Goal: Task Accomplishment & Management: Manage account settings

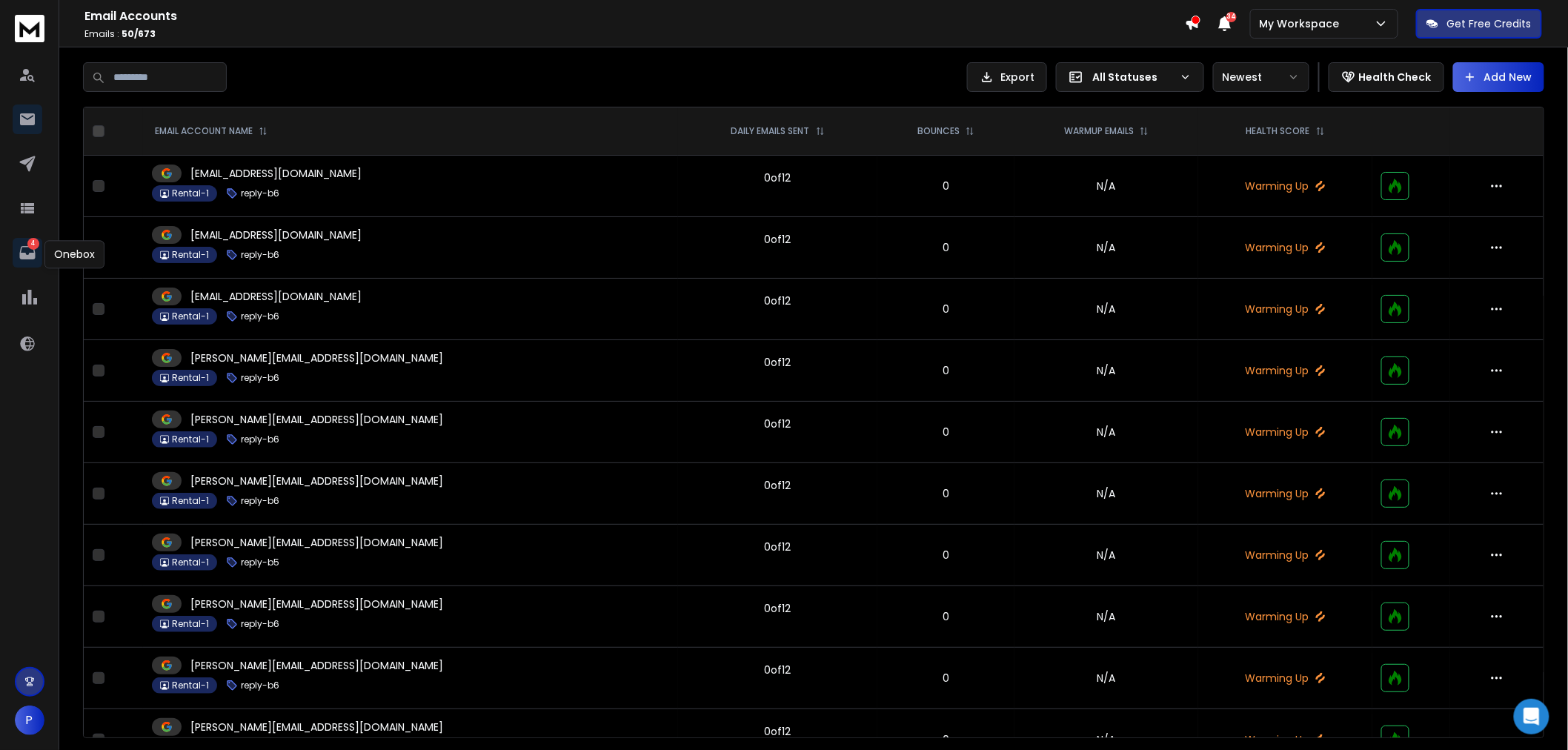
click at [31, 256] on icon at bounding box center [27, 252] width 16 height 13
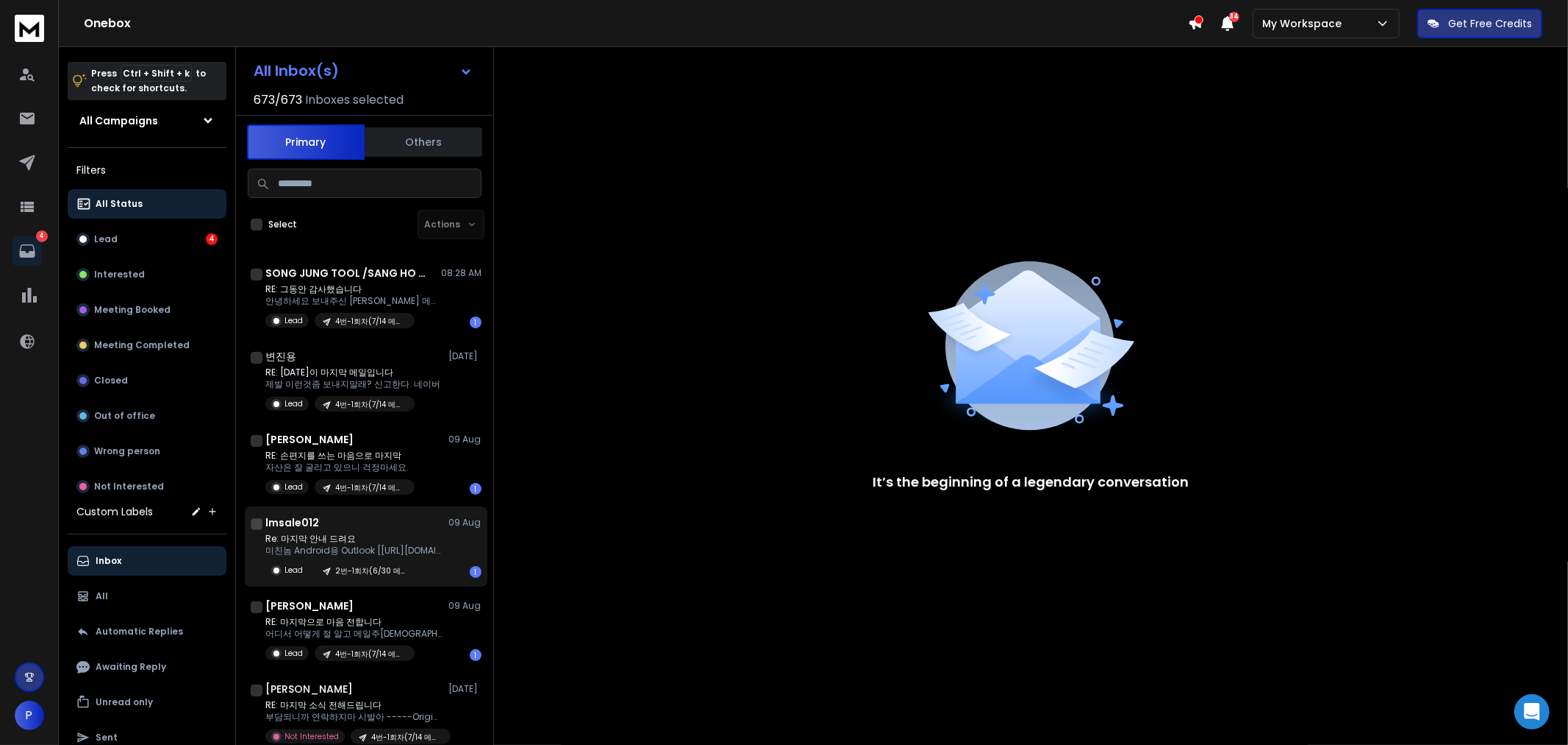
drag, startPoint x: 445, startPoint y: 564, endPoint x: 474, endPoint y: 563, distance: 29.0
click at [445, 564] on div "Re: 마지막 안내 드려요 미친놈 Android용 Outlook [https://aka.ms/AAb9ysg] 다운로드 -------------…" at bounding box center [373, 556] width 216 height 45
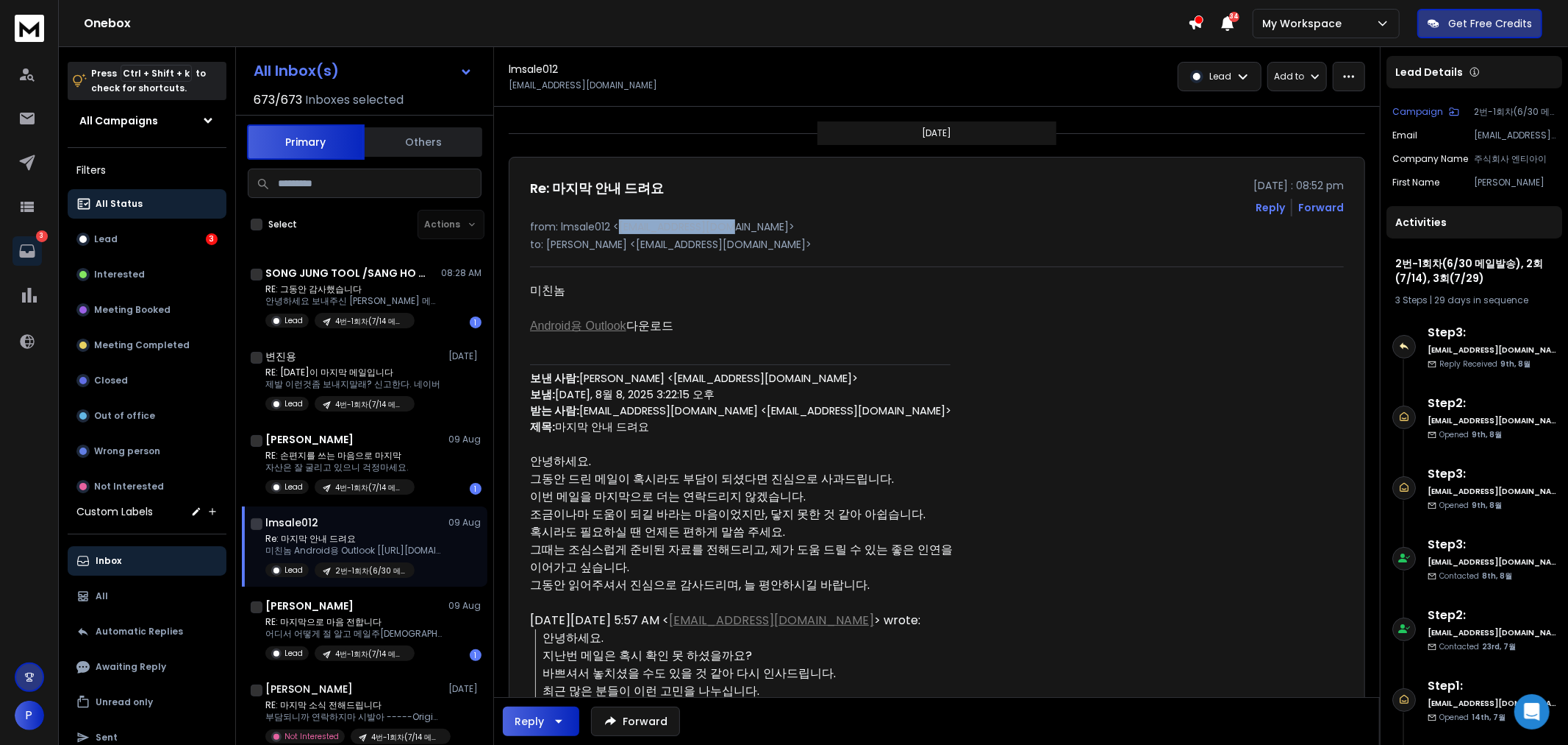
drag, startPoint x: 703, startPoint y: 225, endPoint x: 619, endPoint y: 223, distance: 84.0
click at [619, 223] on p "from: lmsale012 <lmsale012@naver.com>" at bounding box center [937, 226] width 814 height 15
copy p "lmsale012@naver.com"
click at [1435, 111] on p "Campaign" at bounding box center [1418, 112] width 51 height 12
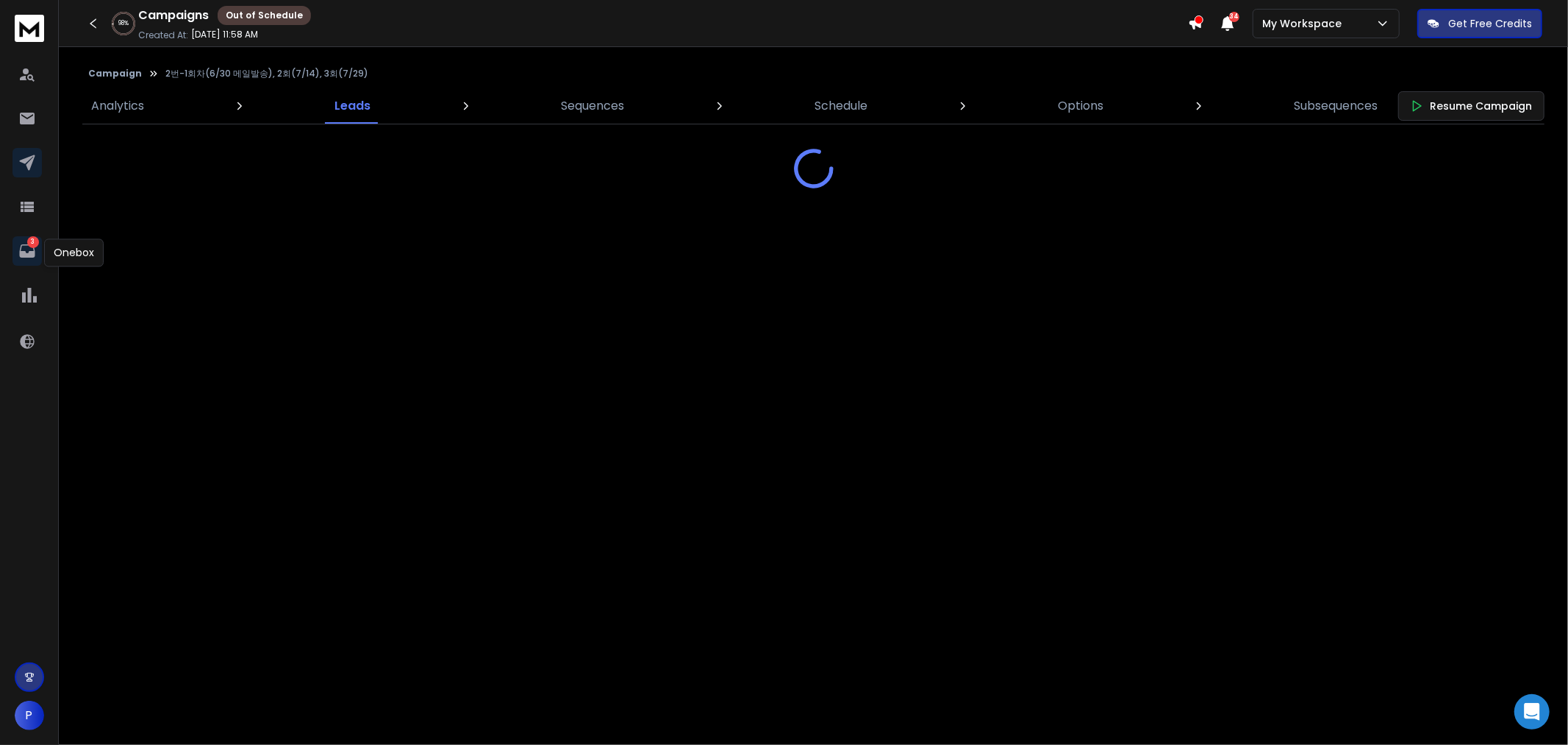
click at [22, 248] on icon at bounding box center [28, 251] width 18 height 18
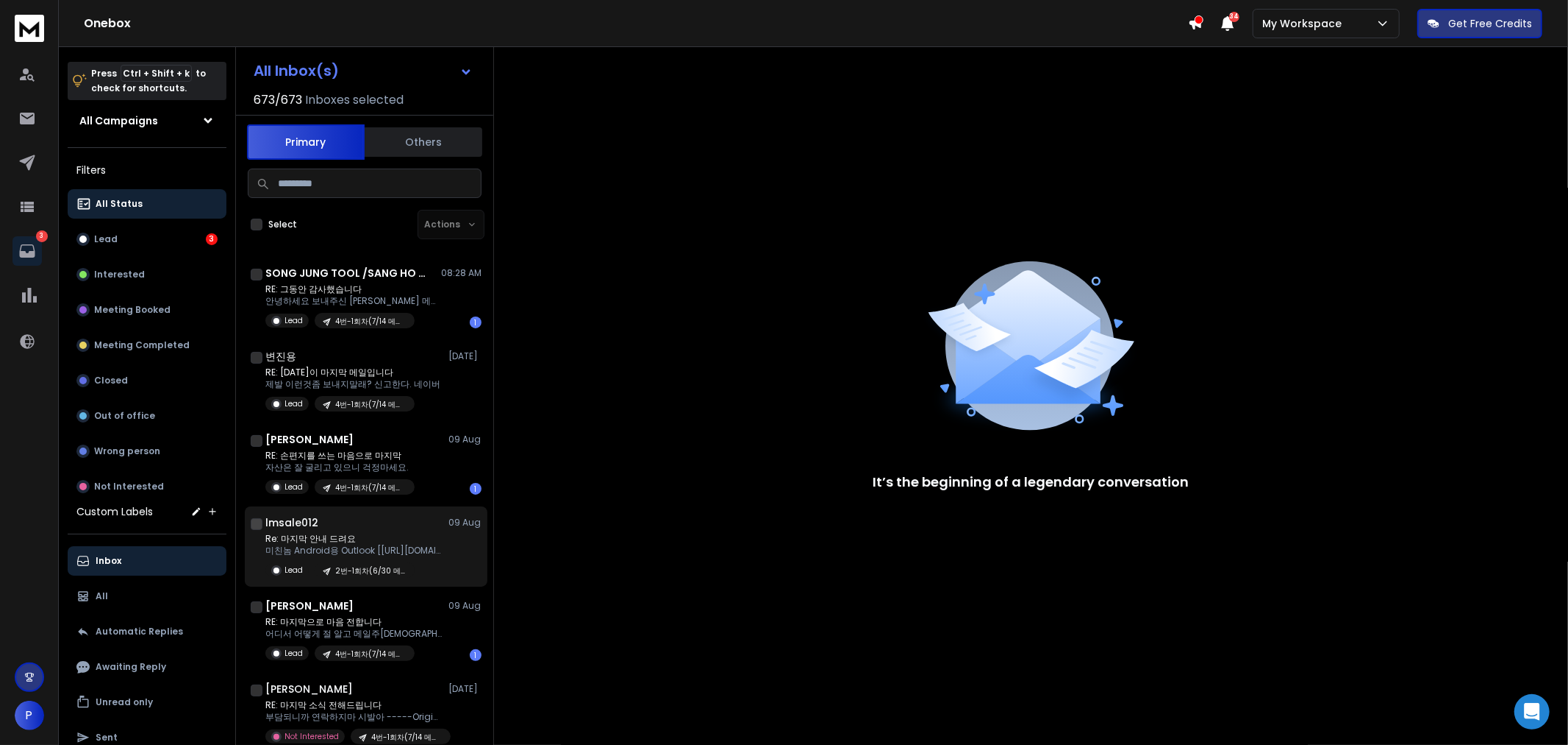
click at [400, 547] on p "미친놈 Android용 Outlook [[URL][DOMAIN_NAME]] 다운로드 --------------------------------…" at bounding box center [354, 550] width 176 height 12
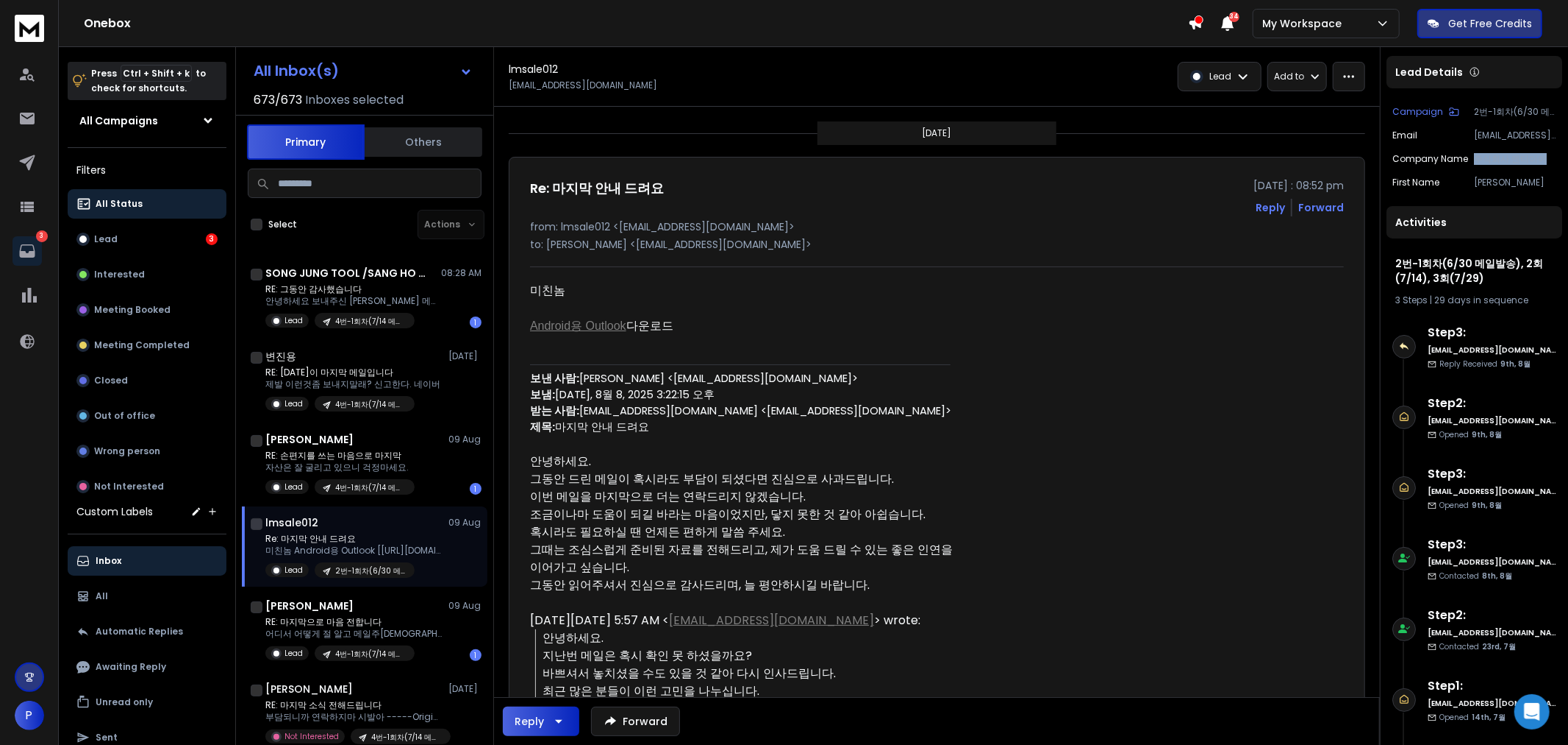
drag, startPoint x: 1541, startPoint y: 158, endPoint x: 1469, endPoint y: 157, distance: 72.0
click at [1469, 157] on div "Company Name 주식회사 엔티아이" at bounding box center [1474, 159] width 163 height 12
copy p "주식회사 엔티아이"
click at [1429, 113] on p "Campaign" at bounding box center [1418, 112] width 51 height 12
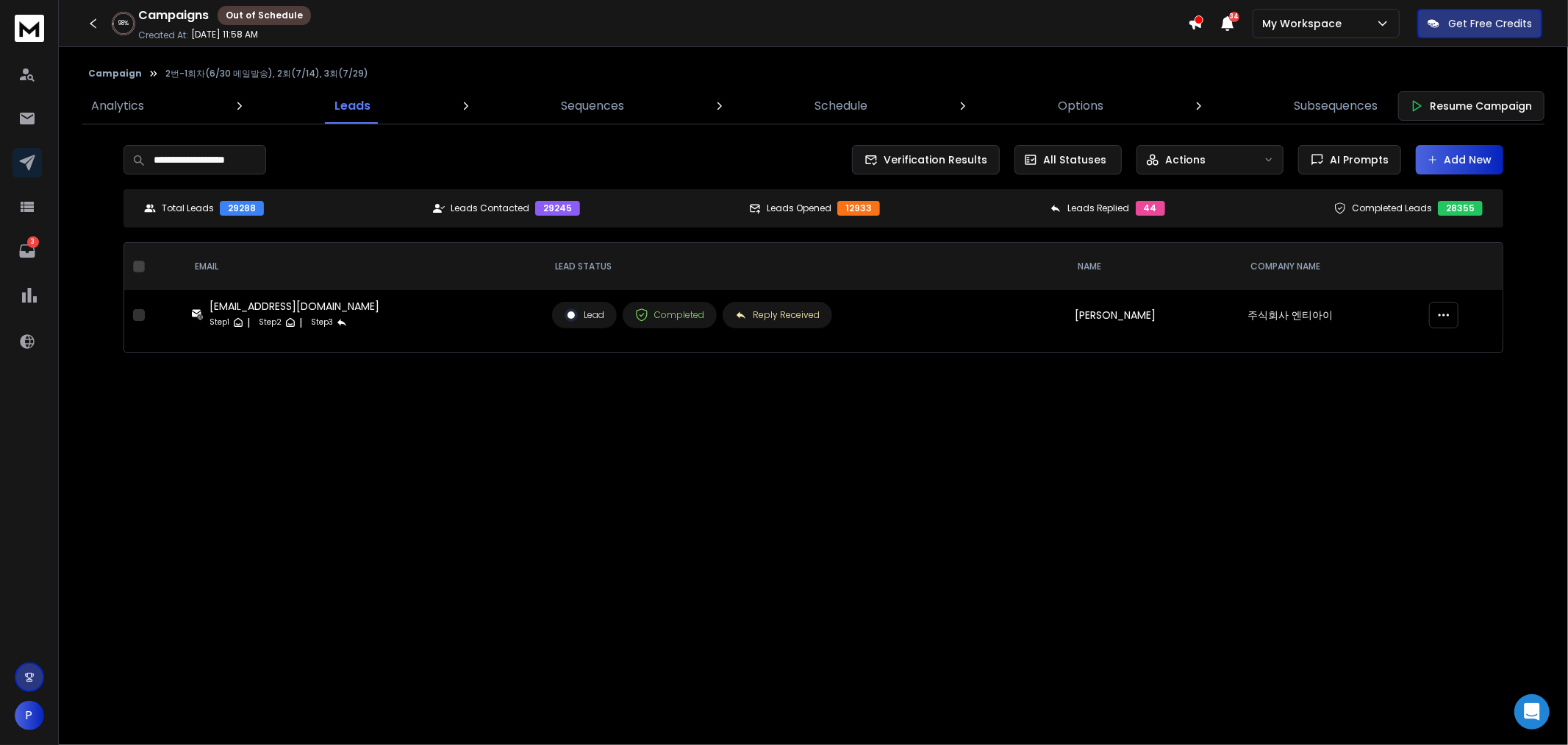
click at [1429, 327] on button "button" at bounding box center [1444, 314] width 30 height 27
click at [1414, 392] on p "Block Lead" at bounding box center [1404, 393] width 53 height 15
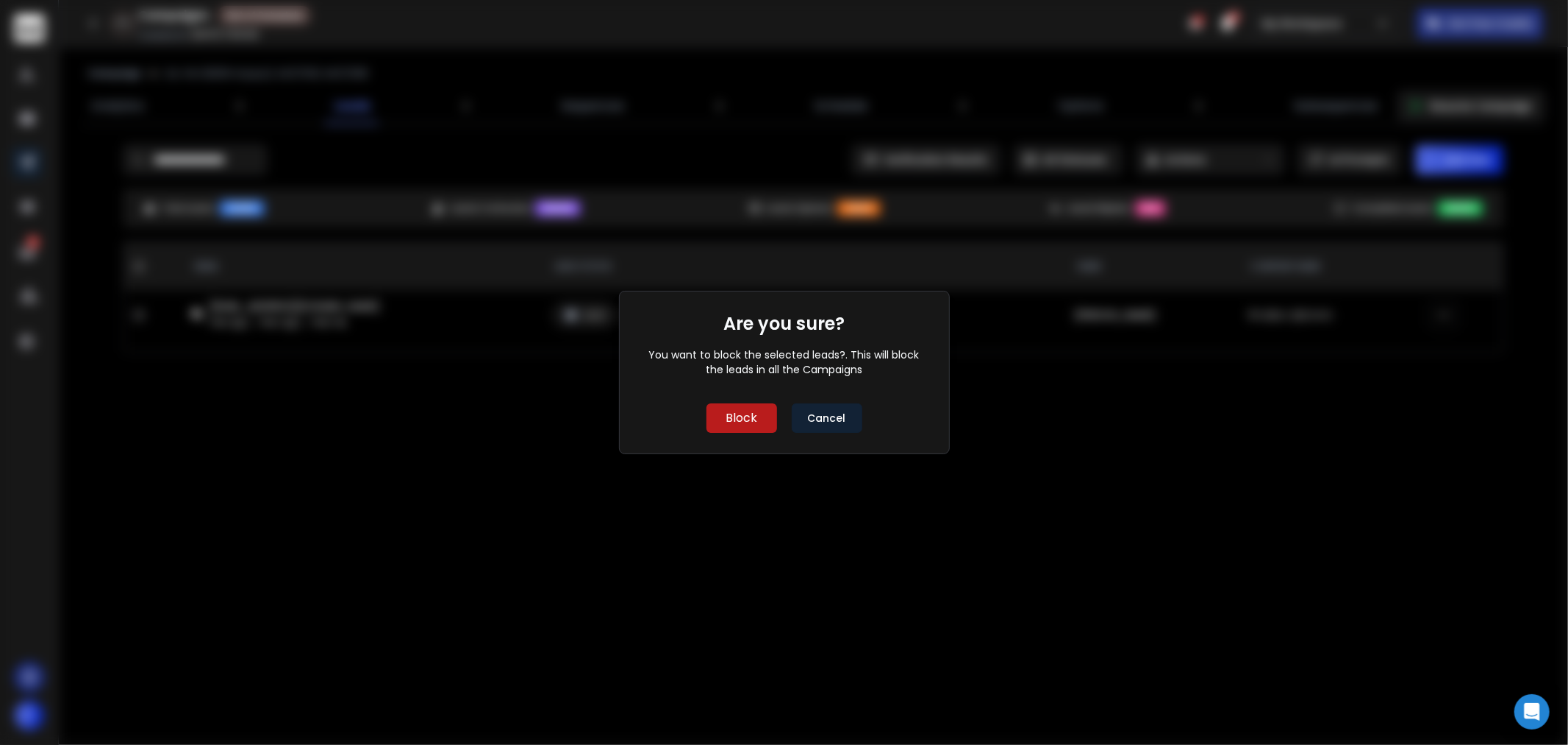
click at [713, 414] on button "Block" at bounding box center [742, 418] width 71 height 30
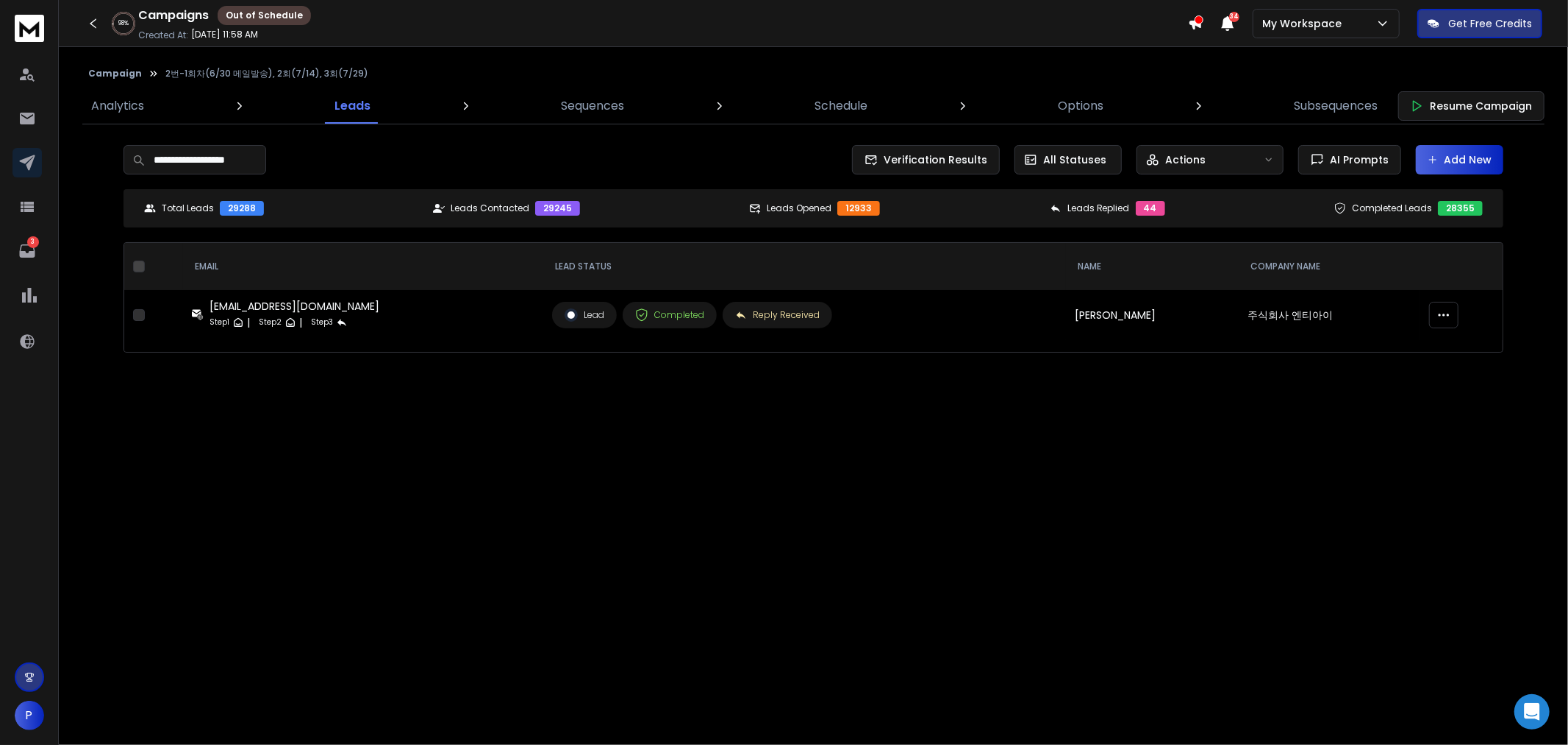
click at [1438, 313] on icon "button" at bounding box center [1443, 314] width 11 height 2
click at [1408, 393] on p "Block Lead" at bounding box center [1404, 393] width 53 height 15
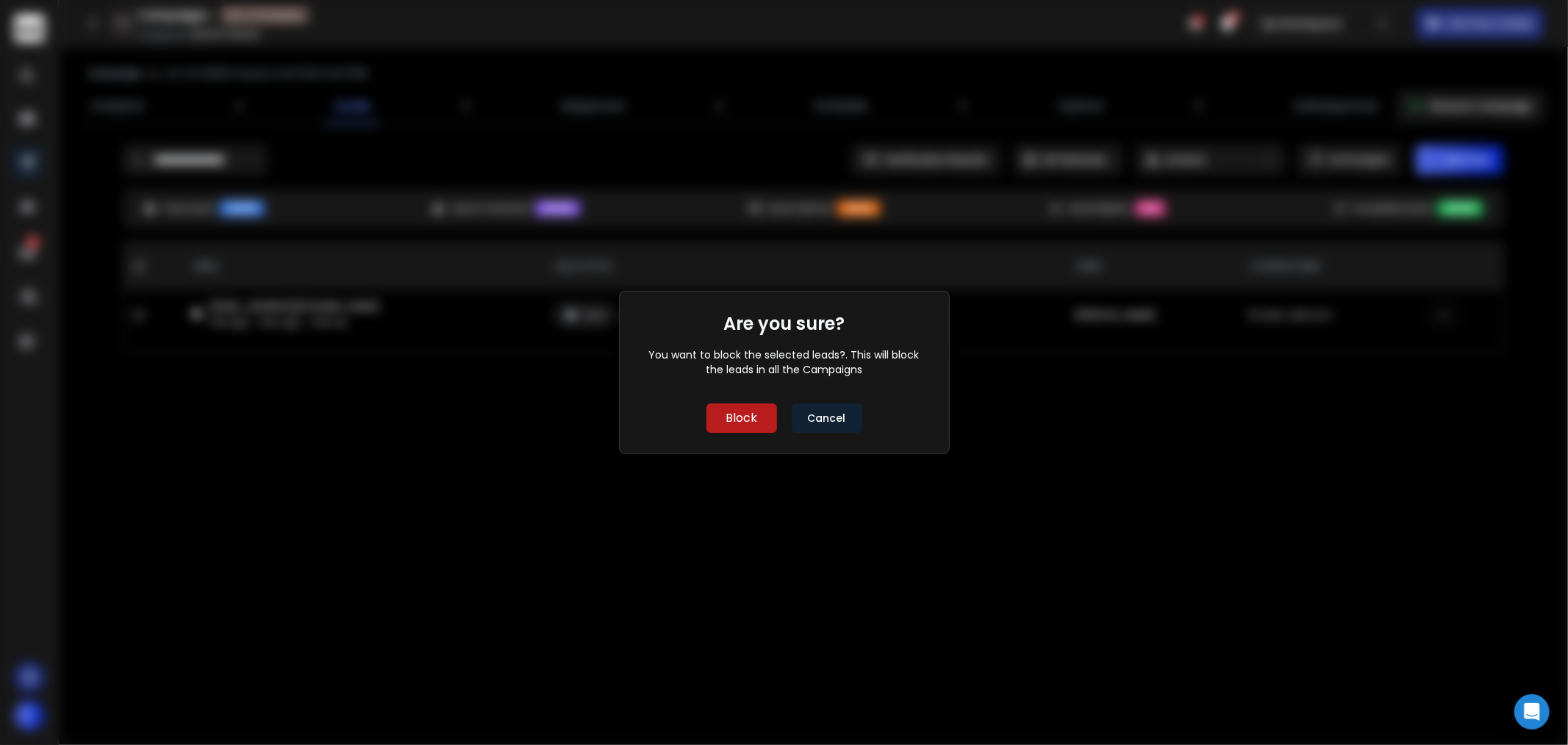
click at [767, 416] on button "Block" at bounding box center [742, 418] width 71 height 30
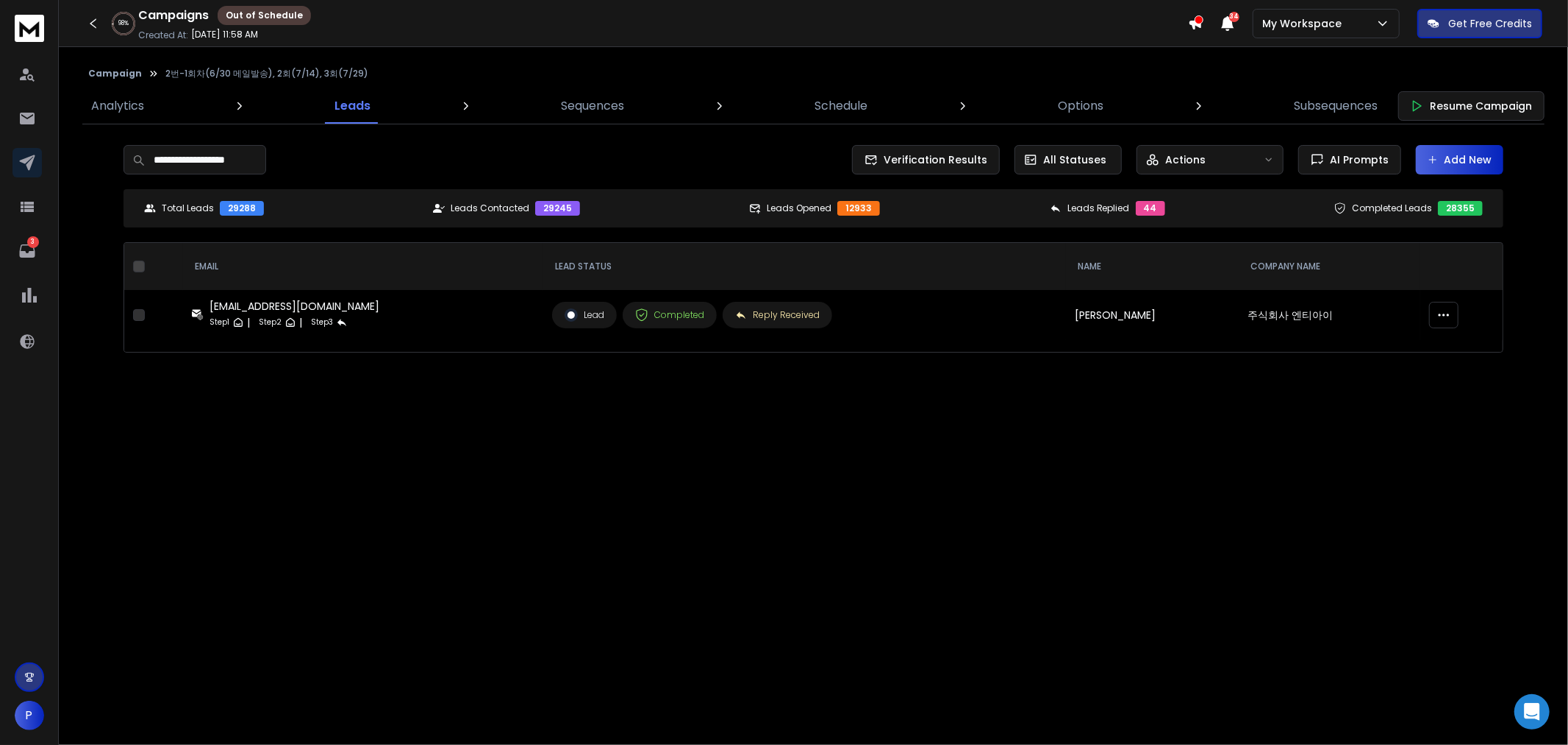
click at [266, 155] on input "**********" at bounding box center [194, 160] width 143 height 30
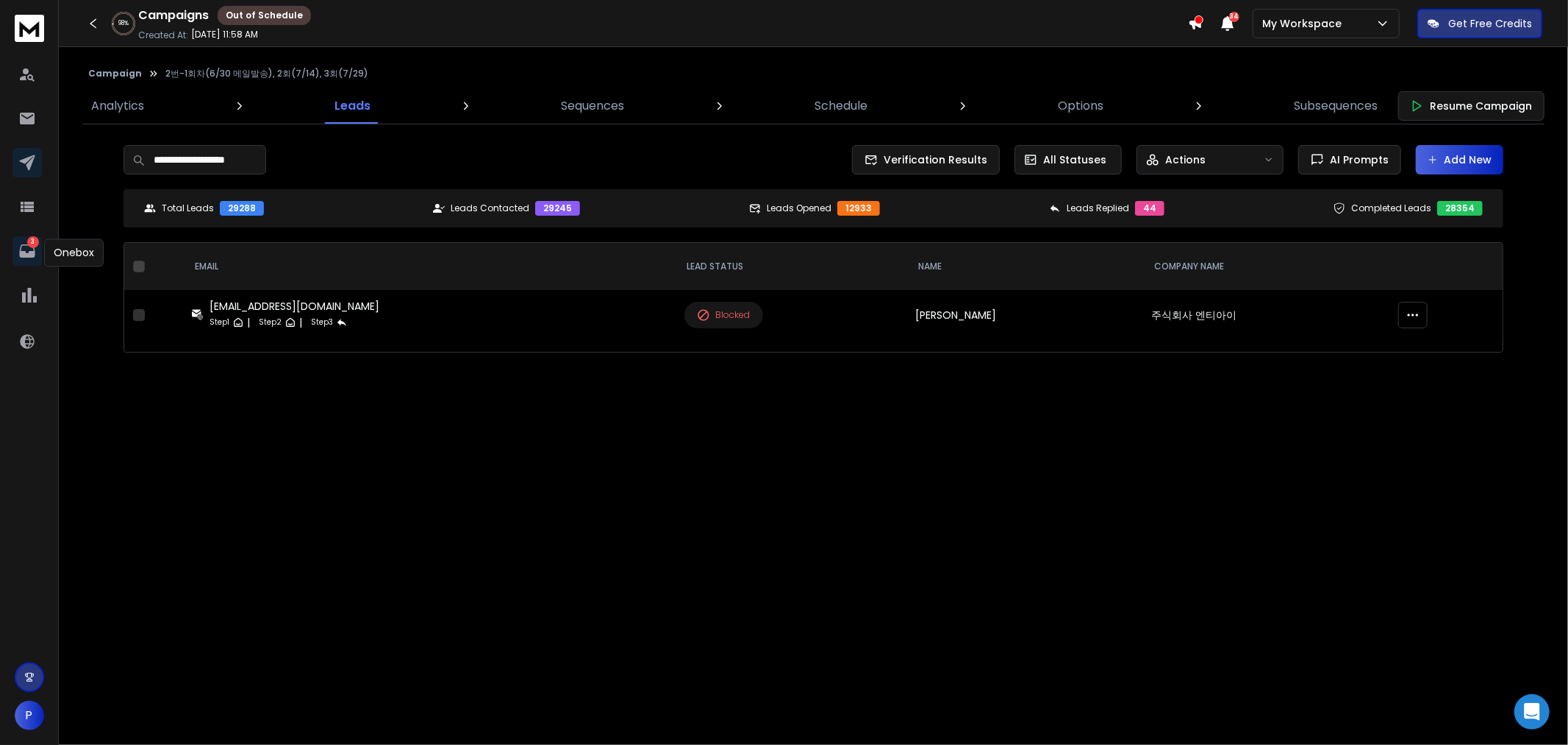
click at [23, 244] on icon at bounding box center [28, 251] width 18 height 18
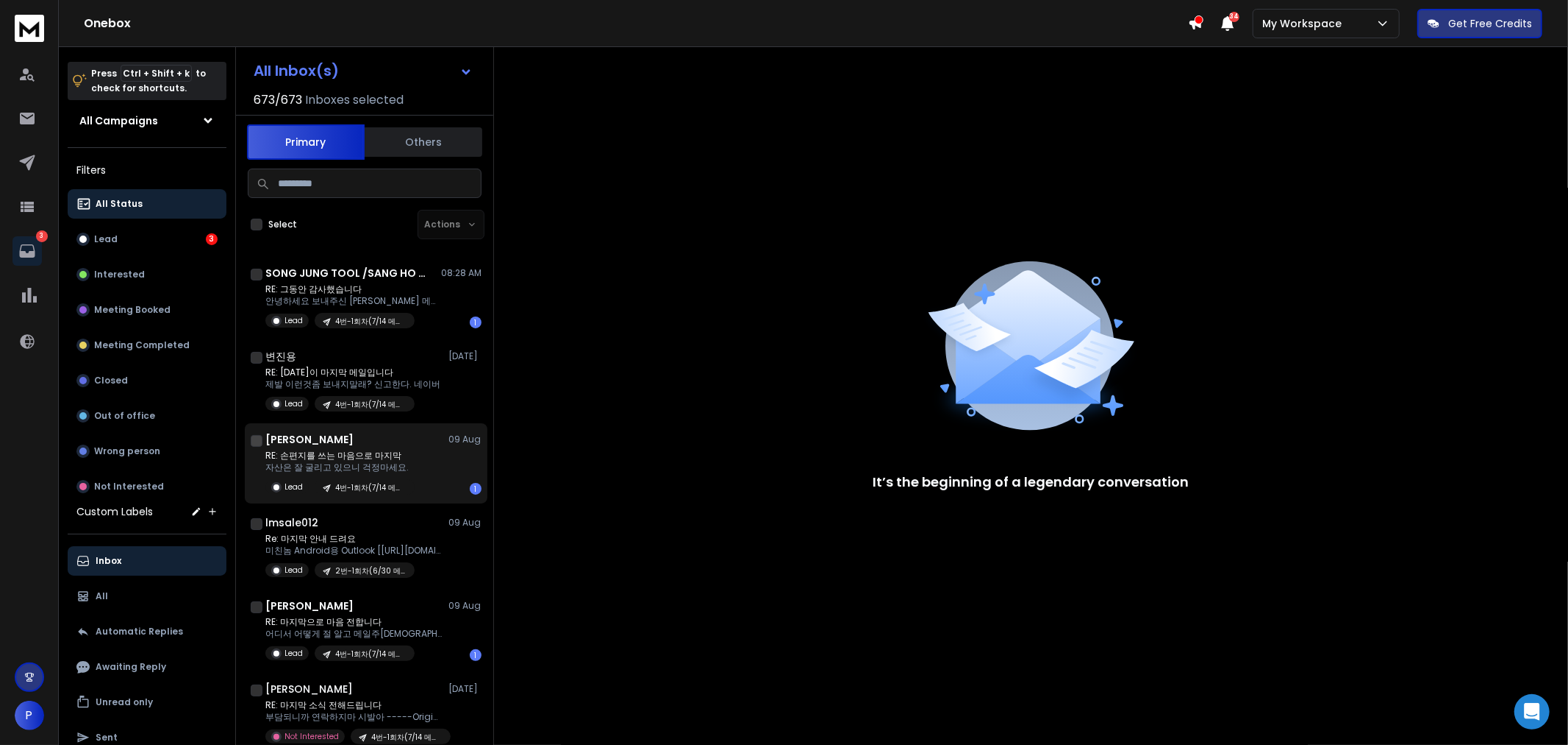
click at [428, 464] on div "RE: 손편지를 쓰는 마음으로 마지막 자산은 잘 굴리고 있으니 걱정마세요. Lead 4번-1회차(7/14 메일발송), 2회(7/25), 3회(…" at bounding box center [373, 472] width 216 height 45
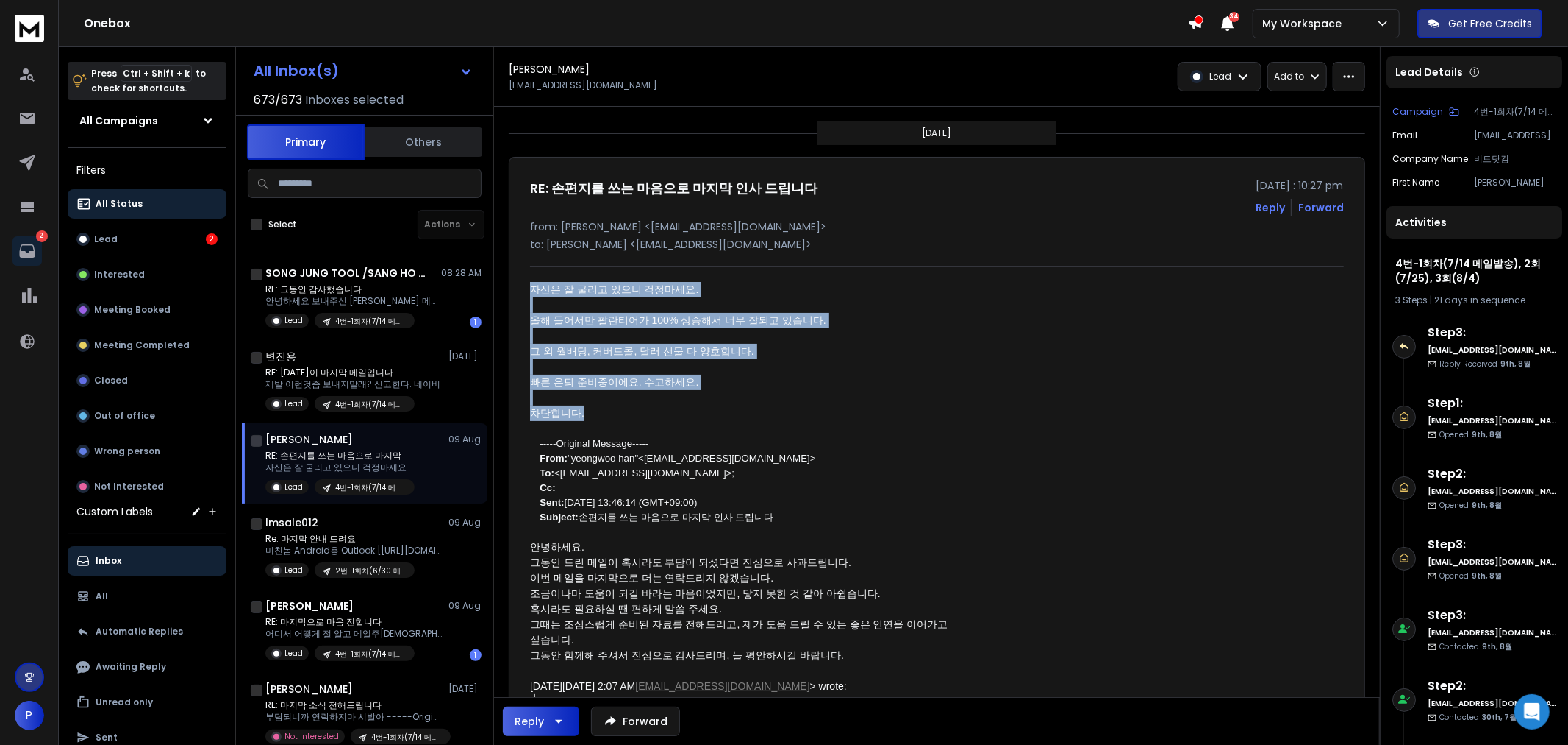
drag, startPoint x: 598, startPoint y: 405, endPoint x: 525, endPoint y: 290, distance: 136.2
click at [525, 290] on div "RE: 손편지를 쓰는 마음으로 마지막 인사 드립니다 9 August 2025 : 10:27 pm Reply Forward from: 김유일 <…" at bounding box center [938, 620] width 857 height 927
copy div "자산은 잘 굴리고 있으니 걱정마세요. 올해 들어서만 팔란티어가 100% 상승해서 너무 잘되고 있습니다. 그 외 월배당, 커버드콜, 달러 선물 …"
click at [533, 721] on div "Reply" at bounding box center [530, 720] width 30 height 15
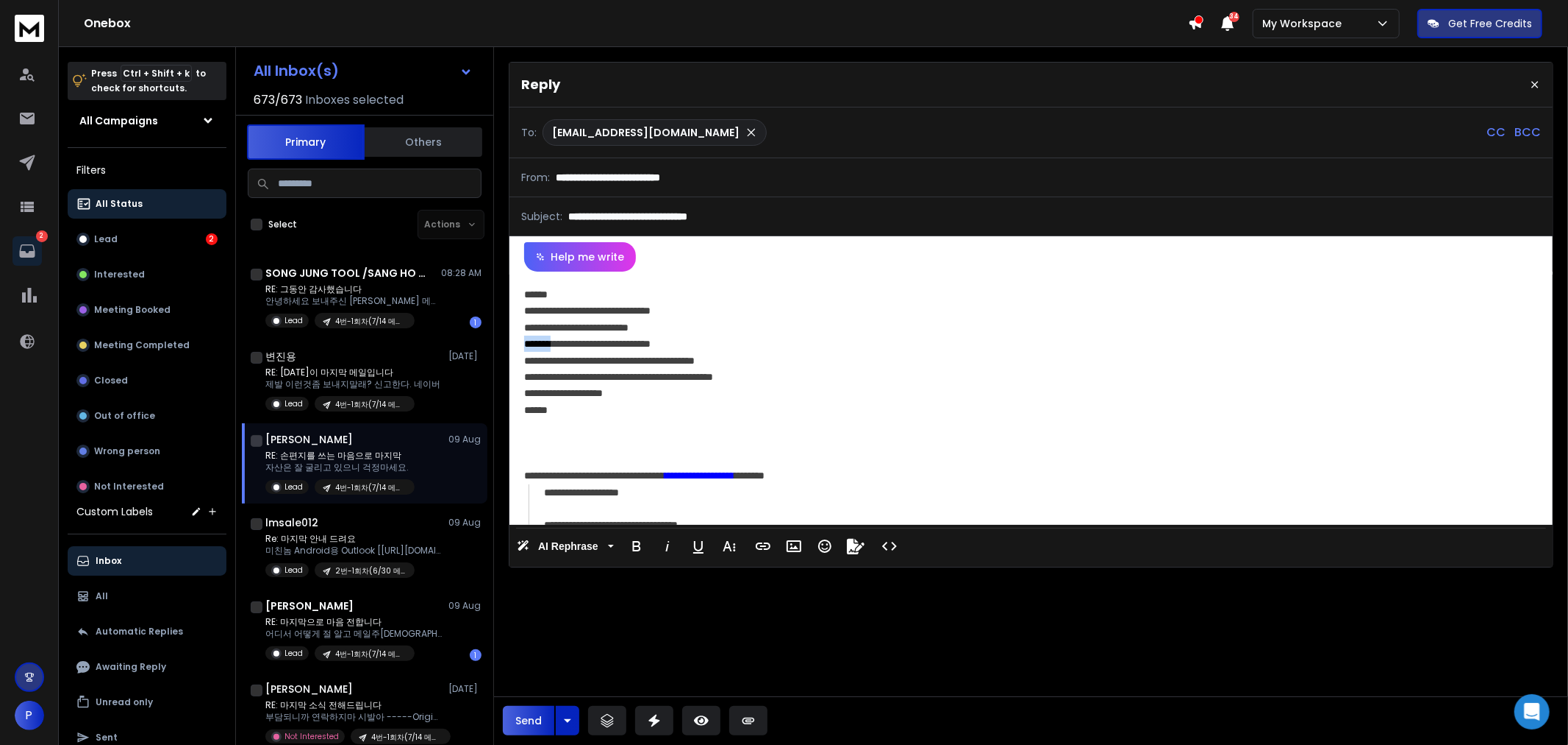
drag, startPoint x: 582, startPoint y: 343, endPoint x: 513, endPoint y: 341, distance: 69.0
click at [513, 341] on div "**********" at bounding box center [1030, 397] width 1043 height 253
click at [520, 719] on button "Send" at bounding box center [529, 720] width 51 height 30
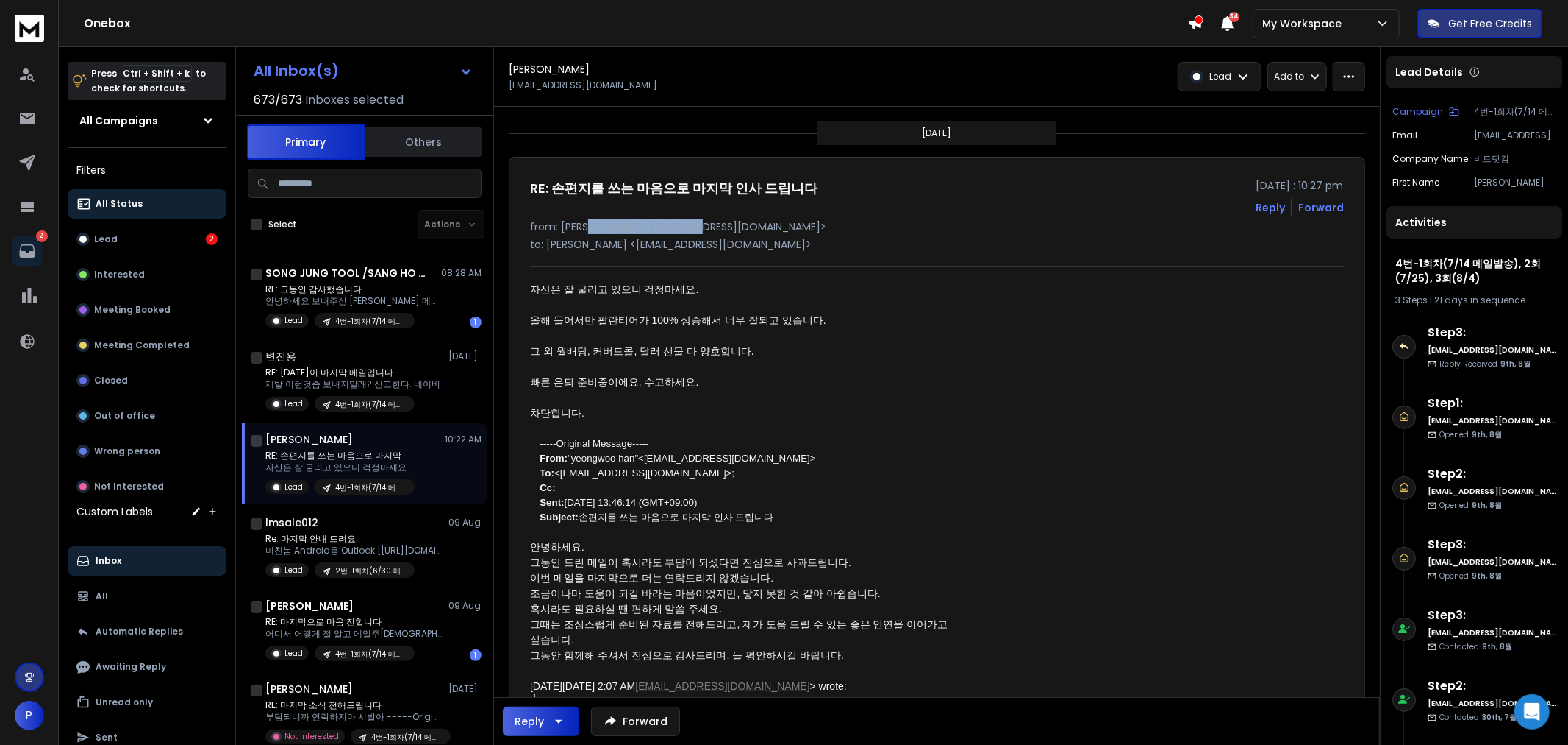
drag, startPoint x: 706, startPoint y: 223, endPoint x: 597, endPoint y: 225, distance: 109.0
click at [597, 225] on p "from: 김유일 <dbdlf7611@naver.com>" at bounding box center [937, 226] width 814 height 15
copy p "[EMAIL_ADDRESS][DOMAIN_NAME]"
click at [1423, 117] on div "Campaign 4번-1회차(7/14 메일발송), 2회(7/25), 3회(8/4) Email dbdlf7611@naver.com Company…" at bounding box center [1474, 147] width 175 height 117
click at [1423, 114] on p "Campaign" at bounding box center [1418, 112] width 51 height 12
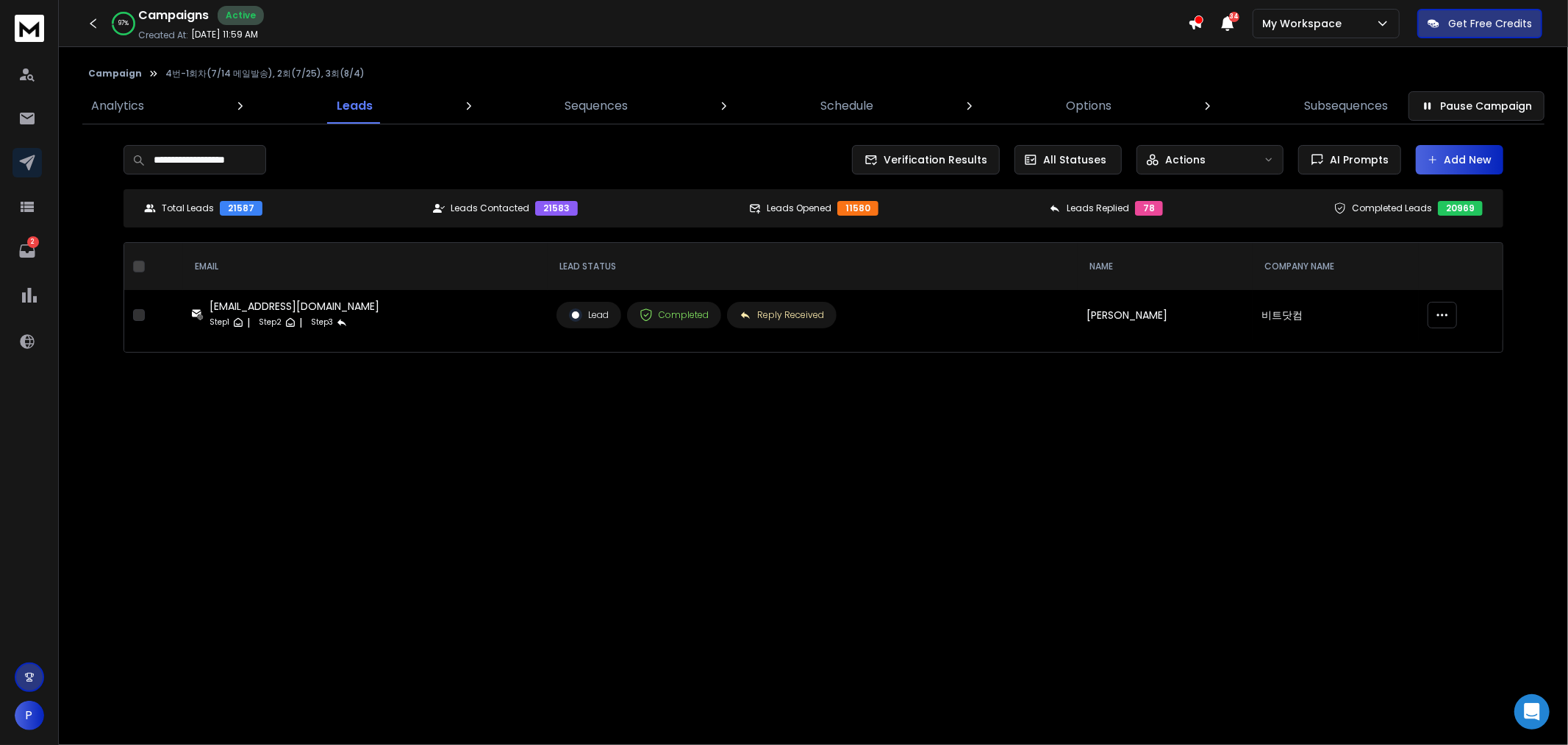
click at [1428, 322] on button "button" at bounding box center [1443, 314] width 30 height 27
click at [1405, 392] on p "Block Lead" at bounding box center [1404, 393] width 53 height 15
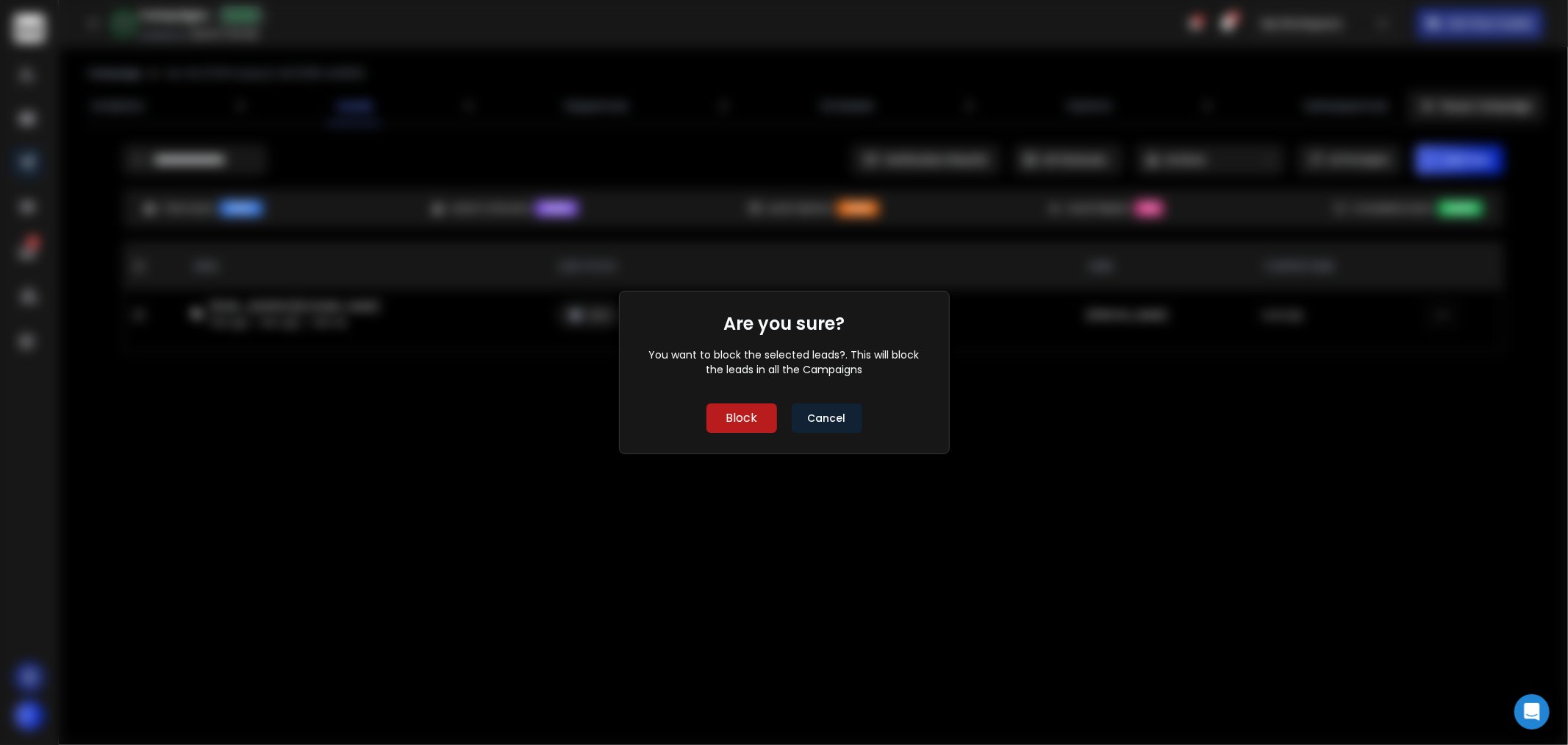
click at [752, 418] on button "Block" at bounding box center [742, 418] width 71 height 30
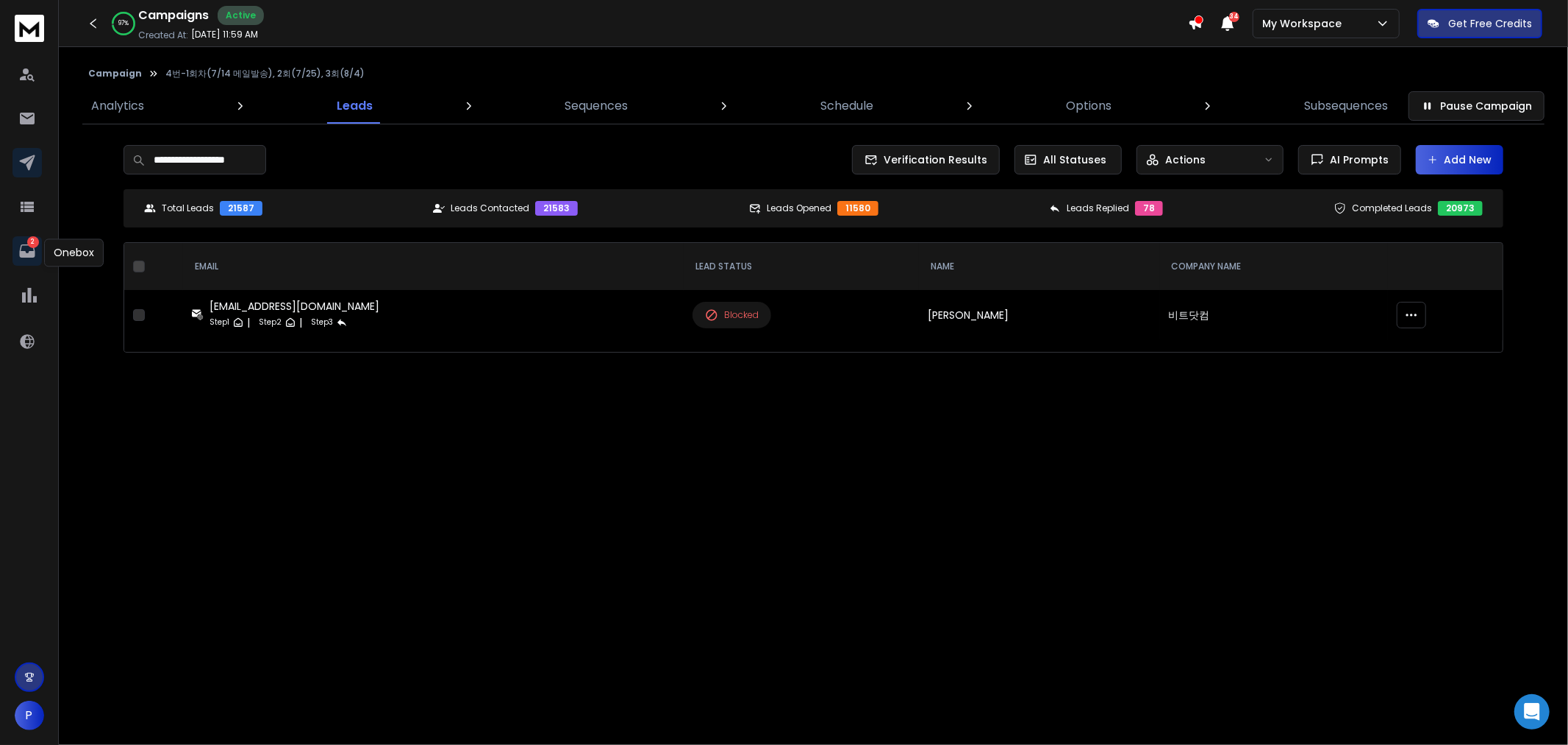
click at [22, 245] on icon at bounding box center [28, 251] width 18 height 18
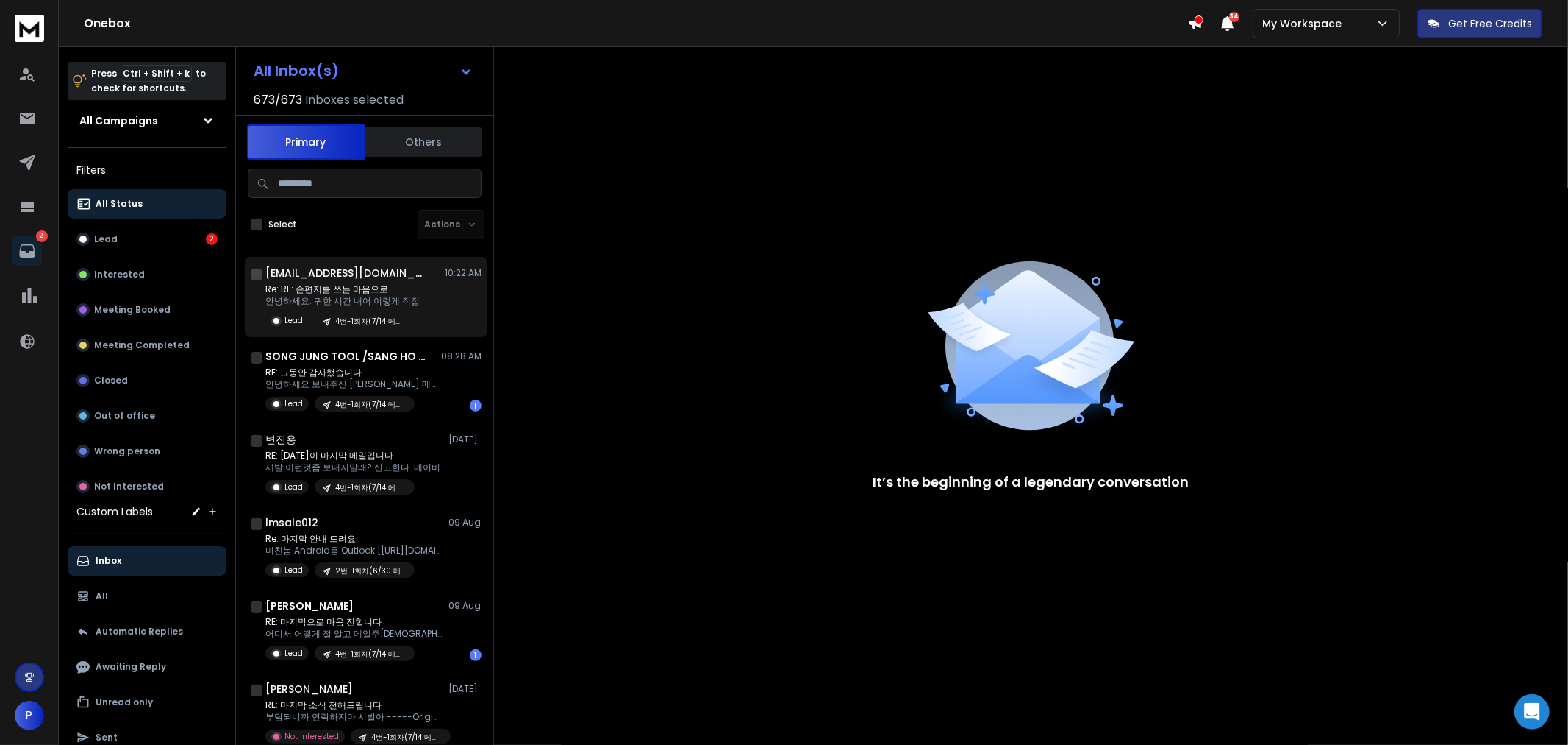
click at [428, 301] on div "Re: RE: 손편지를 쓰는 마음으로 안녕하세요. 귀한 시간 내어 이렇게 직접 Lead 4번-1회차(7/14 메일발송), 2회(7/25)," at bounding box center [373, 305] width 216 height 45
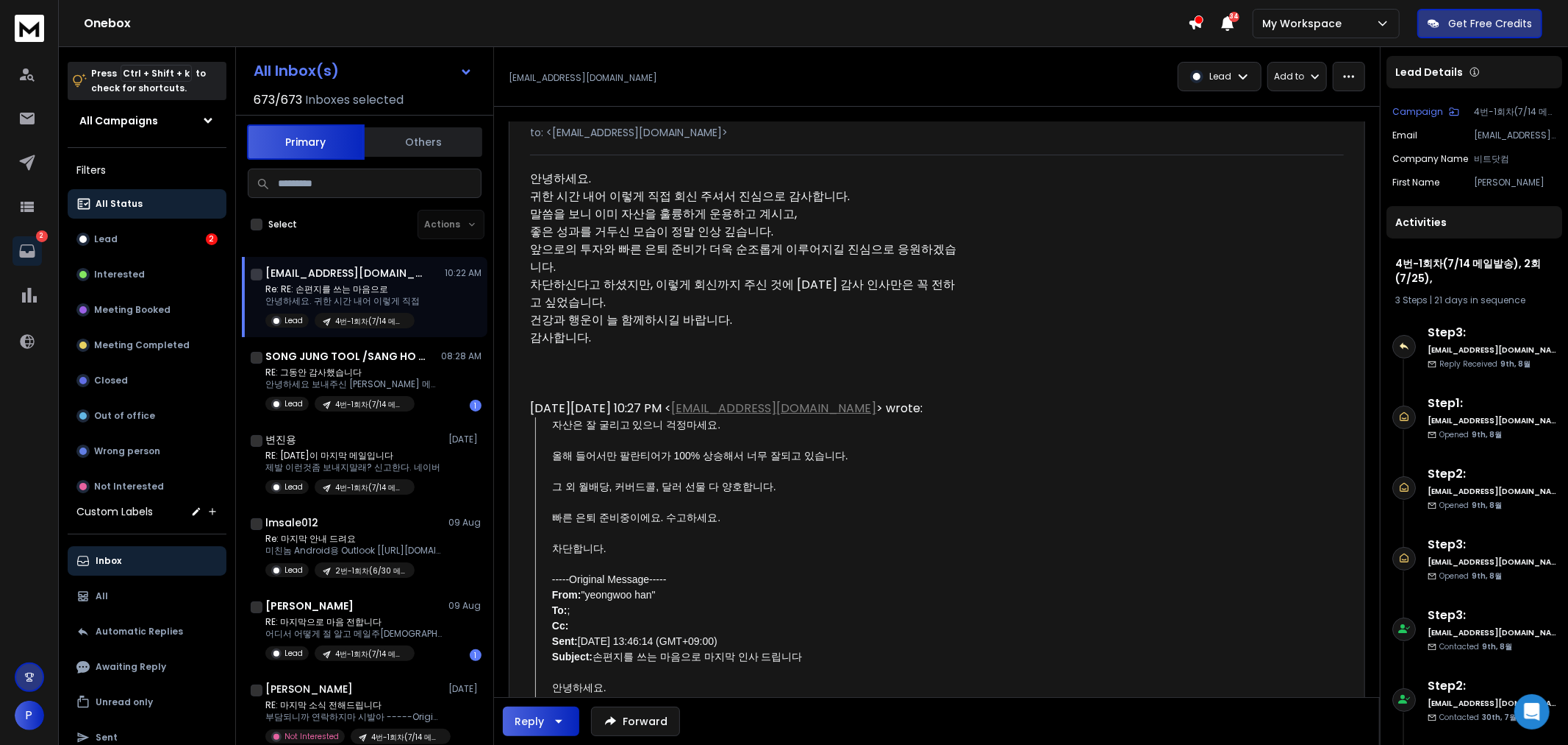
scroll to position [164, 0]
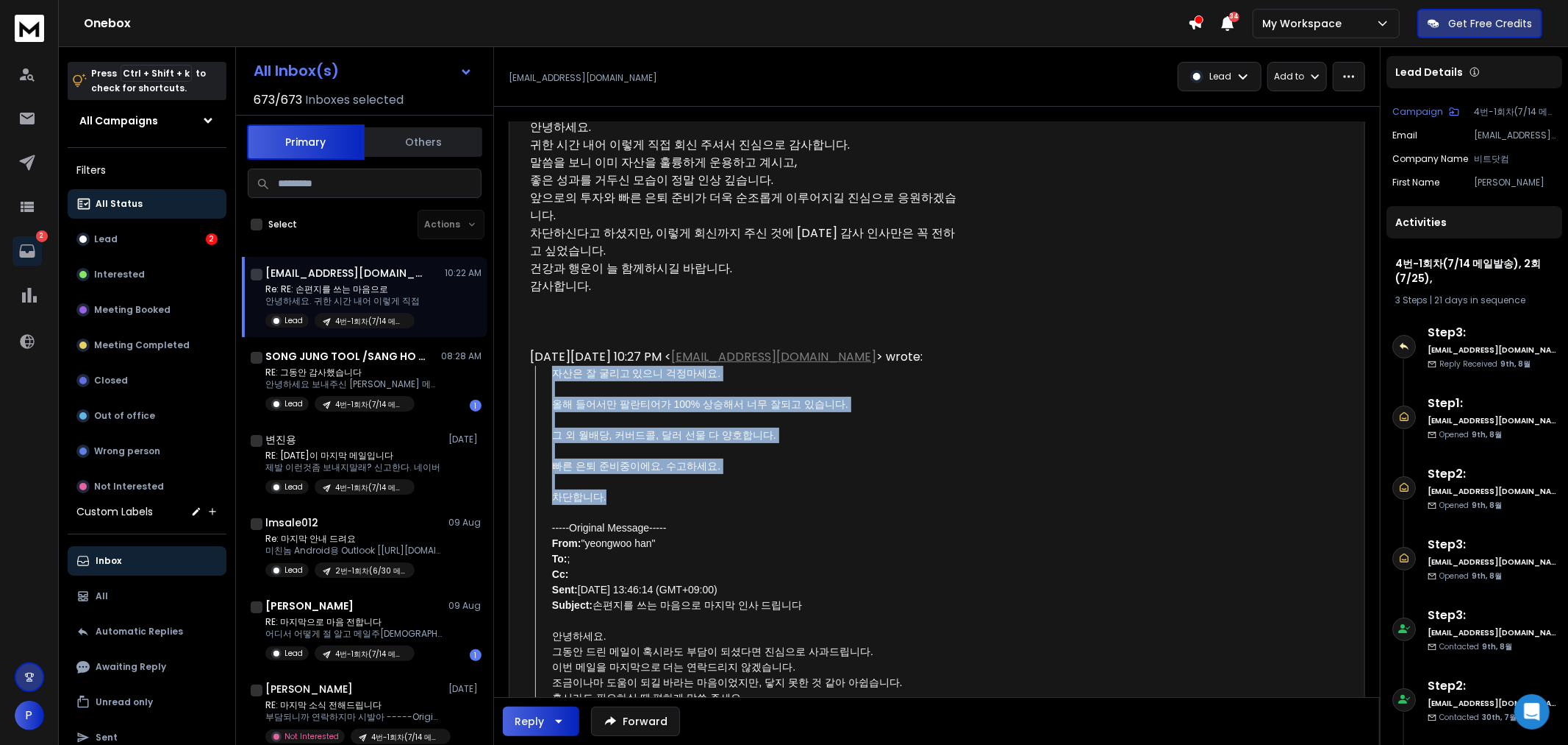
drag, startPoint x: 613, startPoint y: 477, endPoint x: 549, endPoint y: 363, distance: 130.7
click at [549, 366] on div "자산은 잘 굴리고 있으니 걱정마세요. 올해 들어서만 팔란티어가 100% 상승해서 너무 잘되고 있습니다. 그 외 월배당, 커버드콜, 달러 선물 …" at bounding box center [748, 706] width 425 height 680
copy div "자산은 잘 굴리고 있으니 걱정마세요. 올해 들어서만 팔란티어가 100% 상승해서 너무 잘되고 있습니다. 그 외 월배당, 커버드콜, 달러 선물 …"
click at [872, 489] on div "차단합니다." at bounding box center [756, 497] width 408 height 16
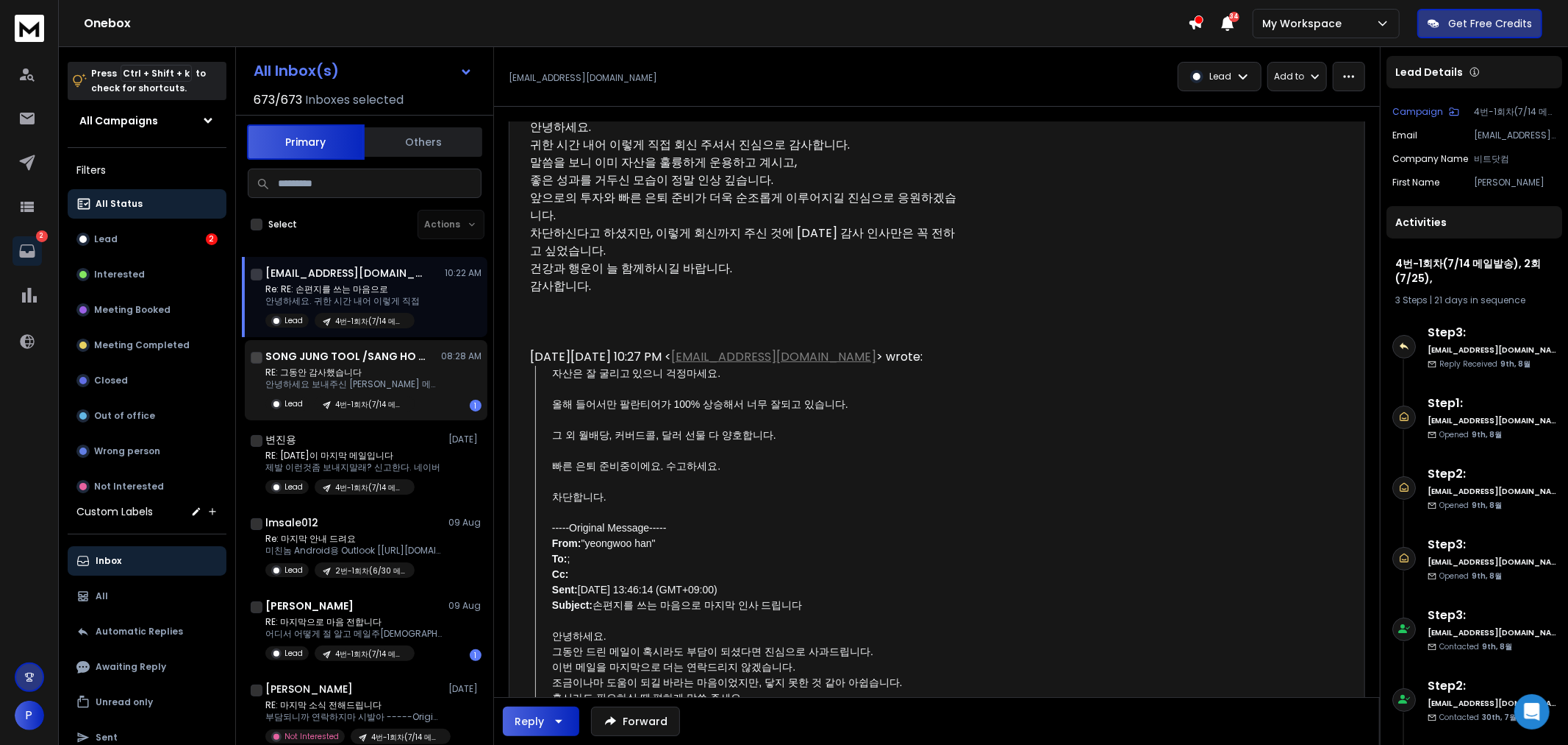
click at [375, 379] on p "안녕하세요 보내주신 메일 무슨 메일인지요?" at bounding box center [354, 384] width 176 height 12
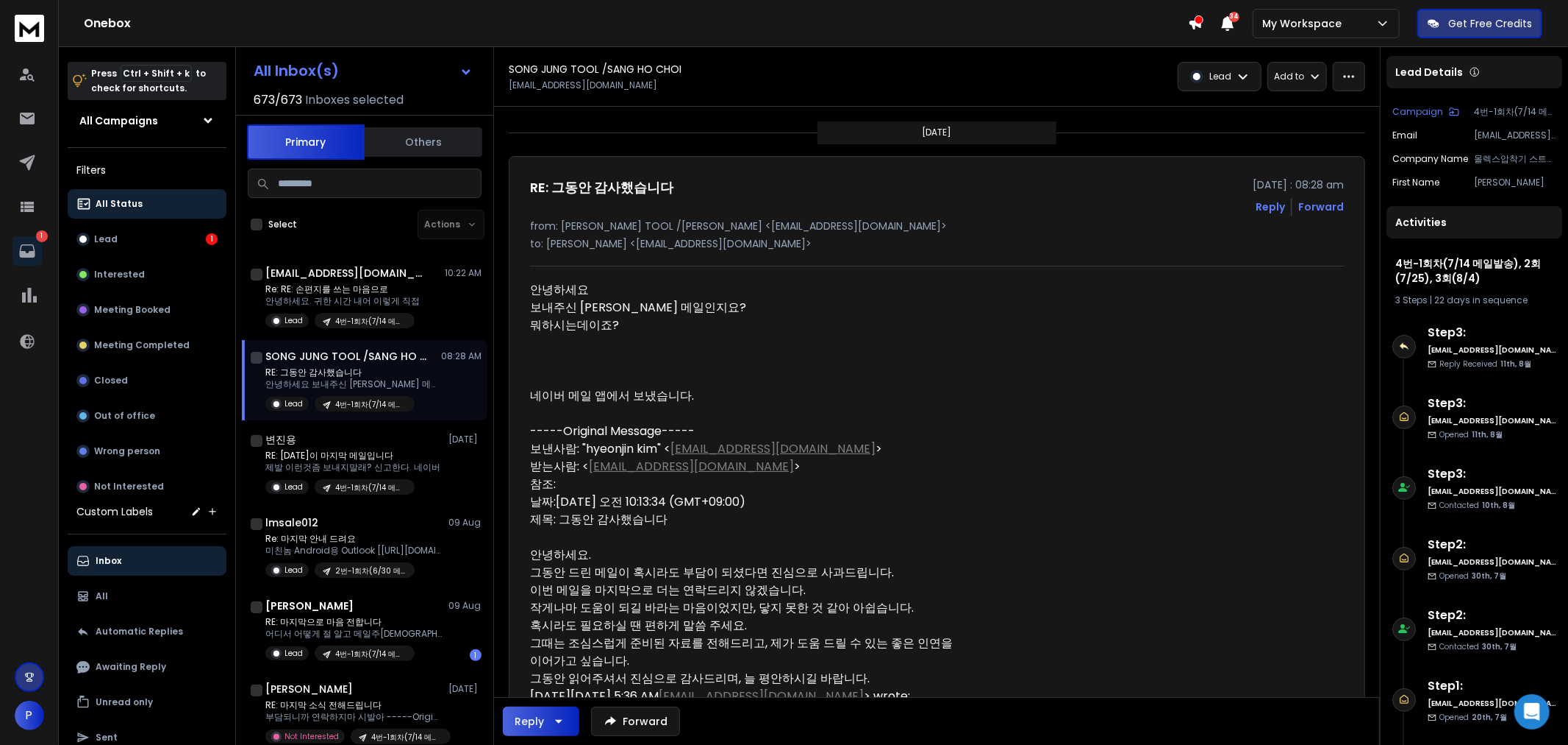
scroll to position [0, 0]
drag, startPoint x: 872, startPoint y: 225, endPoint x: 740, endPoint y: 224, distance: 132.0
click at [740, 224] on p "from: SONG JUNG TOOL /SANG HO CHOI <songjungtool@naver.com>" at bounding box center [937, 226] width 814 height 15
copy p "[EMAIL_ADDRESS][DOMAIN_NAME]"
drag, startPoint x: 592, startPoint y: 344, endPoint x: 523, endPoint y: 288, distance: 88.9
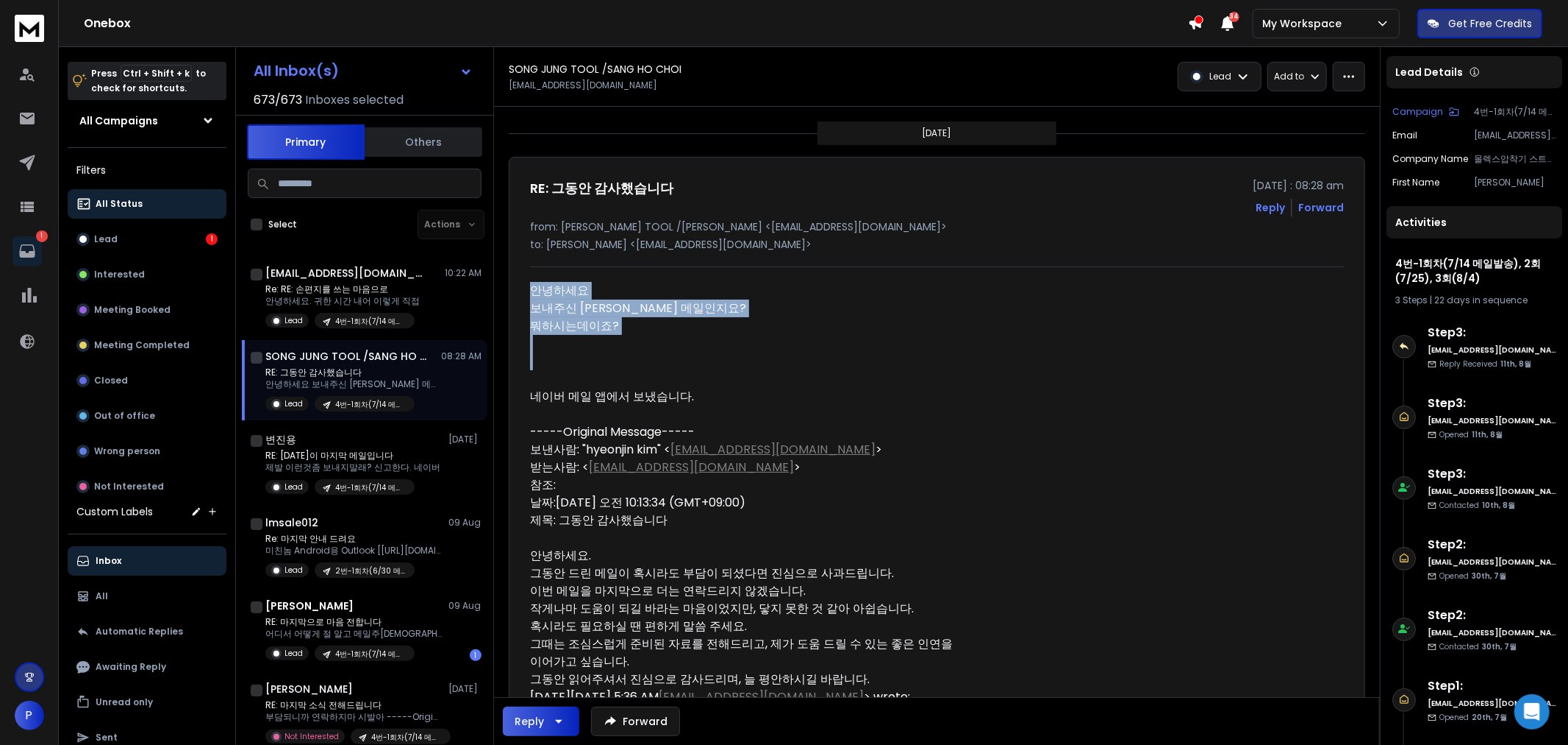
click at [523, 288] on div "RE: 그동안 감사했습니다 11 August 2025 : 08:28 am Reply Forward from: SONG JUNG TOOL /SA…" at bounding box center [938, 659] width 857 height 1006
copy div "안녕하세요 보내주신 메일 무슨 메일인지요? 뭐하시는데이죠?"
click at [767, 382] on div "네이버 메일 앱에서 보냈습니다." at bounding box center [745, 388] width 429 height 35
click at [535, 719] on div "Reply" at bounding box center [530, 720] width 30 height 15
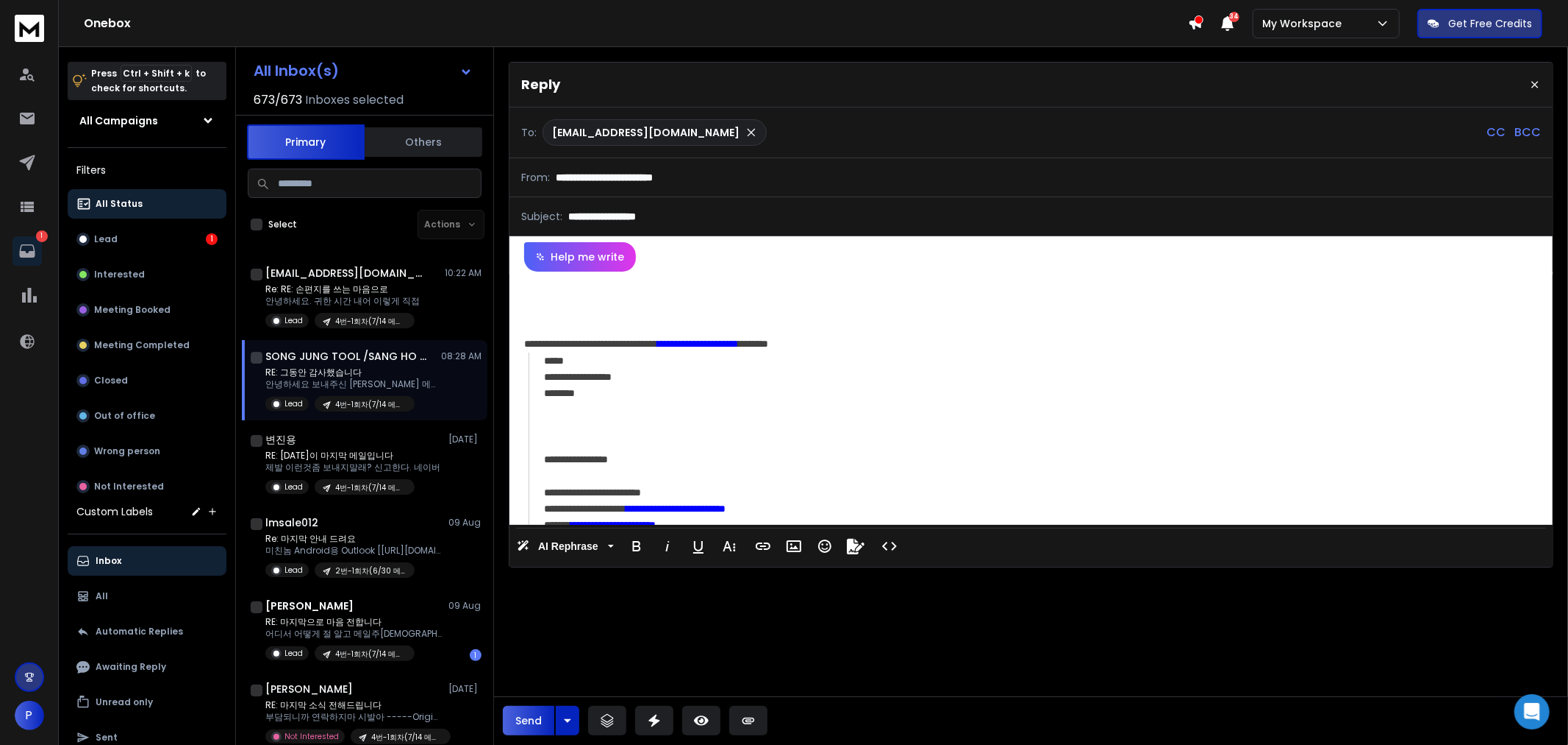
click at [569, 288] on div at bounding box center [1031, 294] width 1014 height 16
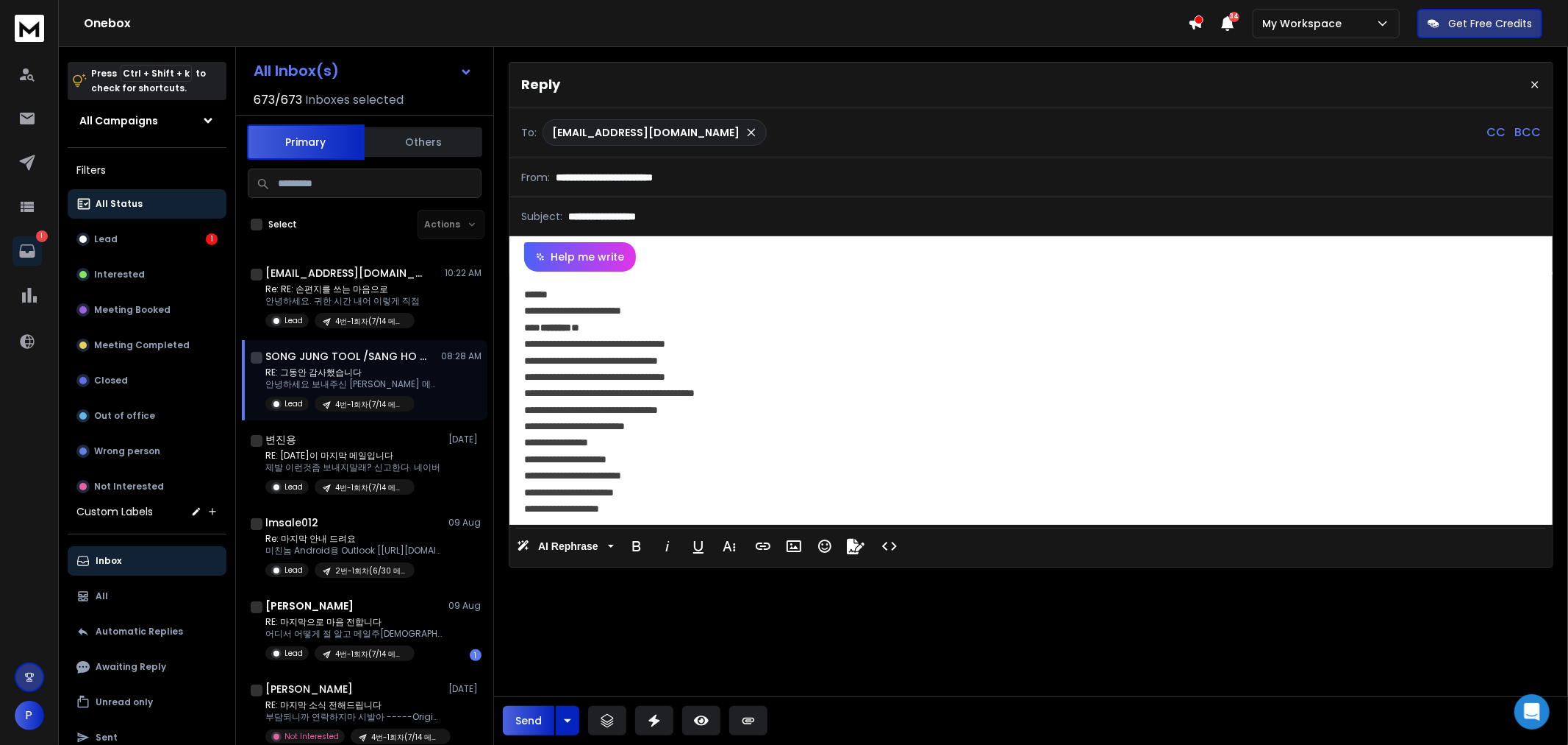
click at [834, 343] on p "**********" at bounding box center [1022, 336] width 998 height 34
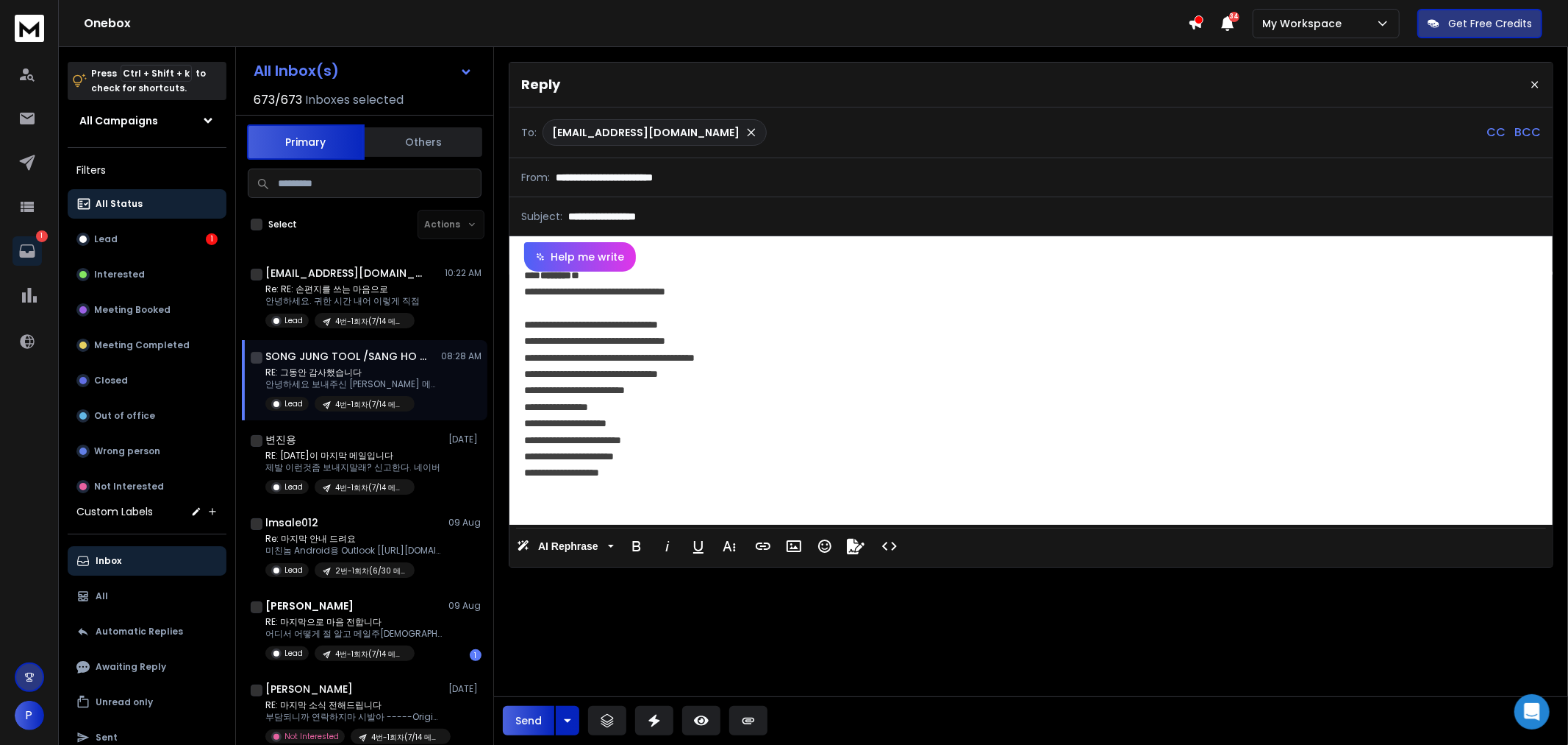
scroll to position [82, 0]
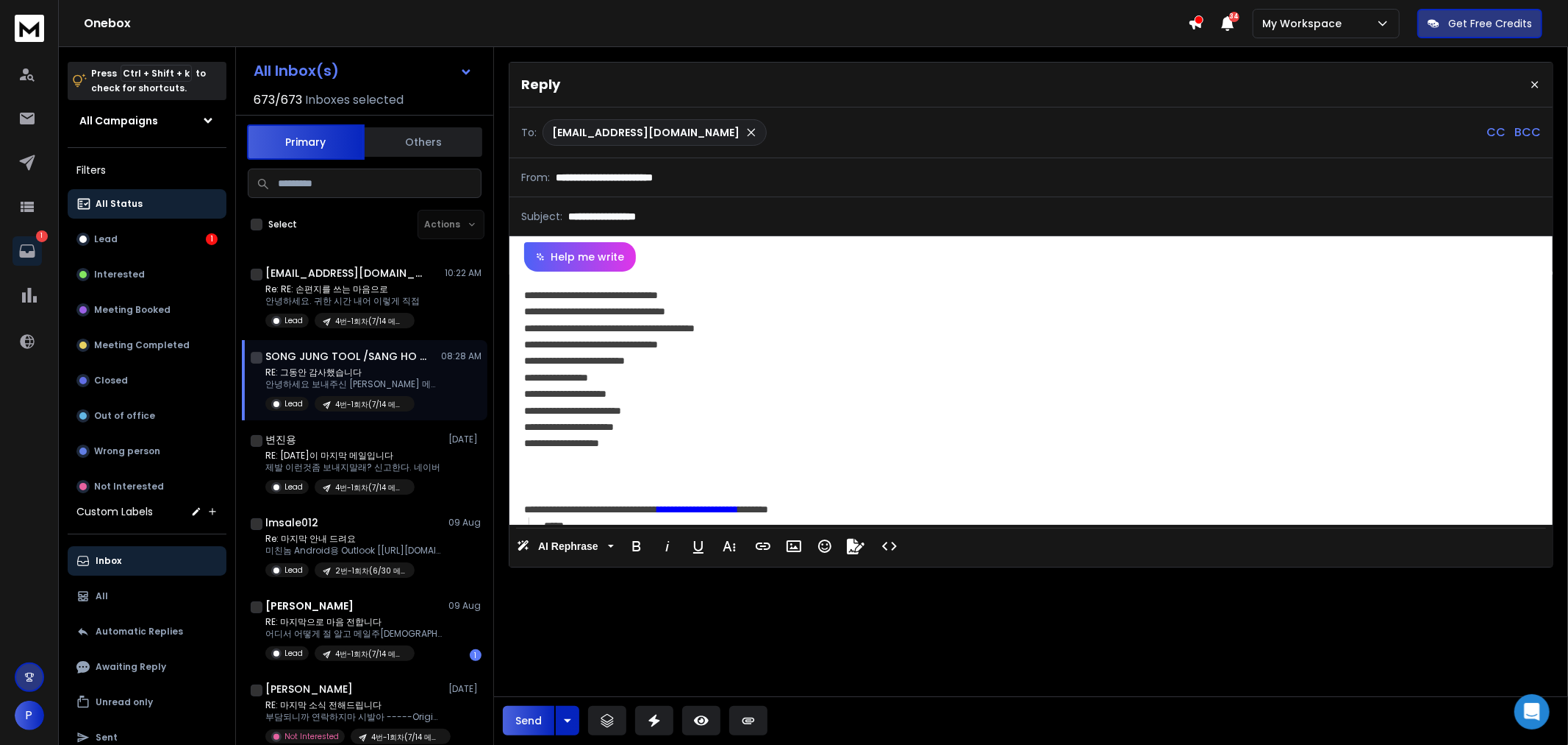
click at [754, 363] on p "**********" at bounding box center [1022, 328] width 998 height 83
click at [749, 426] on p "**********" at bounding box center [1022, 410] width 998 height 49
click at [709, 468] on p "**********" at bounding box center [1022, 468] width 998 height 34
drag, startPoint x: 542, startPoint y: 508, endPoint x: 834, endPoint y: 517, distance: 292.1
click at [543, 510] on div "**********" at bounding box center [1022, 508] width 998 height 16
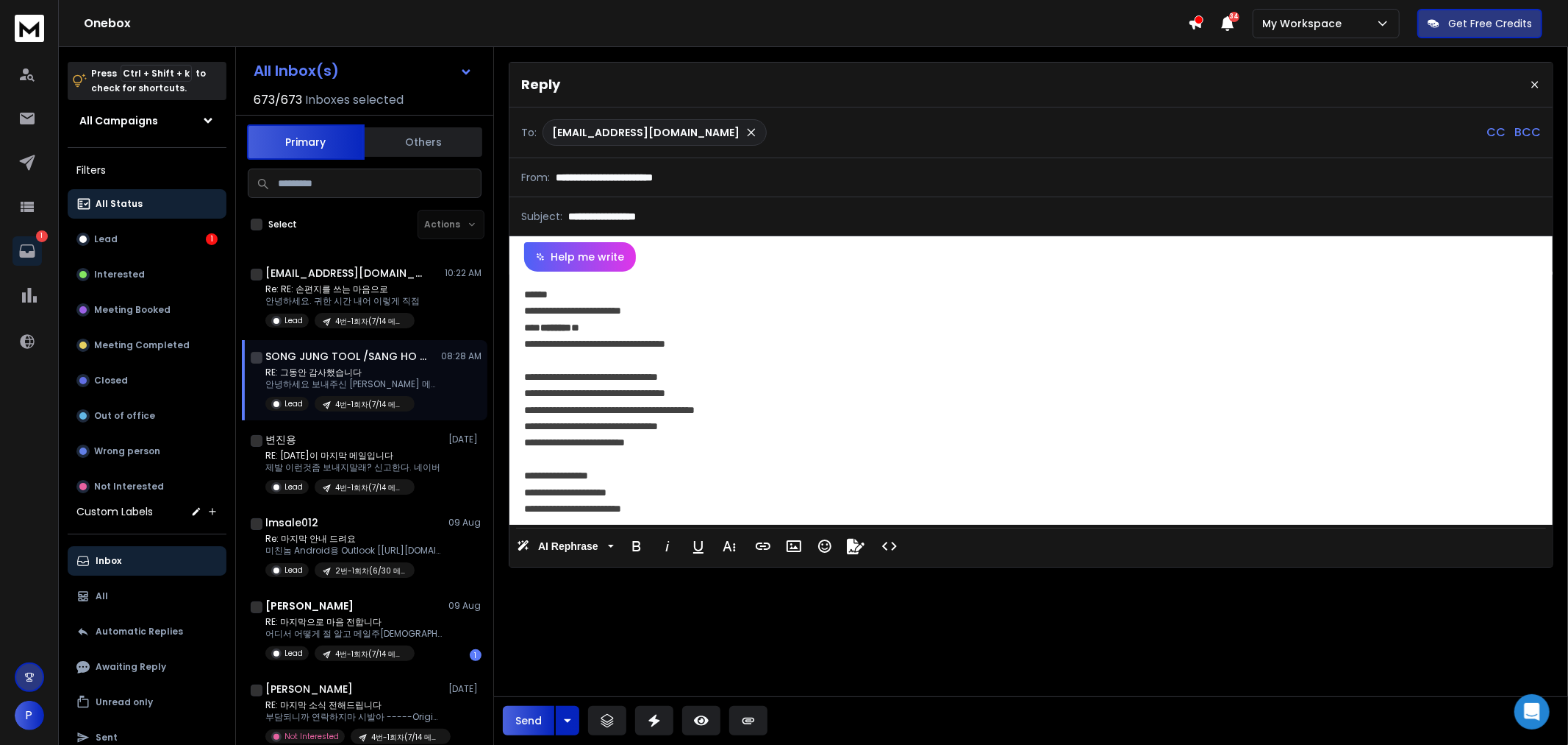
scroll to position [164, 0]
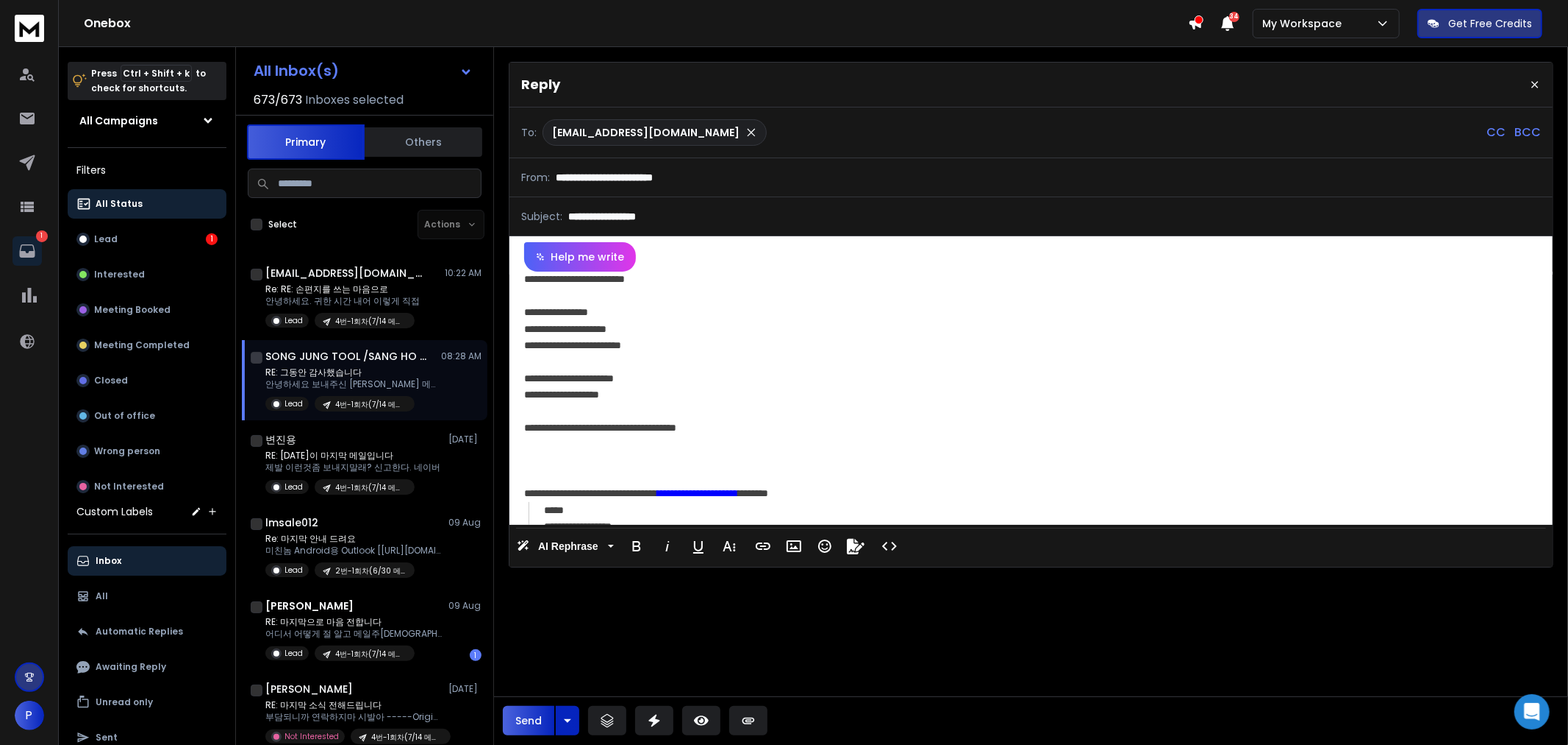
click at [781, 403] on div at bounding box center [1029, 410] width 1011 height 16
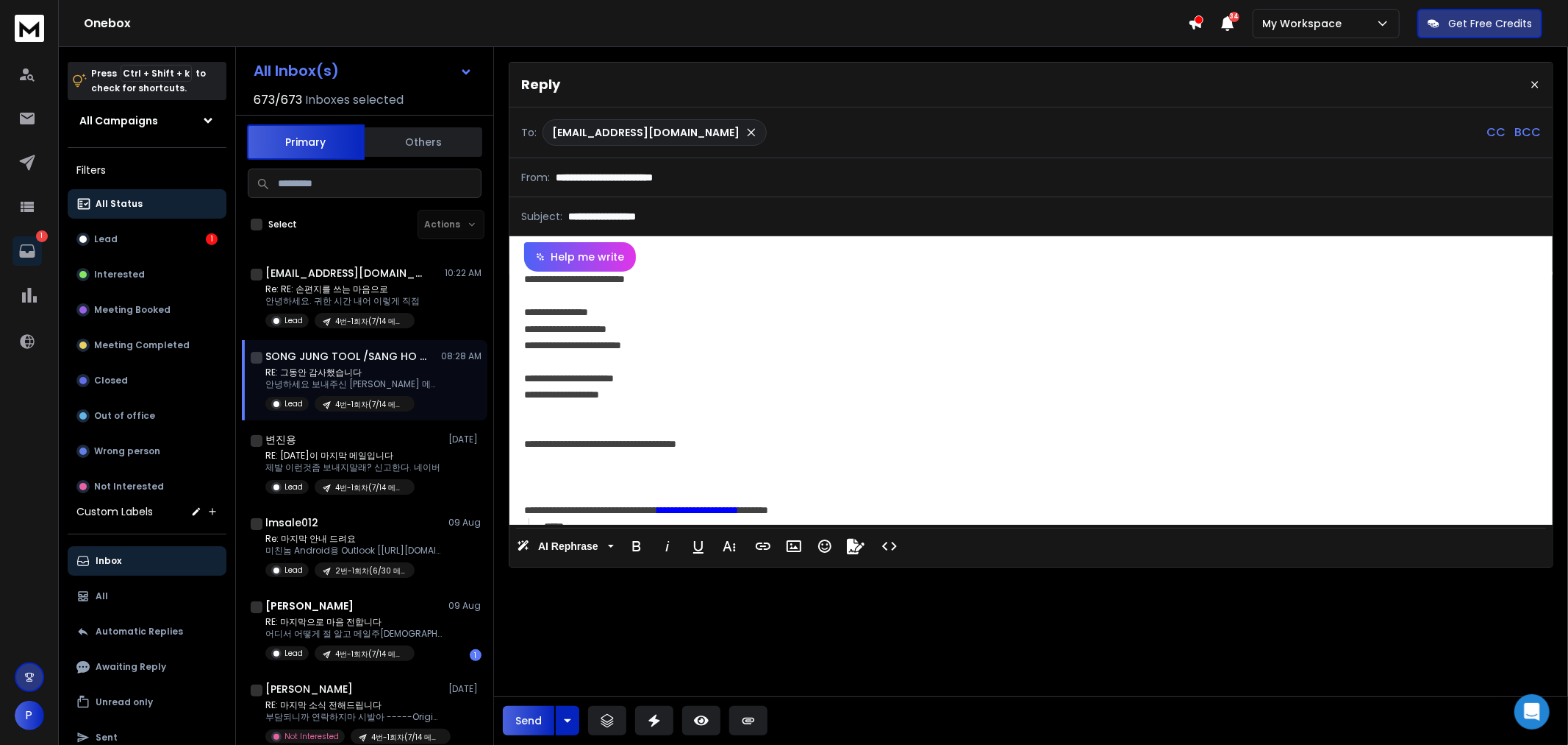
click at [751, 347] on p "**********" at bounding box center [1022, 328] width 998 height 49
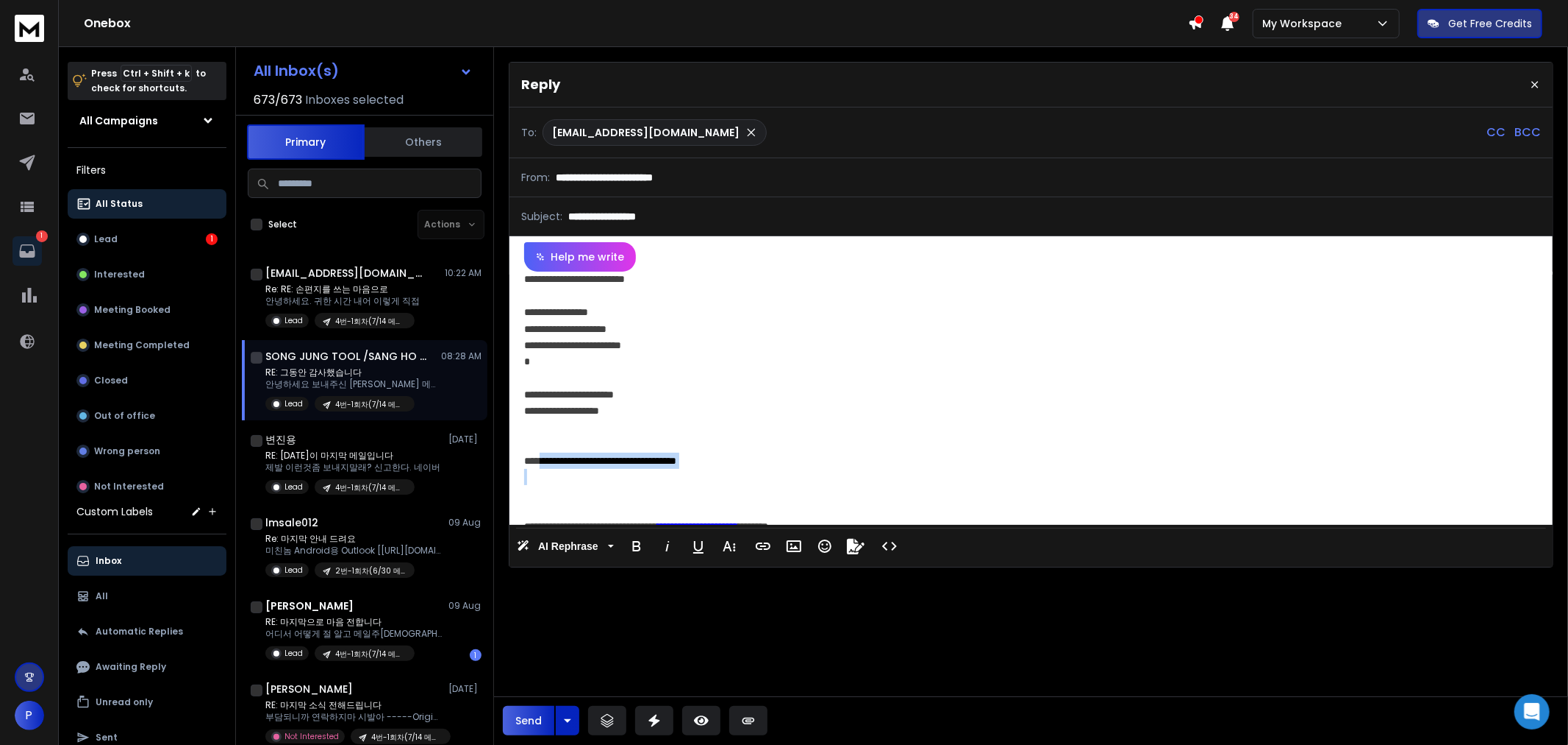
drag, startPoint x: 542, startPoint y: 461, endPoint x: 849, endPoint y: 471, distance: 307.2
click at [849, 471] on div "**********" at bounding box center [1029, 397] width 1040 height 253
click at [567, 364] on p "**********" at bounding box center [1022, 336] width 998 height 66
click at [530, 359] on p "**********" at bounding box center [1022, 336] width 998 height 66
drag, startPoint x: 632, startPoint y: 369, endPoint x: 504, endPoint y: 359, distance: 128.4
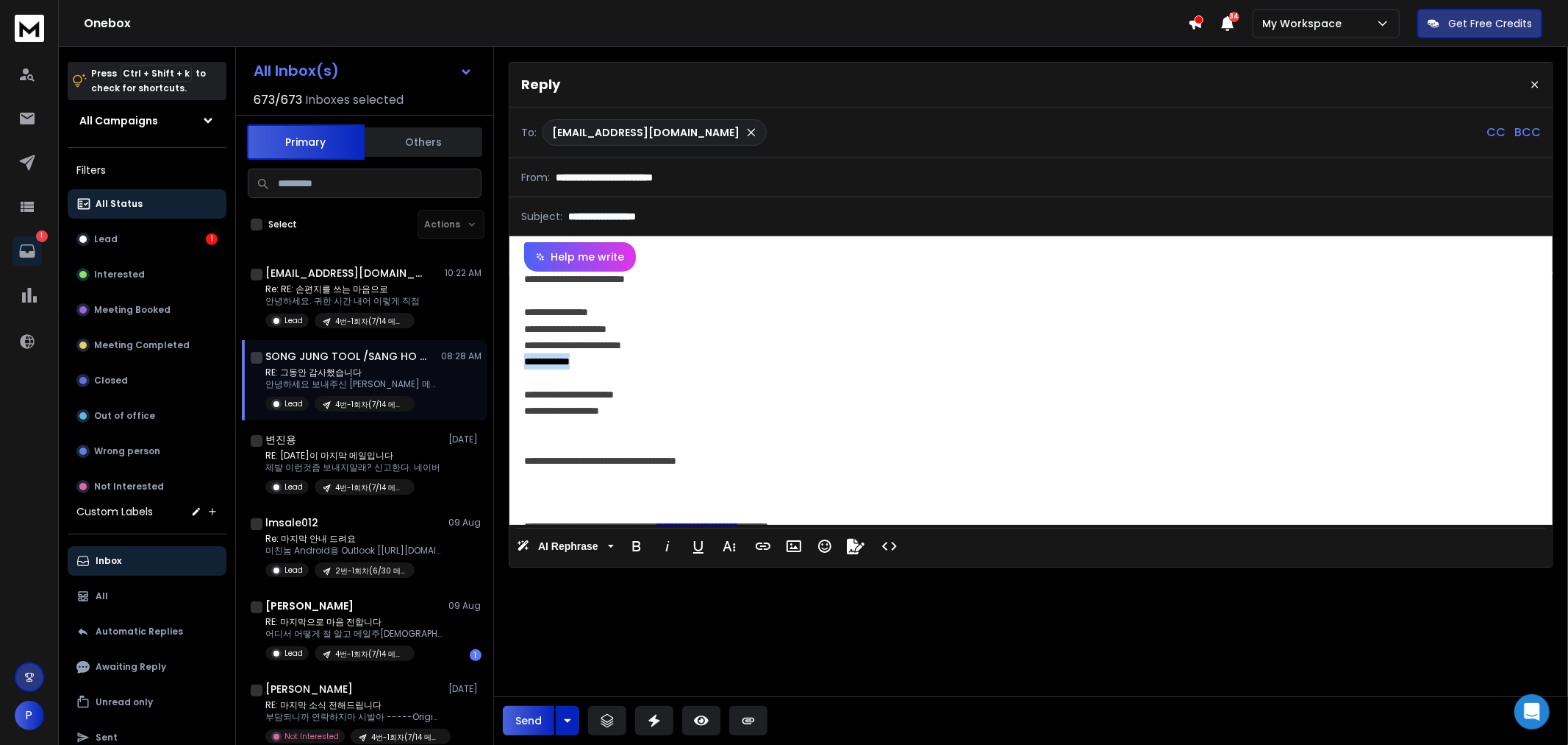
click at [492, 361] on div "All Inbox(s) 673 / 673 Inboxes selected Primary Others Select Actions dbdlf7611…" at bounding box center [902, 420] width 1334 height 745
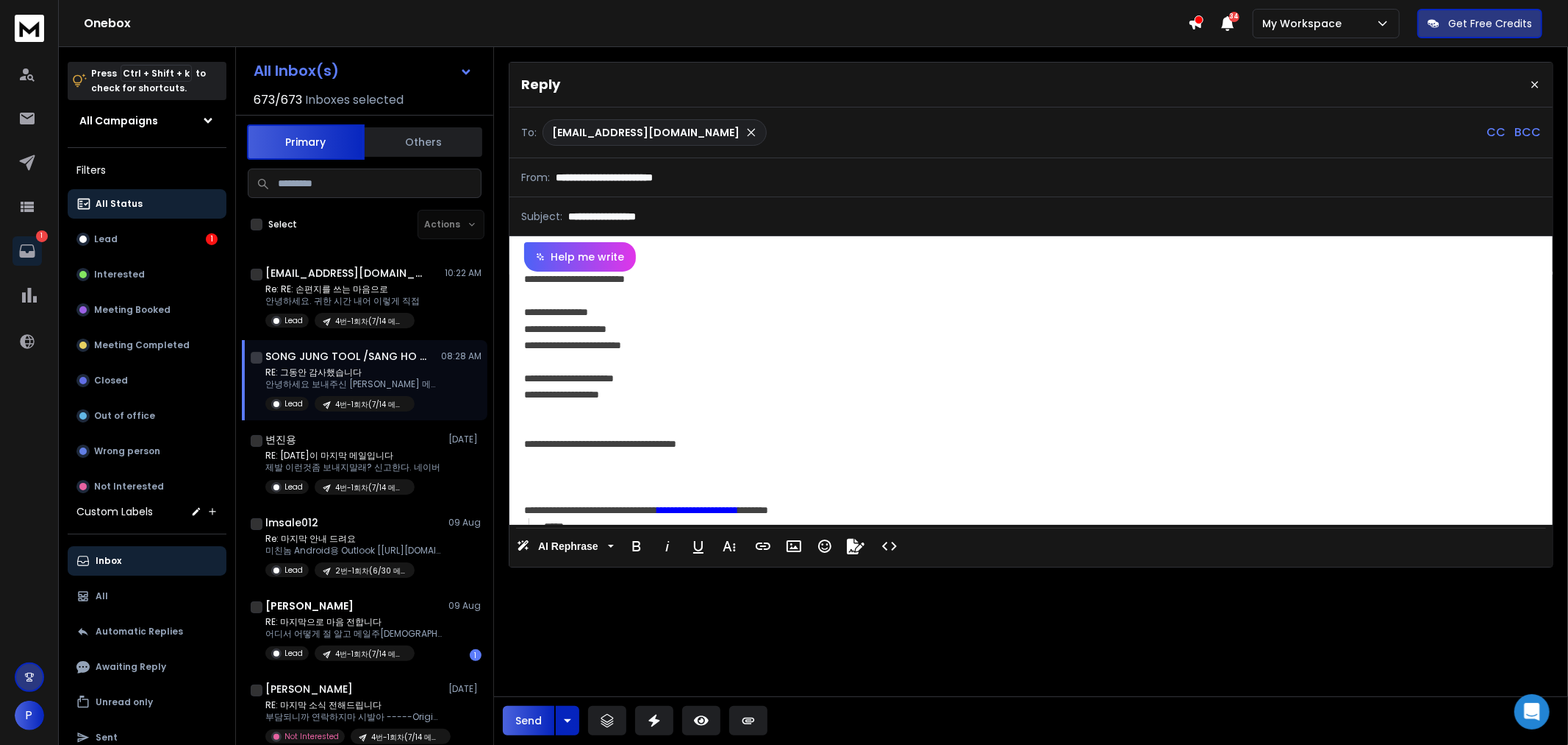
click at [541, 442] on div "**********" at bounding box center [1022, 443] width 998 height 16
drag, startPoint x: 963, startPoint y: 451, endPoint x: 505, endPoint y: 438, distance: 458.2
click at [505, 438] on div "**********" at bounding box center [1031, 399] width 1075 height 704
click at [552, 437] on div at bounding box center [1022, 443] width 998 height 16
click at [532, 434] on div at bounding box center [1029, 428] width 1011 height 16
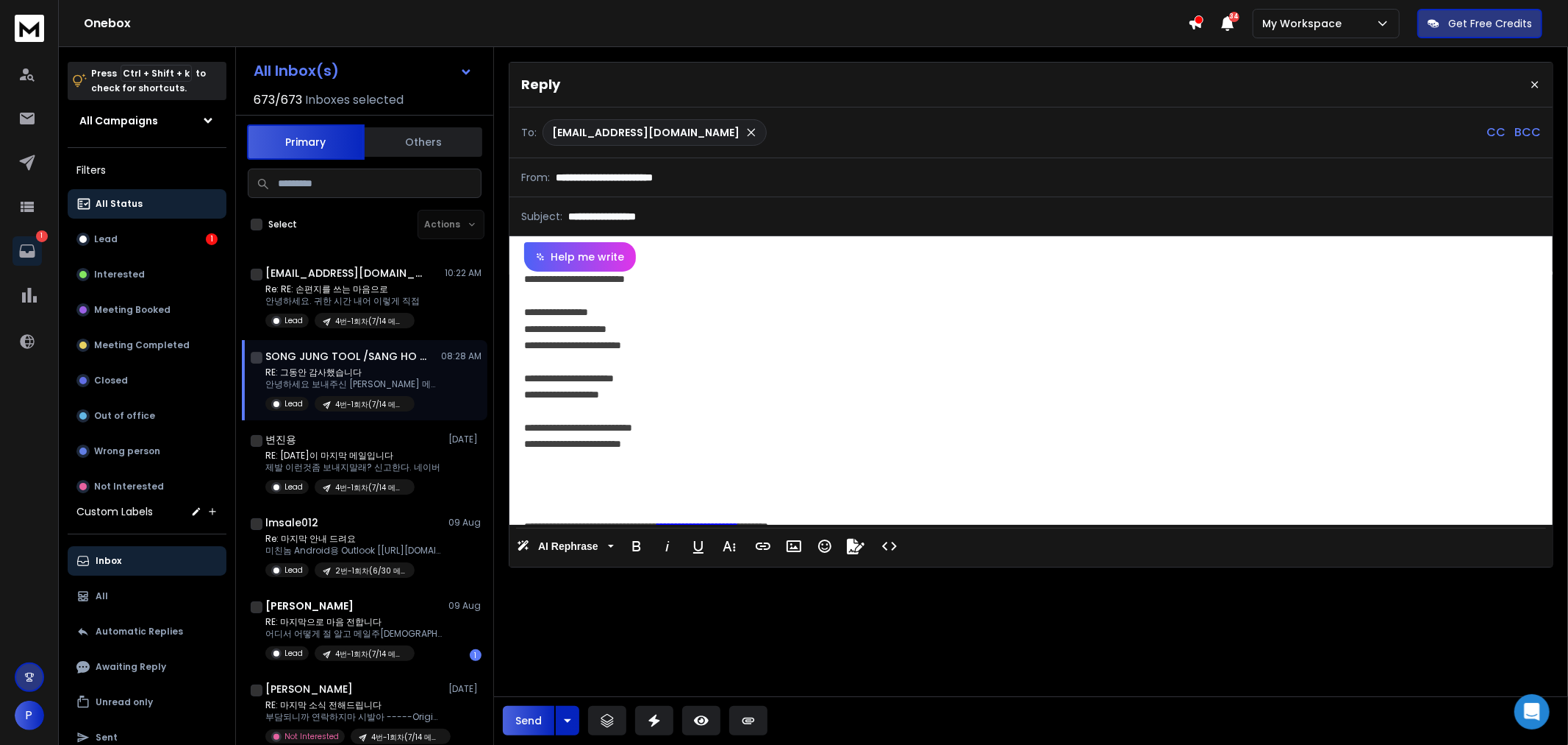
drag, startPoint x: 815, startPoint y: 462, endPoint x: 740, endPoint y: 423, distance: 84.5
click at [808, 465] on div at bounding box center [1029, 460] width 1011 height 16
click at [724, 411] on div at bounding box center [1029, 410] width 1011 height 16
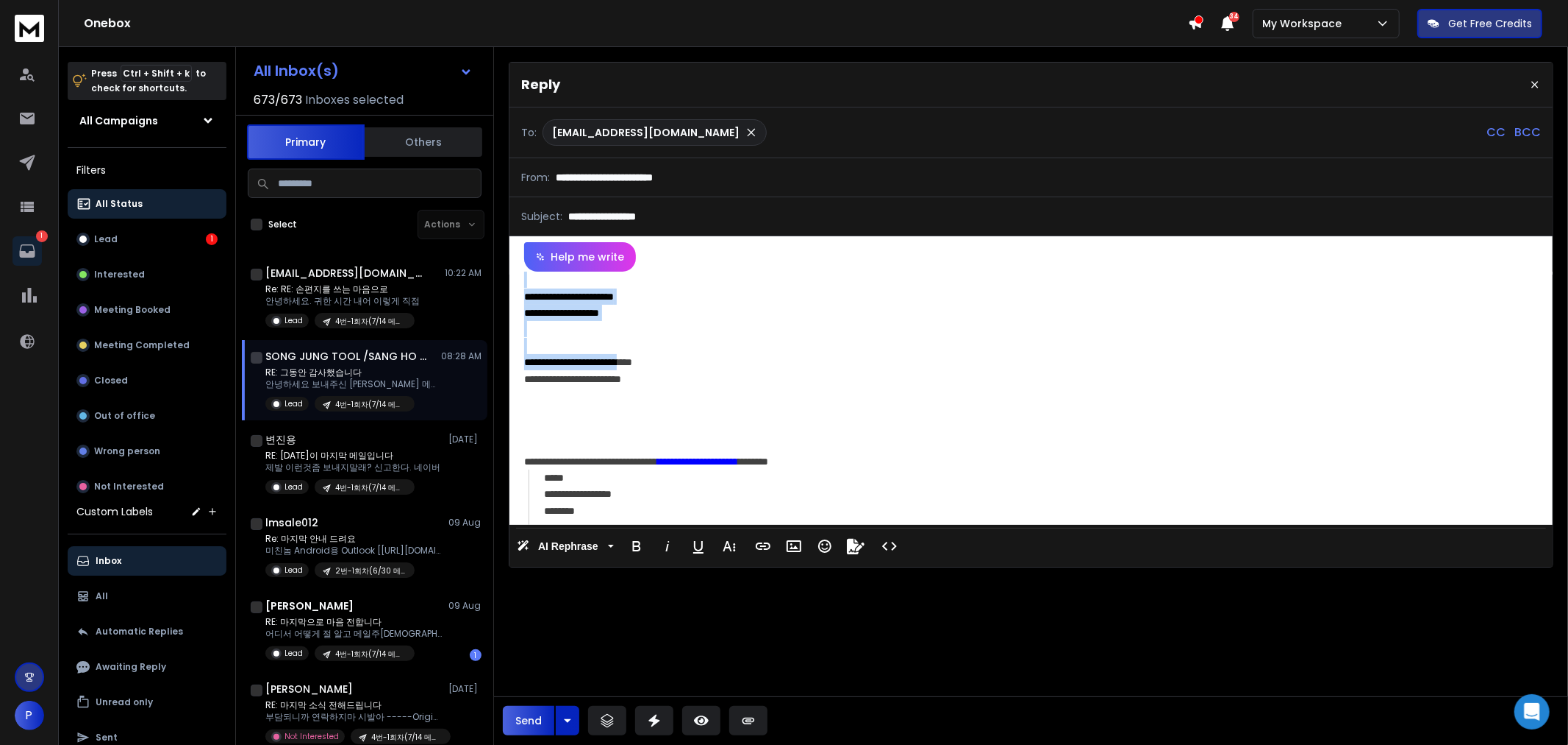
scroll to position [0, 0]
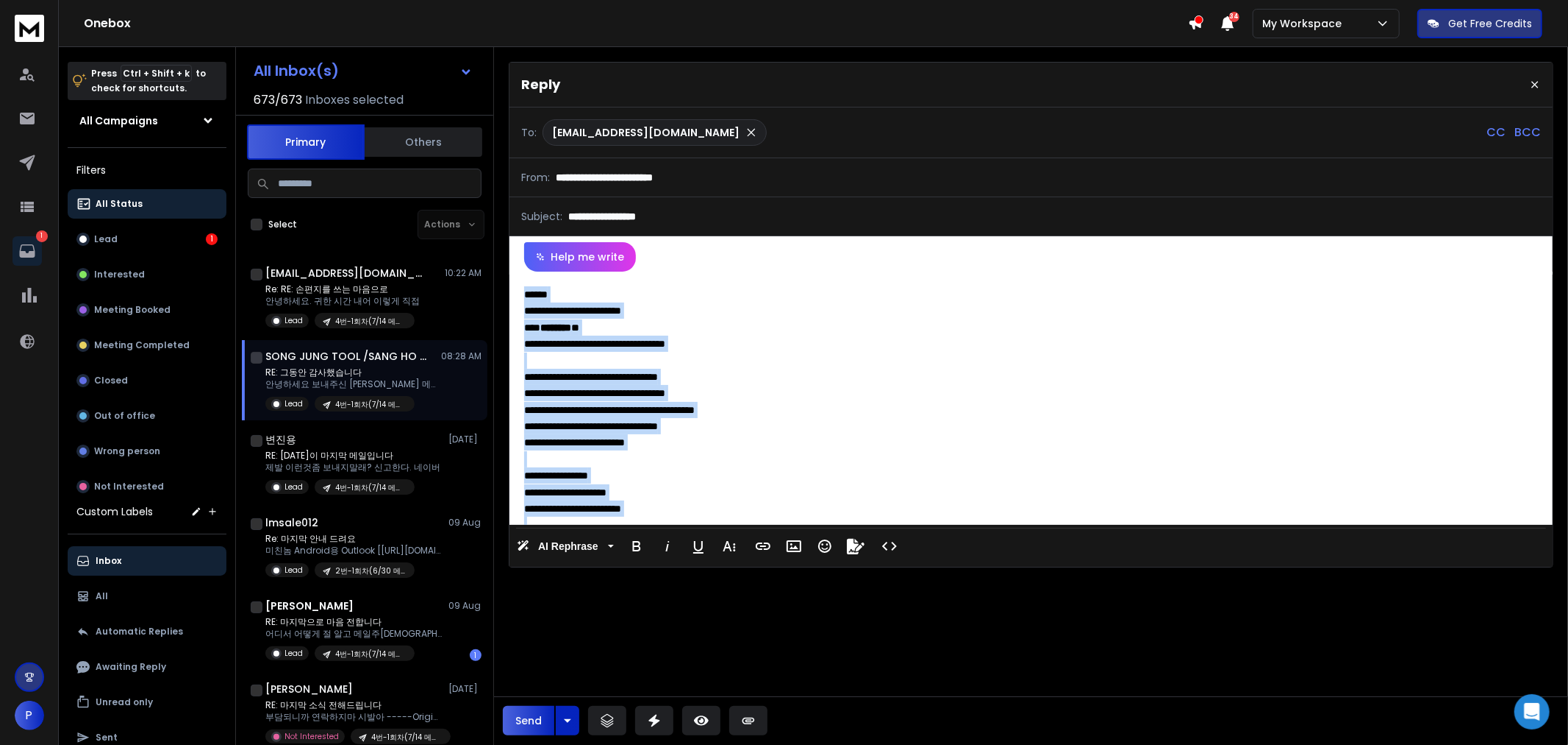
drag, startPoint x: 591, startPoint y: 341, endPoint x: 527, endPoint y: 219, distance: 137.8
click at [527, 219] on div "**********" at bounding box center [1031, 314] width 1045 height 506
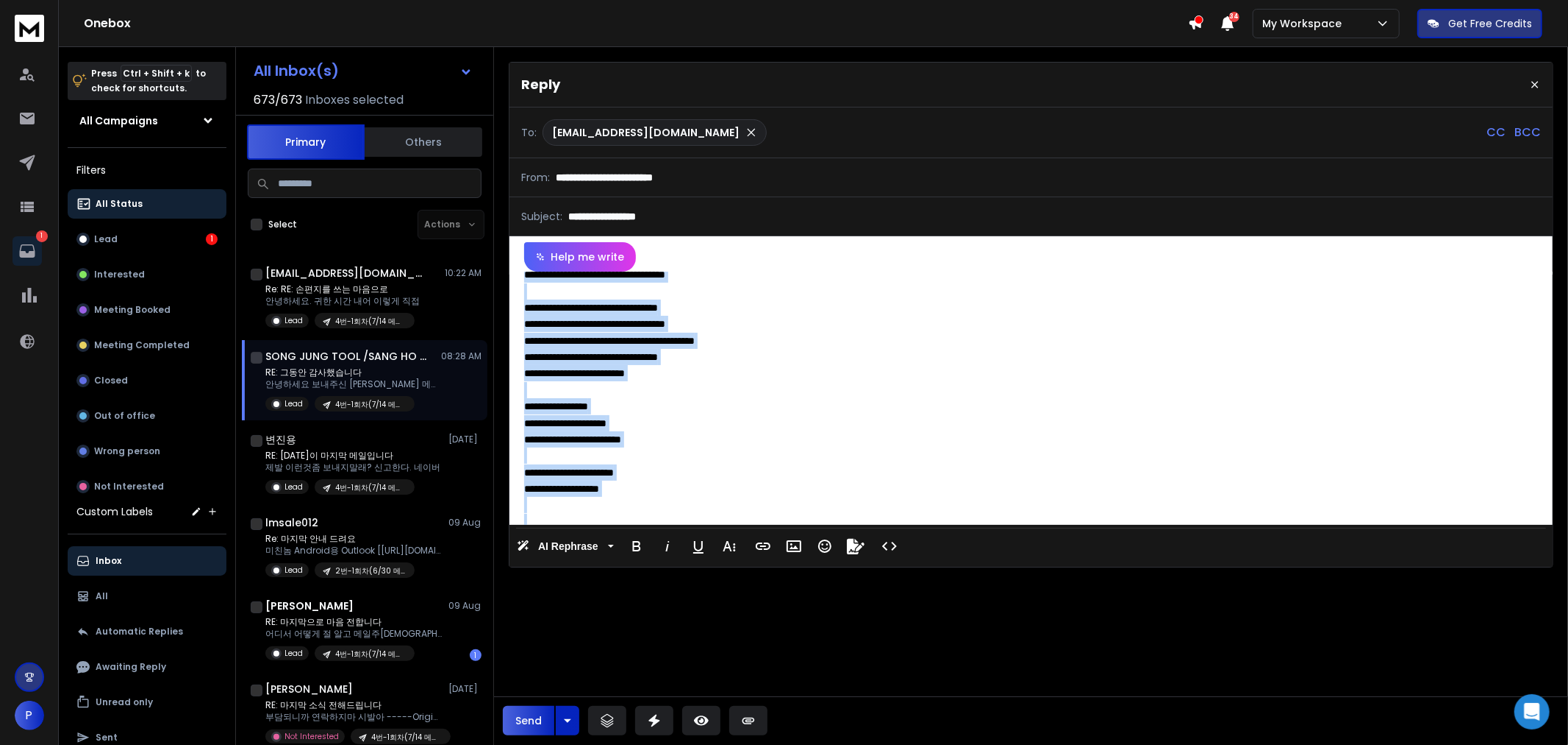
scroll to position [164, 0]
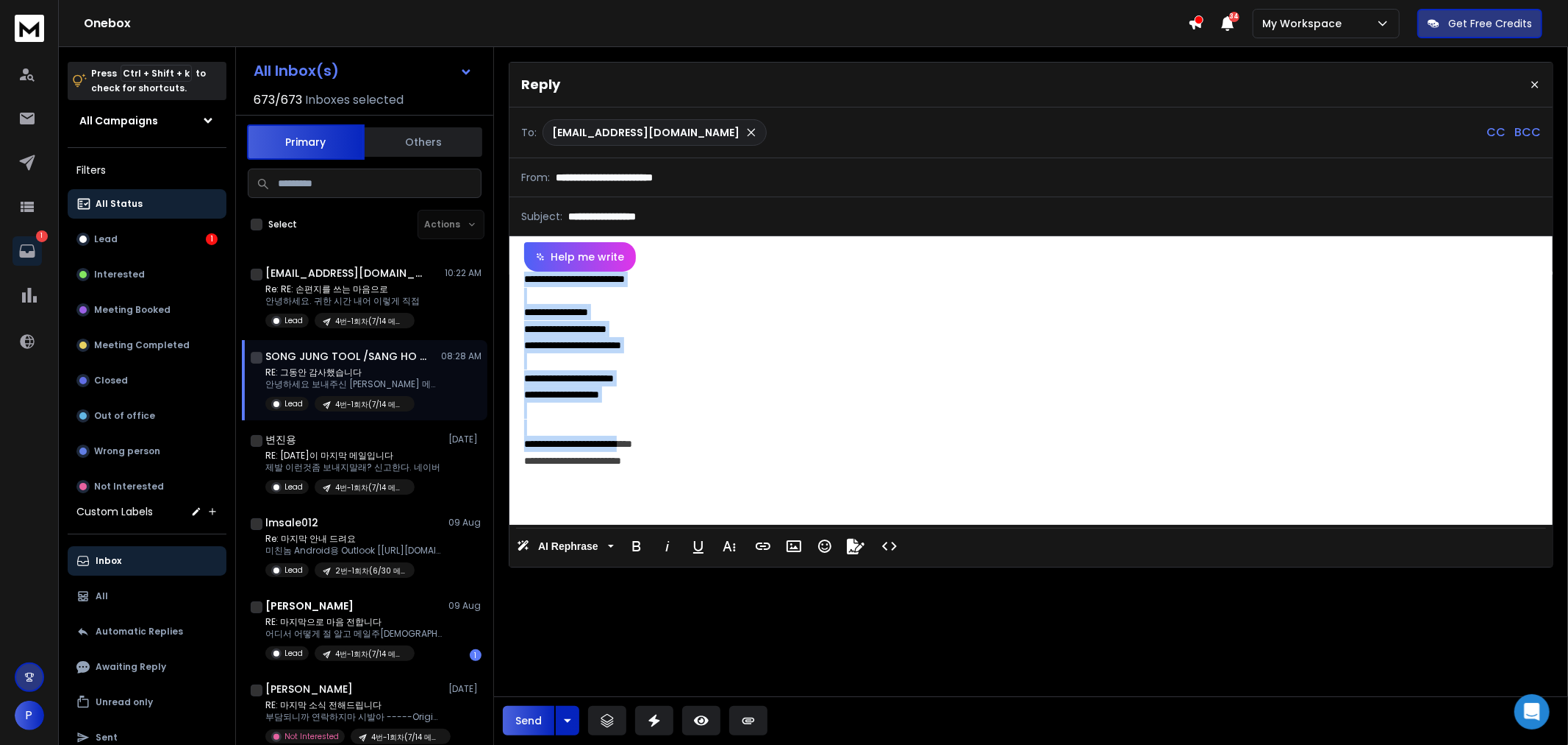
click at [810, 420] on div at bounding box center [1029, 428] width 1011 height 16
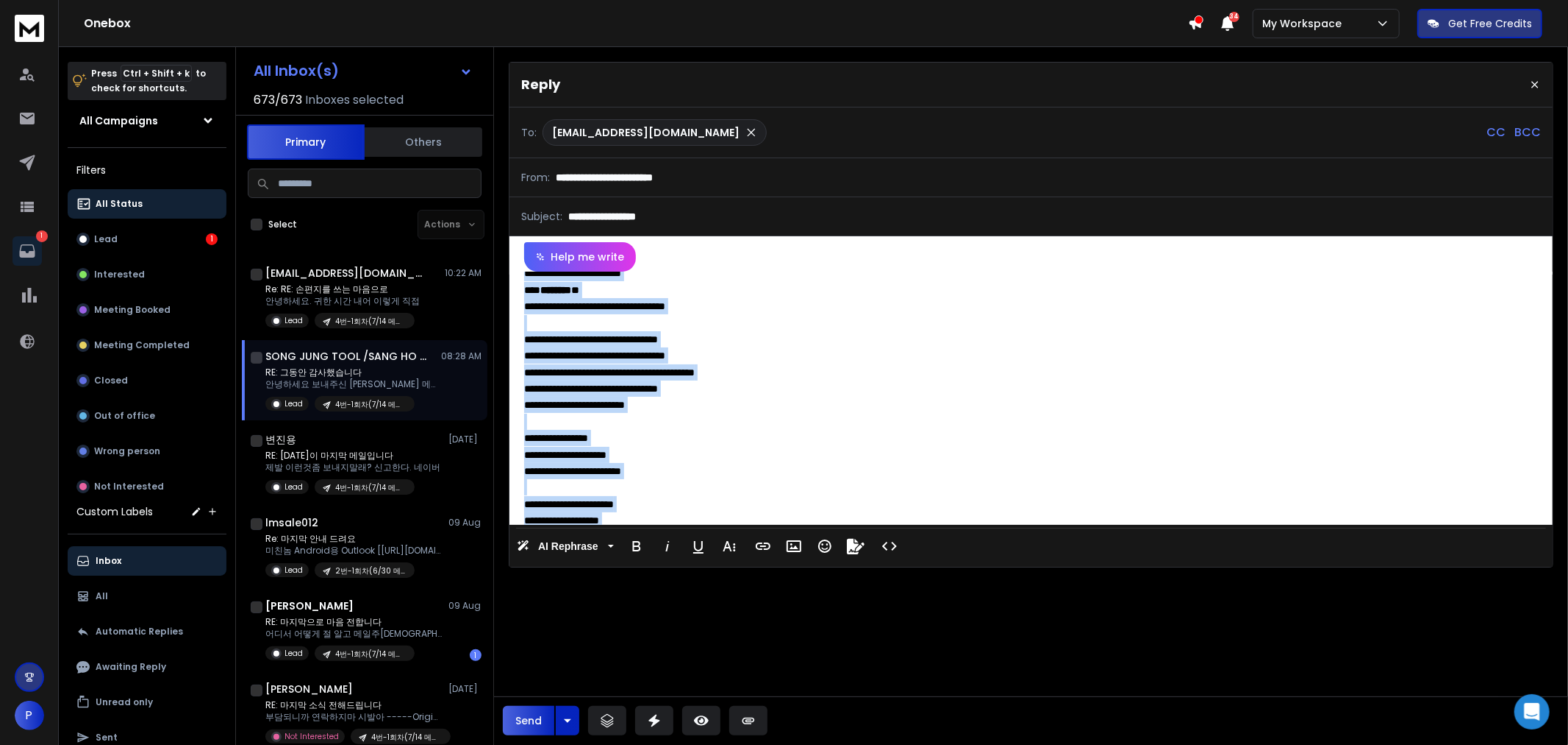
scroll to position [0, 0]
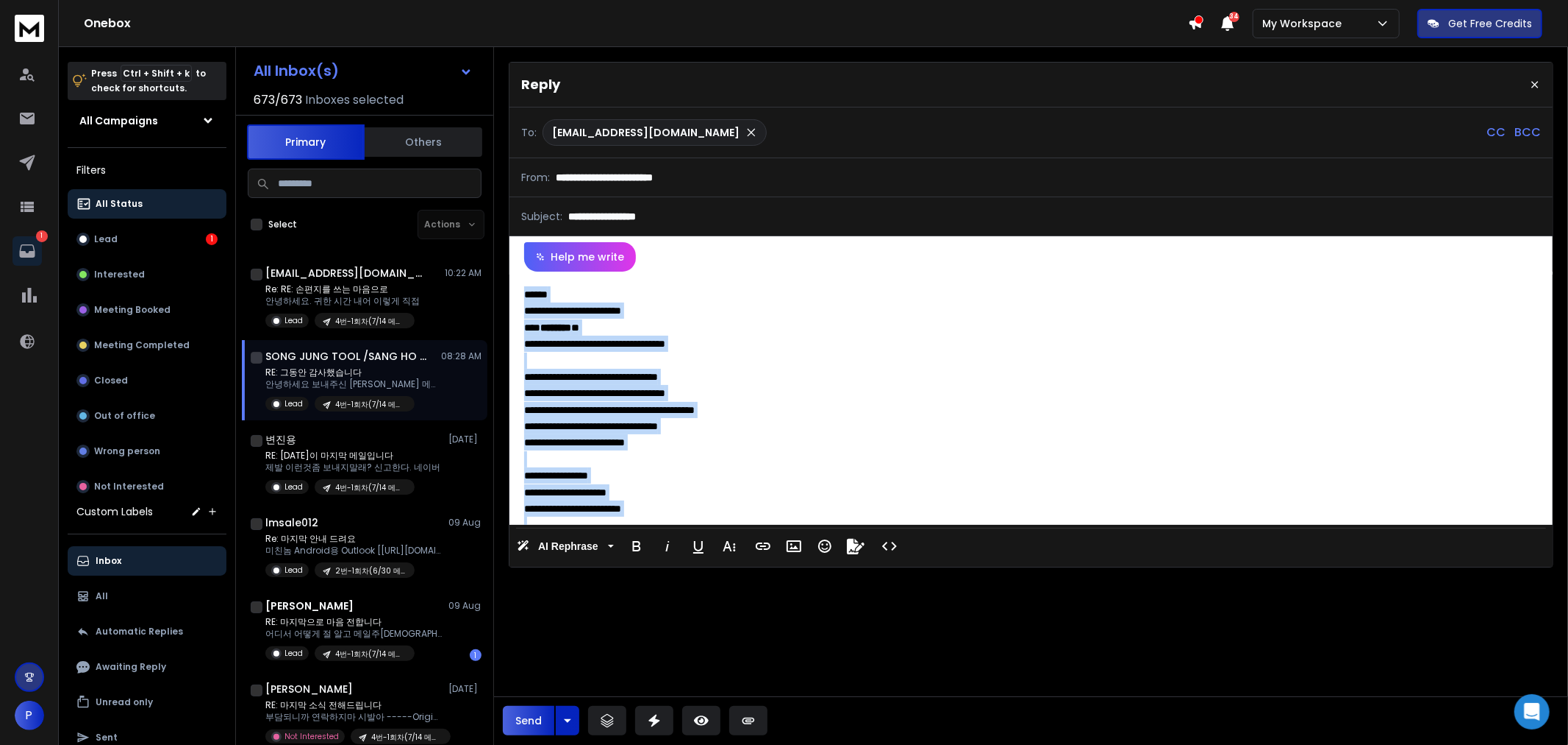
drag, startPoint x: 675, startPoint y: 454, endPoint x: 527, endPoint y: 222, distance: 275.2
click at [527, 222] on div "**********" at bounding box center [1031, 314] width 1045 height 506
copy div "**********"
click at [525, 715] on button "Send" at bounding box center [529, 720] width 51 height 30
click at [956, 449] on p "**********" at bounding box center [1022, 410] width 998 height 83
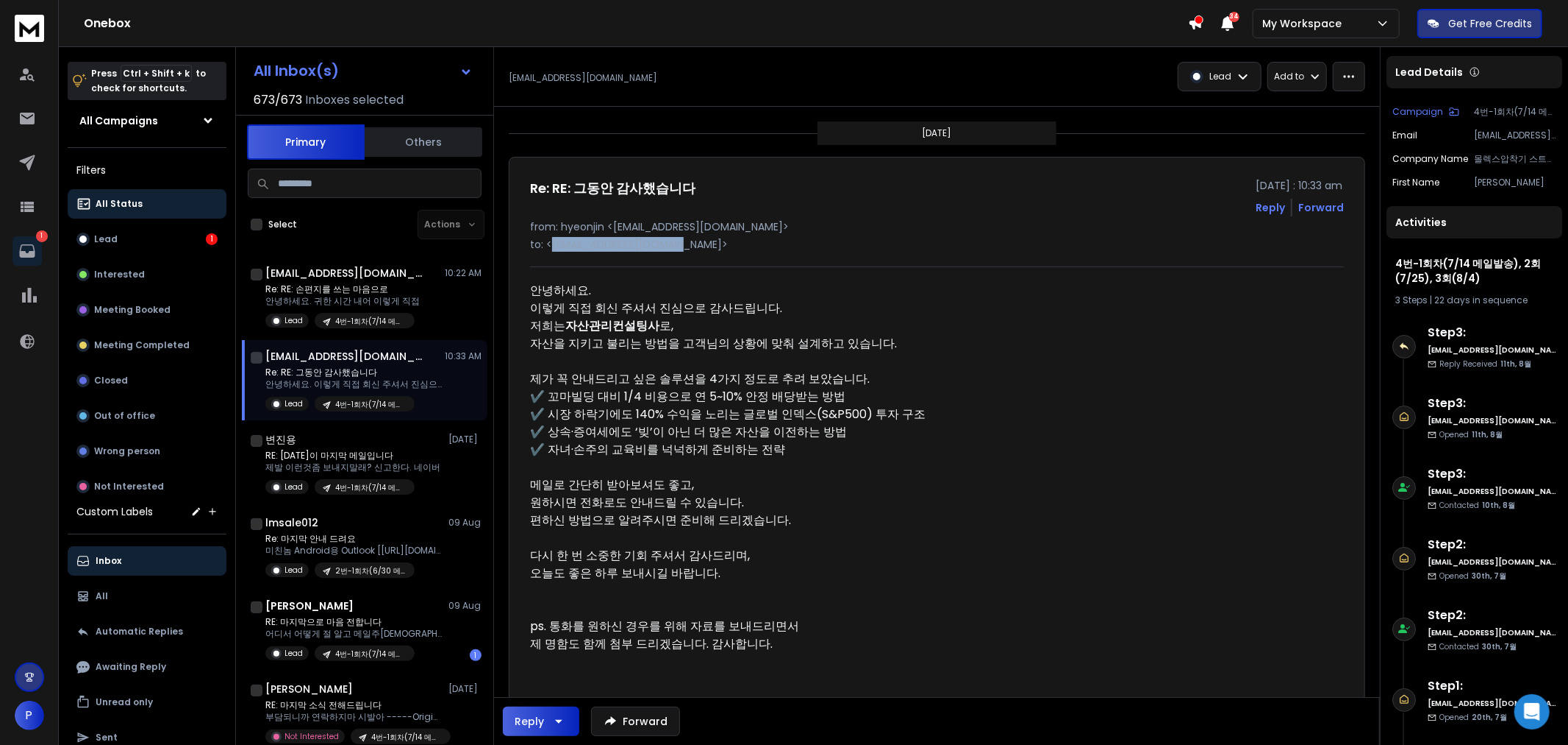
drag, startPoint x: 686, startPoint y: 247, endPoint x: 552, endPoint y: 247, distance: 134.0
click at [552, 247] on p "to: <songjungtool@naver.com>" at bounding box center [937, 243] width 814 height 15
copy p "[EMAIL_ADDRESS][DOMAIN_NAME]"
click at [1435, 113] on p "Campaign" at bounding box center [1418, 112] width 51 height 12
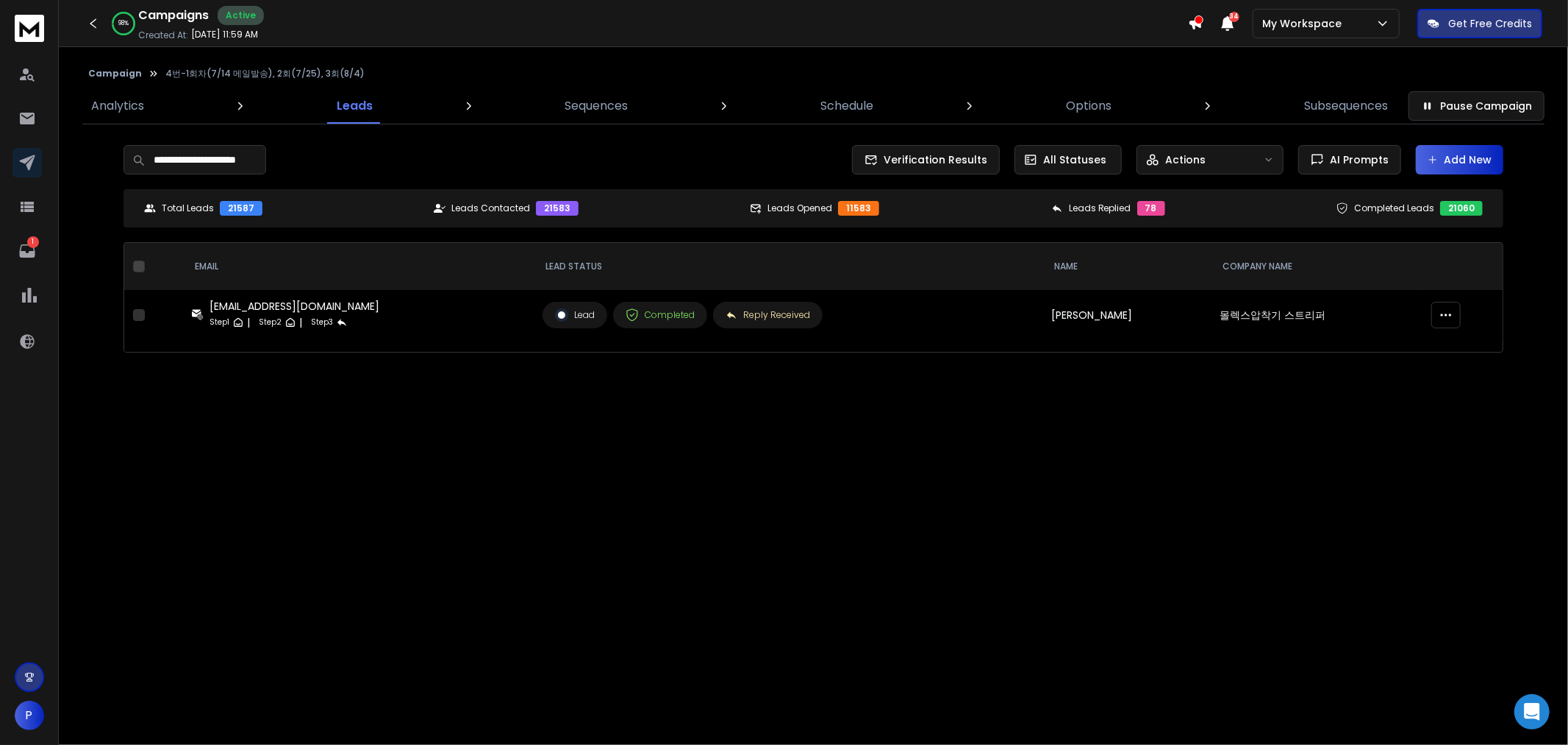
click at [1440, 318] on icon "button" at bounding box center [1446, 314] width 13 height 13
click at [1400, 367] on p "Pause Lead" at bounding box center [1408, 370] width 58 height 15
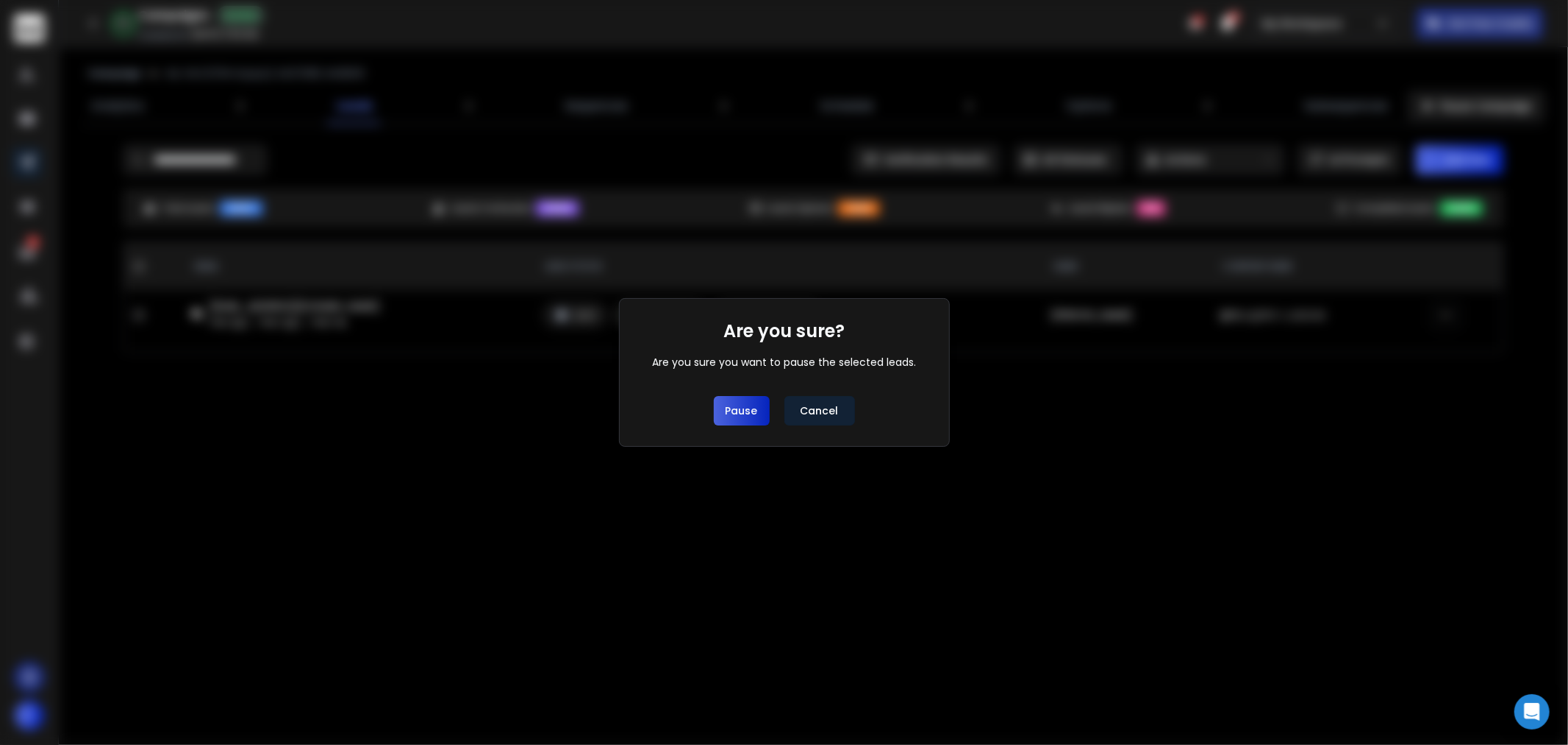
drag, startPoint x: 713, startPoint y: 405, endPoint x: 725, endPoint y: 407, distance: 12.2
click at [718, 405] on div "Are you sure? Are you sure you want to pause the selected leads. Pause Cancel" at bounding box center [784, 372] width 289 height 106
click at [750, 410] on button "Pause" at bounding box center [742, 411] width 56 height 30
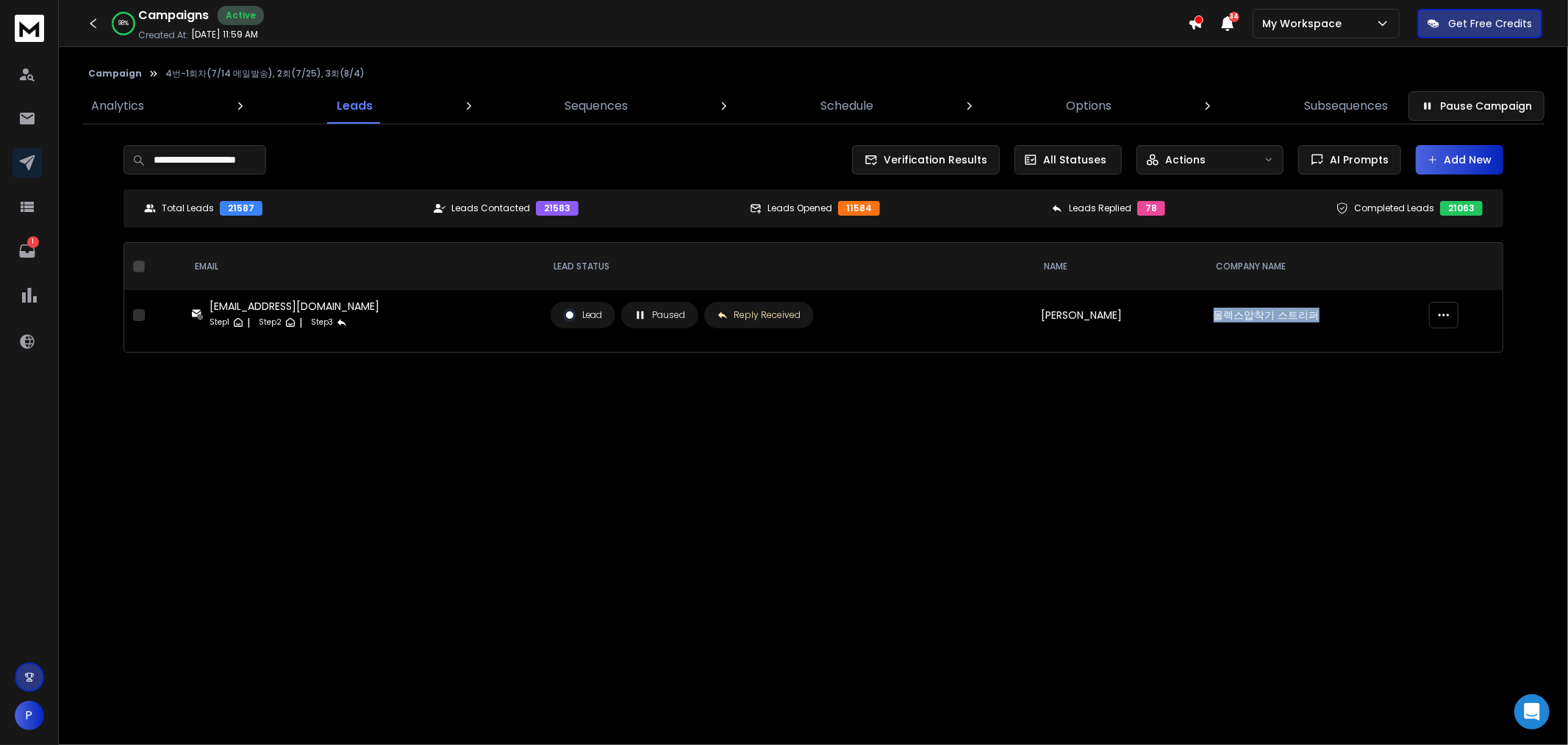
drag, startPoint x: 1302, startPoint y: 311, endPoint x: 1186, endPoint y: 311, distance: 116.0
click at [1206, 311] on td "몰렉스압착기 스트리퍼" at bounding box center [1313, 314] width 216 height 50
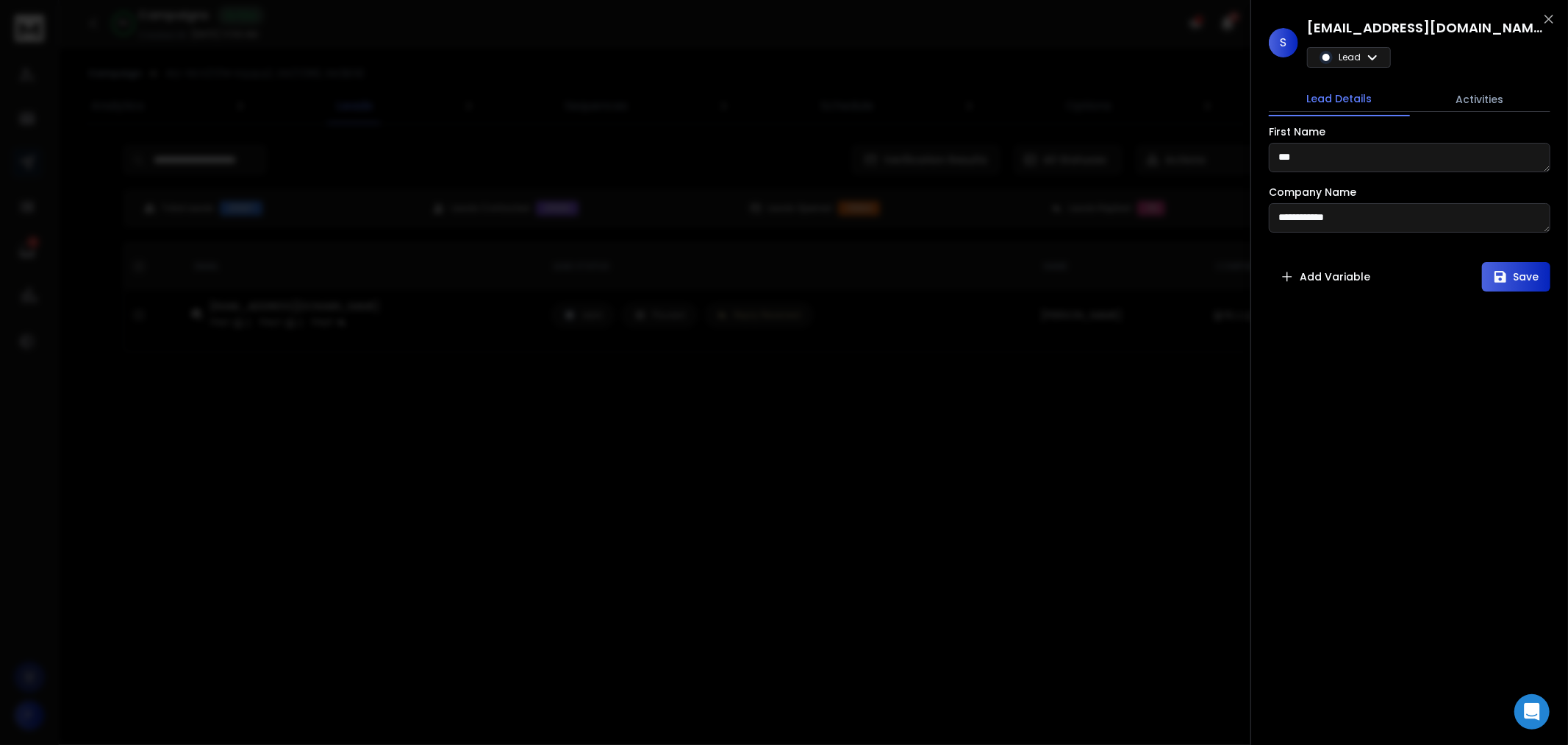
drag, startPoint x: 1423, startPoint y: 222, endPoint x: 1278, endPoint y: 214, distance: 145.2
click at [1278, 214] on textarea "**********" at bounding box center [1410, 218] width 282 height 30
click at [1544, 19] on icon "button" at bounding box center [1549, 19] width 15 height 15
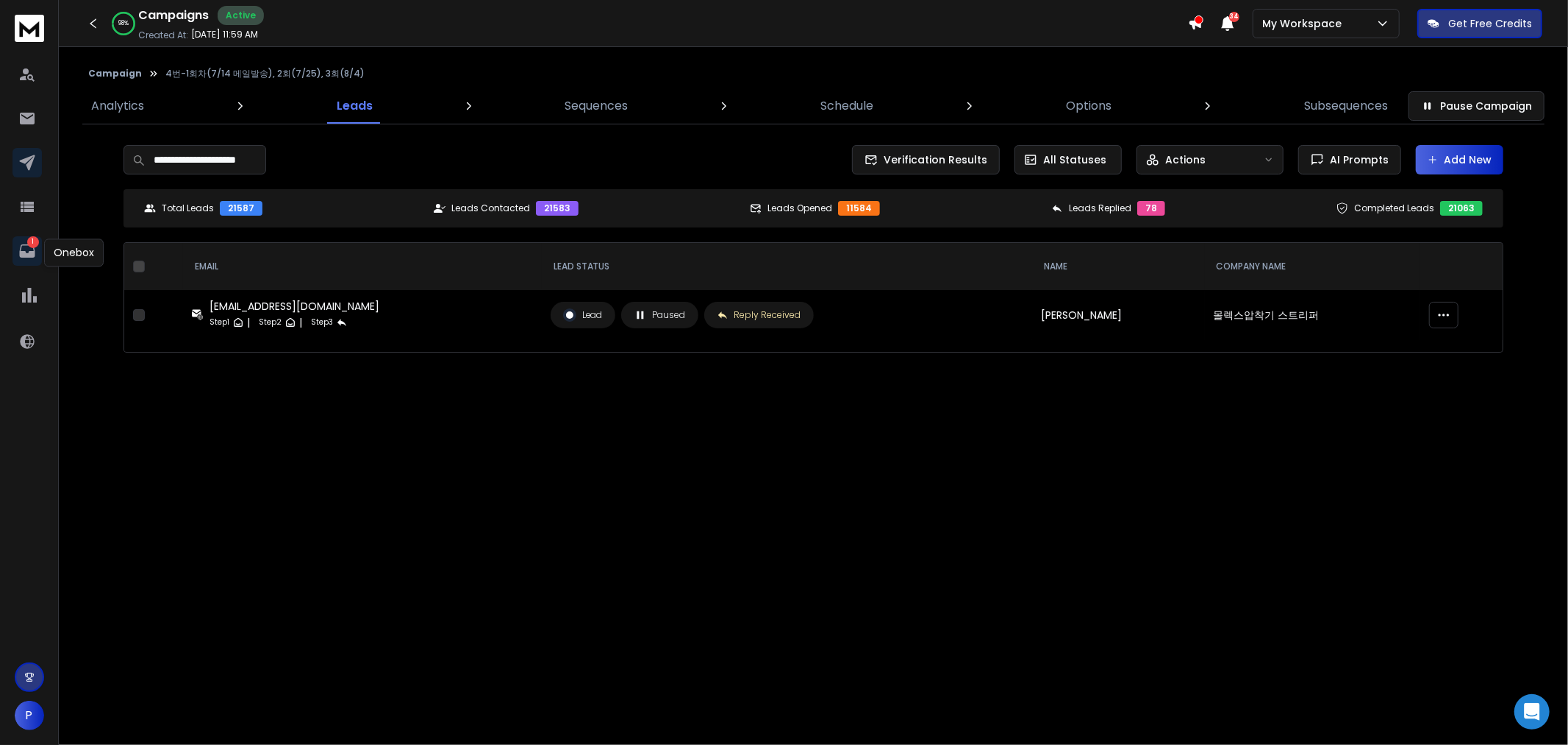
click at [21, 237] on link "1" at bounding box center [28, 251] width 30 height 30
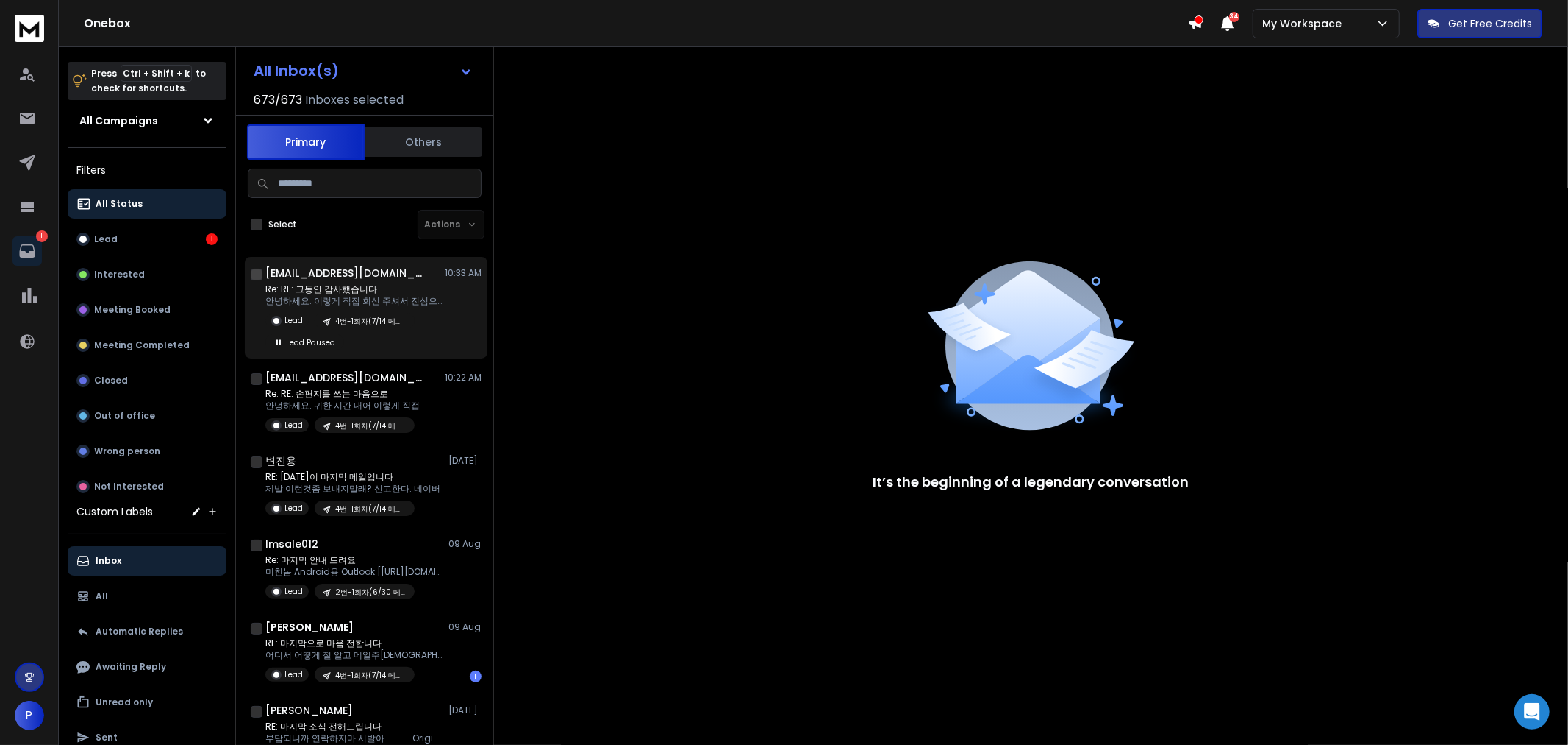
click at [424, 315] on div "Lead 4번-1회차(7/14 메일발송), 2회(7/25), 3회(8/4) Lead Paused" at bounding box center [373, 330] width 216 height 36
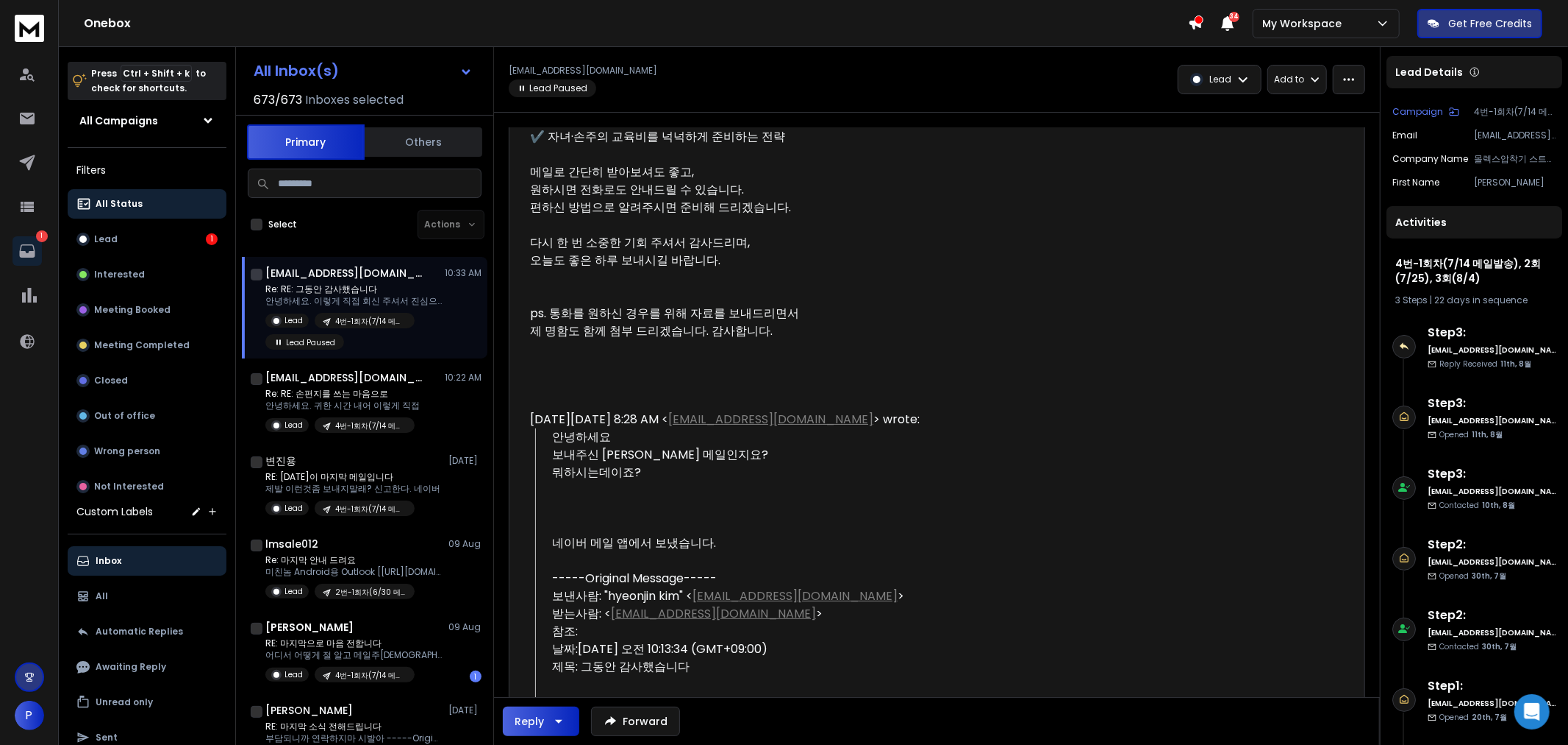
scroll to position [326, 0]
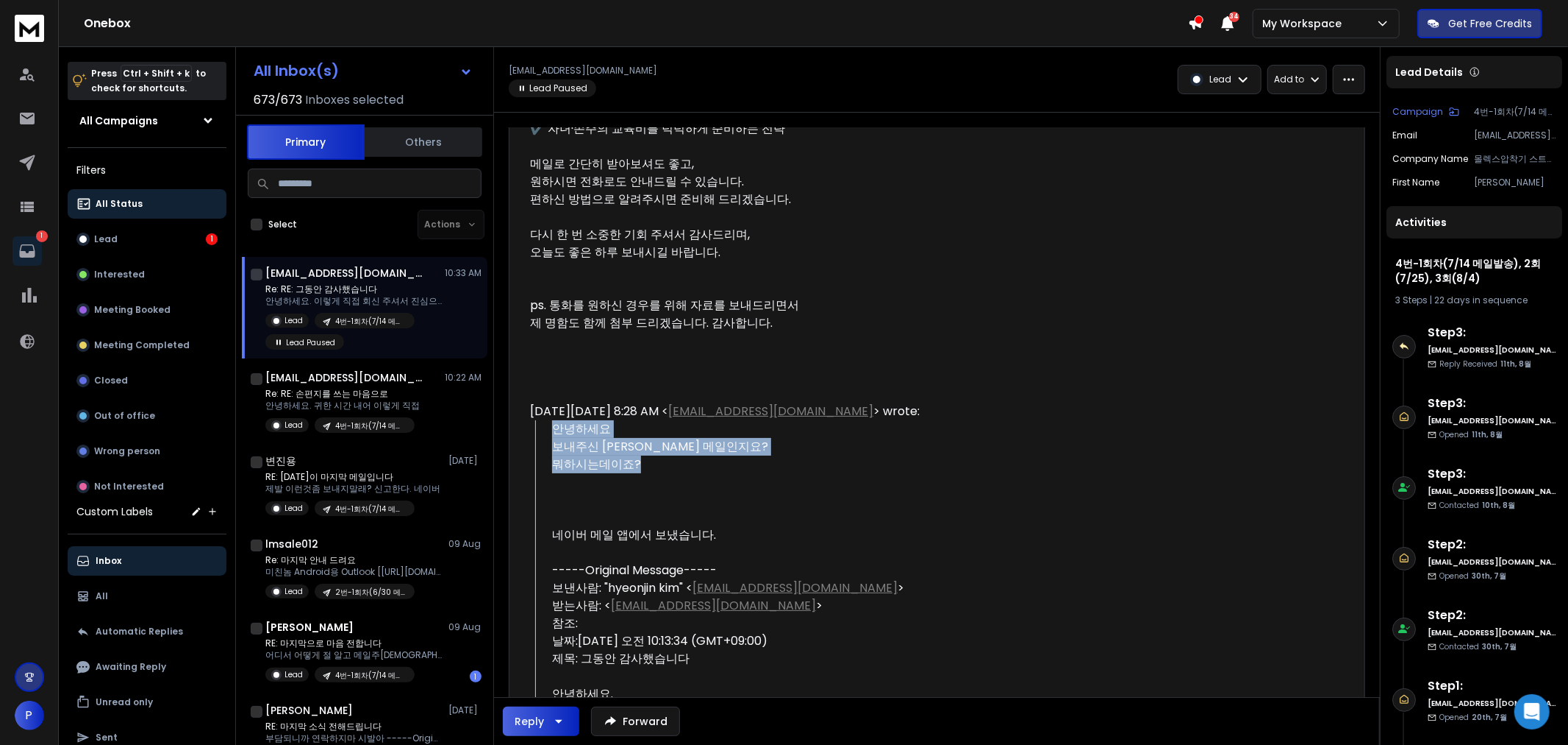
drag, startPoint x: 652, startPoint y: 469, endPoint x: 546, endPoint y: 428, distance: 113.7
copy div "안녕하세요 보내주신 메일 무슨 메일인지요? 뭐하시는데이죠?"
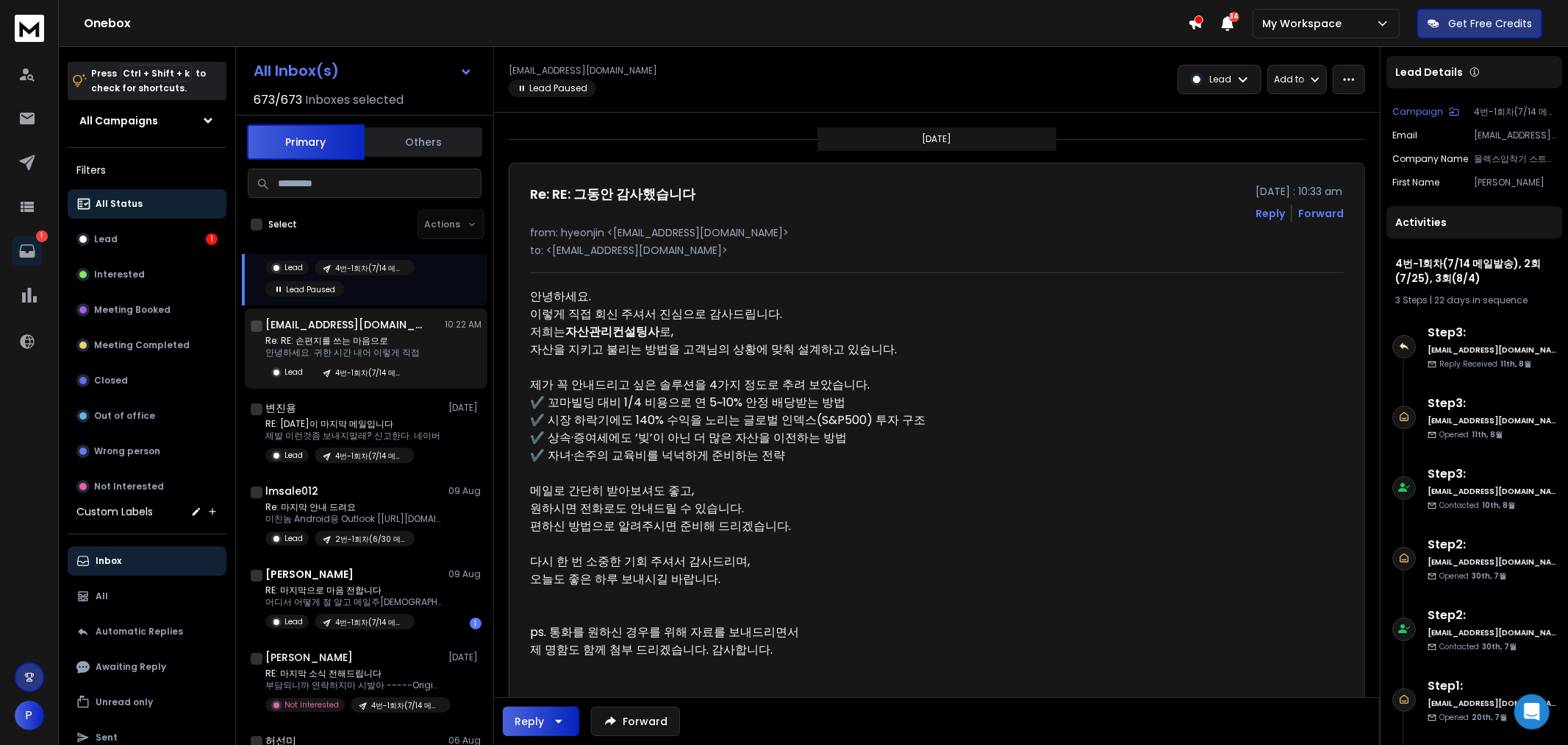
scroll to position [82, 0]
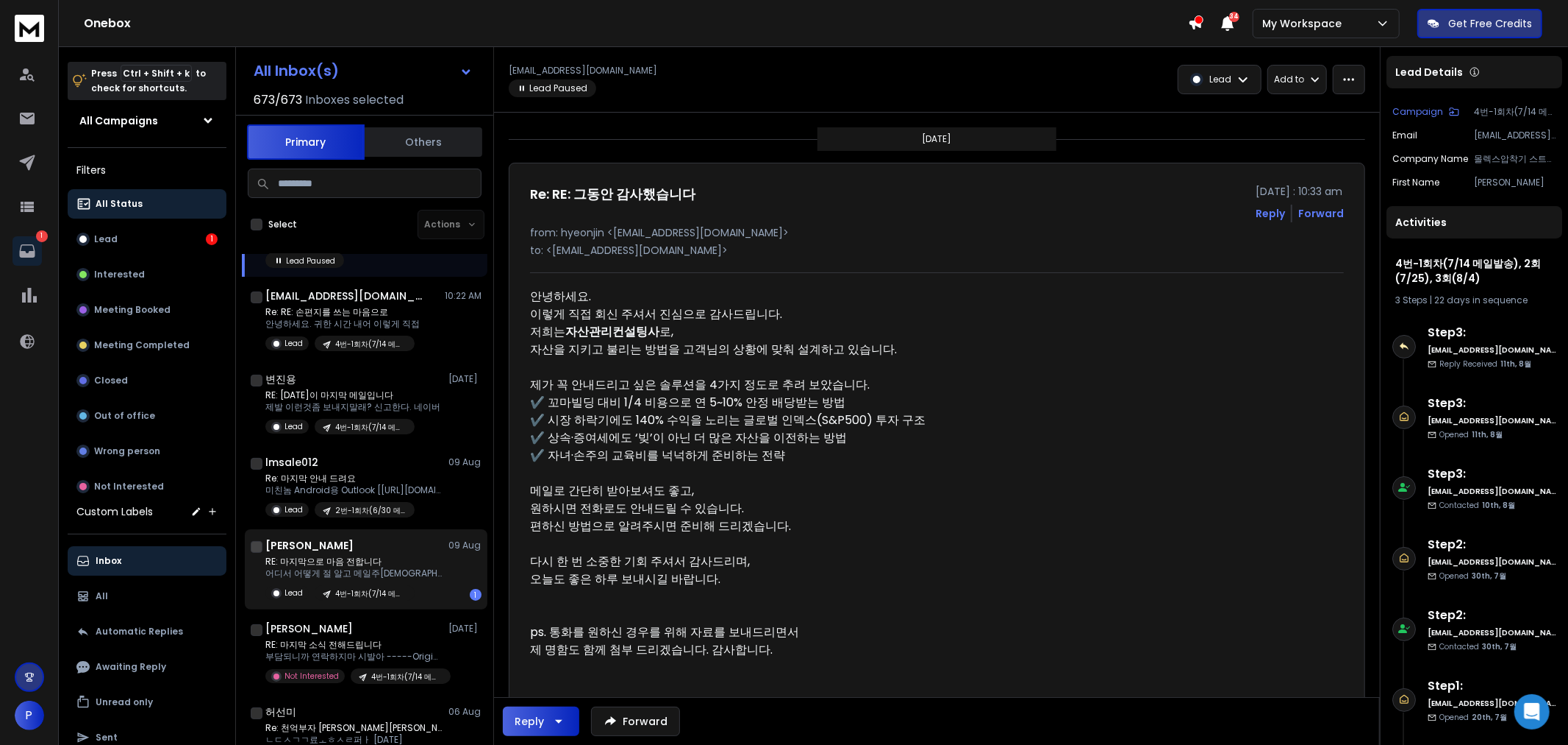
click at [390, 568] on p "어디서 어떻게 절 알고 메일주신건가요" at bounding box center [354, 574] width 176 height 12
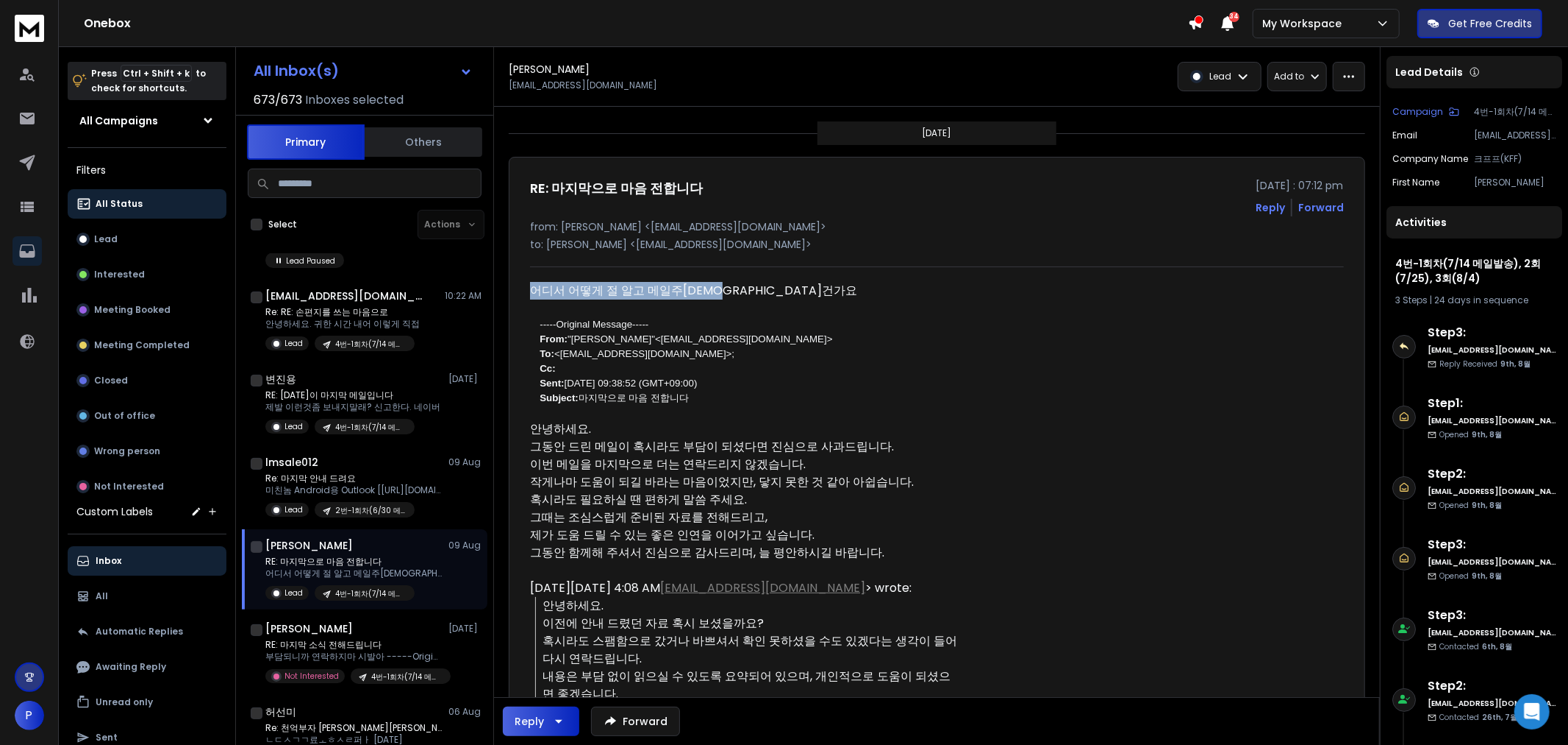
drag, startPoint x: 730, startPoint y: 287, endPoint x: 48, endPoint y: 364, distance: 686.3
click at [521, 295] on div "RE: 마지막으로 마음 전합니다 9 August 2025 : 07:12 pm Reply Forward from: 김다현 <dah0x@naver…" at bounding box center [938, 614] width 857 height 914
click at [1003, 396] on div "RE: 마지막으로 마음 전합니다 9 August 2025 : 07:12 pm Reply Forward from: 김다현 <dah0x@naver…" at bounding box center [937, 614] width 814 height 872
drag, startPoint x: 694, startPoint y: 227, endPoint x: 596, endPoint y: 227, distance: 98.0
click at [596, 227] on p "from: 김다현 <dah0x@naver.com>" at bounding box center [937, 226] width 814 height 15
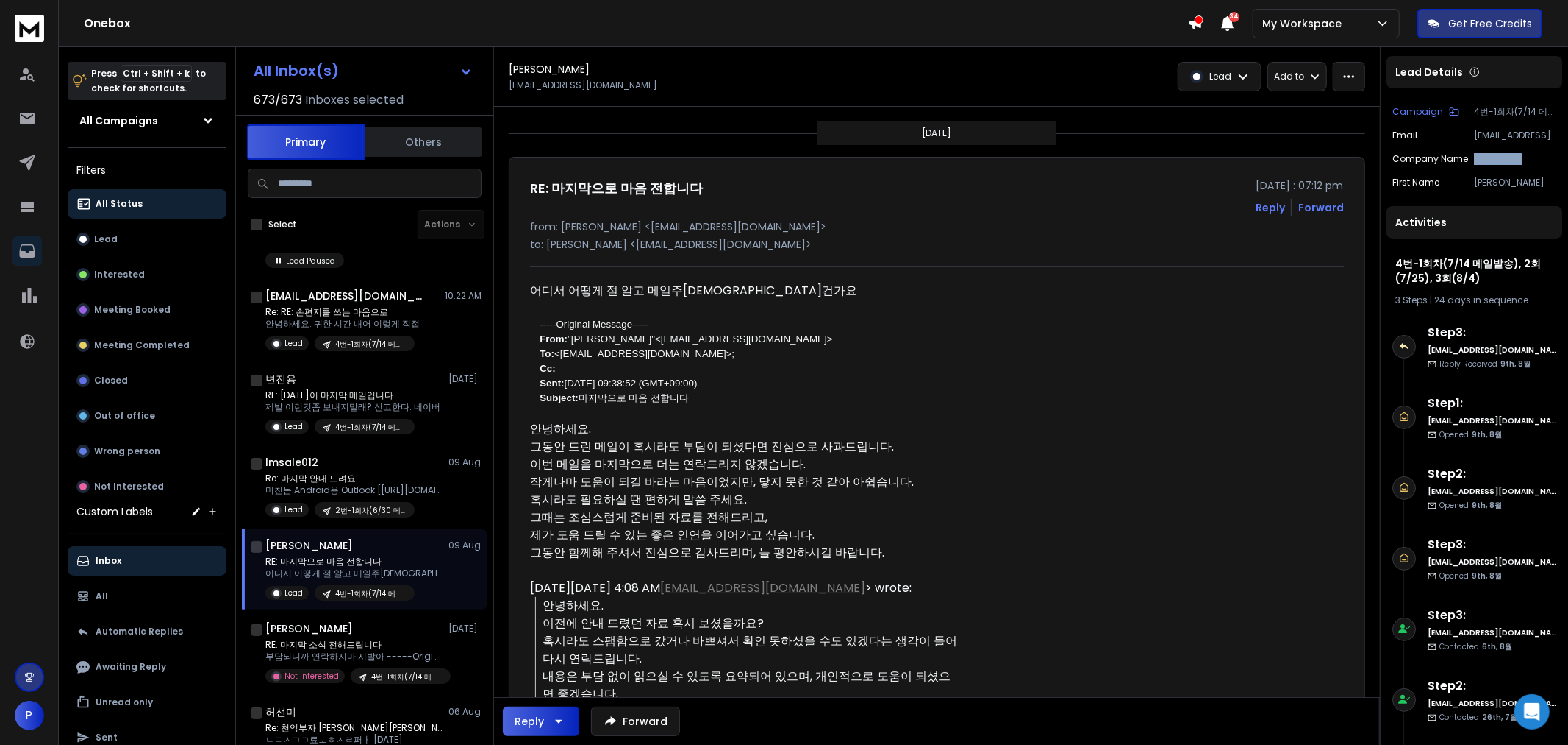
drag, startPoint x: 1527, startPoint y: 163, endPoint x: 1468, endPoint y: 161, distance: 59.0
click at [1468, 161] on div "Company Name 크프프(KFF)" at bounding box center [1474, 159] width 163 height 12
drag, startPoint x: 724, startPoint y: 289, endPoint x: 521, endPoint y: 290, distance: 203.0
click at [521, 290] on div "RE: 마지막으로 마음 전합니다 9 August 2025 : 07:12 pm Reply Forward from: 김다현 <dah0x@naver…" at bounding box center [938, 614] width 857 height 914
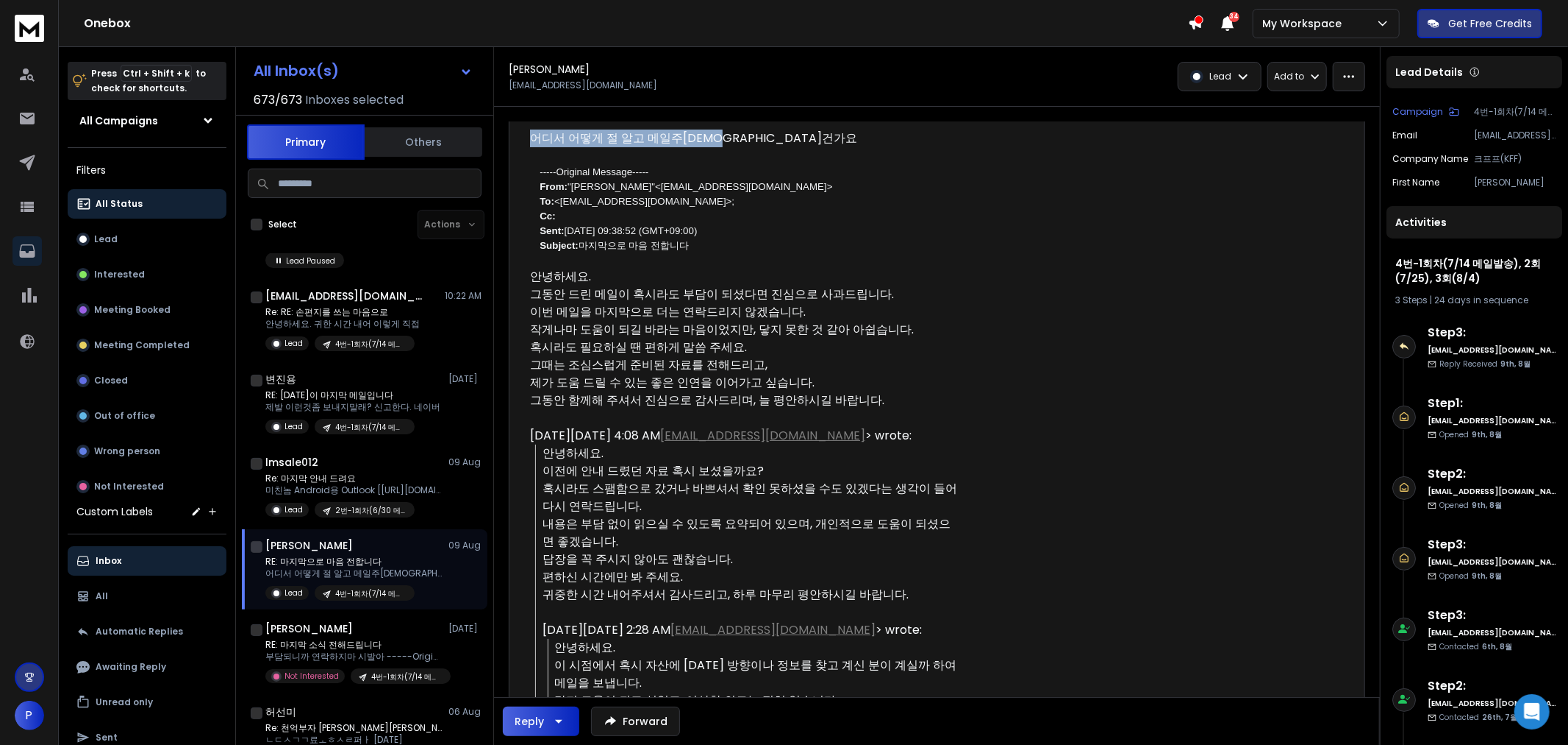
scroll to position [0, 0]
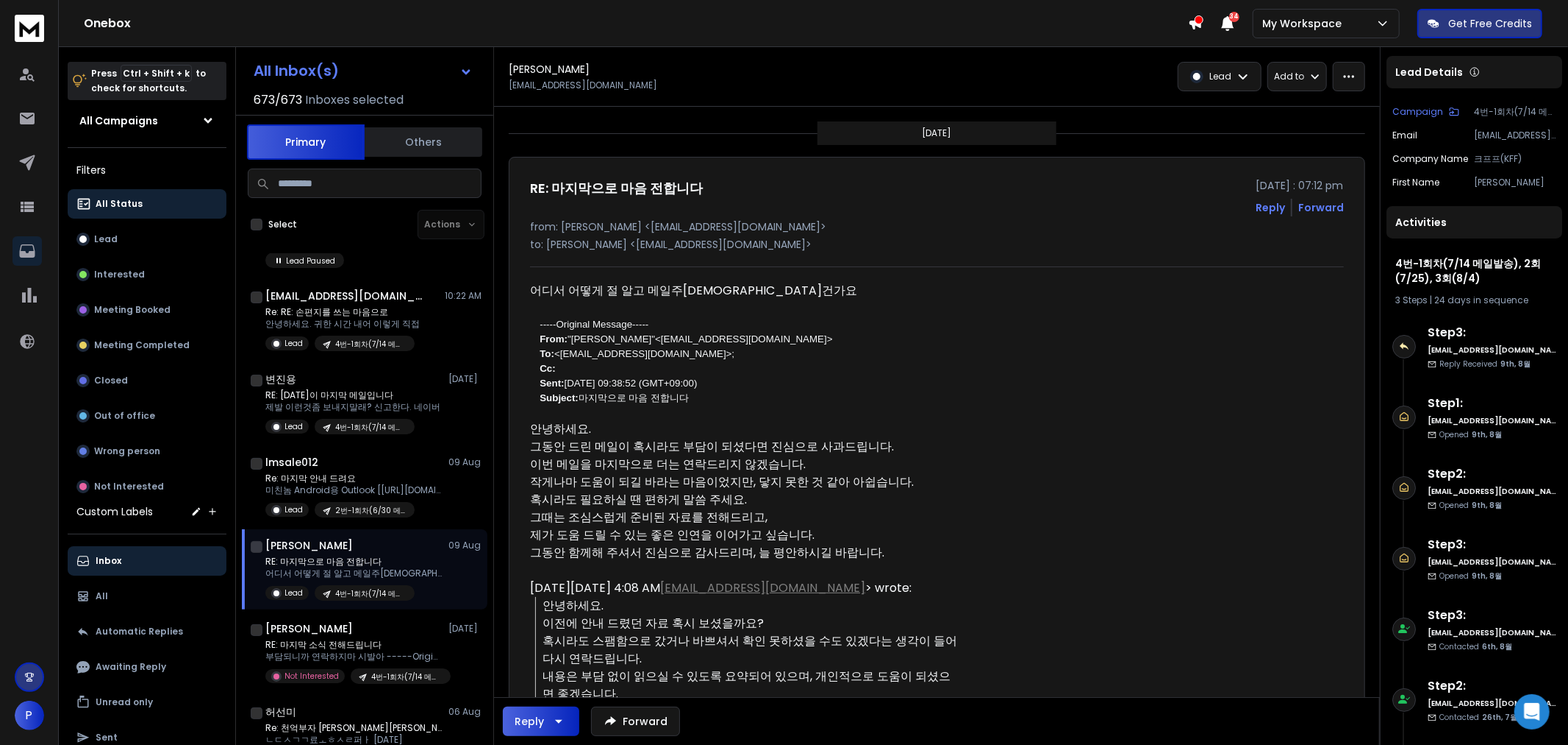
click at [900, 370] on p "-----Original Message----- From: "hyerim jeong"<hyerimjeong@globalinsu.space> T…" at bounding box center [745, 369] width 429 height 103
click at [528, 727] on div "Reply" at bounding box center [530, 720] width 30 height 15
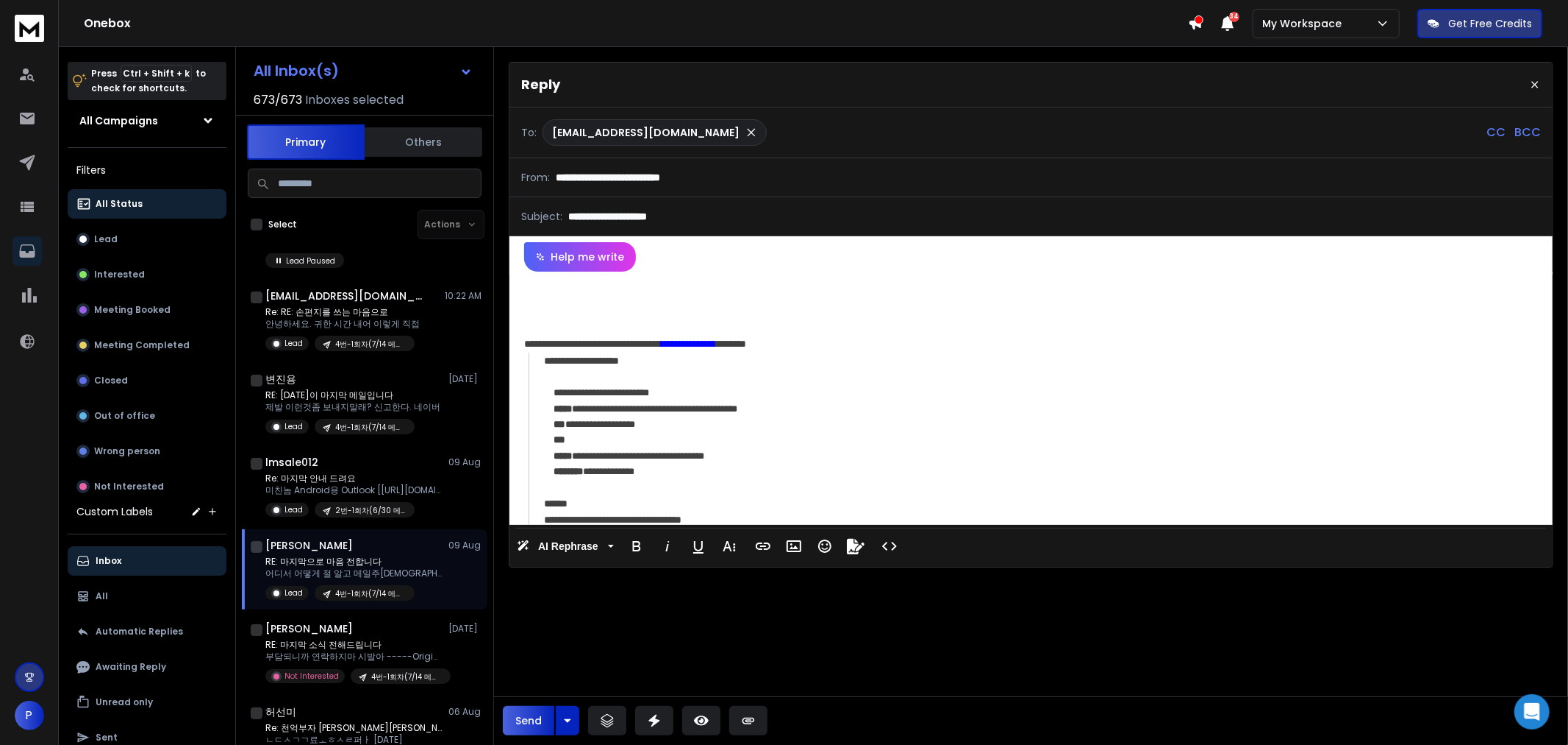
click at [531, 278] on div "**********" at bounding box center [1030, 397] width 1043 height 253
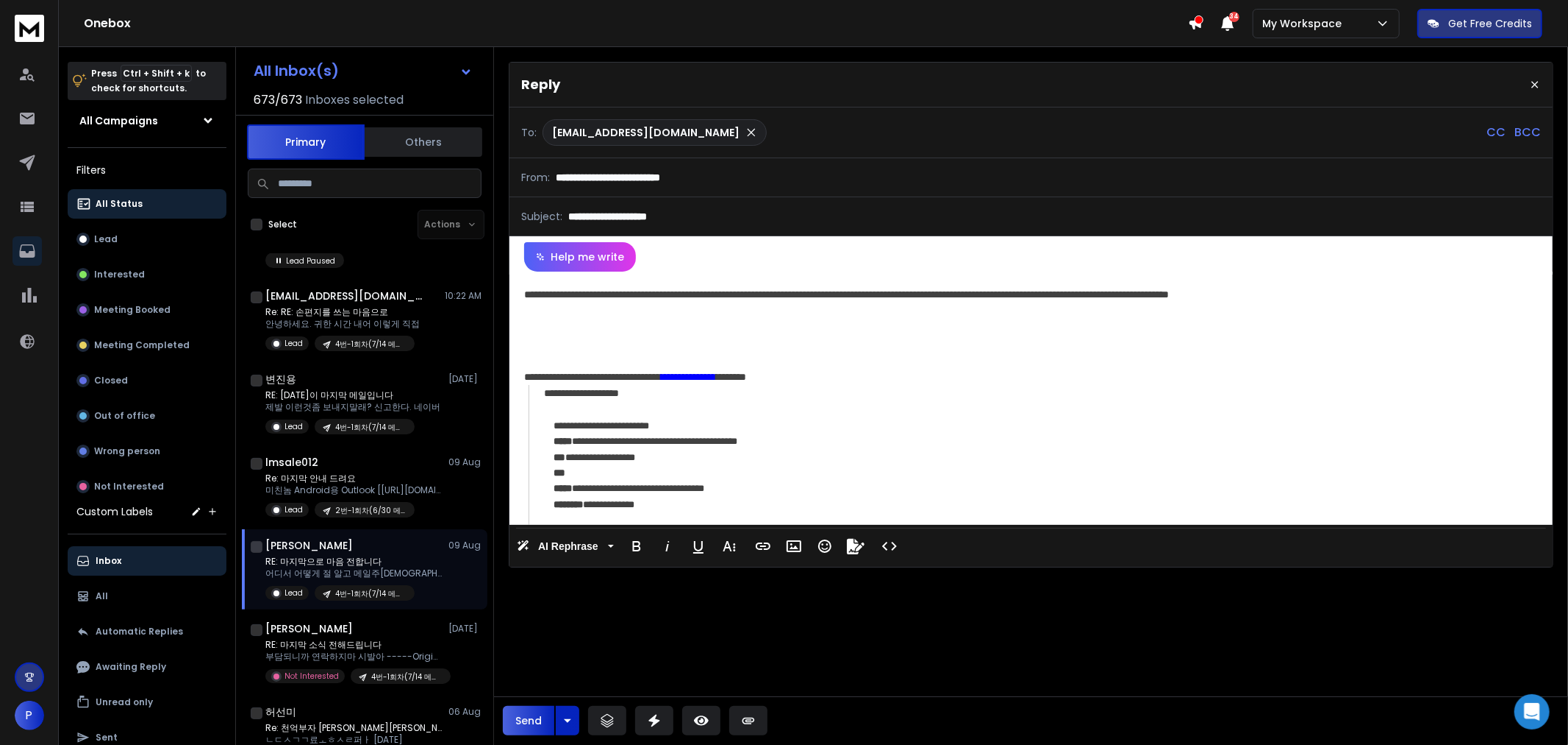
click at [576, 293] on div "**********" at bounding box center [1022, 303] width 998 height 34
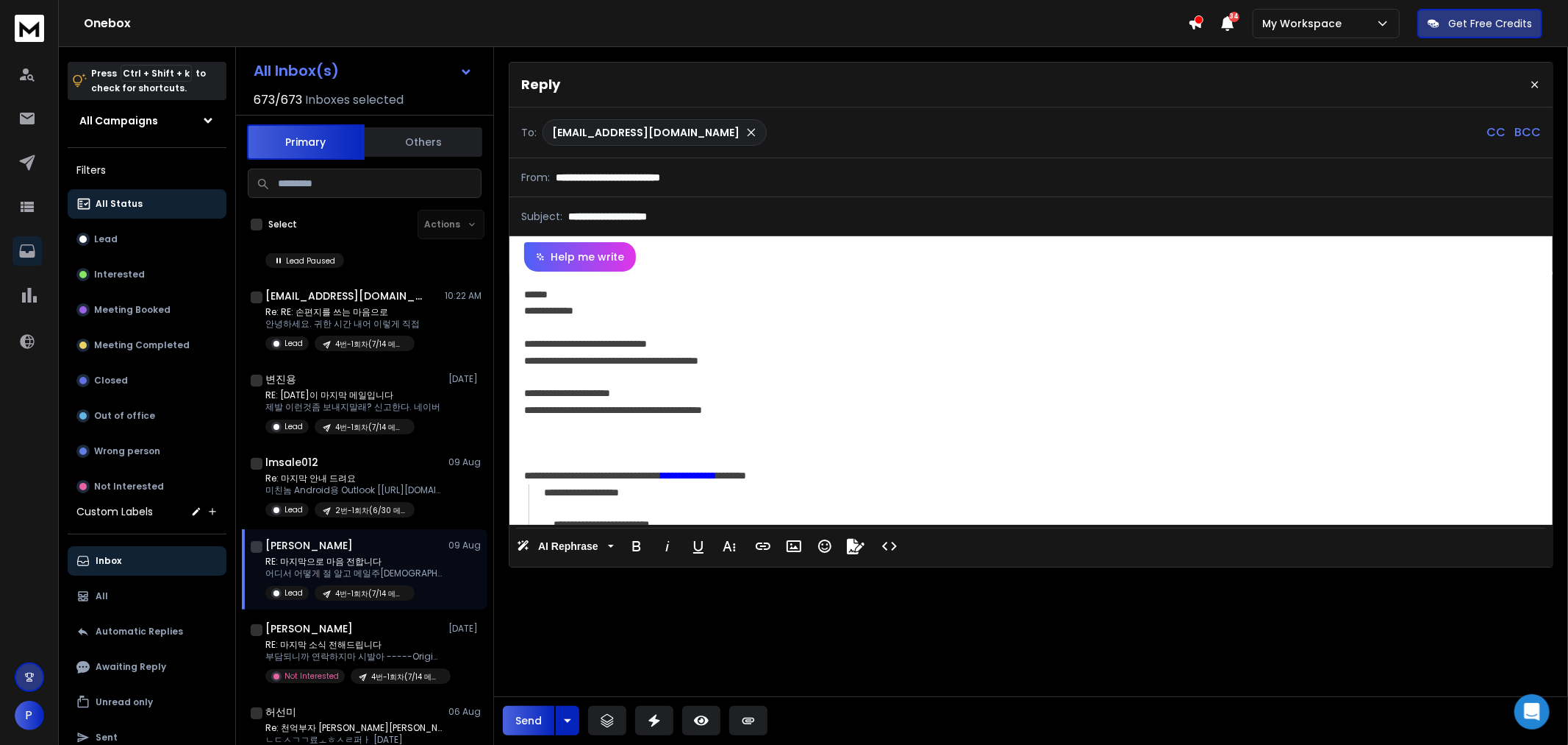
click at [692, 408] on div "**********" at bounding box center [1022, 352] width 998 height 132
drag, startPoint x: 695, startPoint y: 411, endPoint x: 698, endPoint y: 418, distance: 7.6
click at [695, 413] on div "**********" at bounding box center [1022, 352] width 998 height 132
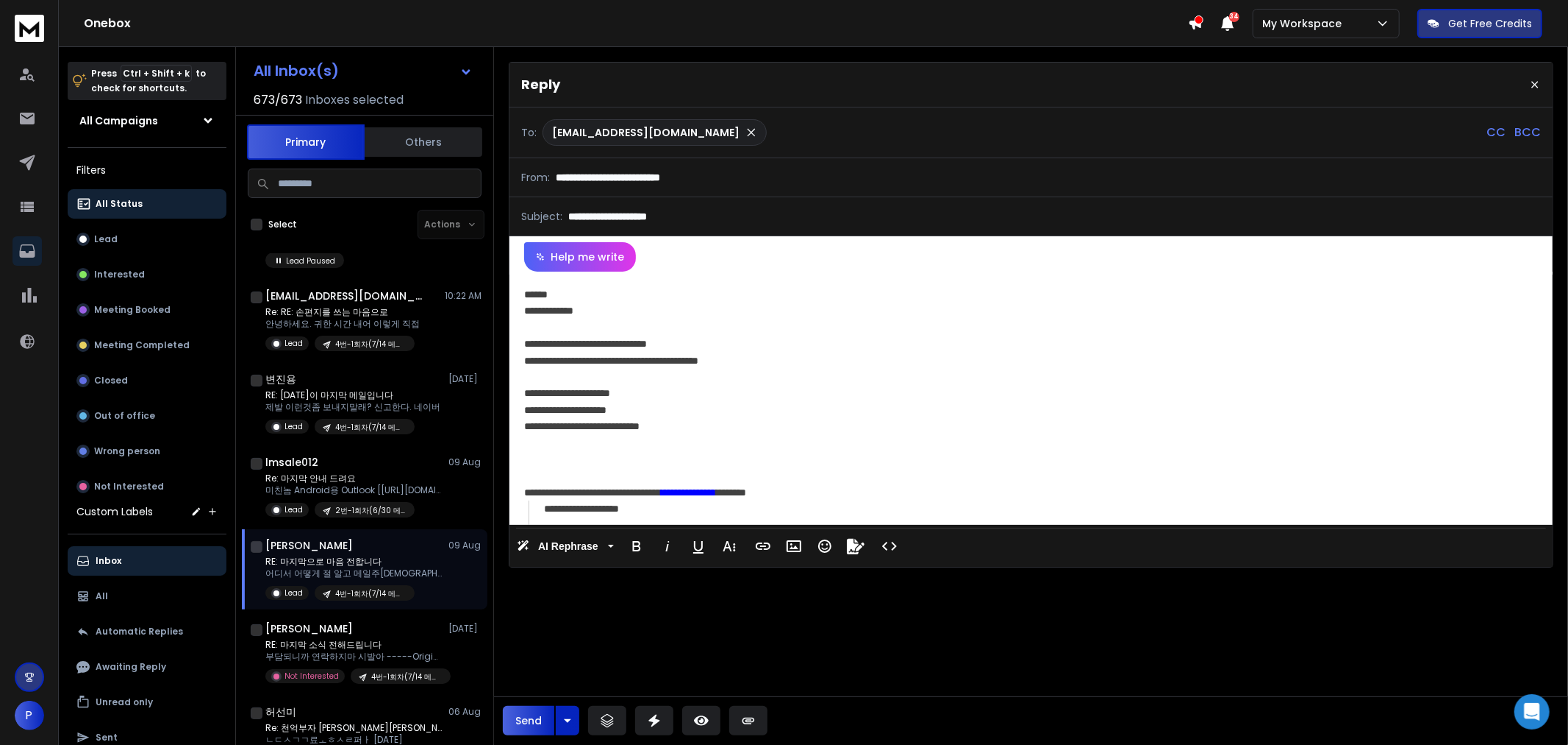
click at [813, 437] on div at bounding box center [1031, 441] width 1014 height 16
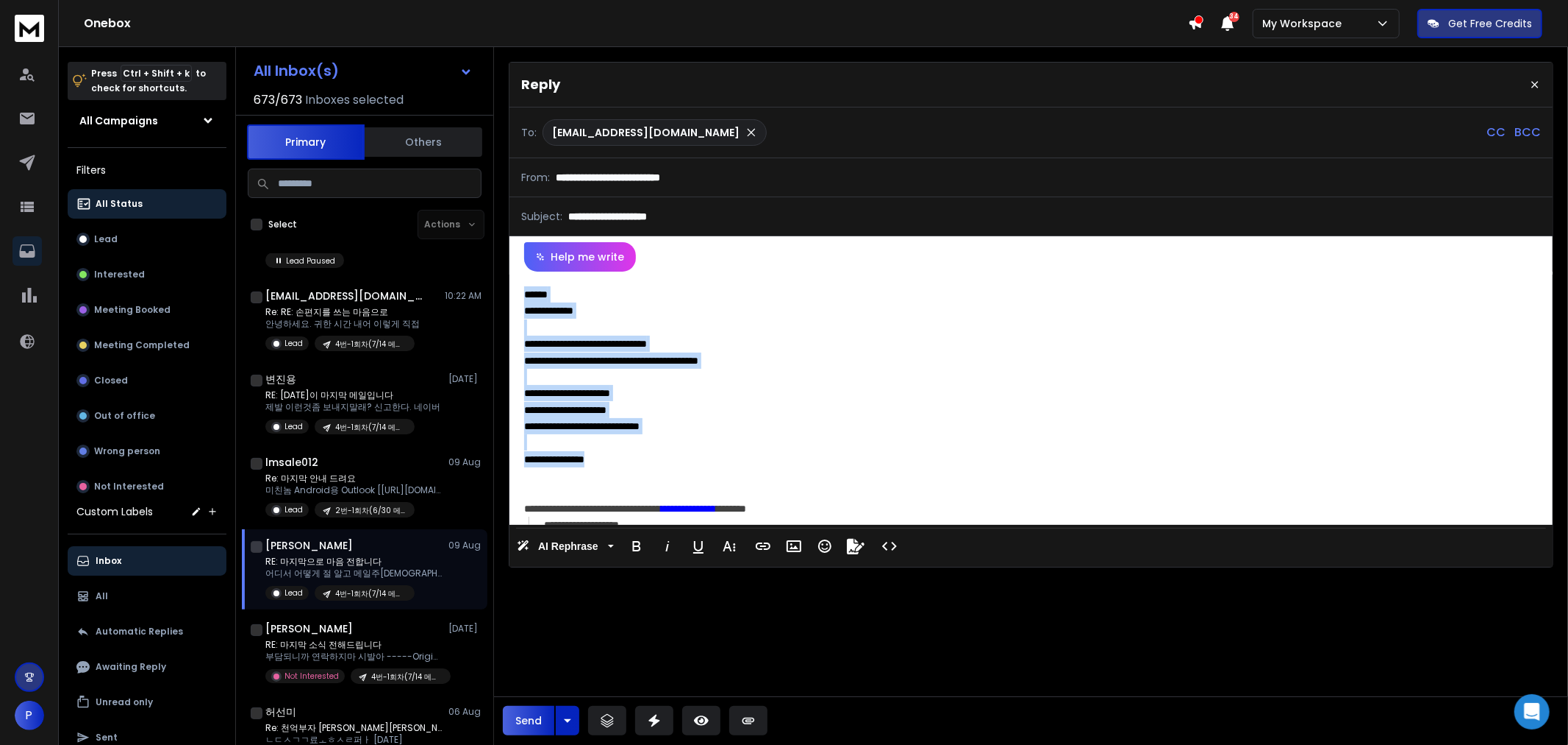
drag, startPoint x: 597, startPoint y: 449, endPoint x: 512, endPoint y: 298, distance: 173.3
click at [512, 298] on div "**********" at bounding box center [1030, 397] width 1043 height 253
click at [564, 459] on div "**********" at bounding box center [1022, 450] width 998 height 34
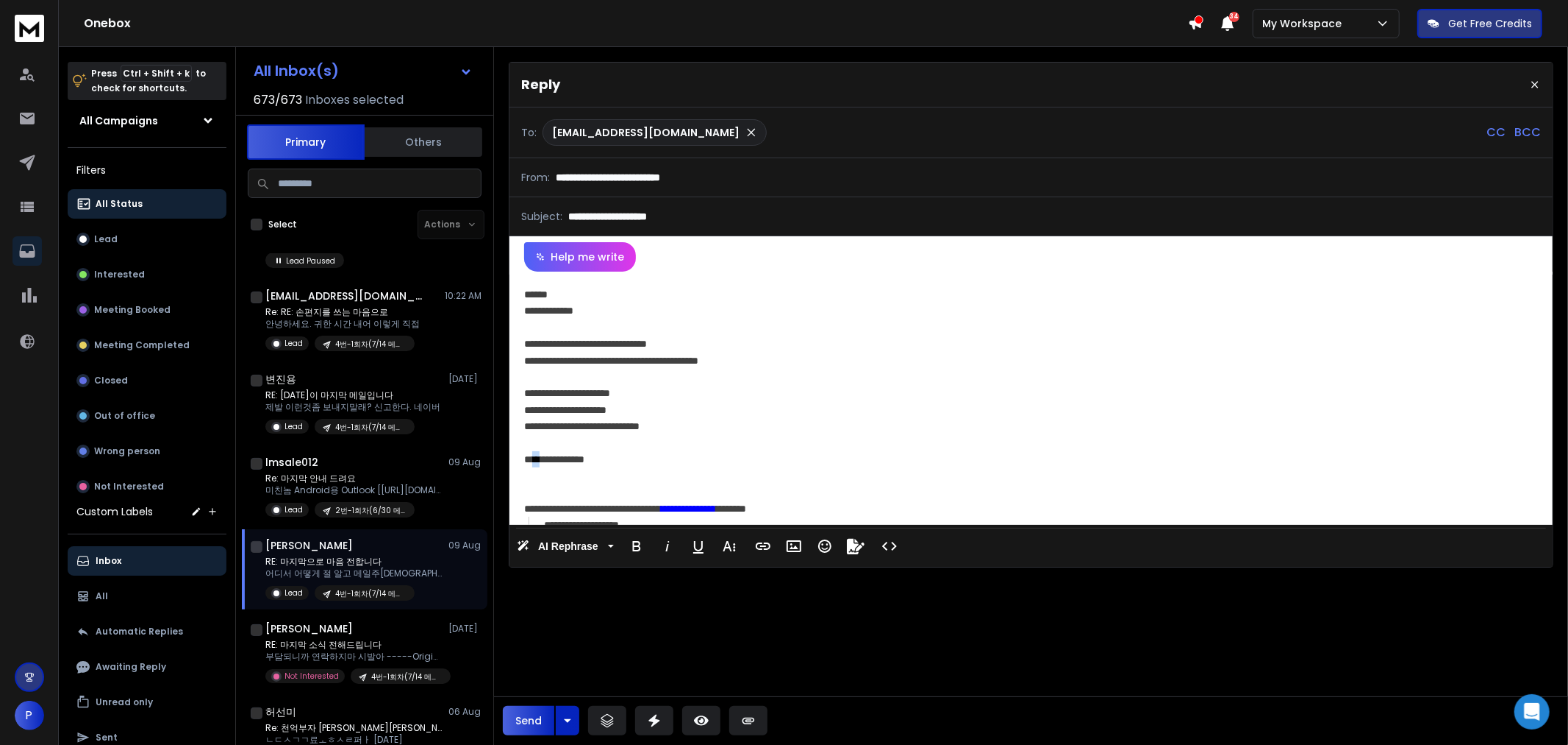
drag, startPoint x: 555, startPoint y: 457, endPoint x: 539, endPoint y: 460, distance: 16.3
click at [539, 460] on div "**********" at bounding box center [1022, 450] width 998 height 34
click at [547, 432] on div "**********" at bounding box center [1022, 360] width 998 height 148
click at [526, 718] on button "Send" at bounding box center [529, 720] width 51 height 30
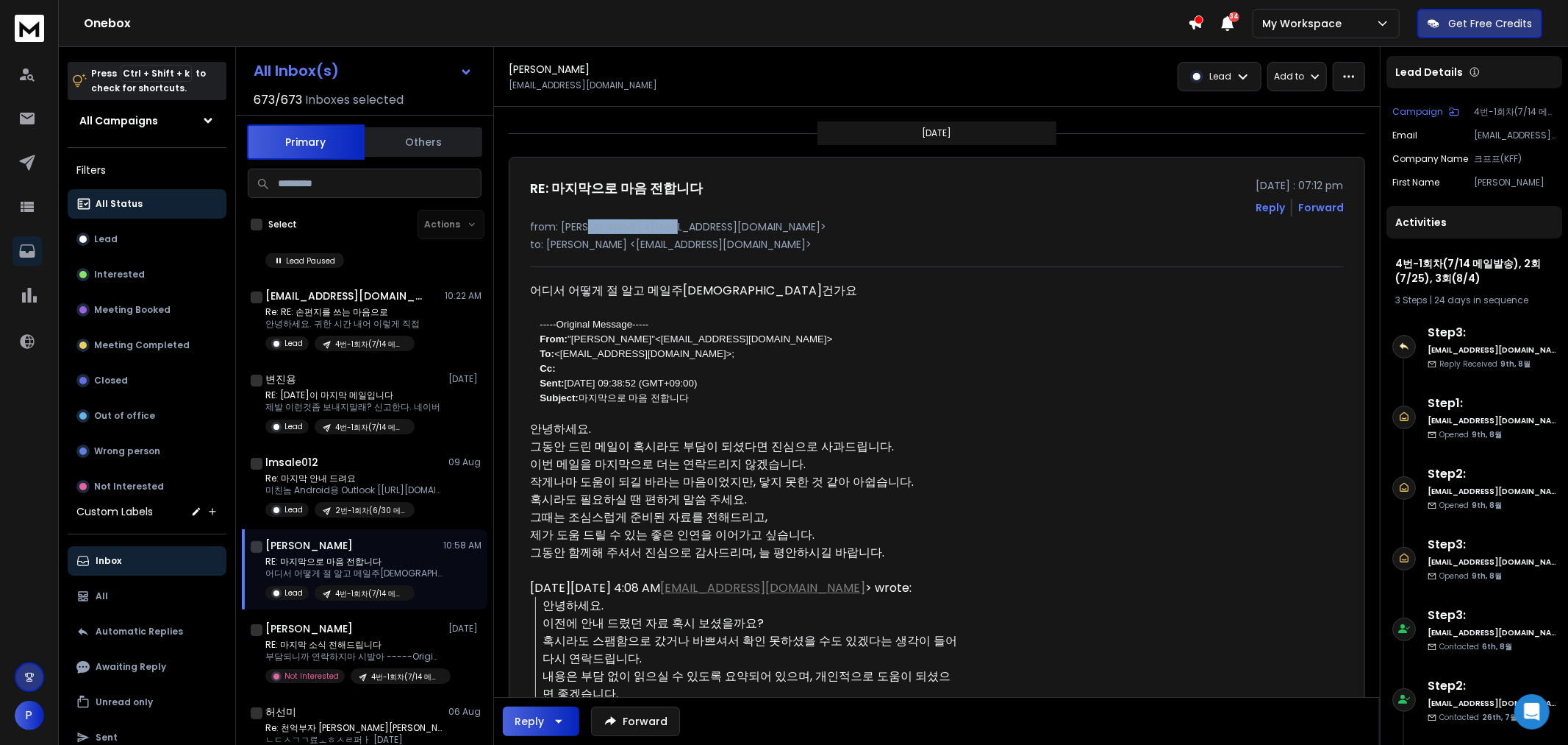
drag, startPoint x: 692, startPoint y: 226, endPoint x: 599, endPoint y: 229, distance: 93.0
click at [599, 229] on p "from: 김다현 <dah0x@naver.com>" at bounding box center [937, 226] width 814 height 15
drag, startPoint x: 731, startPoint y: 292, endPoint x: 510, endPoint y: 287, distance: 221.1
click at [510, 287] on div "RE: 마지막으로 마음 전합니다 9 August 2025 : 07:12 pm Reply Forward from: 김다현 <dah0x@naver…" at bounding box center [938, 614] width 857 height 914
drag, startPoint x: 692, startPoint y: 230, endPoint x: 597, endPoint y: 226, distance: 95.1
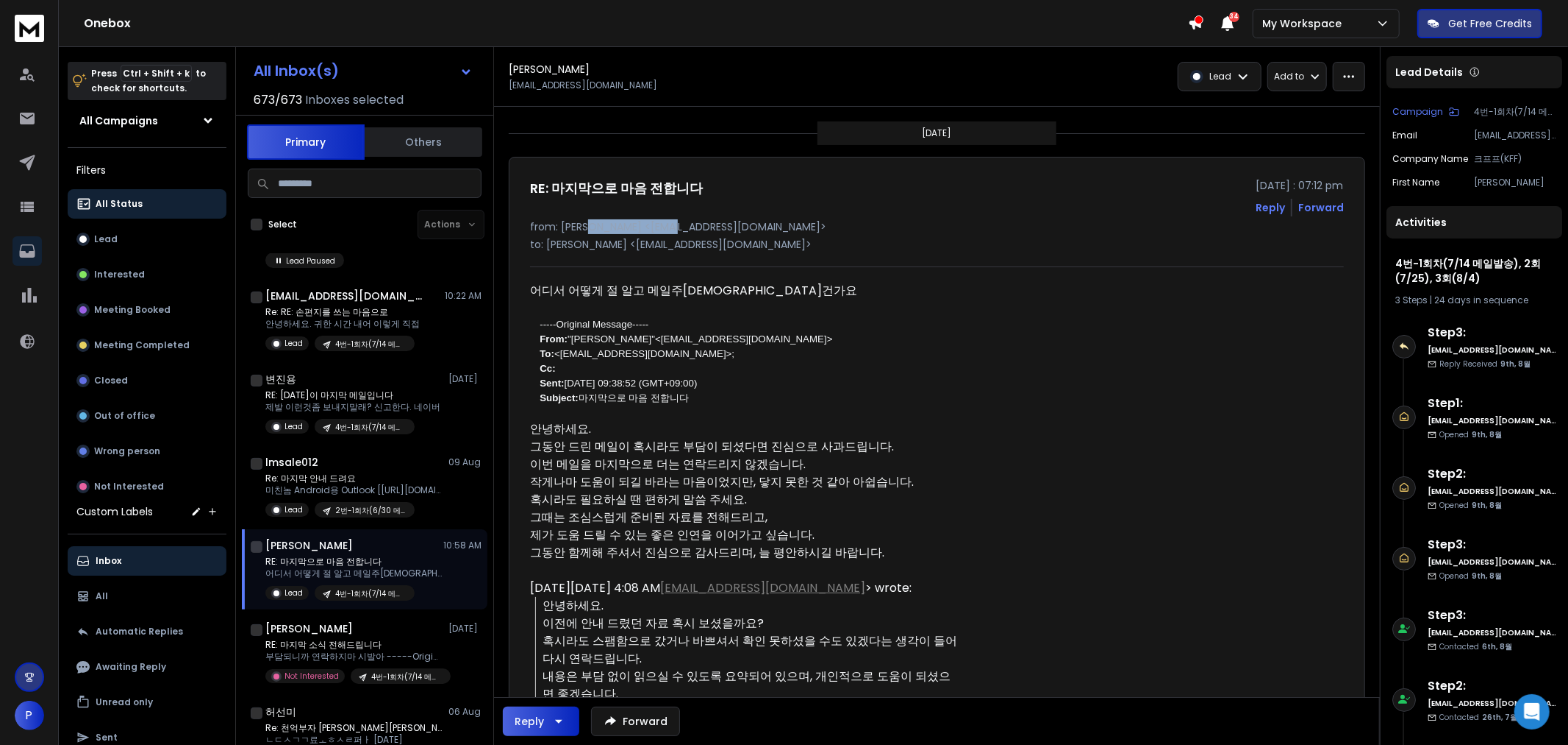
click at [597, 226] on p "from: 김다현 <dah0x@naver.com>" at bounding box center [937, 226] width 814 height 15
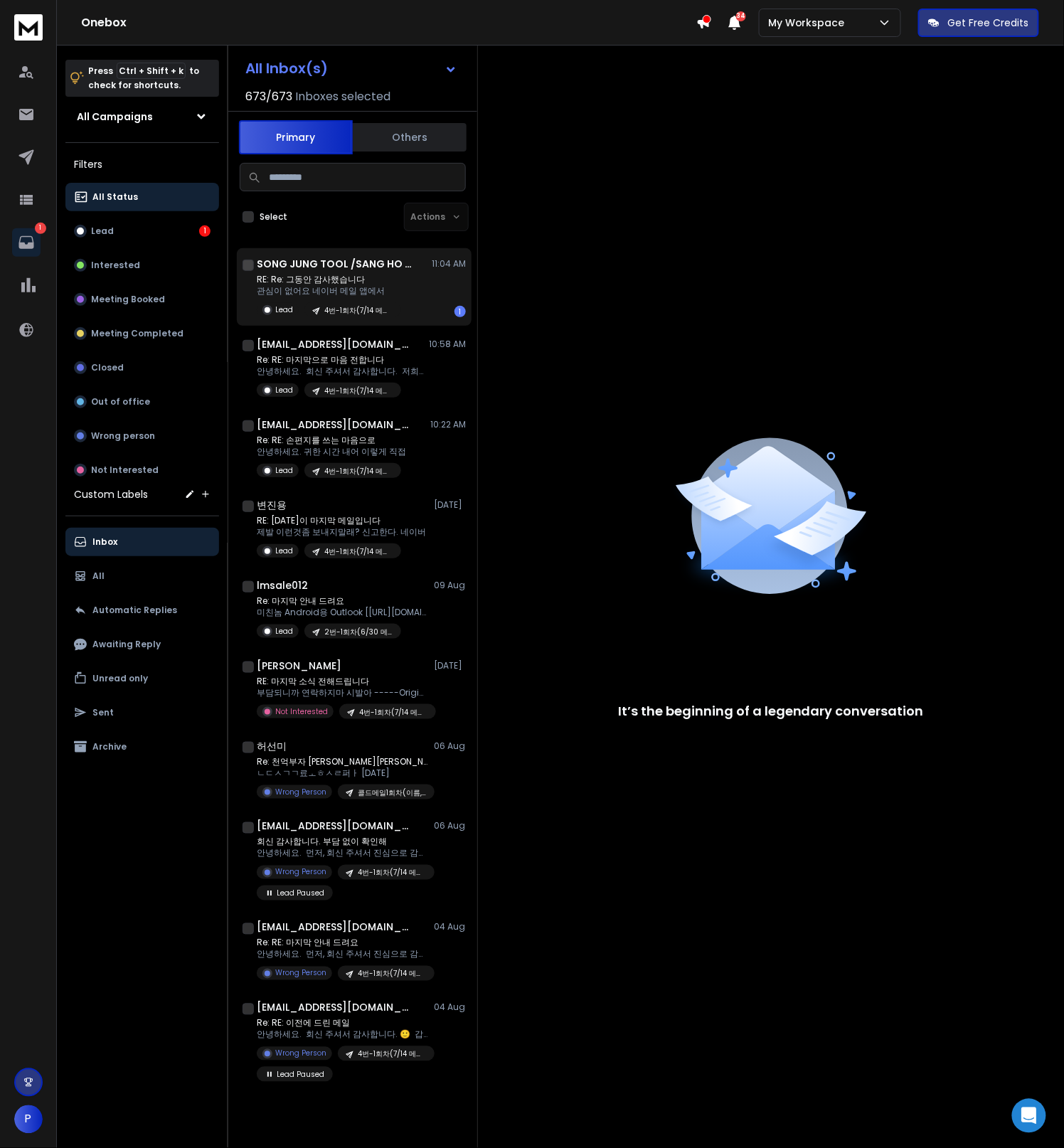
click at [434, 300] on div "RE: Re: 그동안 감사했습니다 관심이 없어요 네이버 메일 앱에서 Lead 4번-1회차(7/14 메일발송), 2회(7/25), 3회(8/4)…" at bounding box center [361, 295] width 209 height 44
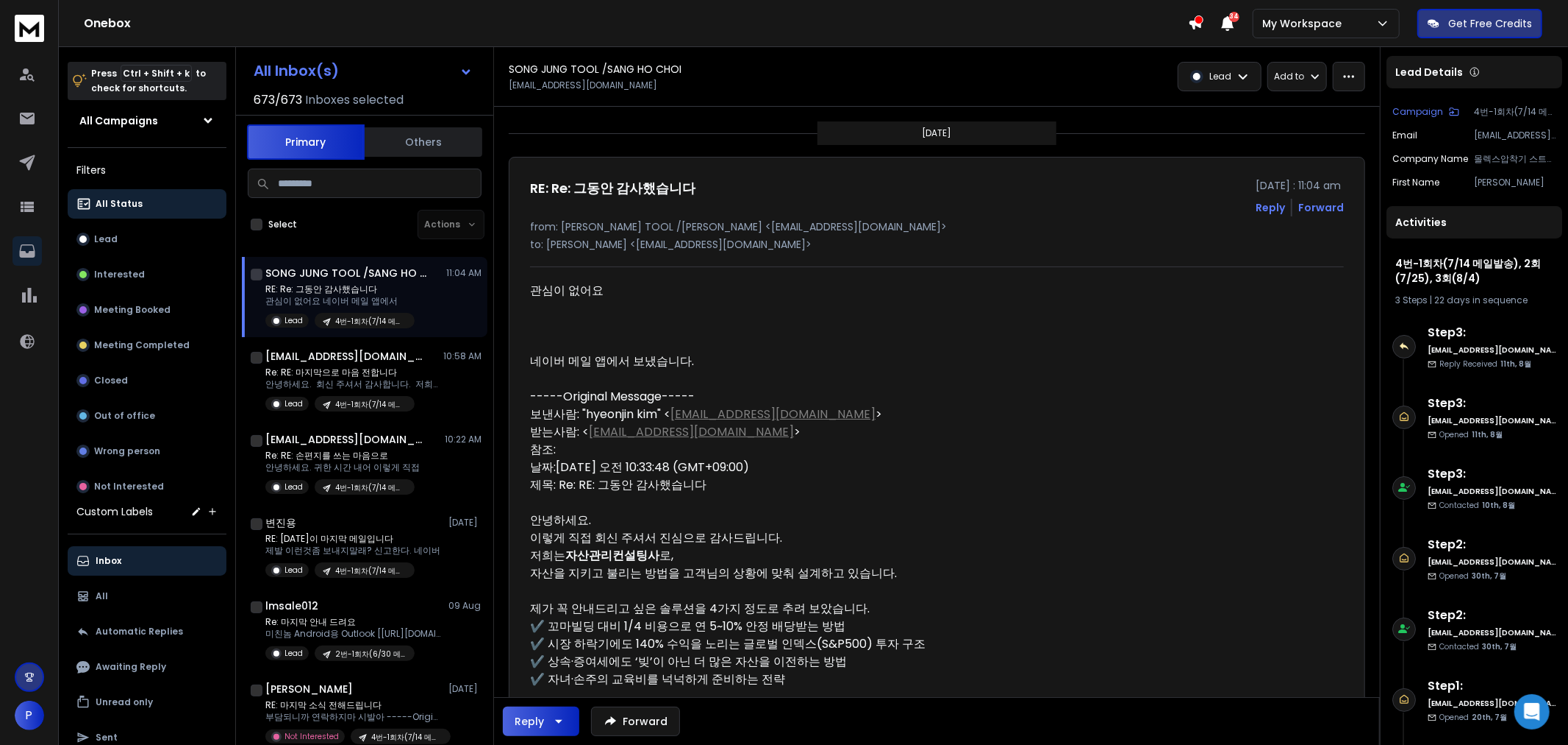
click at [528, 719] on div "Reply" at bounding box center [530, 720] width 30 height 15
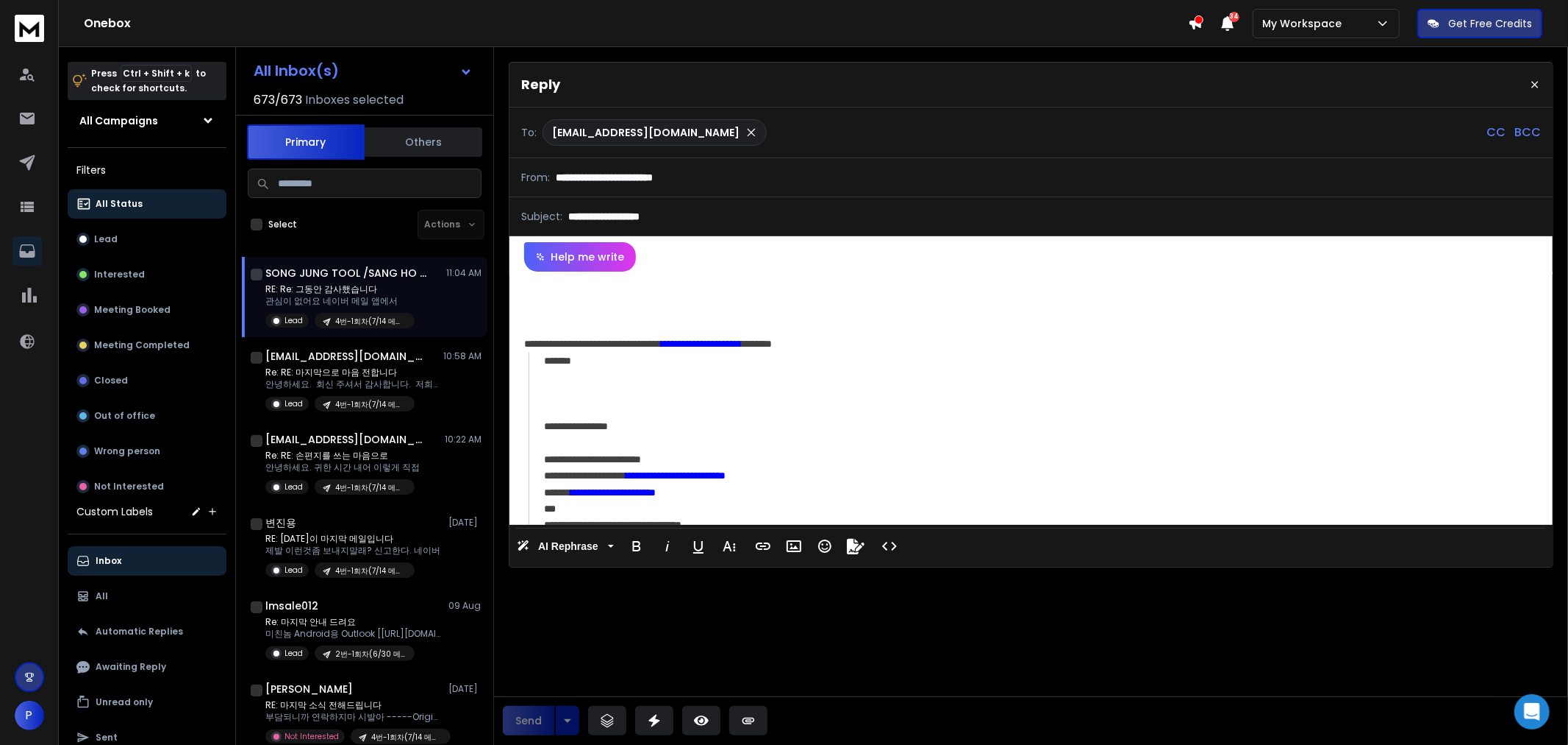
click at [561, 289] on div at bounding box center [1031, 294] width 1014 height 16
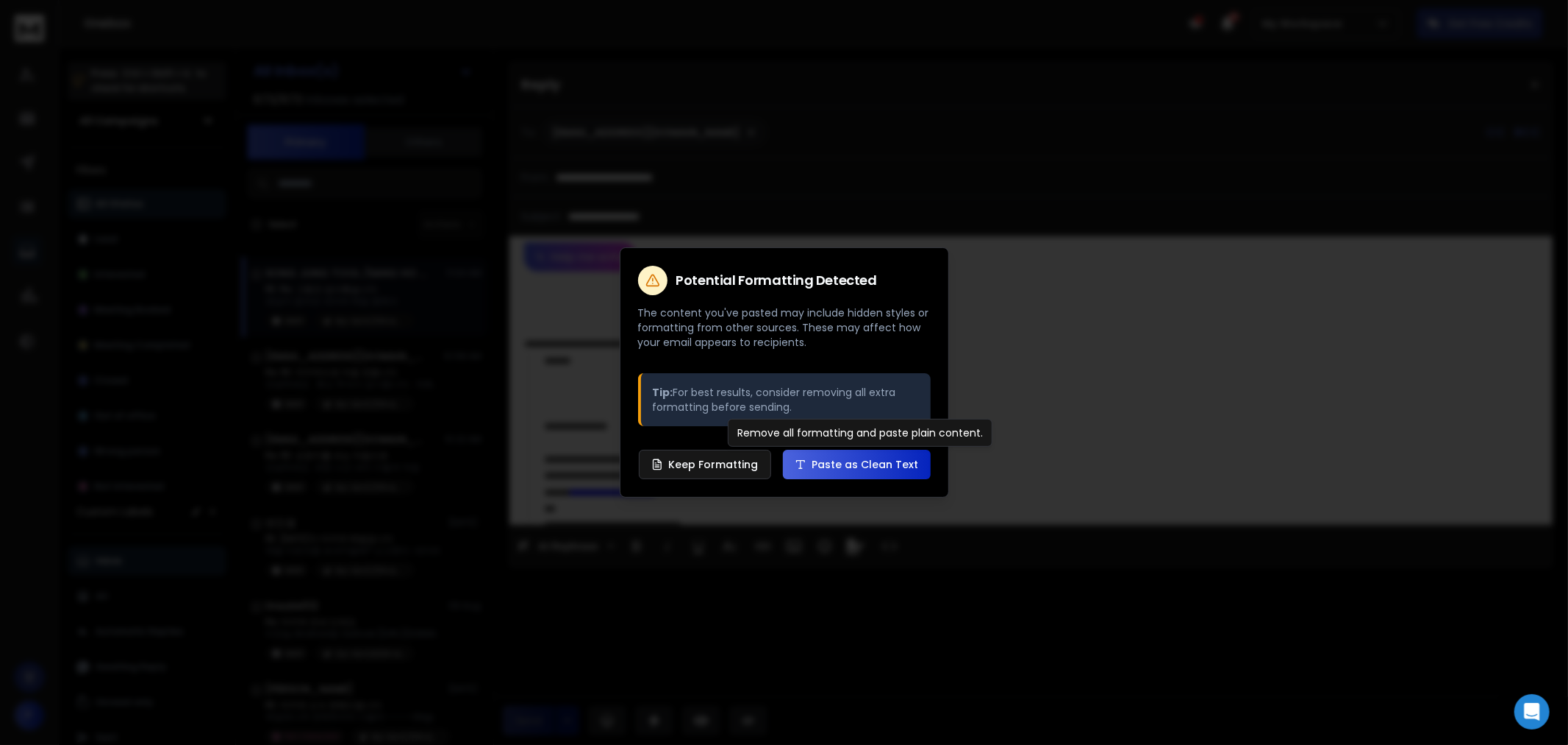
click at [856, 466] on button "Paste as Clean Text" at bounding box center [857, 464] width 148 height 30
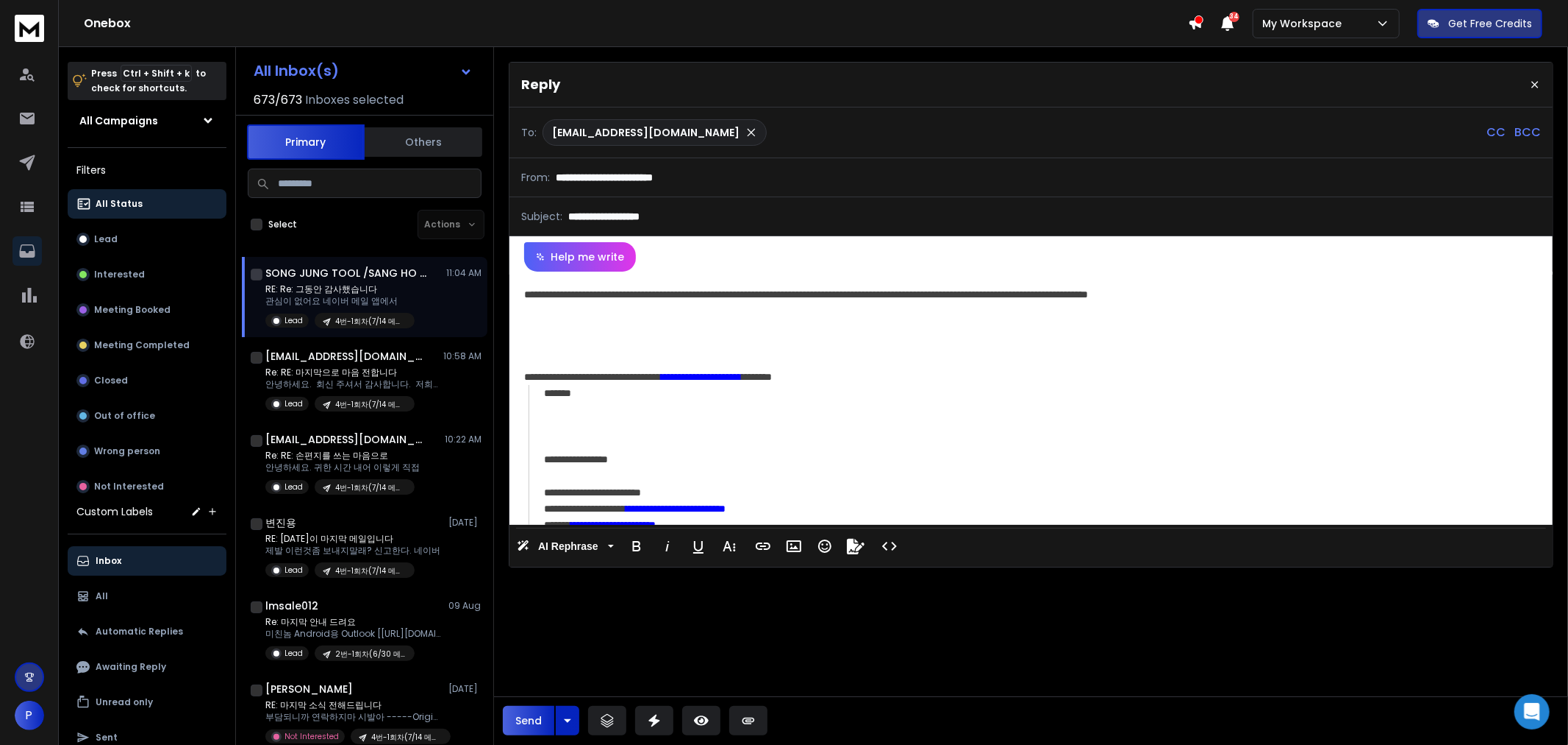
click at [576, 295] on div "**********" at bounding box center [1022, 303] width 998 height 34
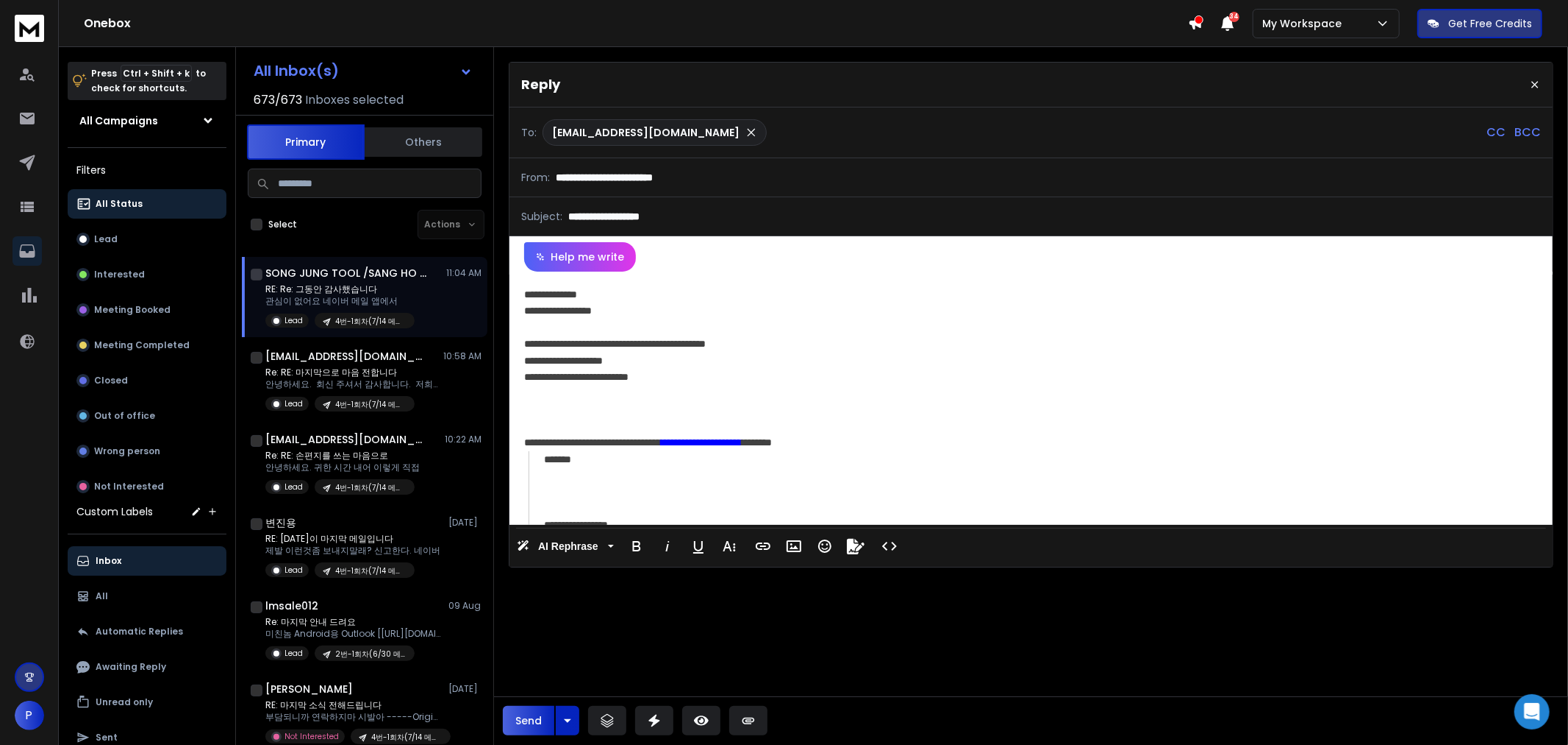
click at [527, 718] on button "Send" at bounding box center [529, 720] width 51 height 30
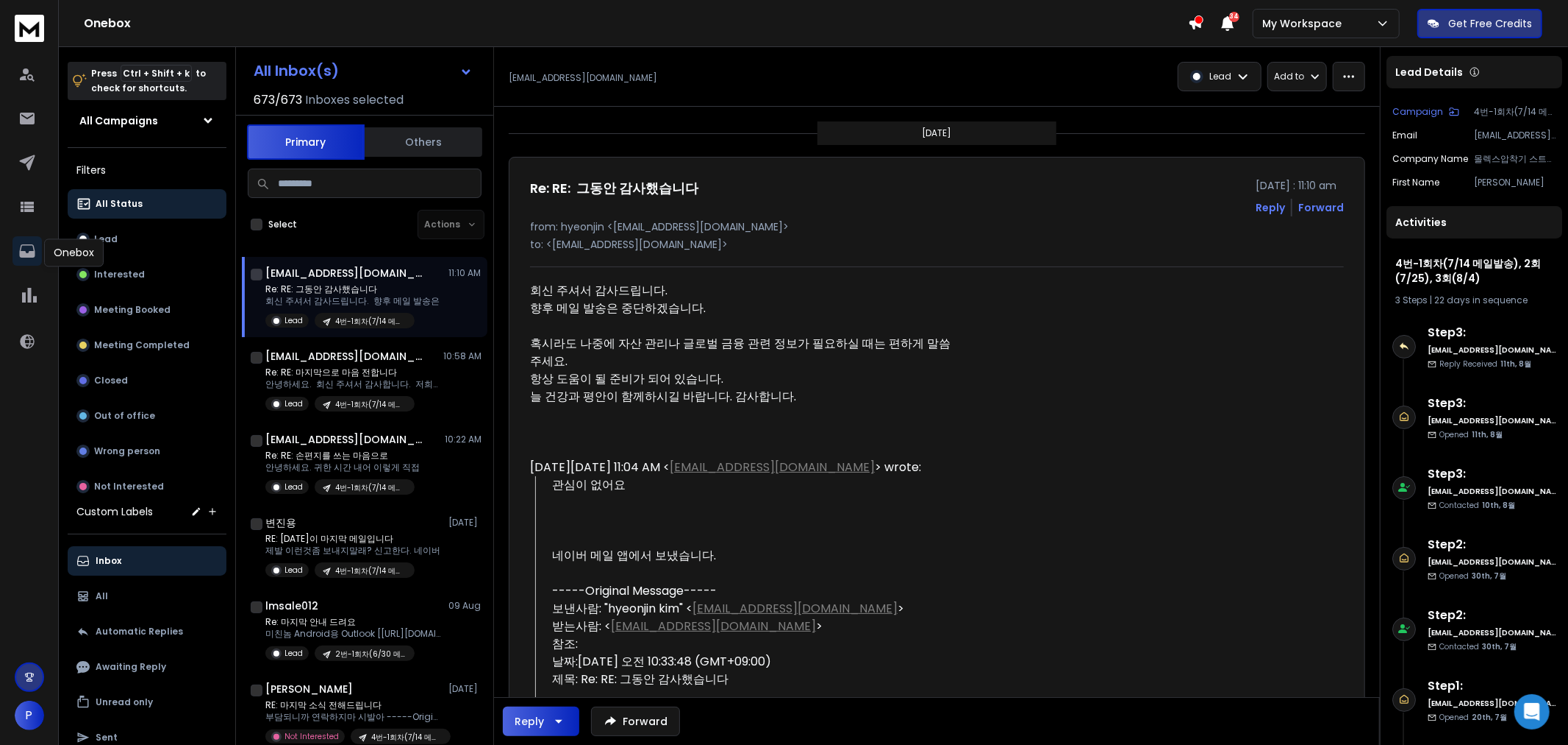
click at [26, 248] on icon at bounding box center [28, 251] width 18 height 18
click at [31, 254] on icon at bounding box center [27, 250] width 16 height 13
click at [15, 254] on link at bounding box center [28, 251] width 30 height 30
click at [33, 241] on link at bounding box center [28, 251] width 30 height 30
click at [25, 159] on icon at bounding box center [28, 163] width 18 height 18
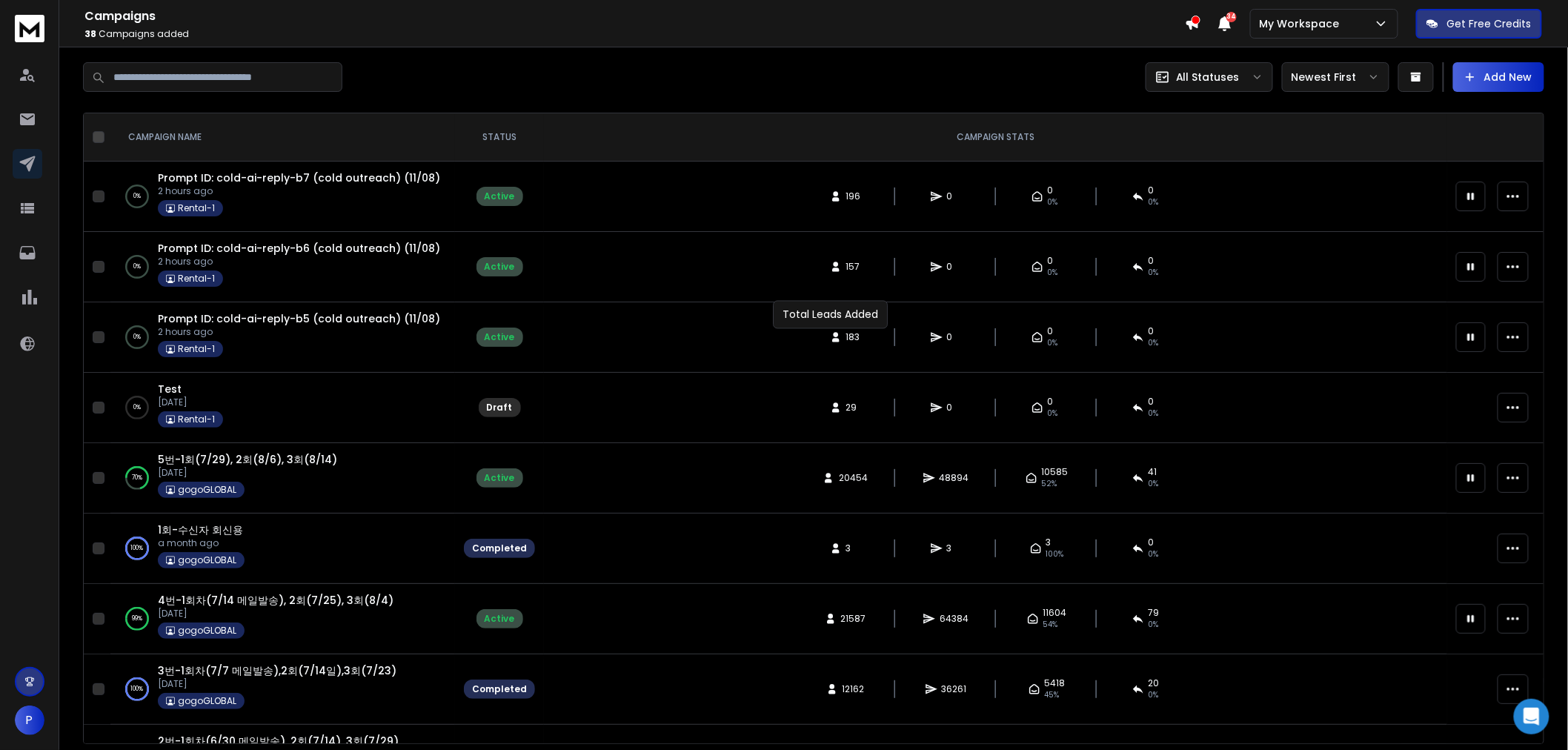
click at [847, 334] on span "183" at bounding box center [853, 337] width 15 height 12
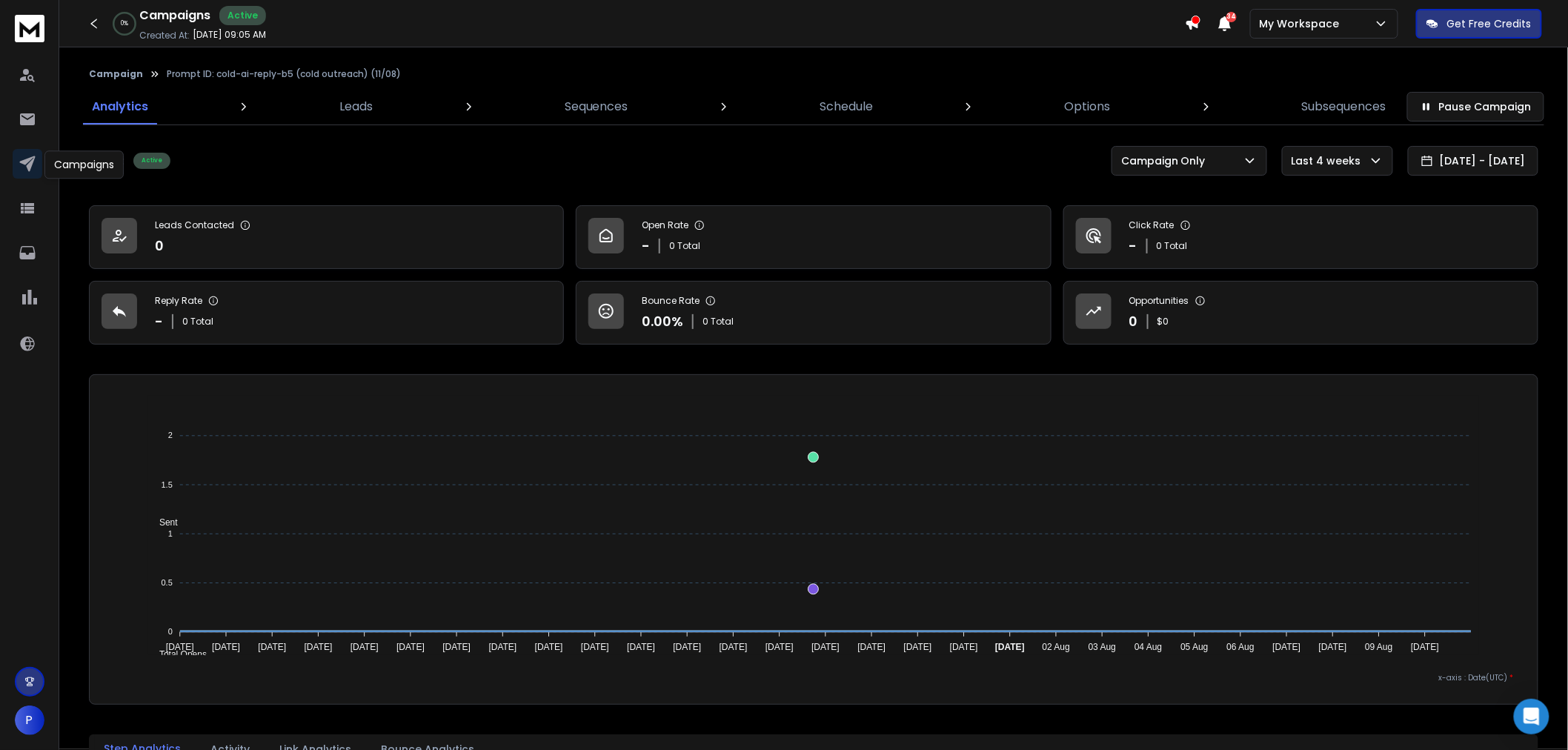
click at [27, 168] on icon at bounding box center [27, 164] width 16 height 16
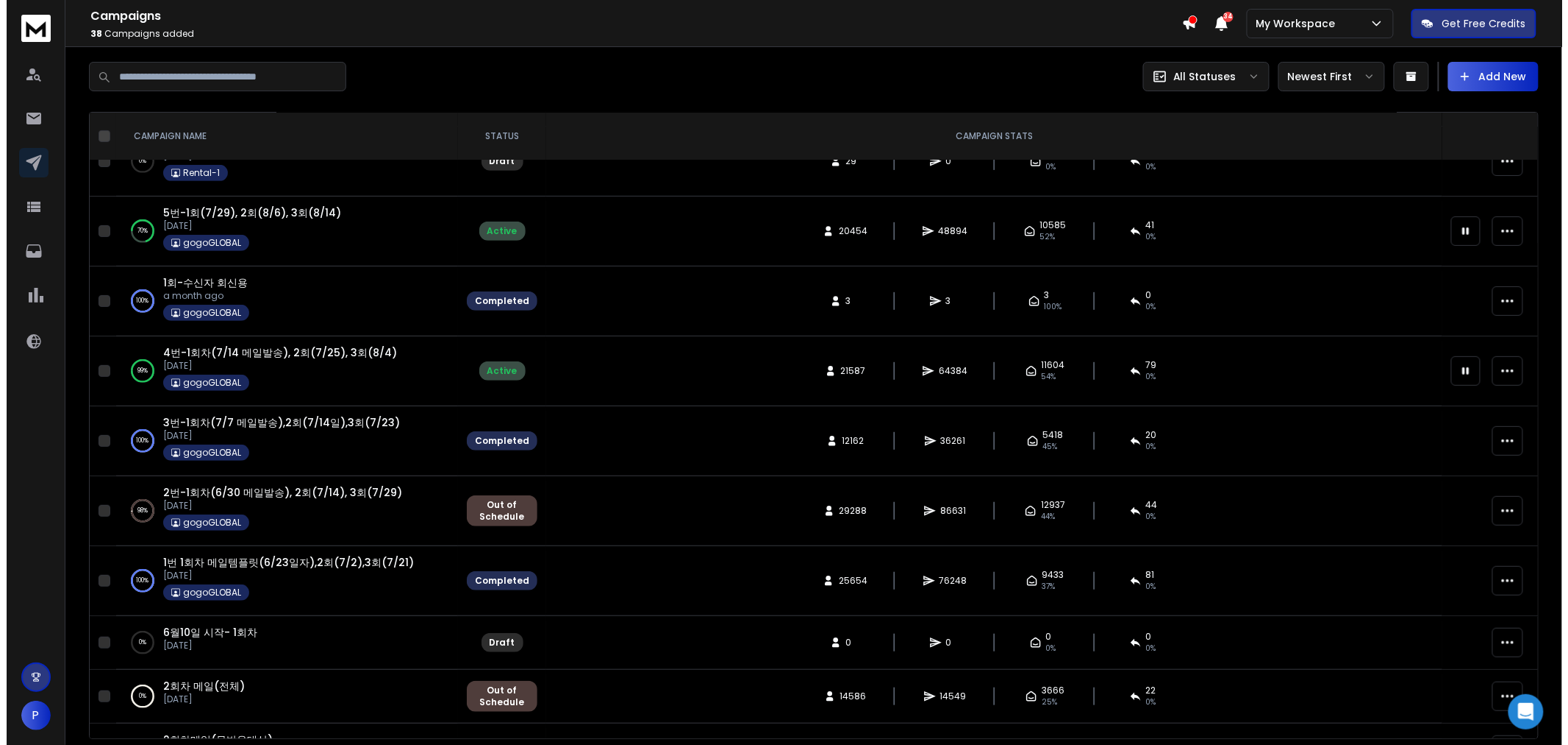
scroll to position [245, 0]
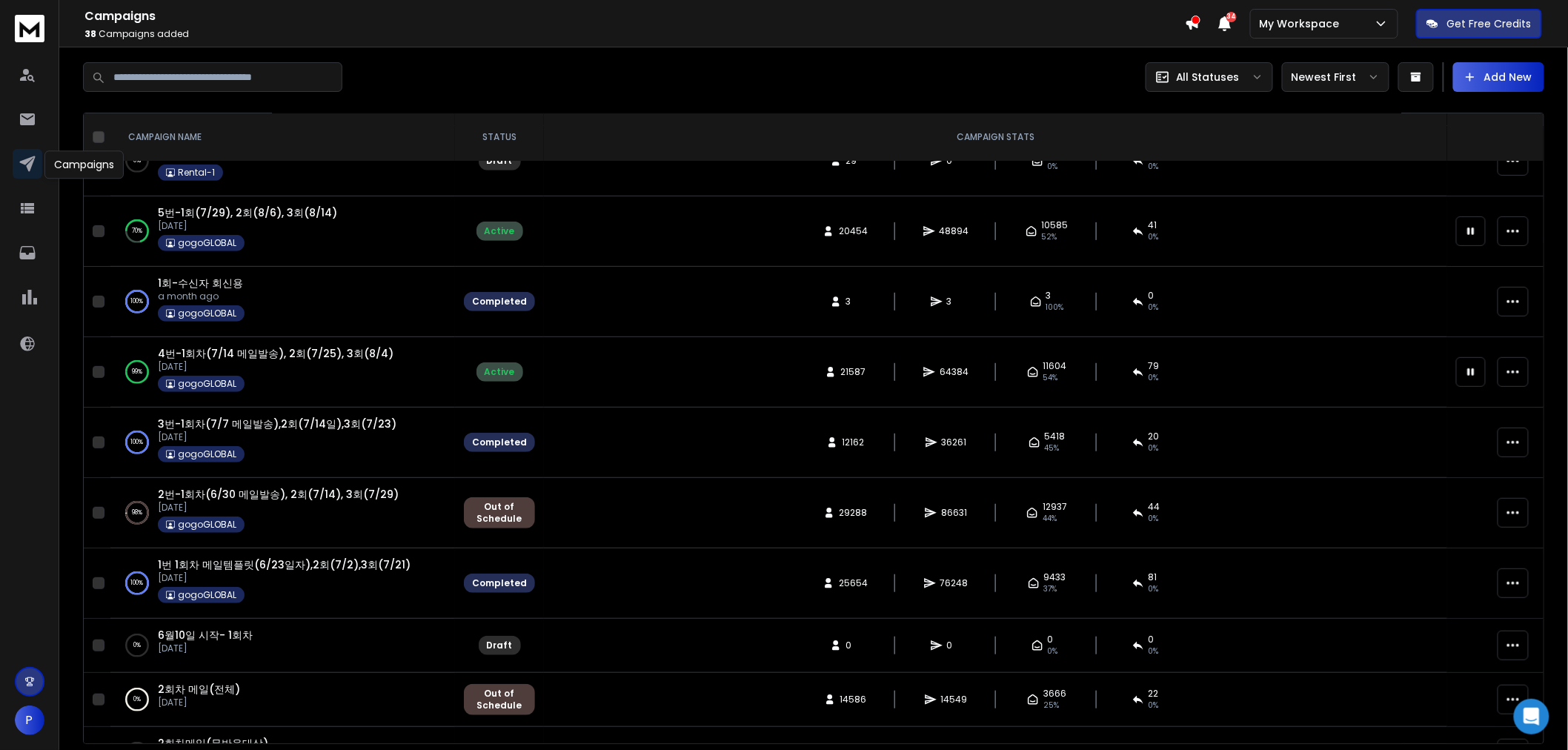
click at [384, 505] on p "[DATE]" at bounding box center [278, 507] width 241 height 12
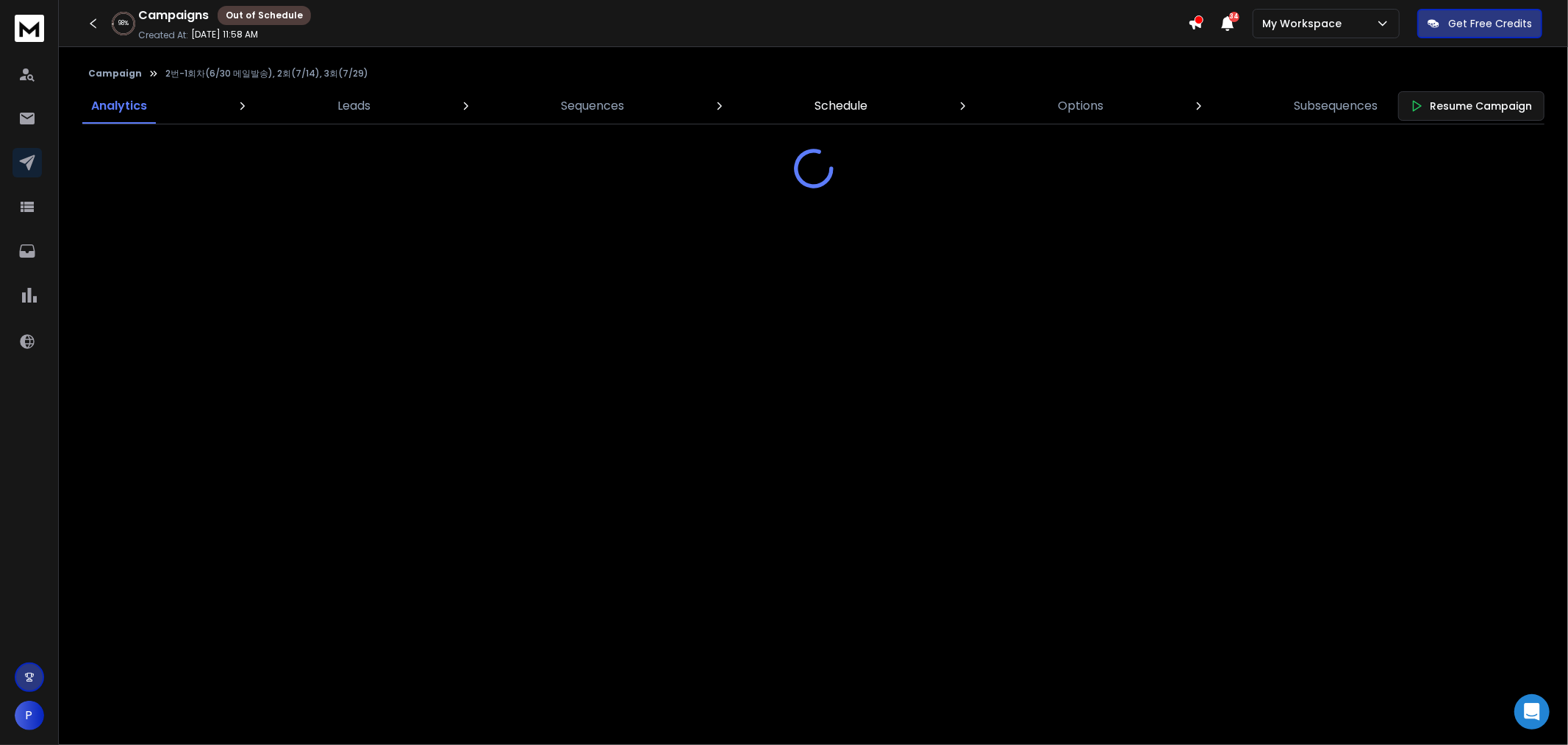
click at [843, 112] on p "Schedule" at bounding box center [841, 106] width 53 height 18
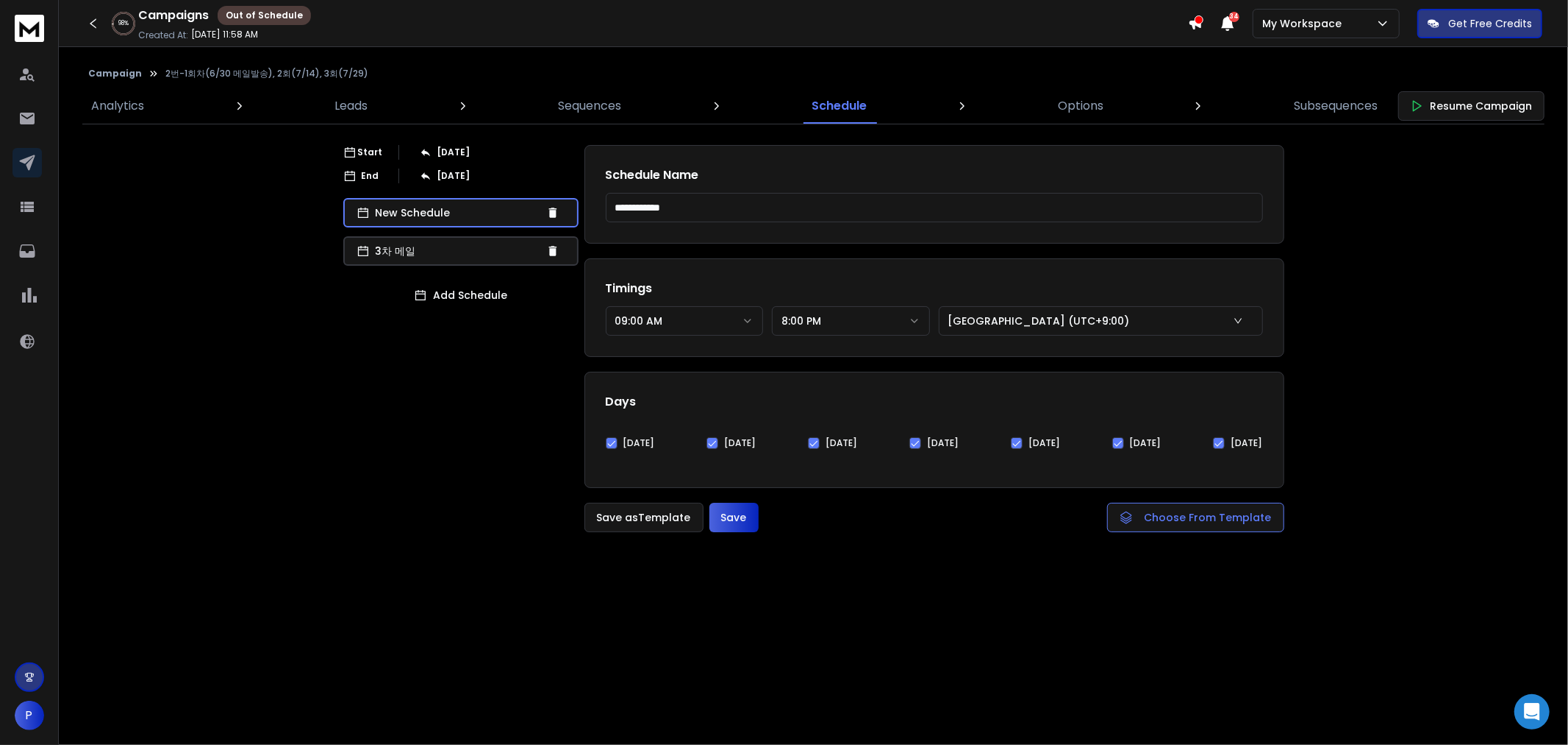
click at [471, 179] on p "Fri Aug 08 2025" at bounding box center [454, 175] width 33 height 12
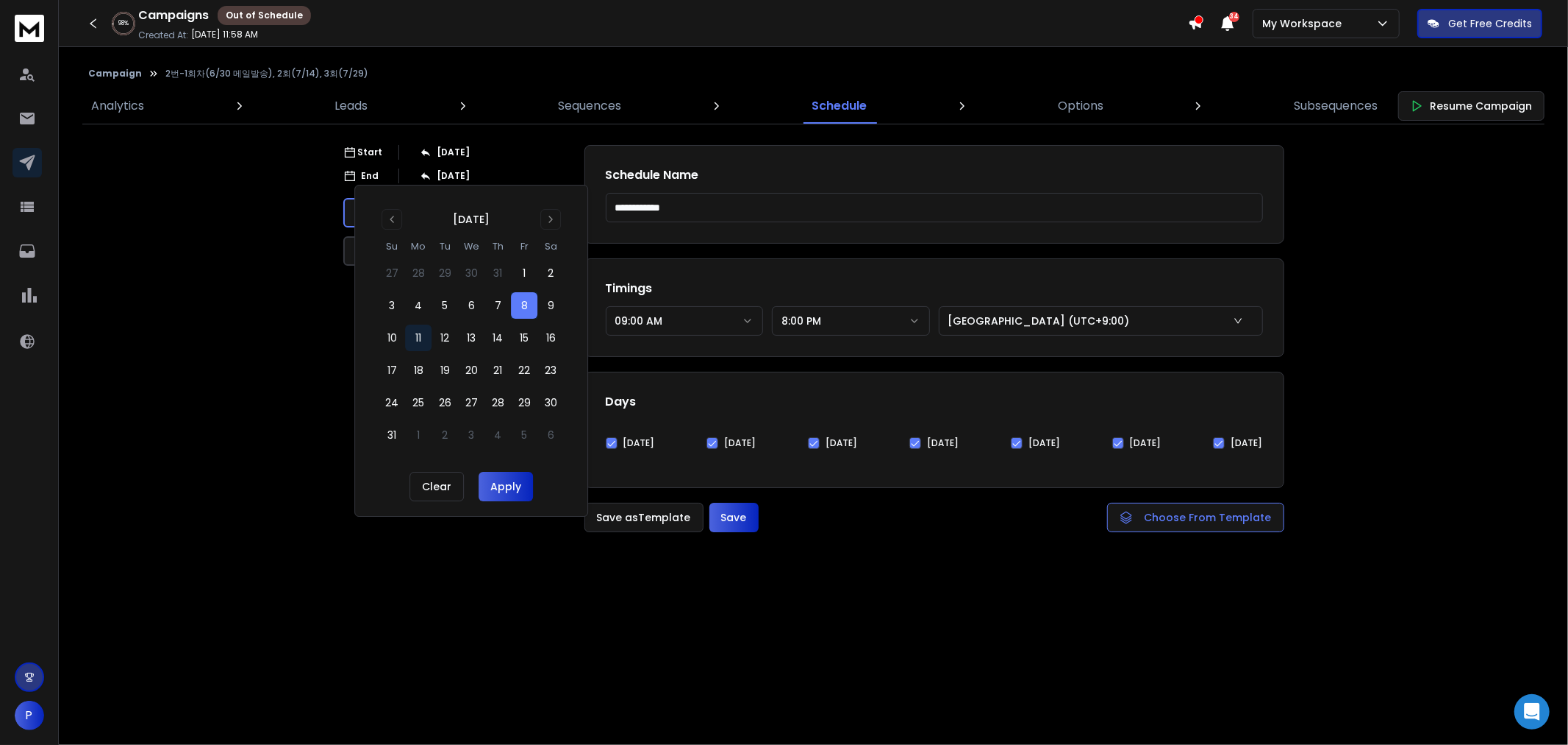
click at [420, 338] on button "11" at bounding box center [418, 337] width 27 height 27
click at [507, 489] on button "Apply" at bounding box center [505, 487] width 54 height 30
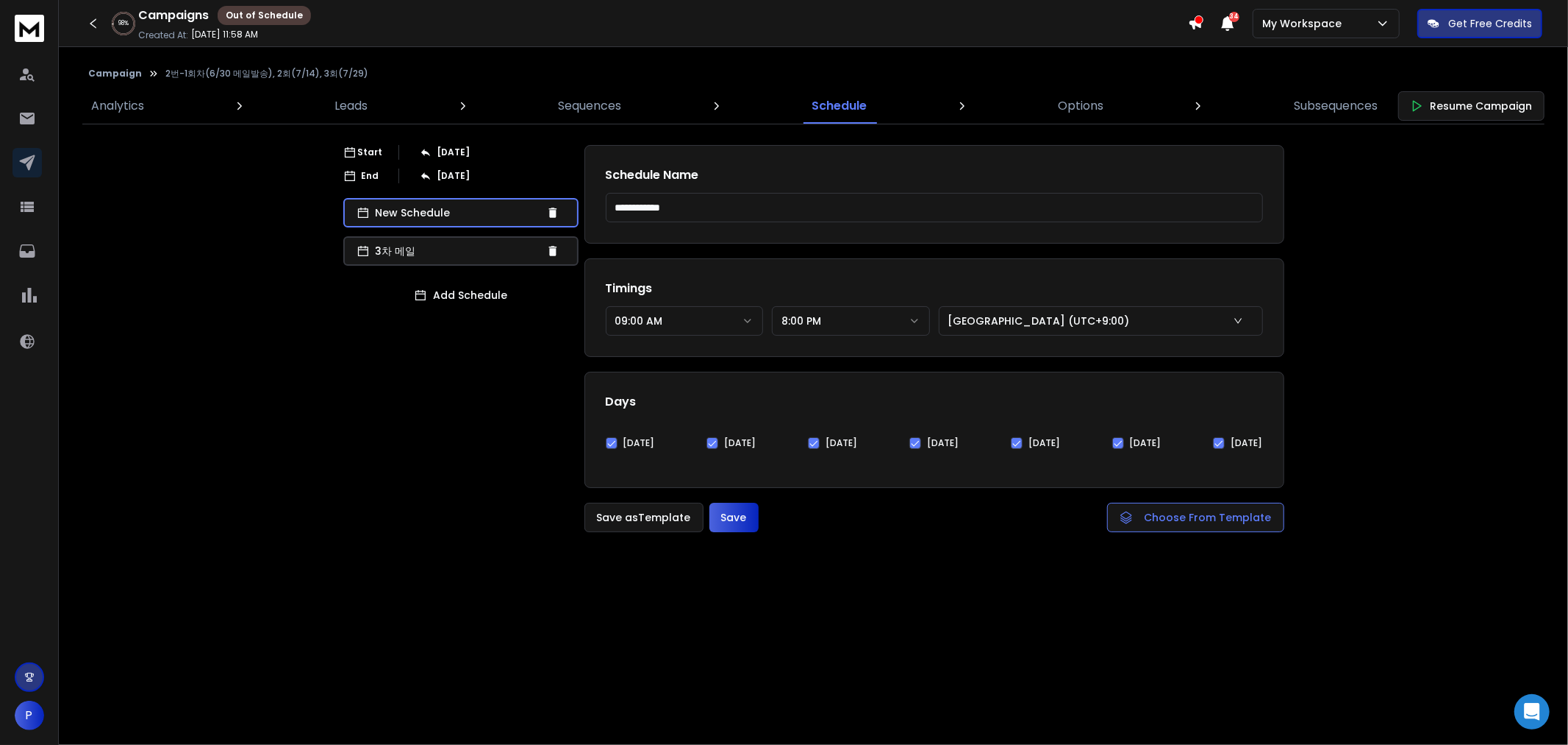
click at [728, 517] on button "Save" at bounding box center [734, 517] width 49 height 30
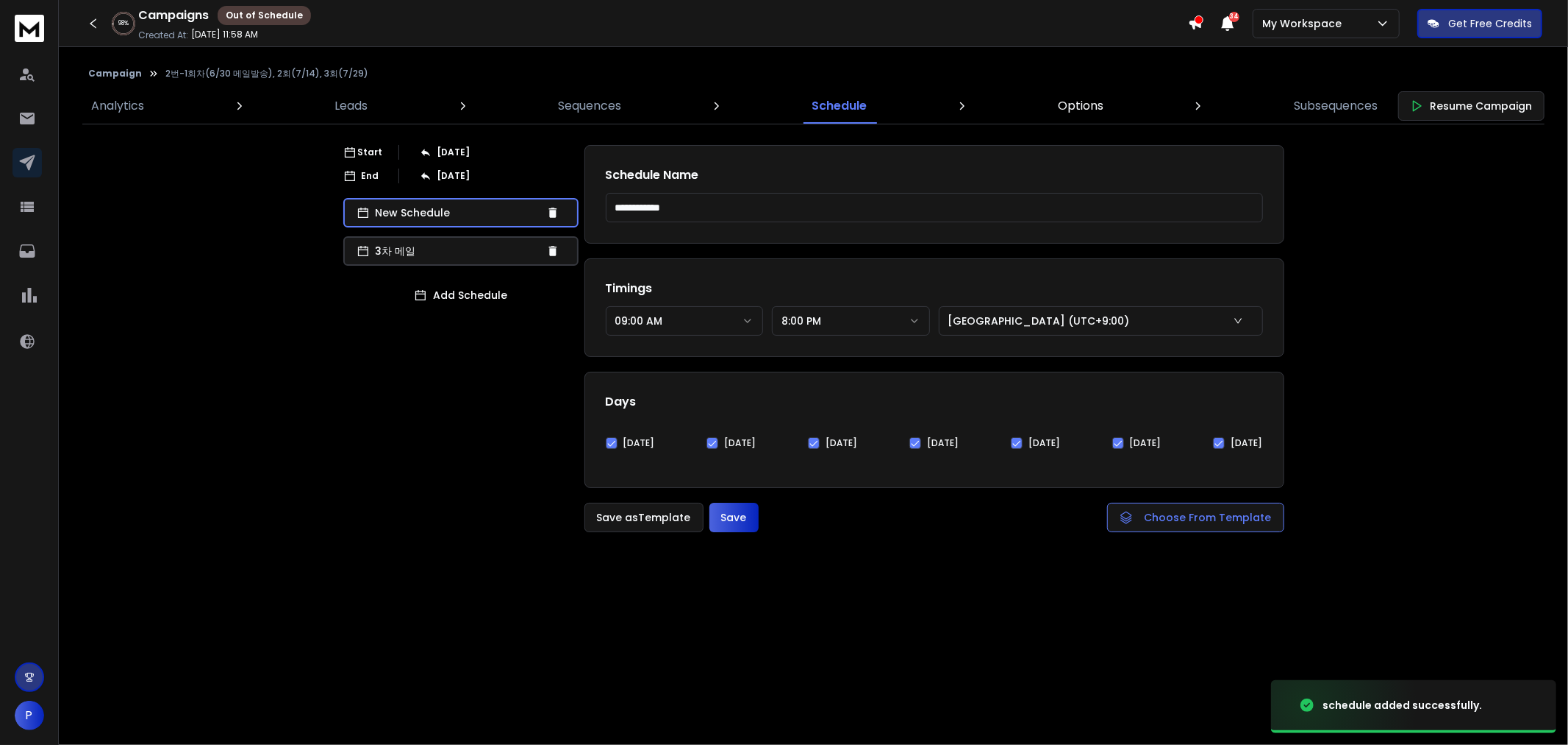
click at [1090, 103] on p "Options" at bounding box center [1080, 106] width 45 height 18
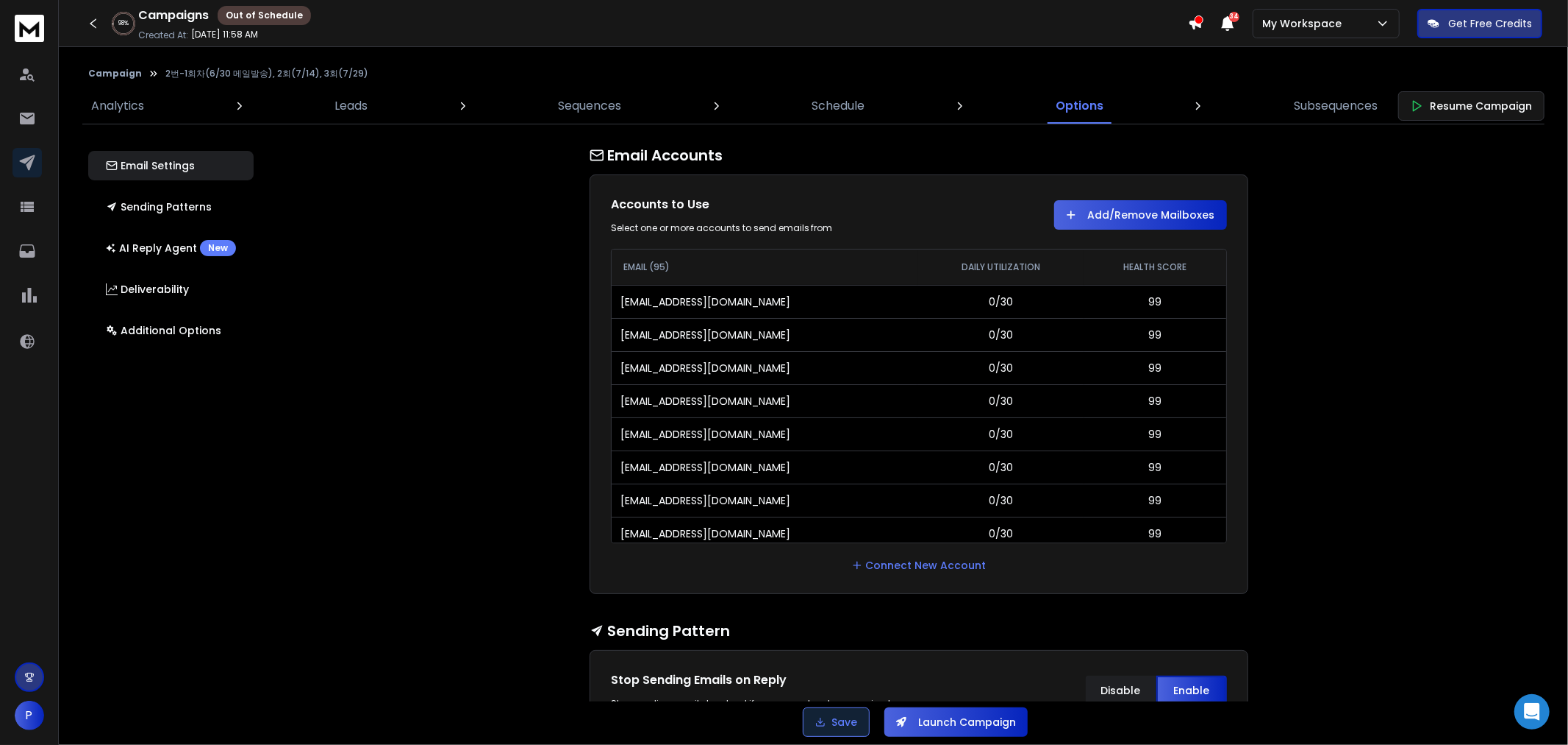
click at [857, 715] on button "Save" at bounding box center [836, 721] width 67 height 30
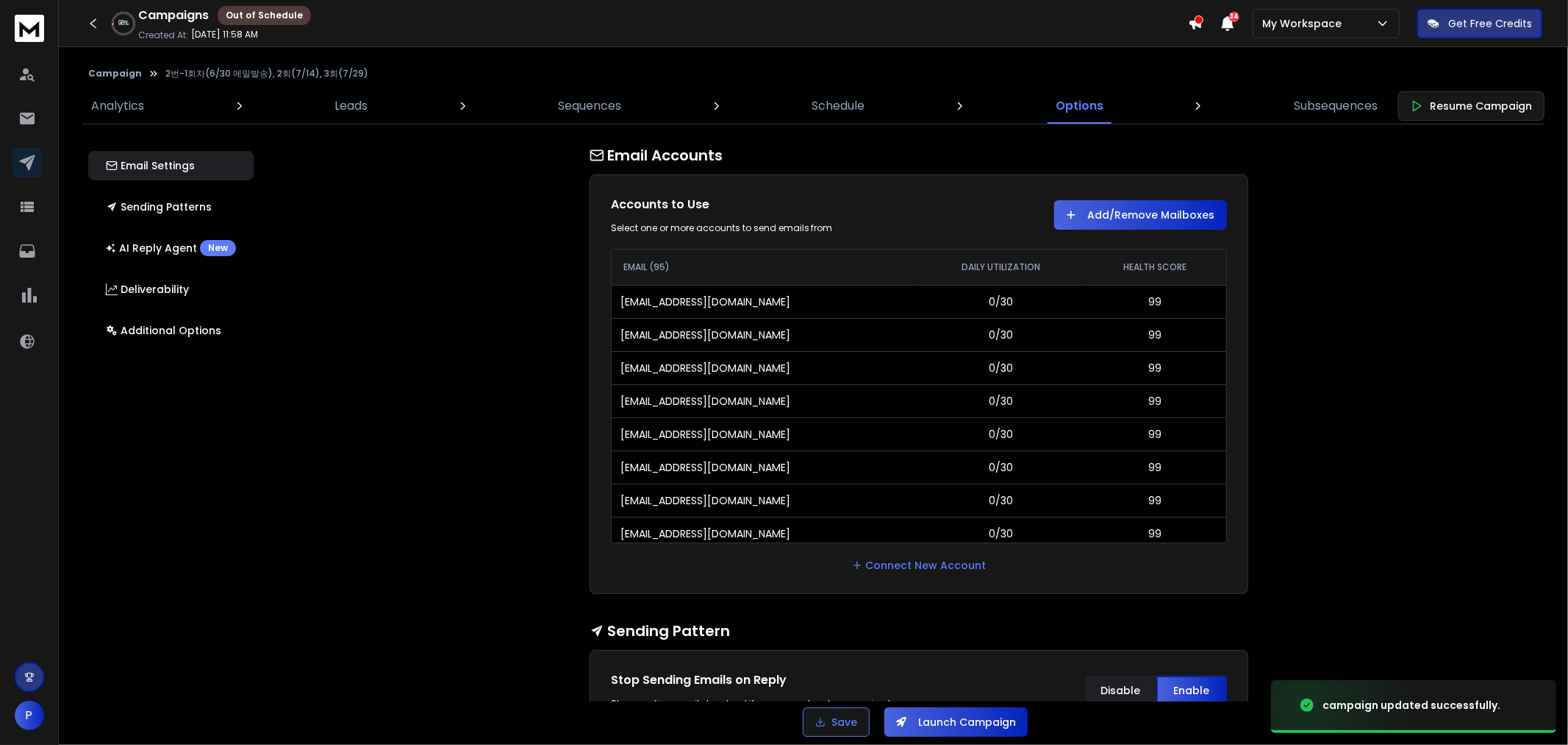
click at [1009, 730] on button "Launch Campaign" at bounding box center [956, 721] width 144 height 30
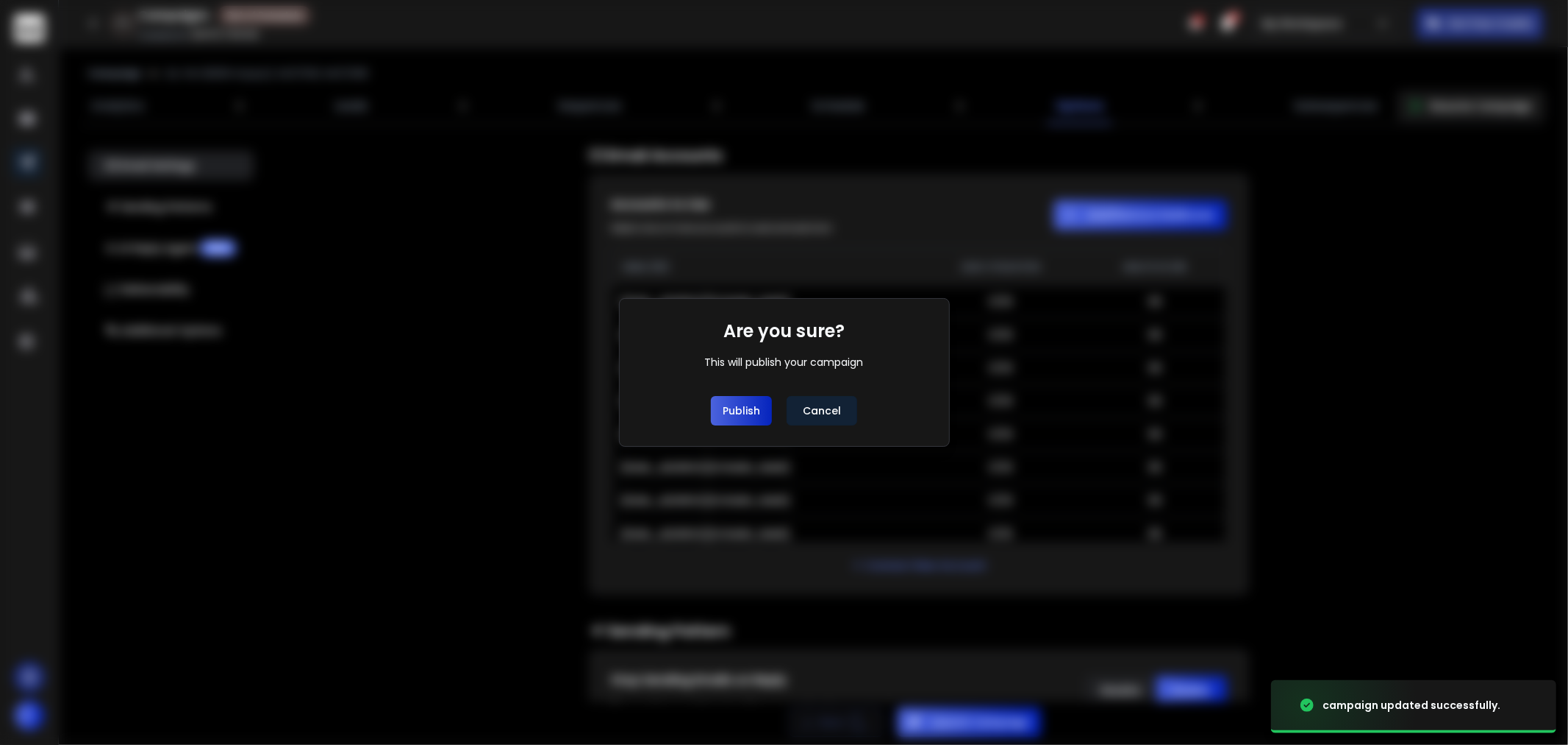
click at [744, 412] on button "Publish" at bounding box center [742, 411] width 61 height 30
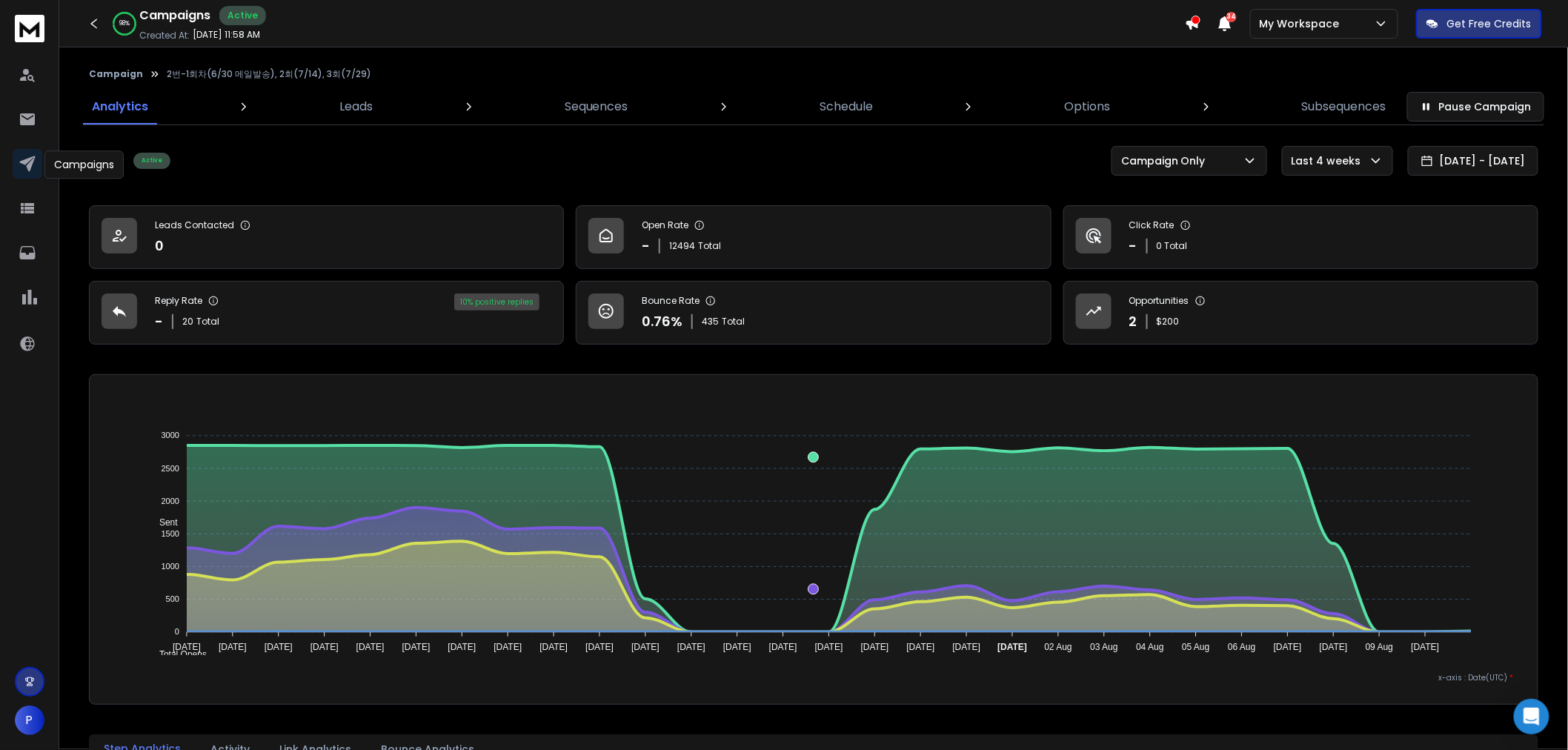
click at [25, 158] on icon at bounding box center [28, 164] width 18 height 18
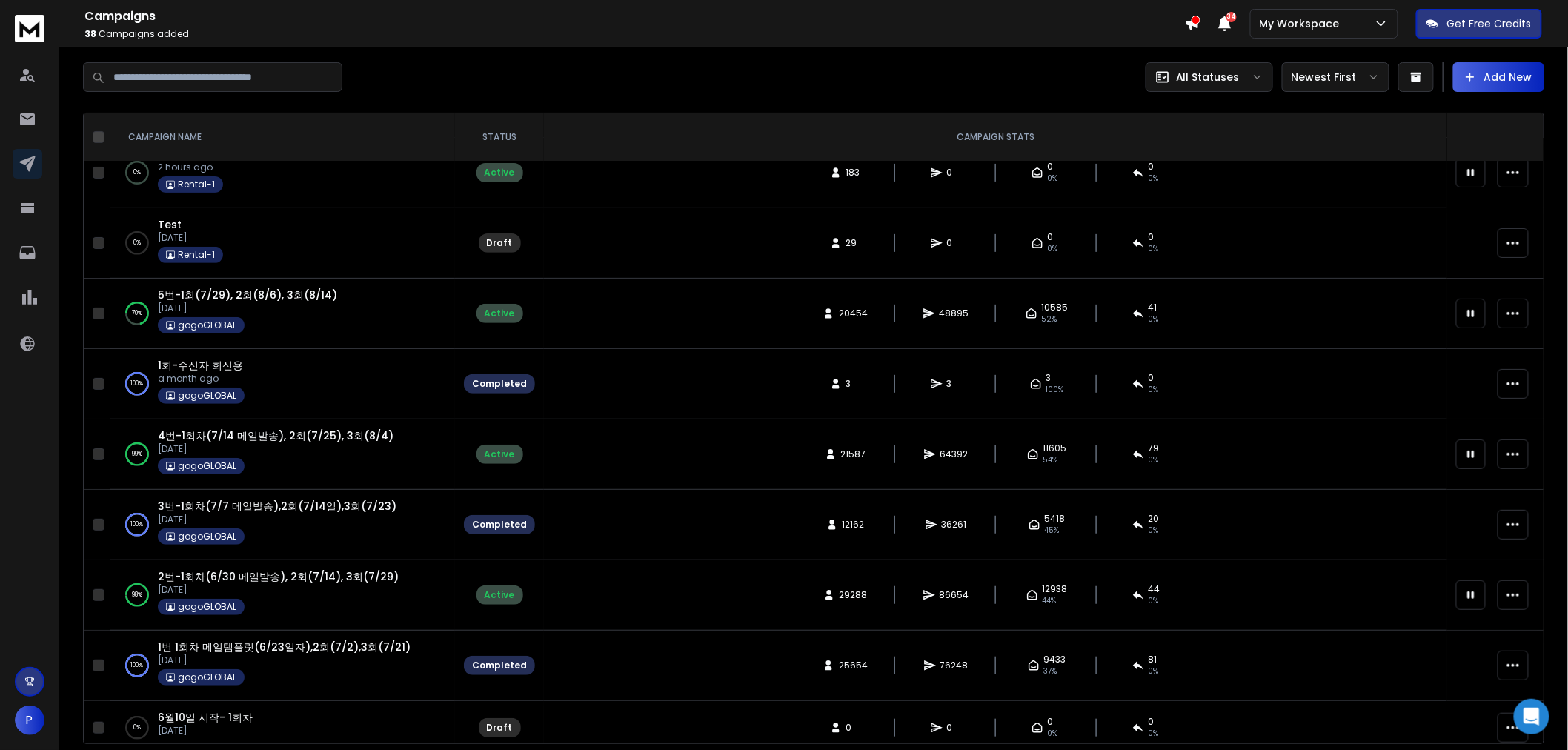
scroll to position [247, 0]
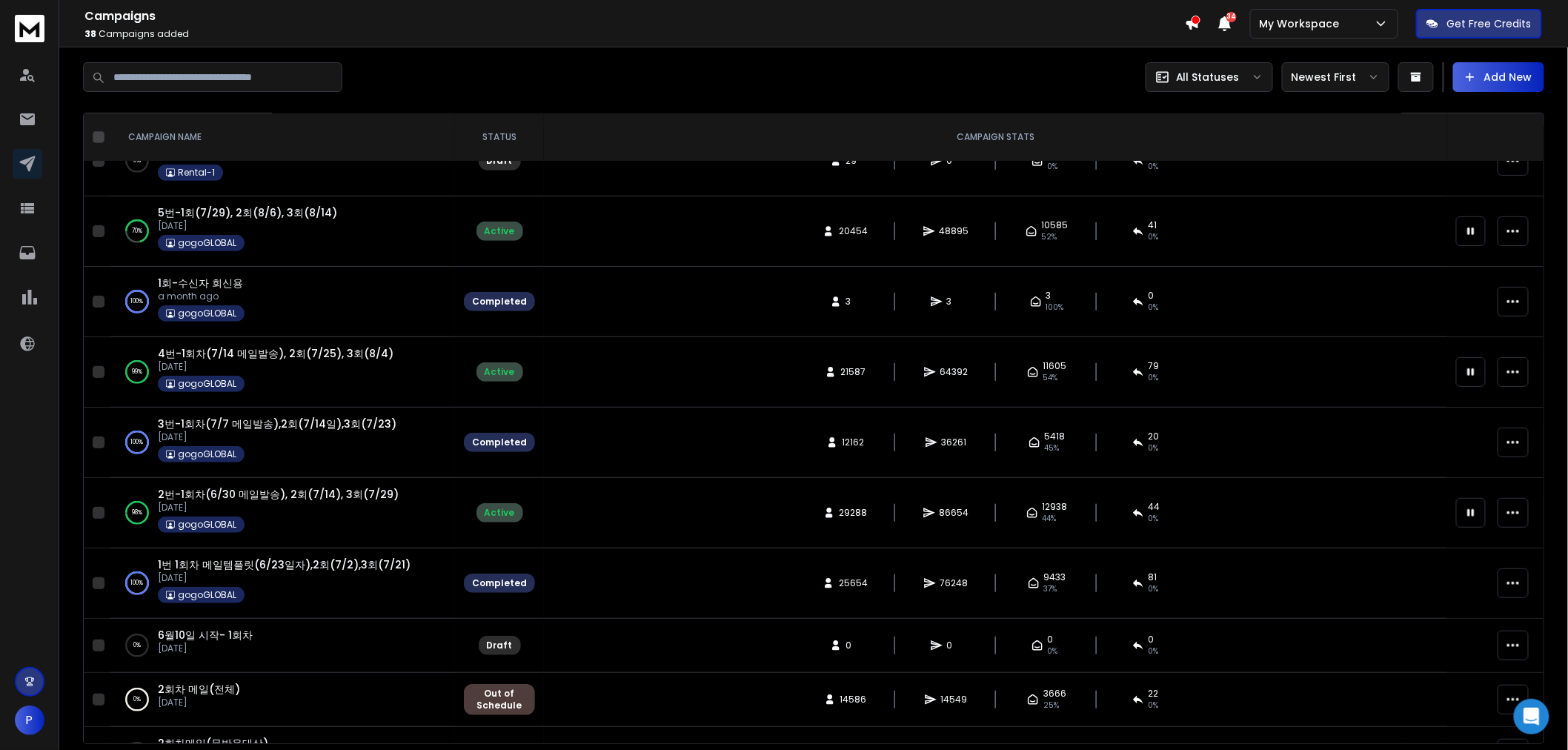
click at [1506, 371] on icon "button" at bounding box center [1512, 371] width 15 height 15
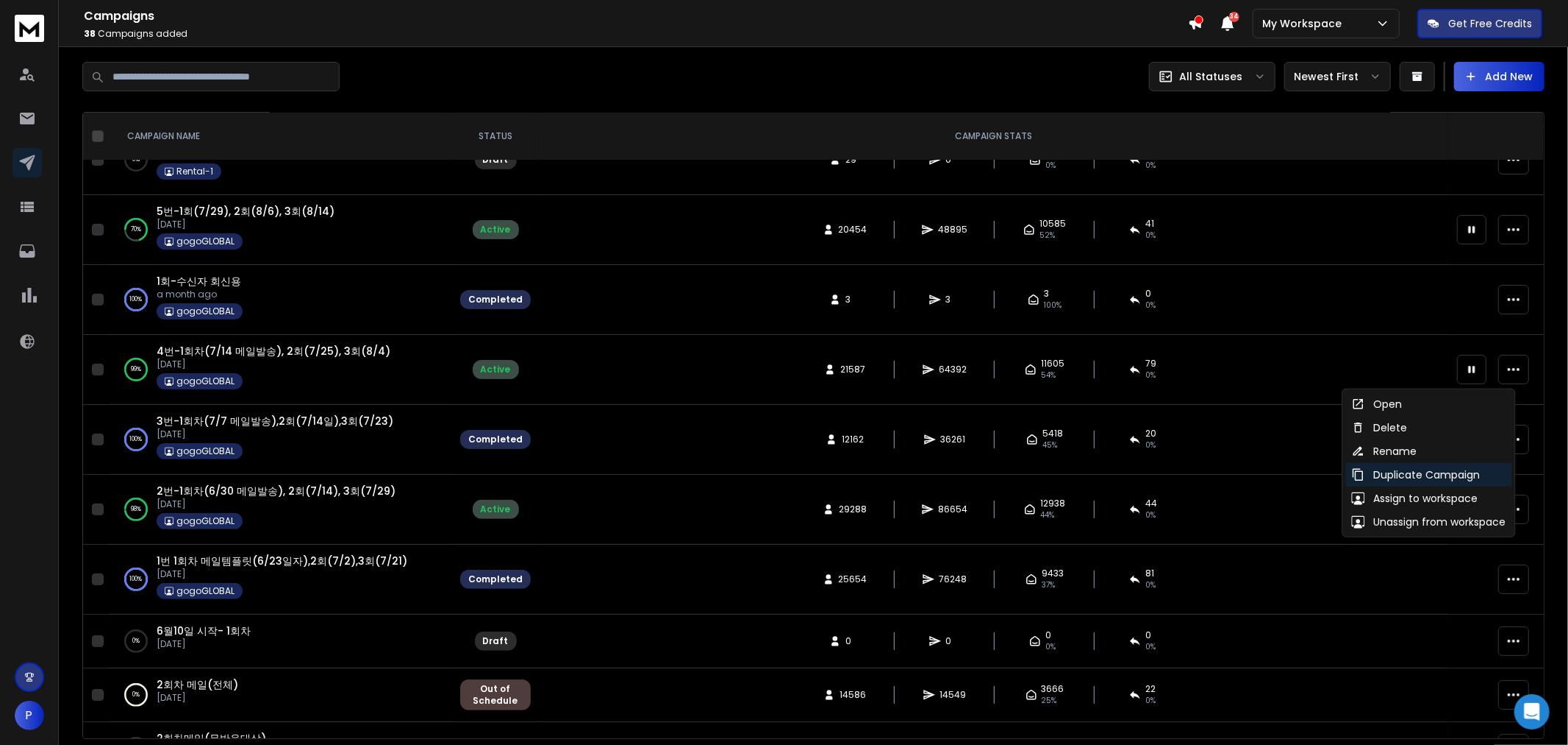
click at [1485, 467] on div "Duplicate Campaign" at bounding box center [1429, 475] width 166 height 24
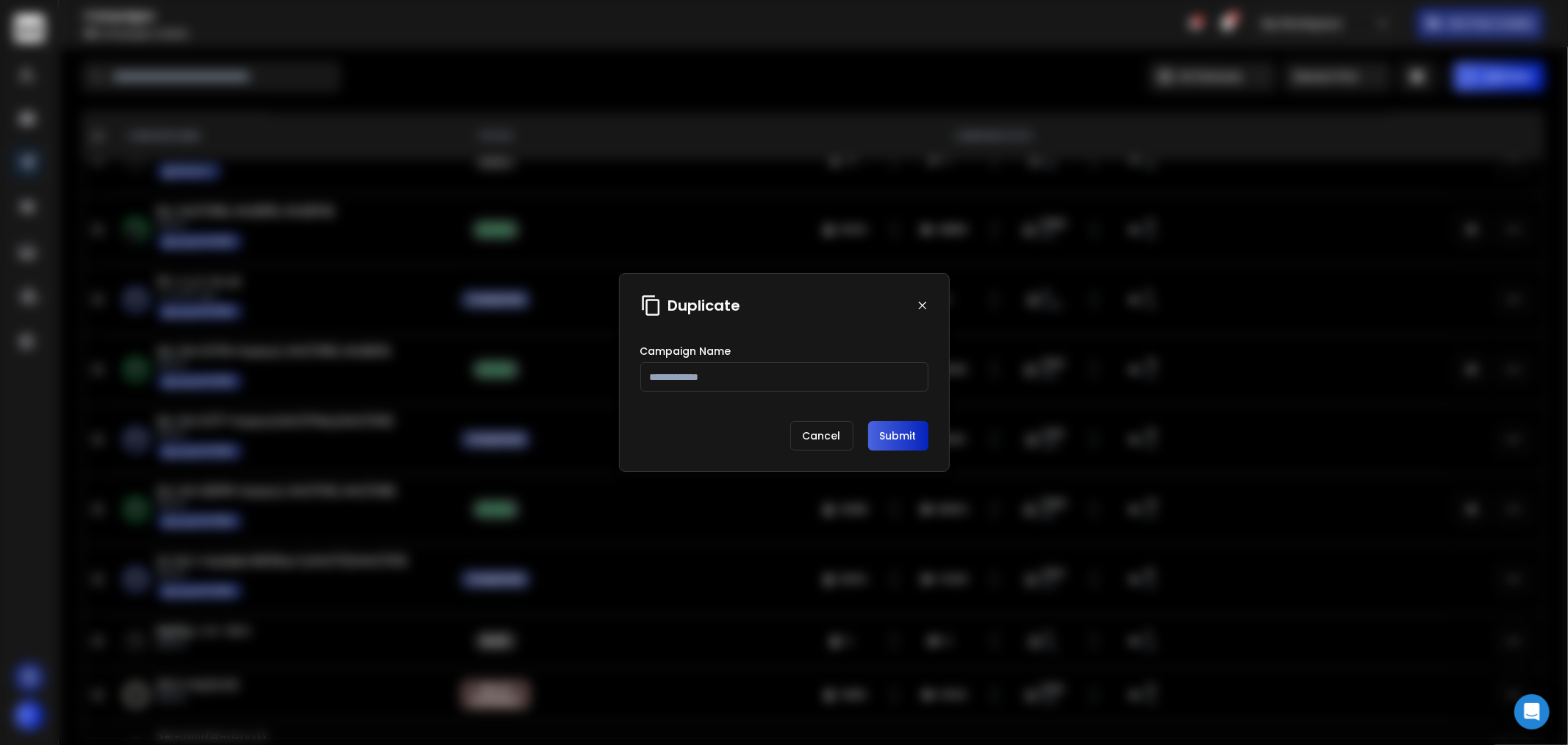
click at [787, 381] on input "text" at bounding box center [784, 376] width 289 height 30
type input "**"
click at [869, 421] on button "Submit" at bounding box center [898, 436] width 60 height 30
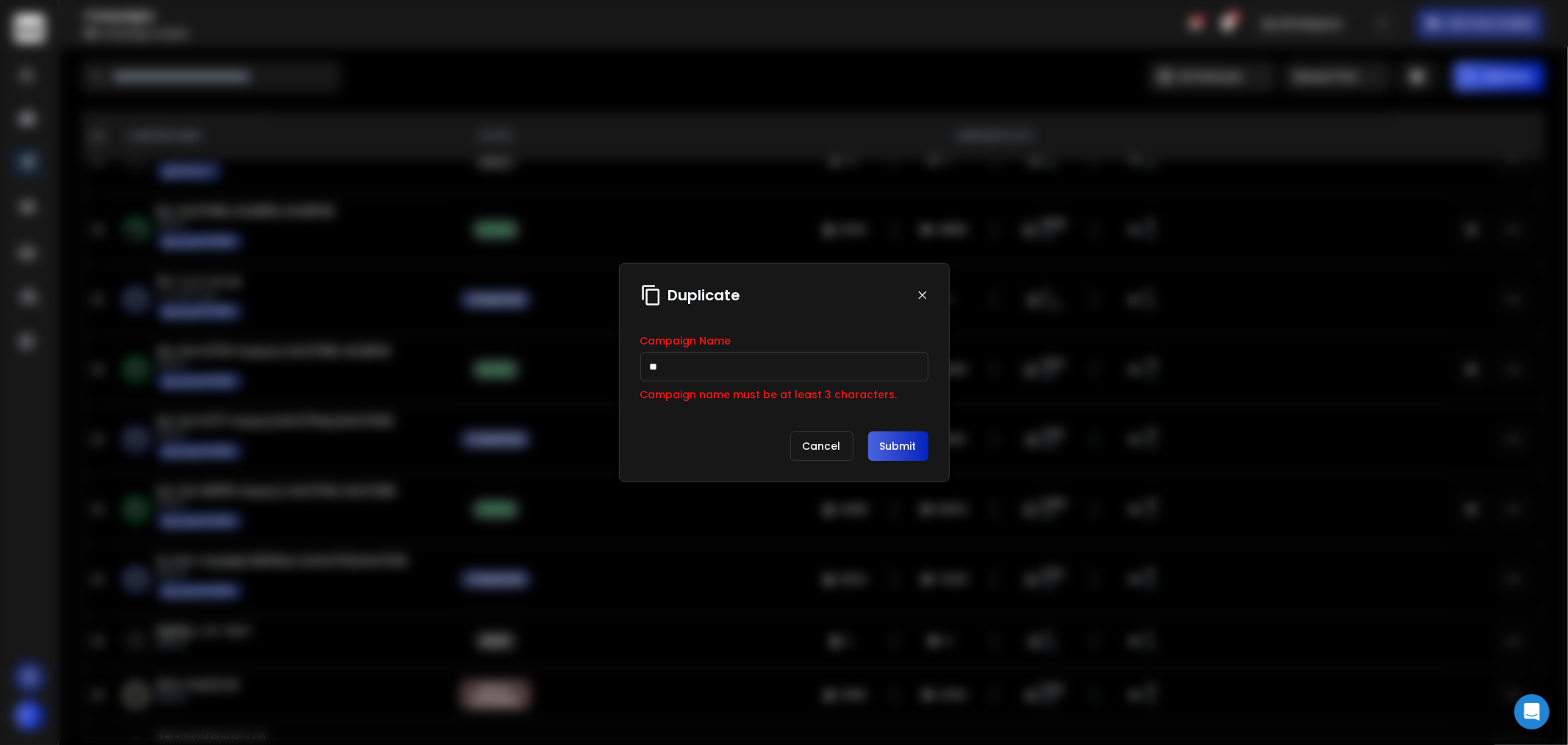
click at [757, 369] on input "**" at bounding box center [784, 367] width 289 height 30
click at [831, 445] on p "Cancel" at bounding box center [822, 445] width 63 height 30
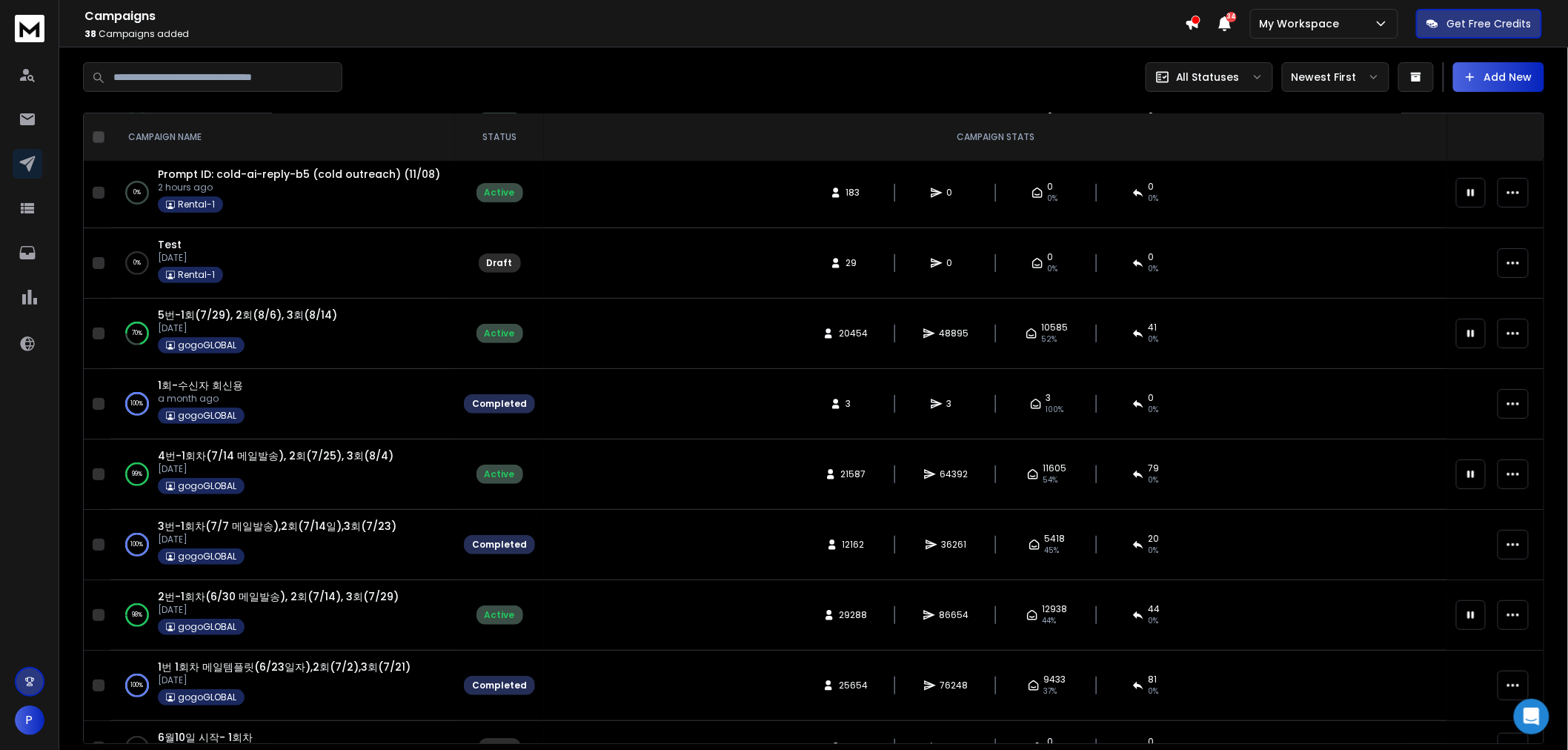
scroll to position [165, 0]
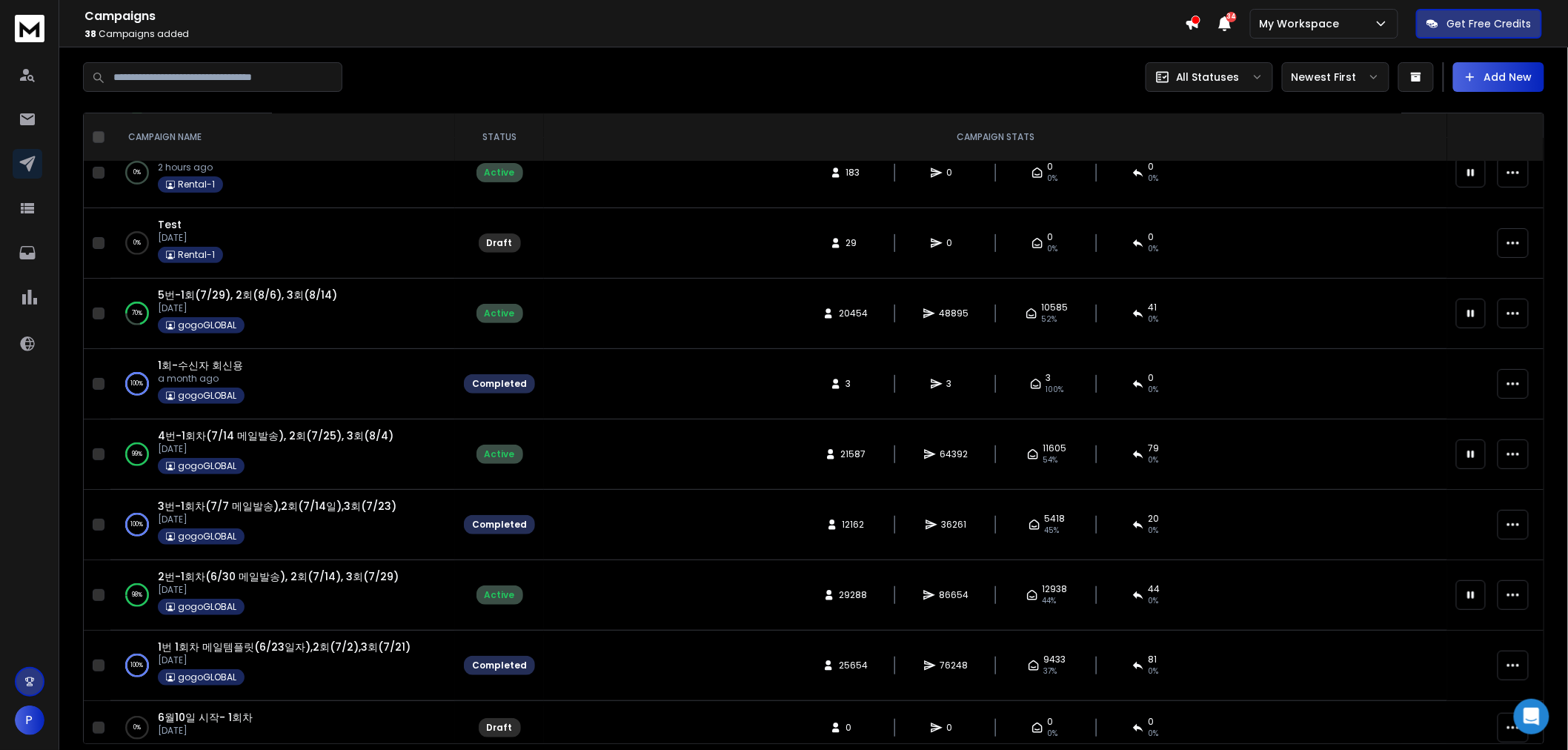
click at [1498, 451] on button "button" at bounding box center [1512, 454] width 31 height 30
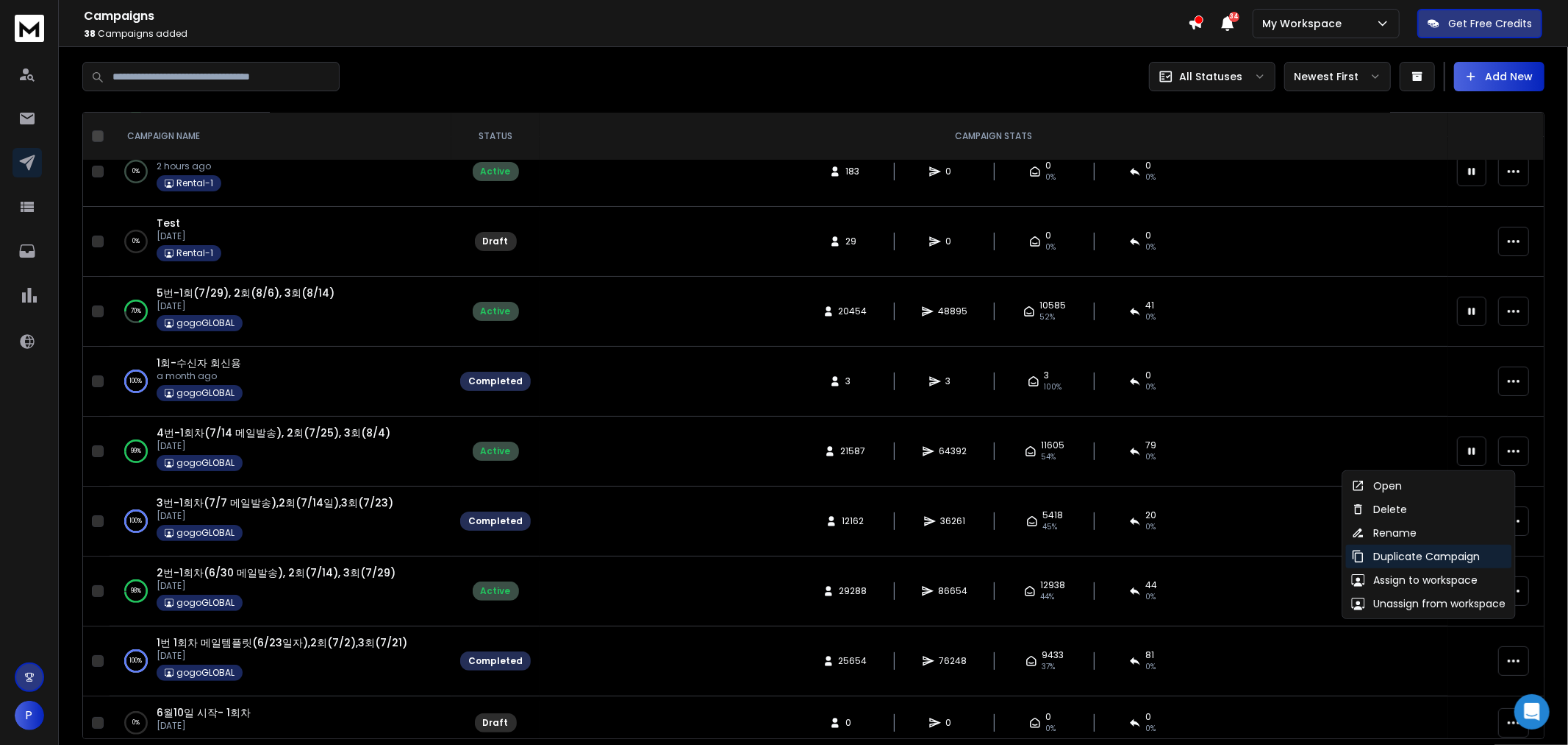
click at [1470, 559] on div "Duplicate Campaign" at bounding box center [1416, 556] width 129 height 15
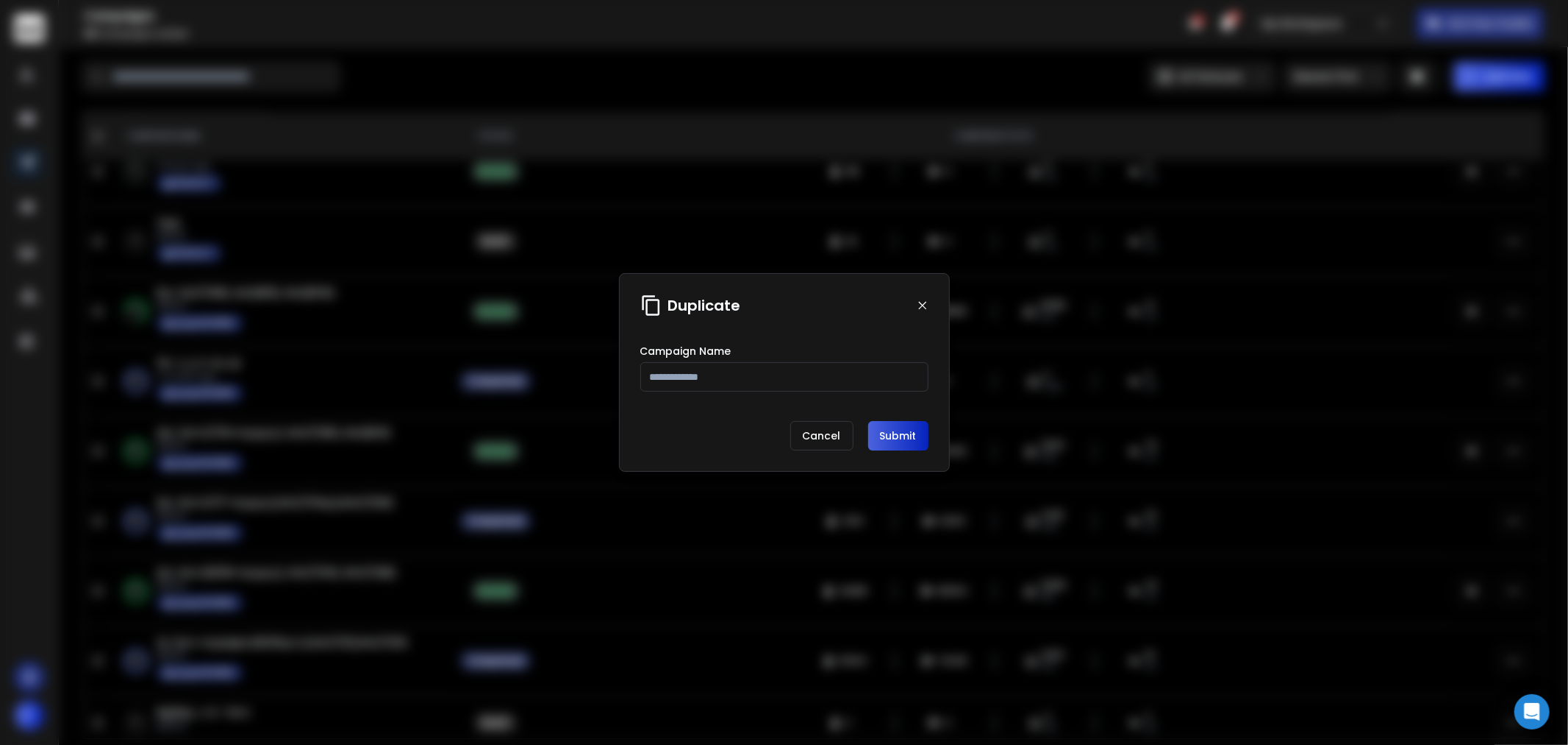
click at [745, 384] on input "text" at bounding box center [784, 376] width 289 height 30
type input "**********"
click at [909, 440] on button "Submit" at bounding box center [898, 436] width 60 height 30
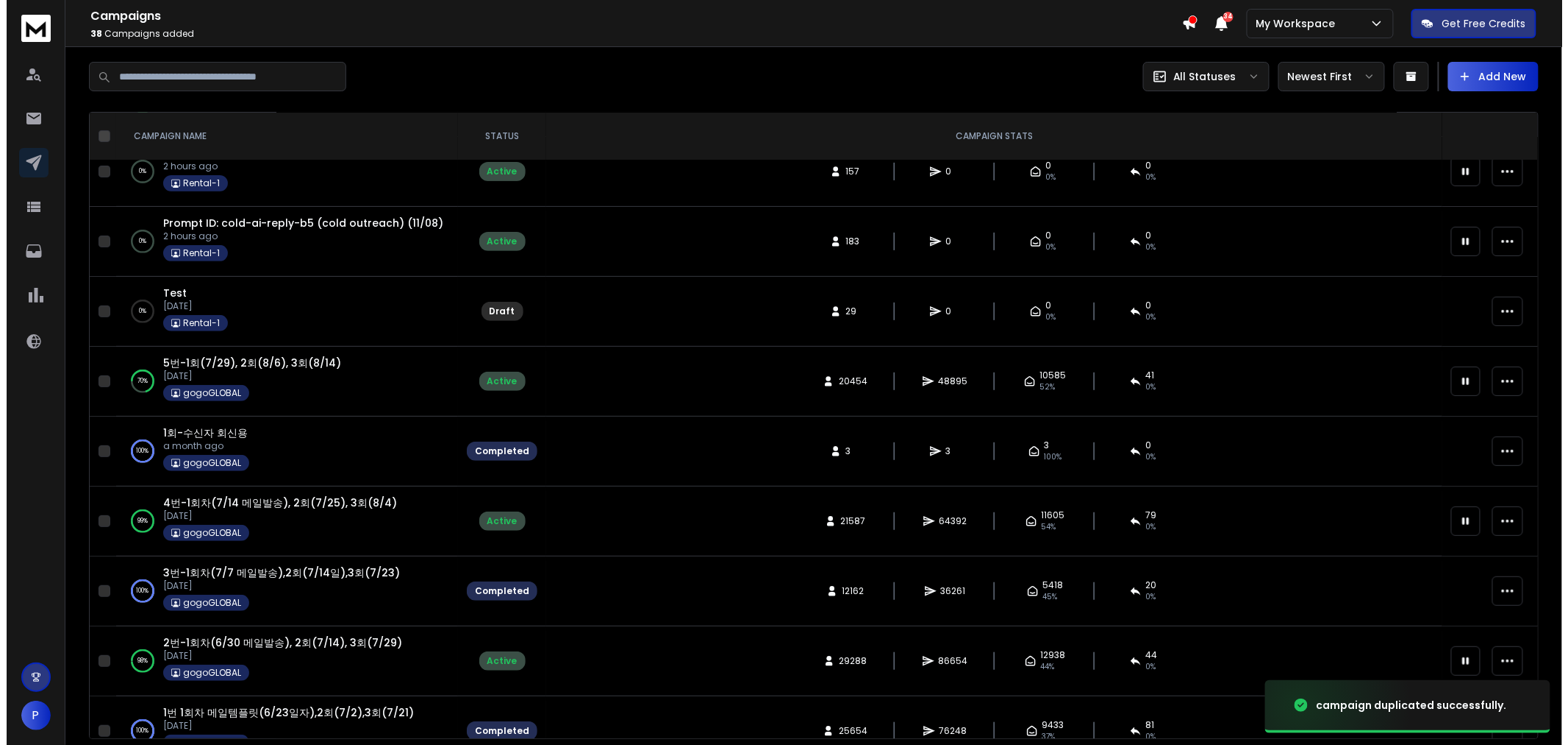
scroll to position [0, 0]
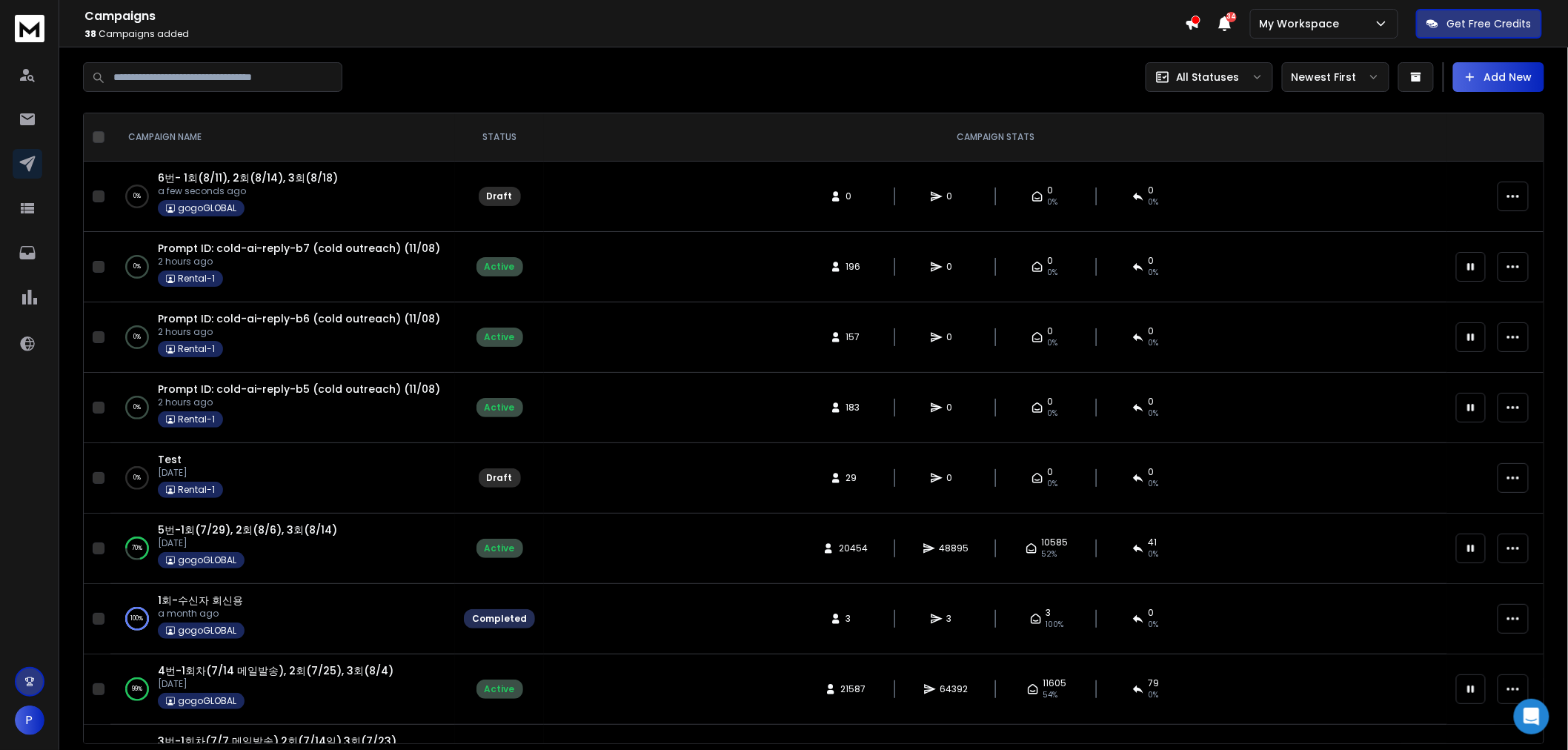
click at [314, 186] on p "a few seconds ago" at bounding box center [247, 191] width 180 height 12
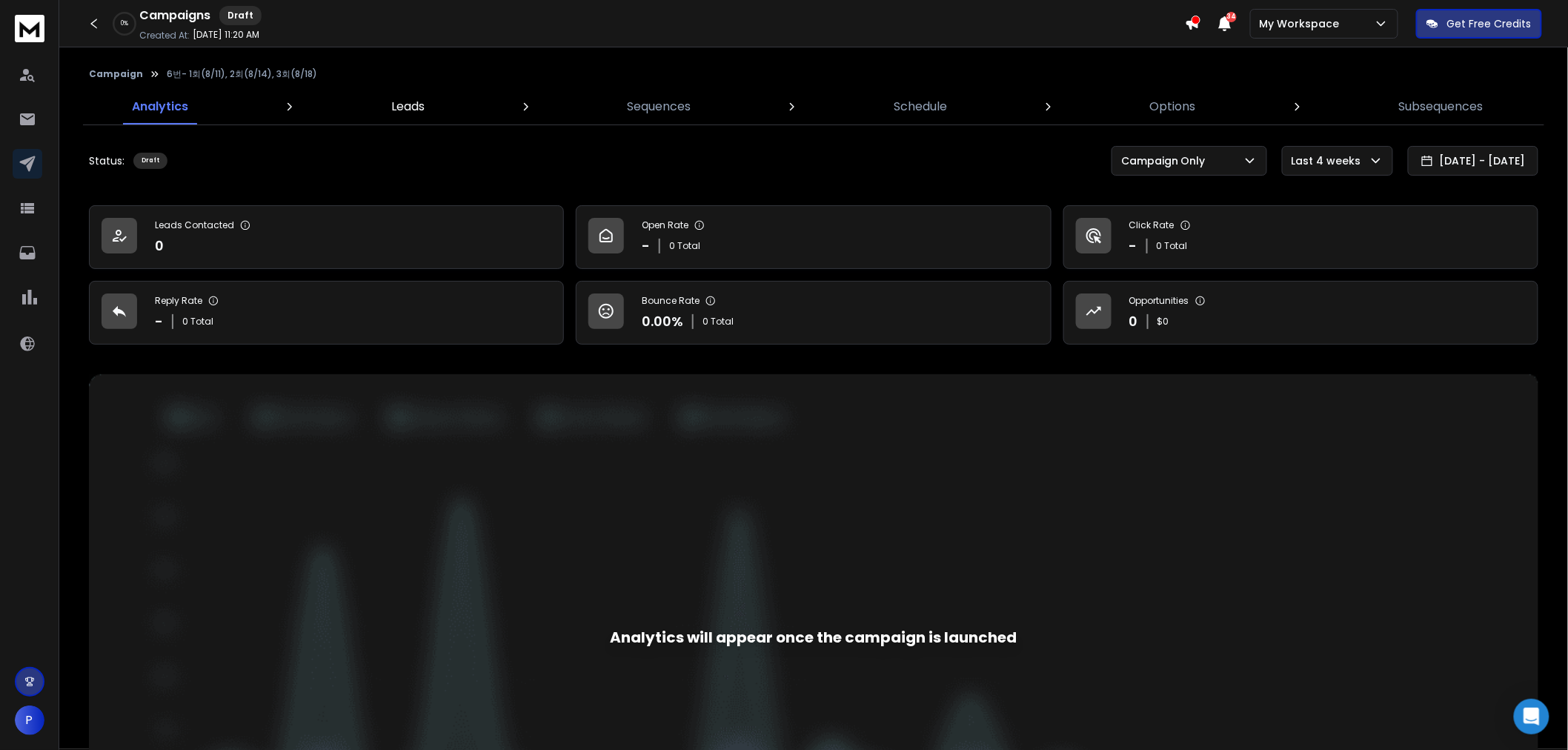
click at [418, 107] on p "Leads" at bounding box center [408, 107] width 34 height 18
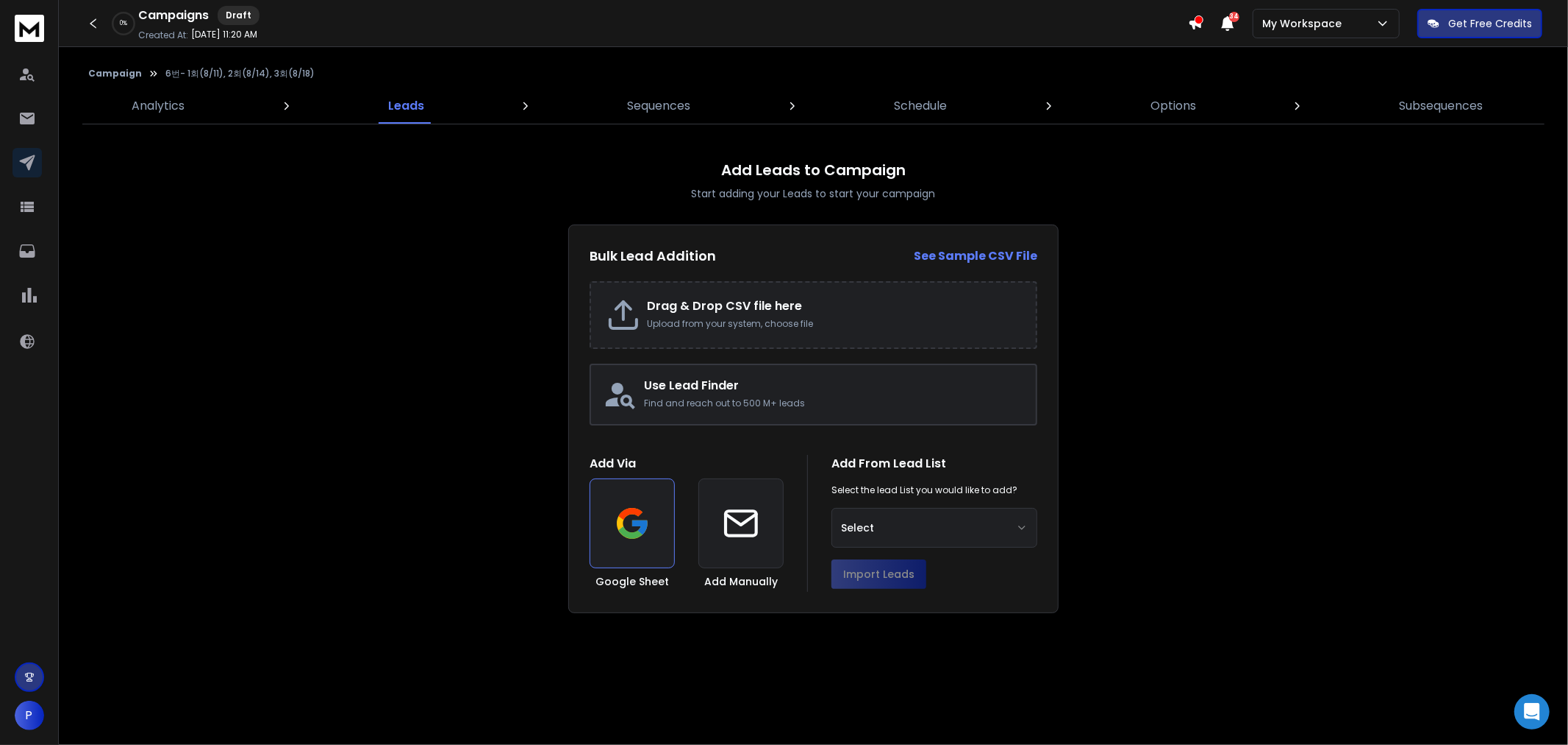
click at [648, 524] on icon at bounding box center [631, 522] width 36 height 44
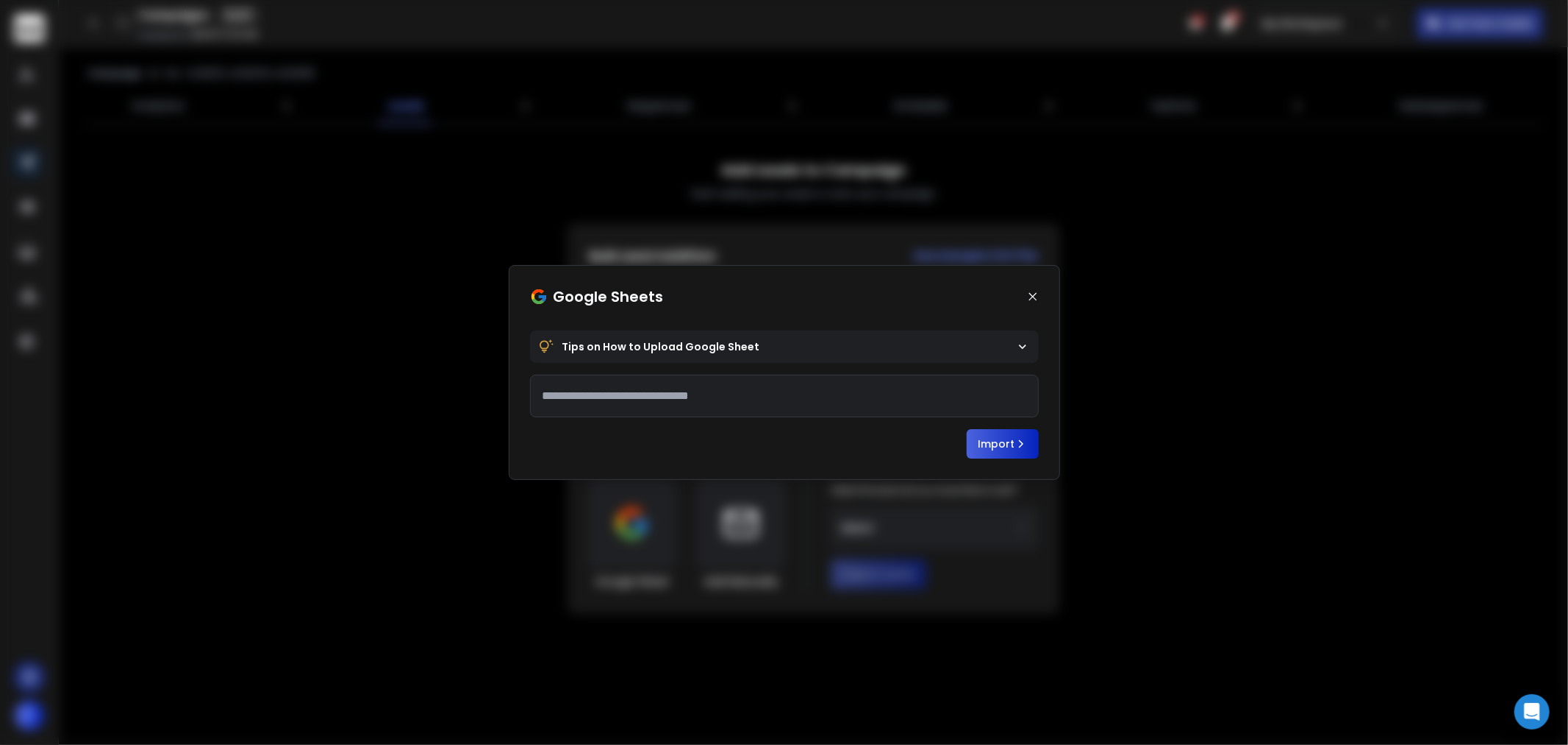
click at [663, 402] on input at bounding box center [784, 395] width 509 height 42
paste input "**********"
type input "**********"
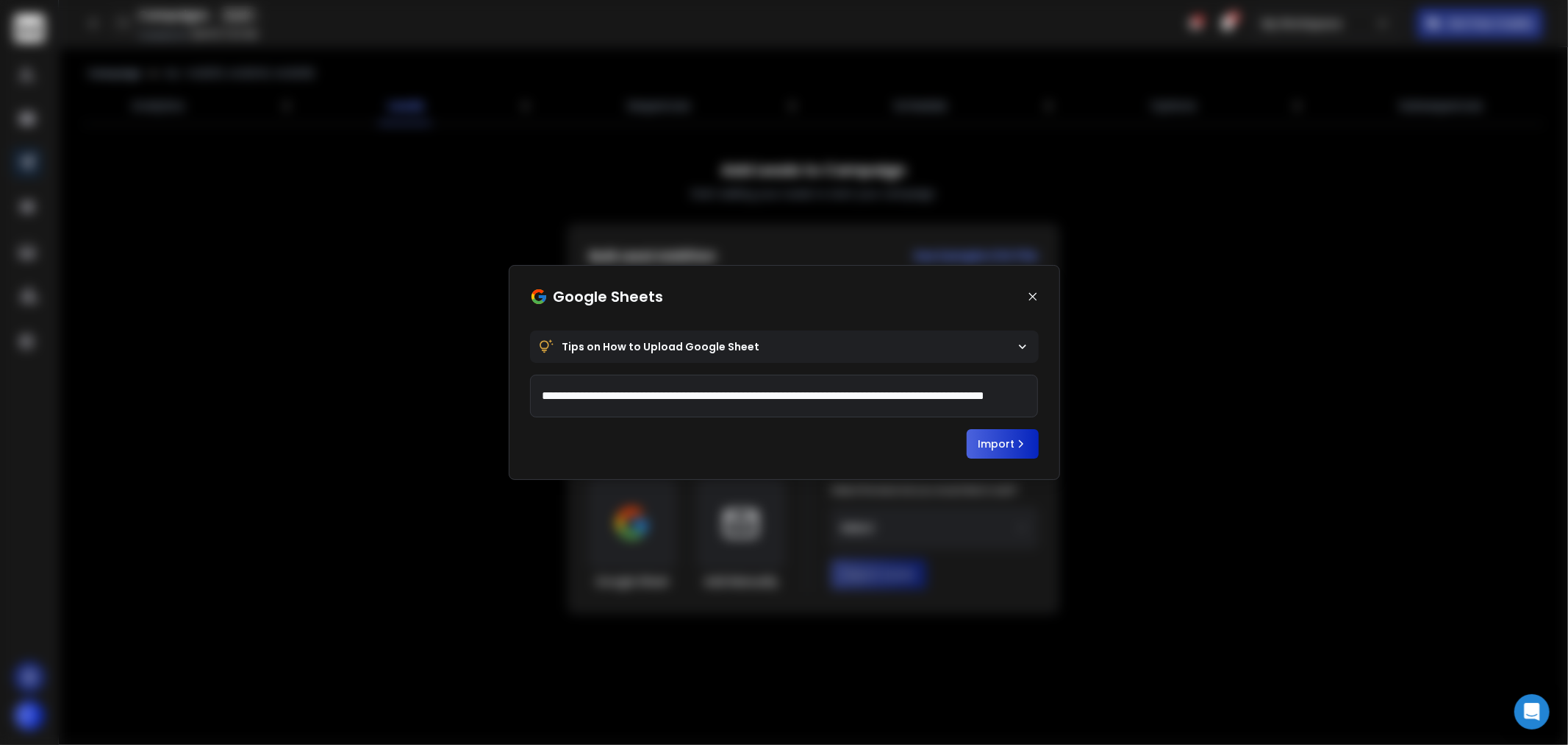
click at [1012, 445] on button "Import" at bounding box center [1003, 443] width 72 height 30
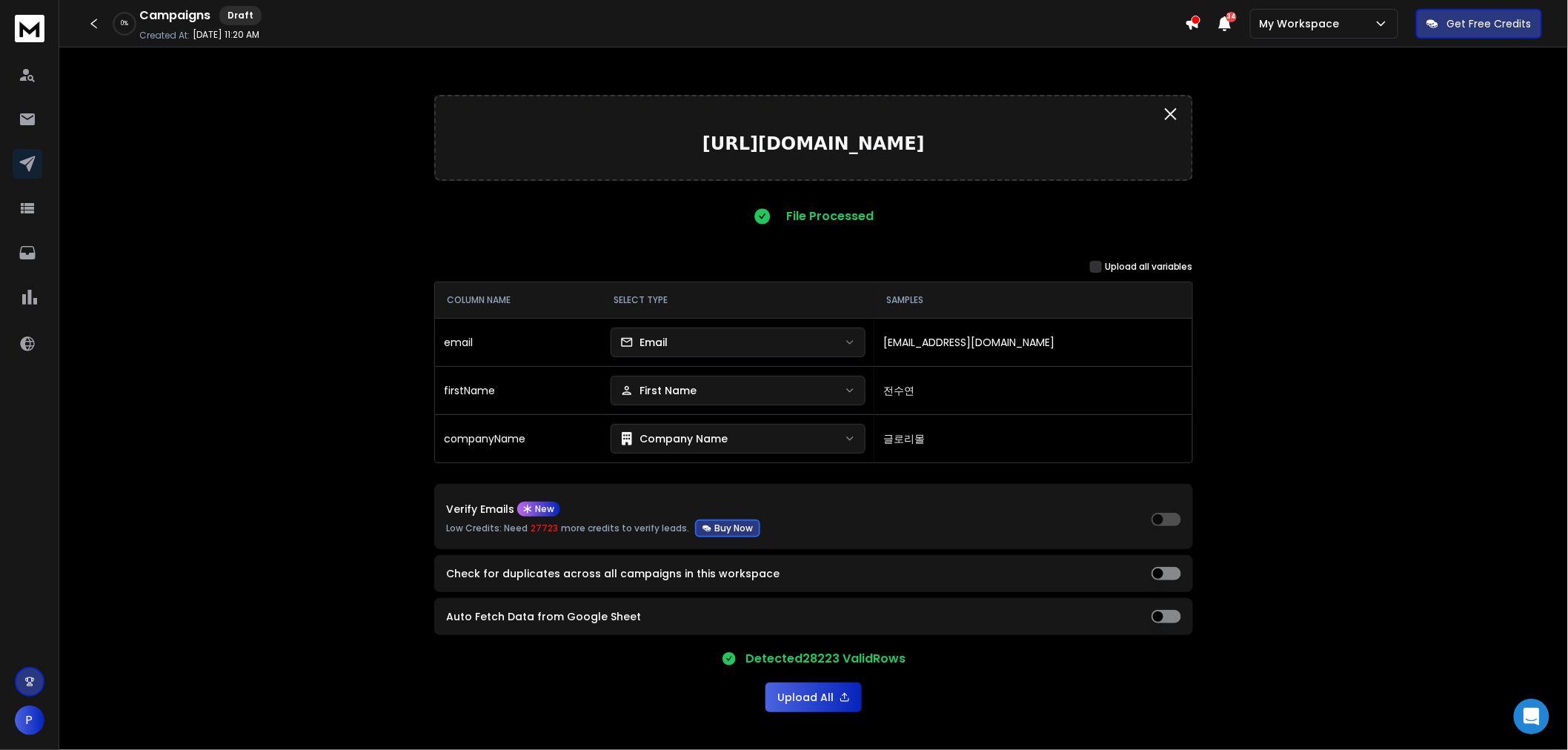
click at [806, 711] on button "Upload All" at bounding box center [813, 697] width 96 height 30
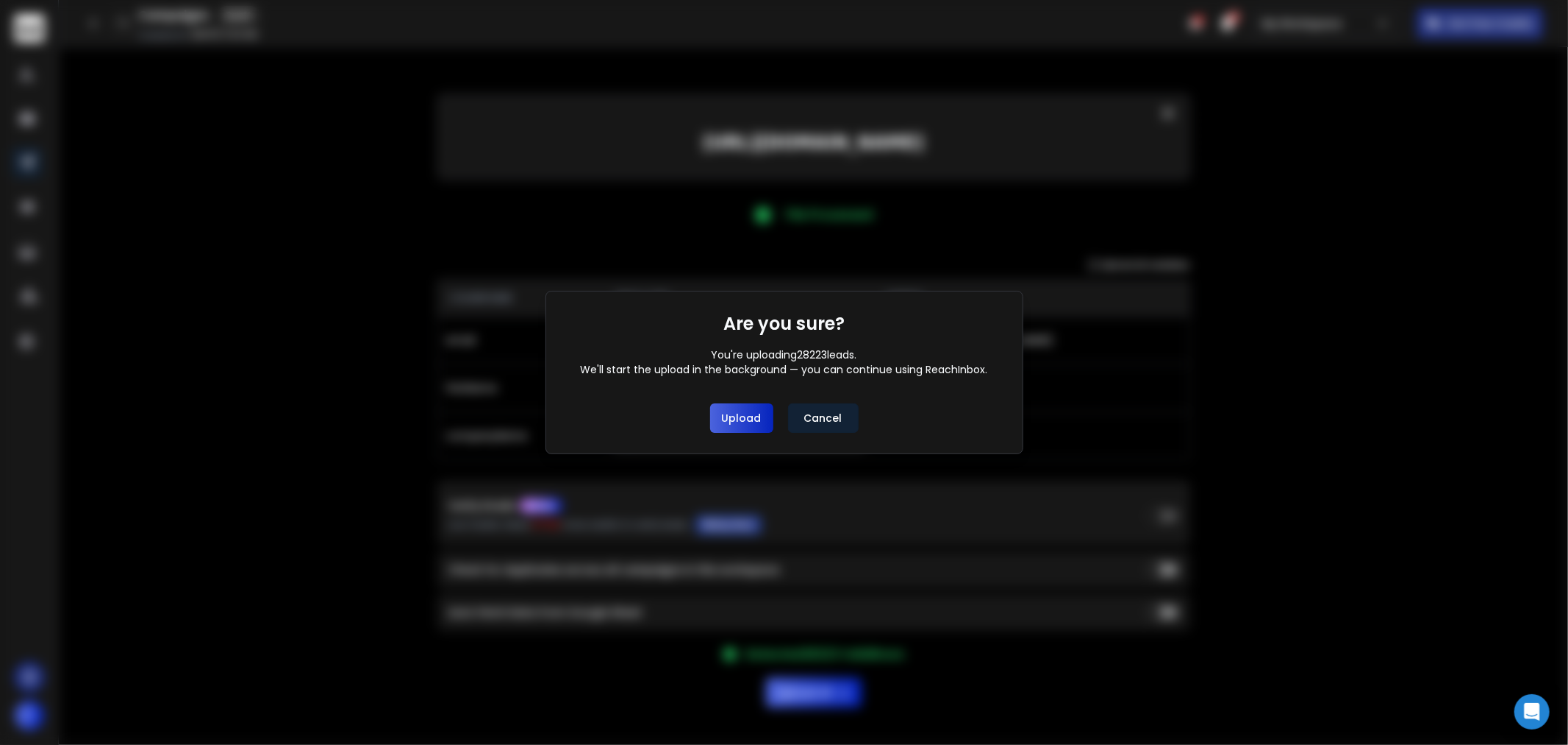
click at [750, 420] on button "Upload" at bounding box center [742, 418] width 63 height 30
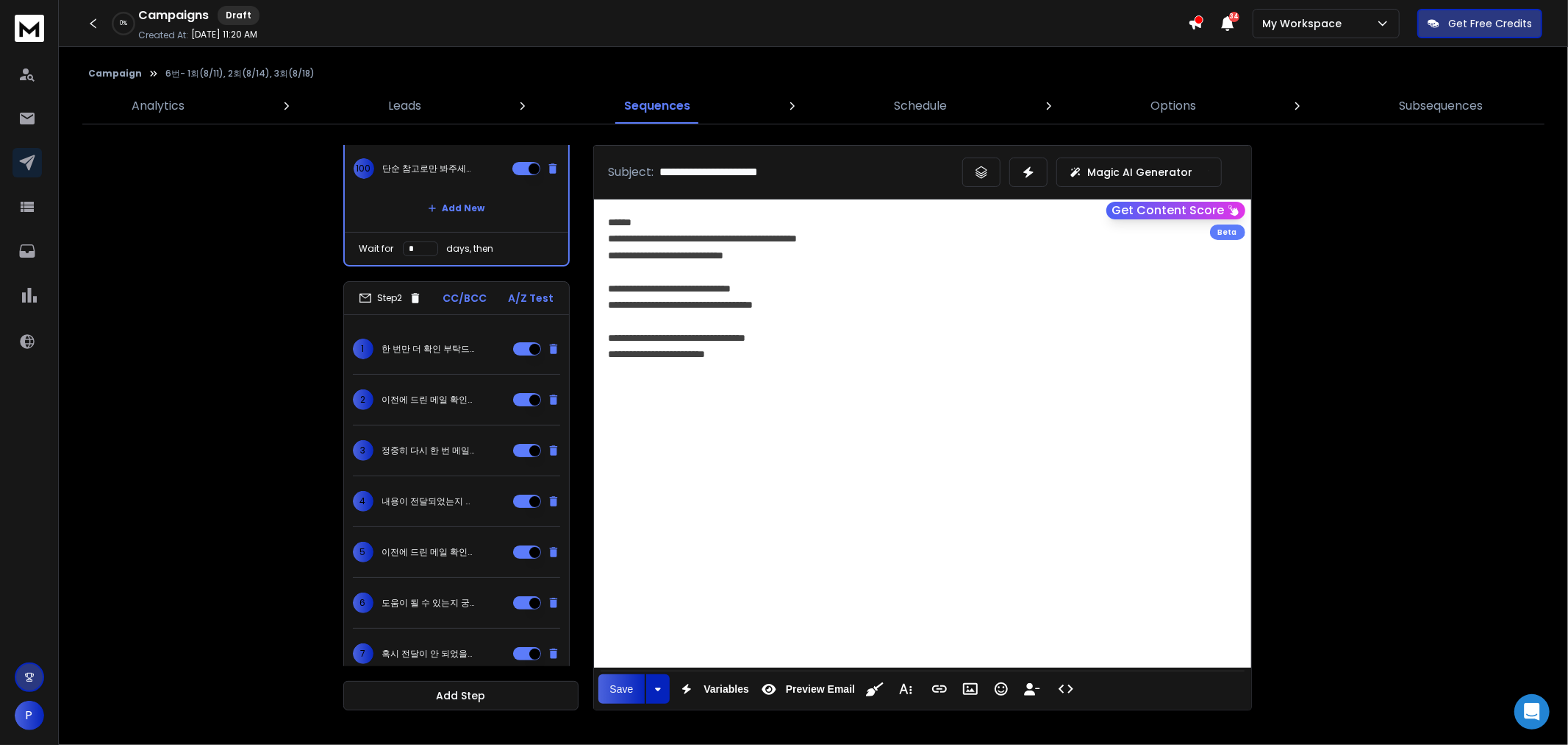
scroll to position [5067, 0]
drag, startPoint x: 417, startPoint y: 259, endPoint x: 405, endPoint y: 259, distance: 12.0
click at [405, 259] on input "*" at bounding box center [421, 251] width 35 height 15
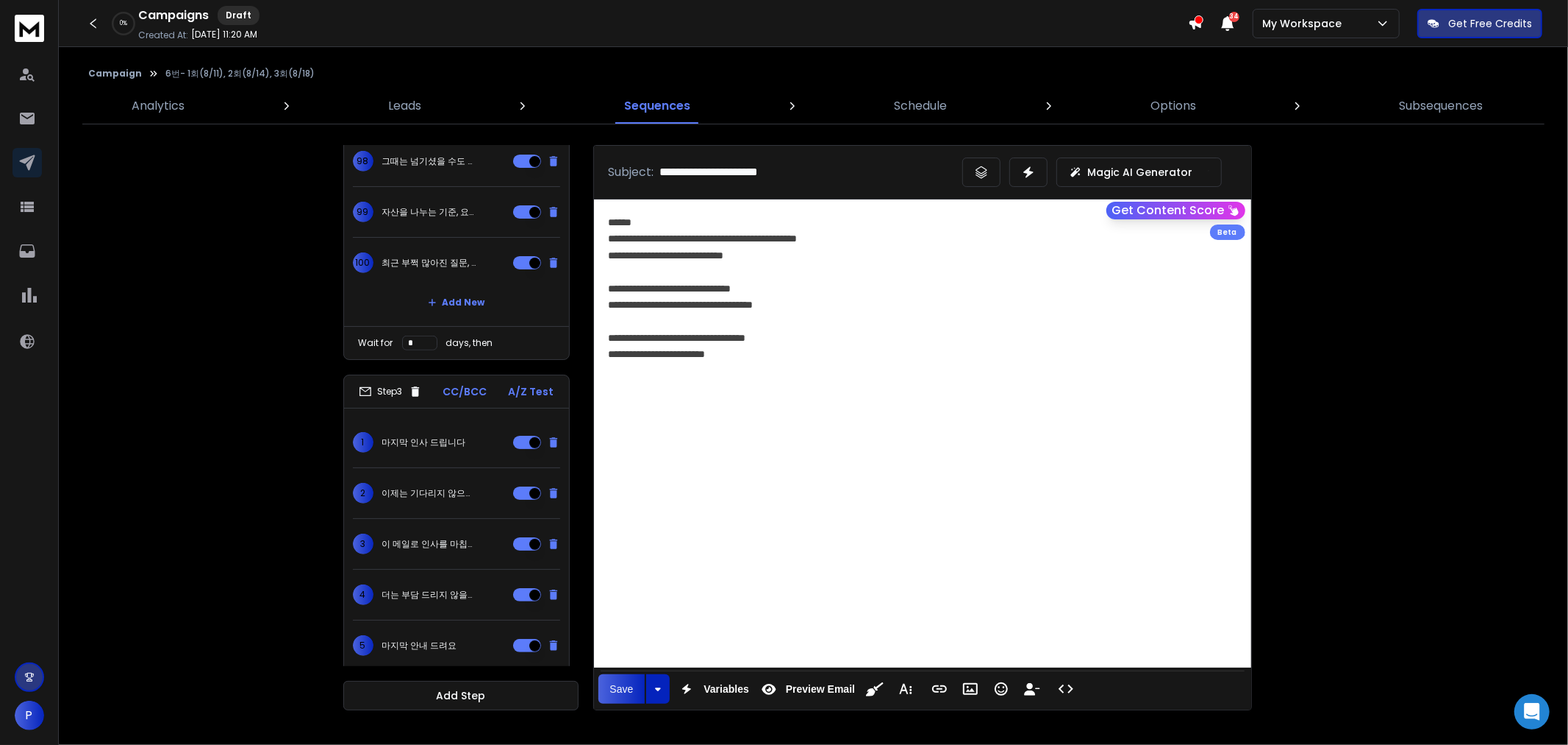
scroll to position [10163, 0]
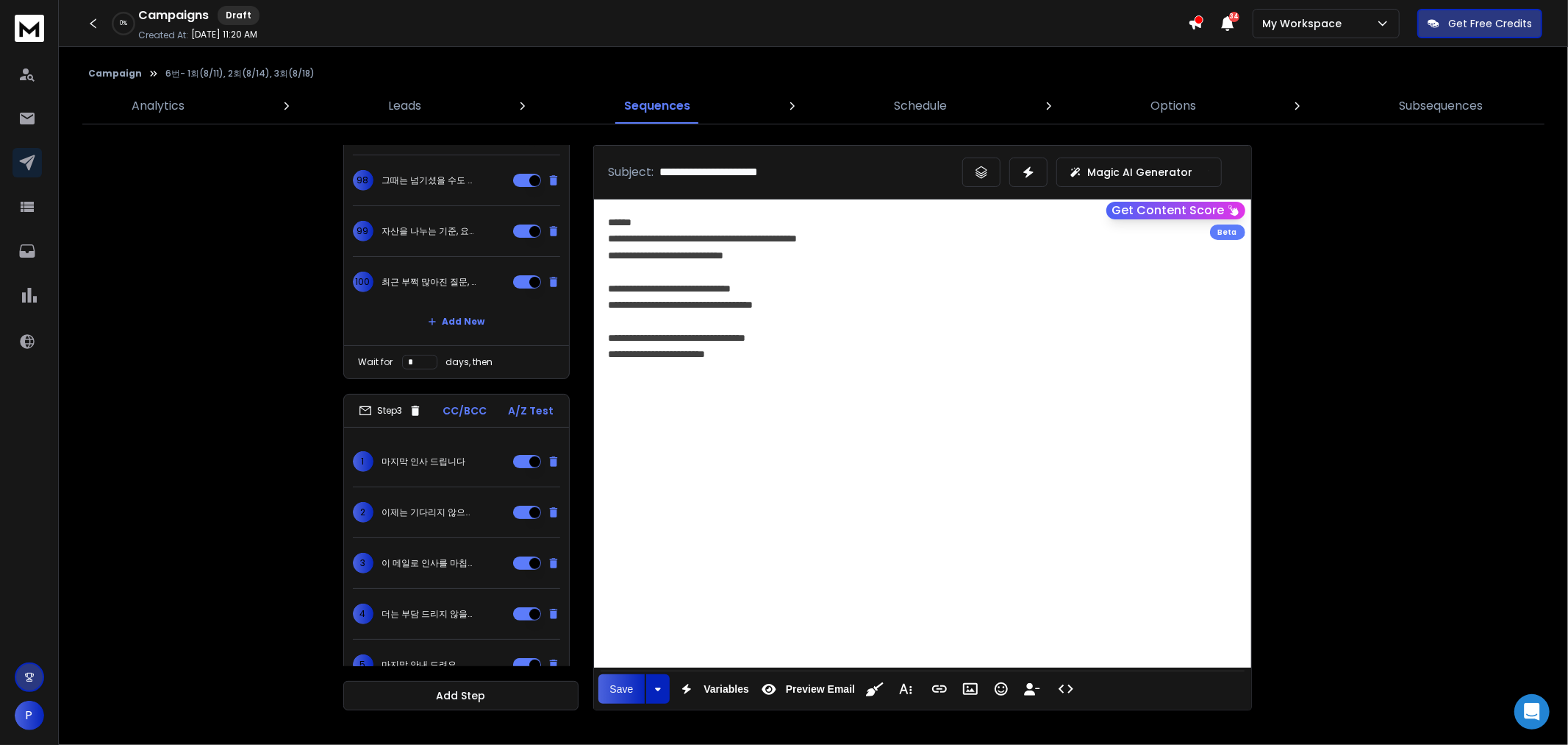
type input "*"
drag, startPoint x: 413, startPoint y: 378, endPoint x: 405, endPoint y: 378, distance: 8.0
click at [405, 370] on input "*" at bounding box center [420, 362] width 35 height 15
type input "*"
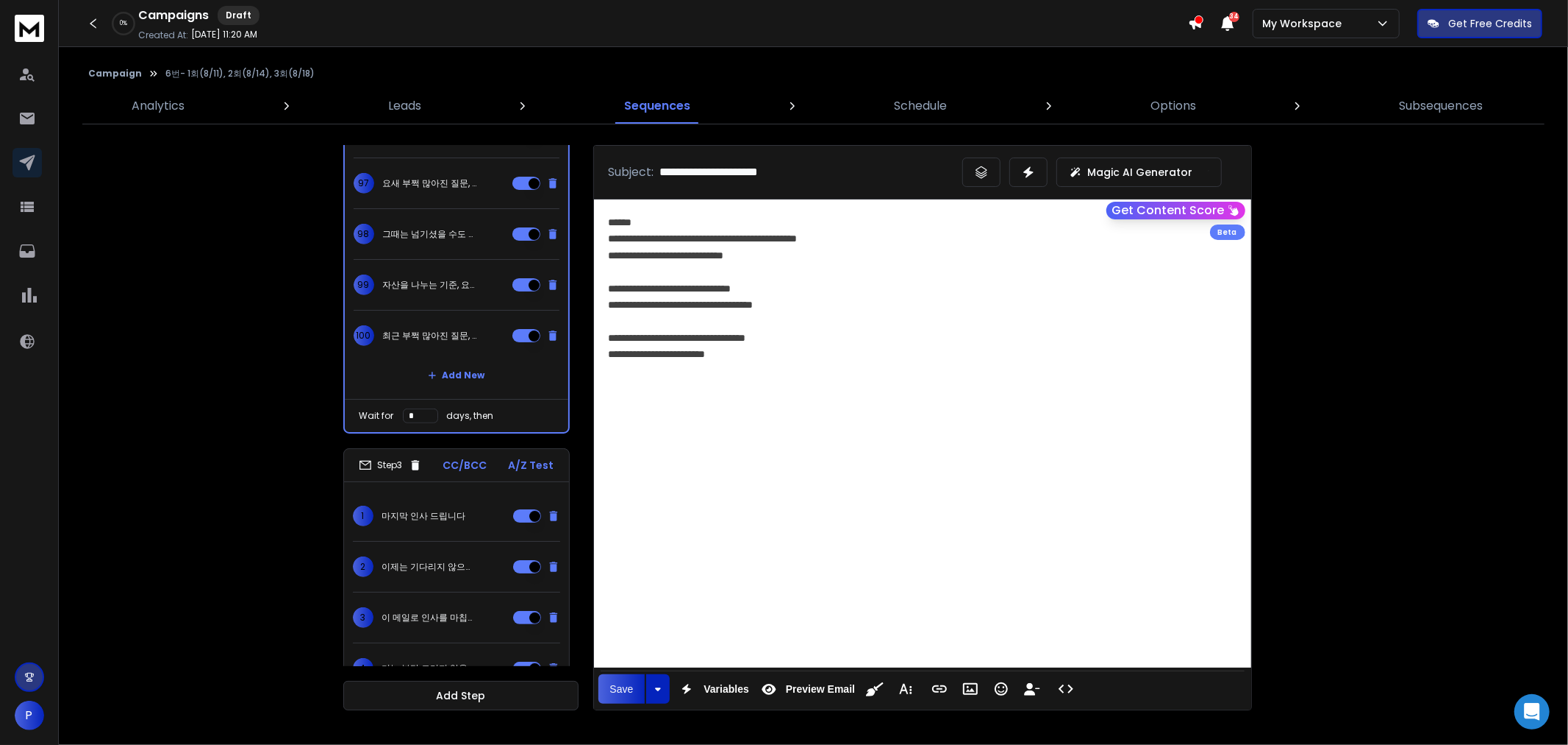
scroll to position [10081, 0]
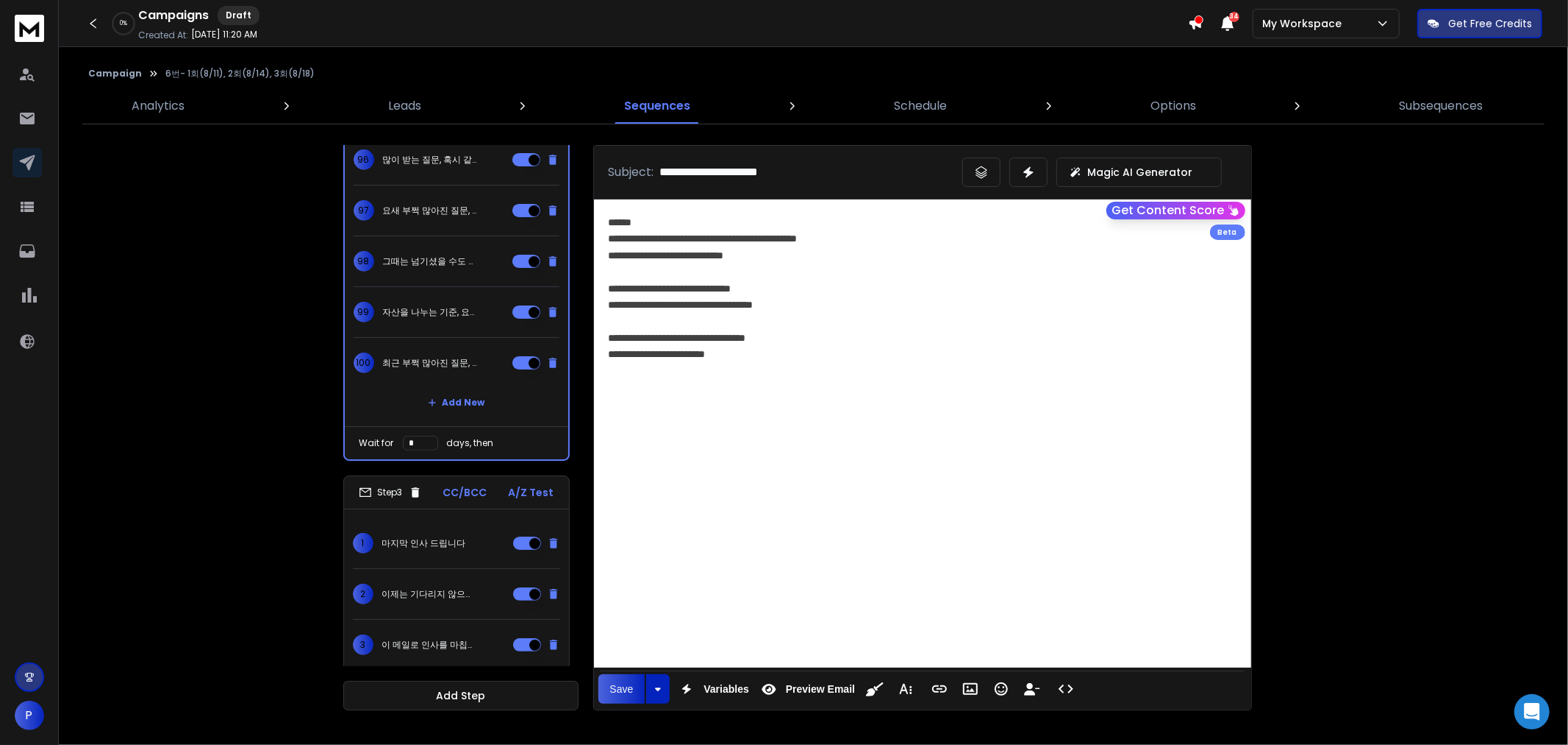
drag, startPoint x: 413, startPoint y: 460, endPoint x: 392, endPoint y: 459, distance: 21.0
click at [392, 459] on div "Wait for * days, then" at bounding box center [456, 442] width 224 height 34
type input "**********"
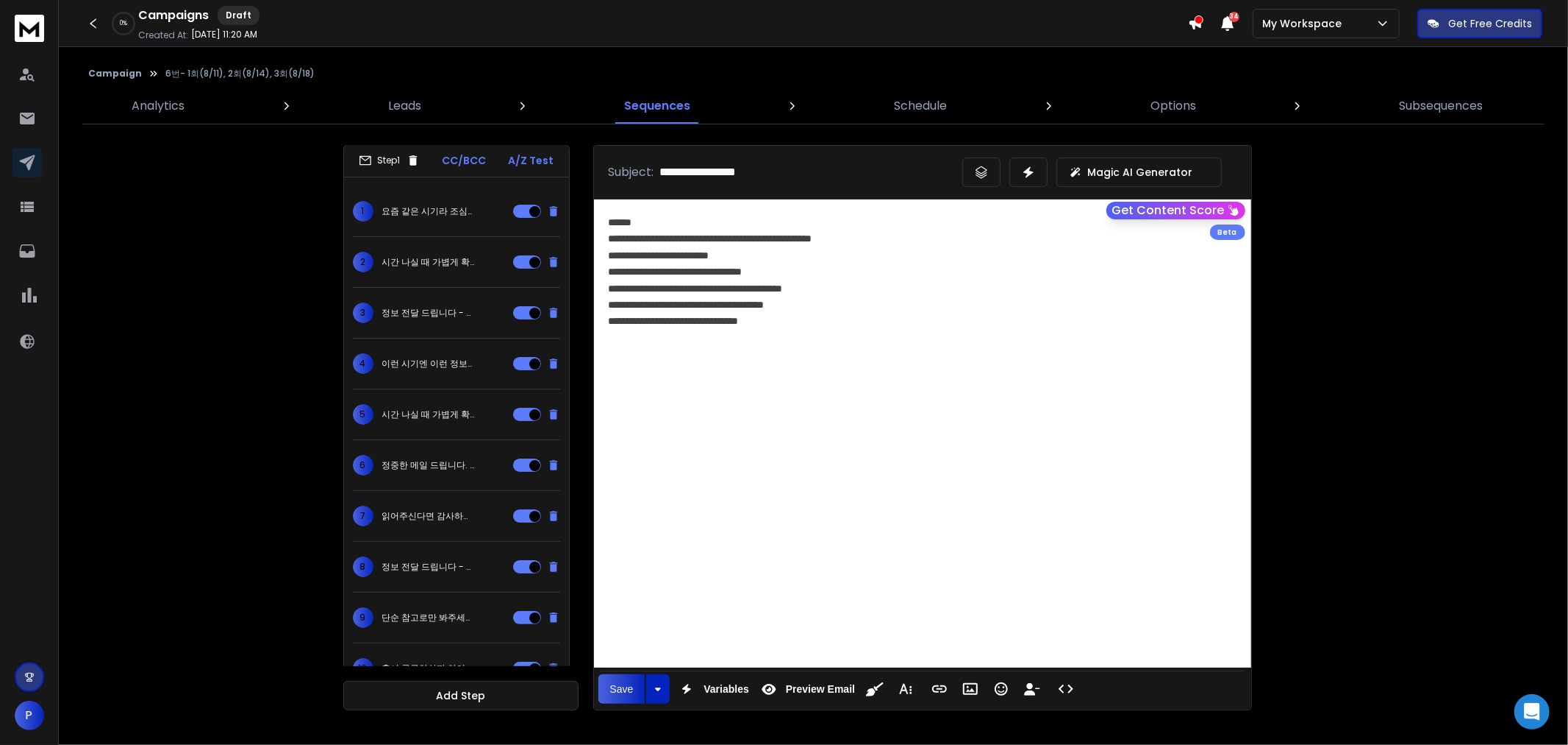
scroll to position [0, 0]
type input "*"
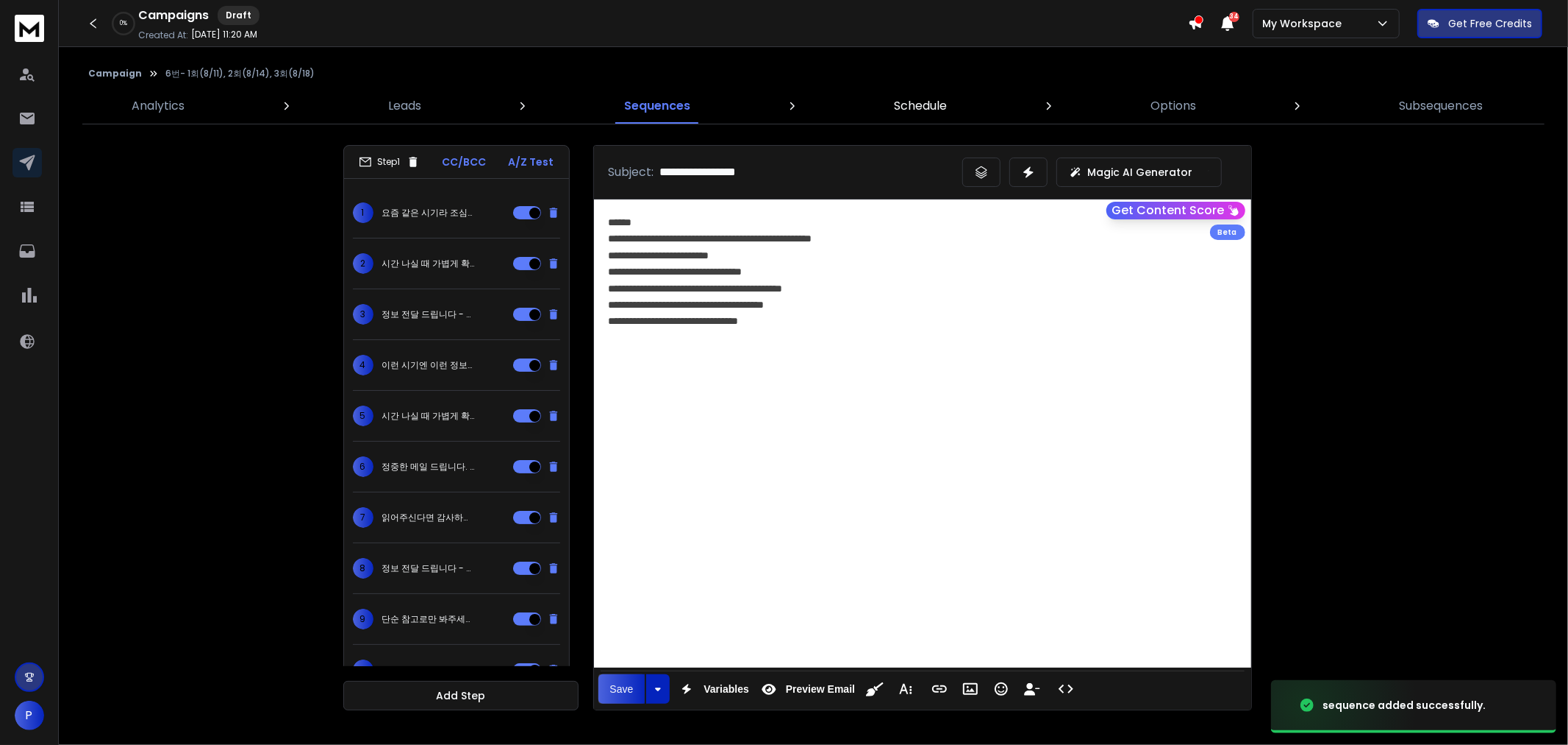
click at [928, 100] on p "Schedule" at bounding box center [921, 106] width 53 height 18
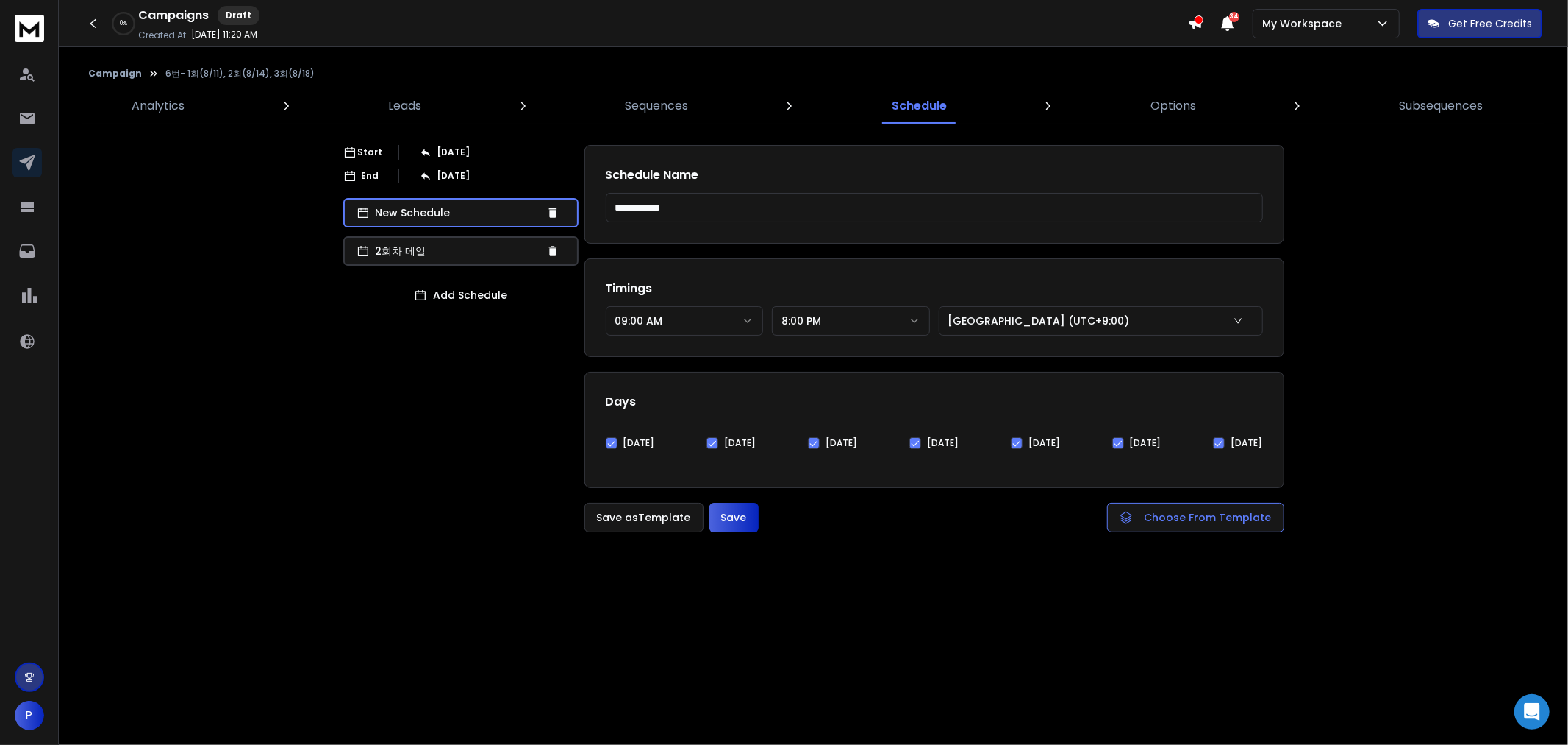
click at [471, 150] on p "Mon Aug 04 2025" at bounding box center [454, 153] width 33 height 12
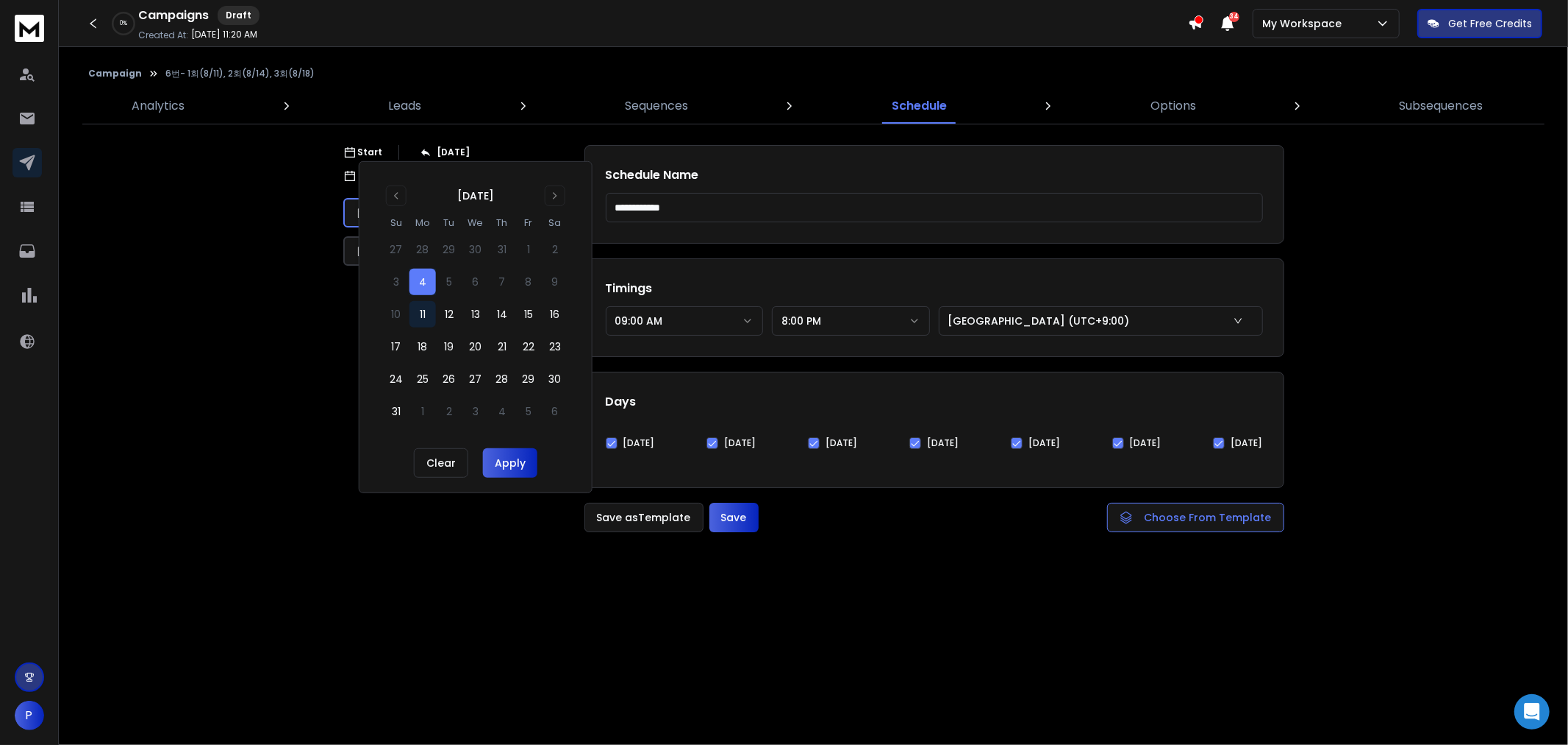
click at [426, 312] on button "11" at bounding box center [423, 313] width 27 height 27
click at [515, 464] on button "Apply" at bounding box center [509, 463] width 54 height 30
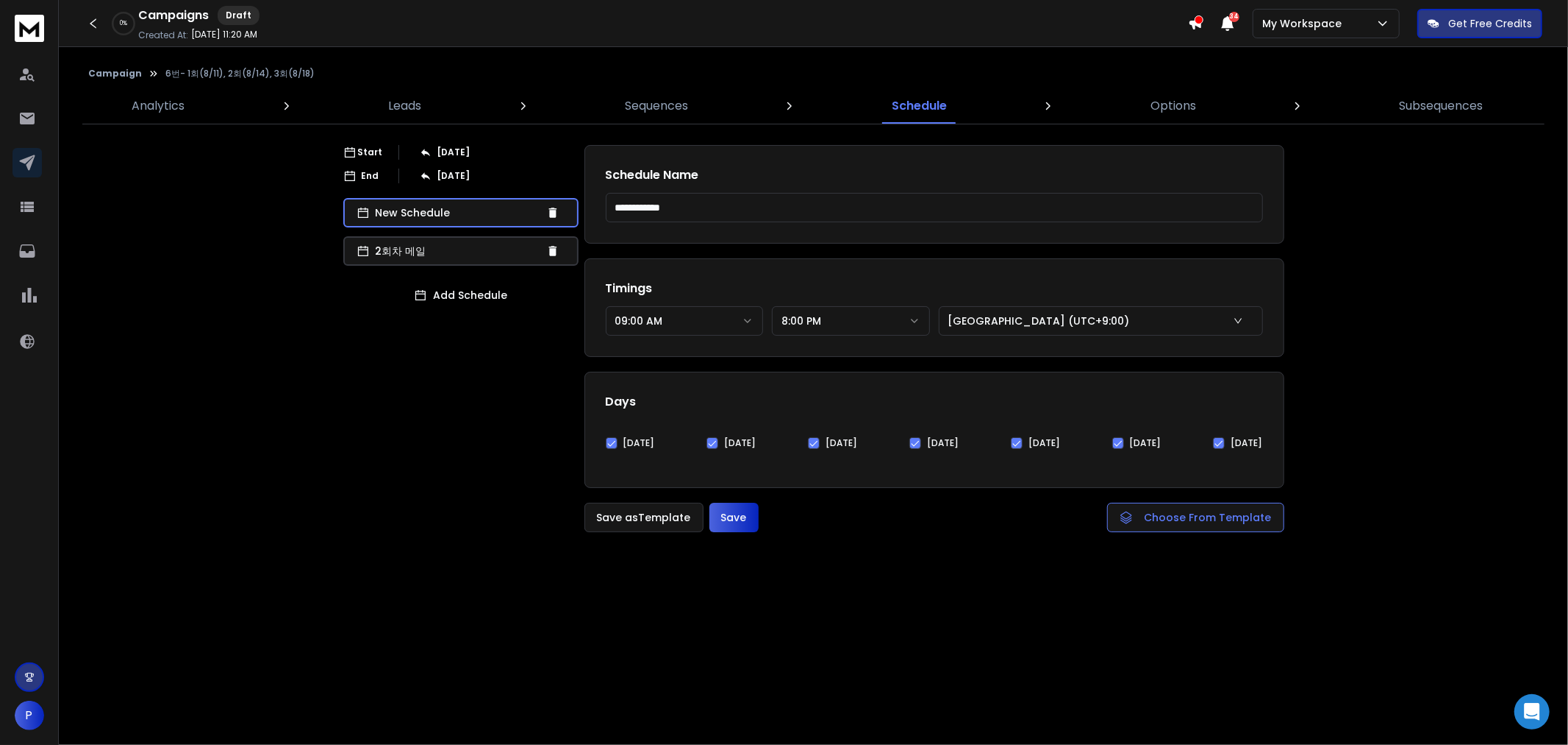
click at [510, 177] on div "End Tue Aug 12 2025" at bounding box center [461, 175] width 235 height 15
click at [471, 176] on p "Tue Aug 12 2025" at bounding box center [454, 175] width 33 height 12
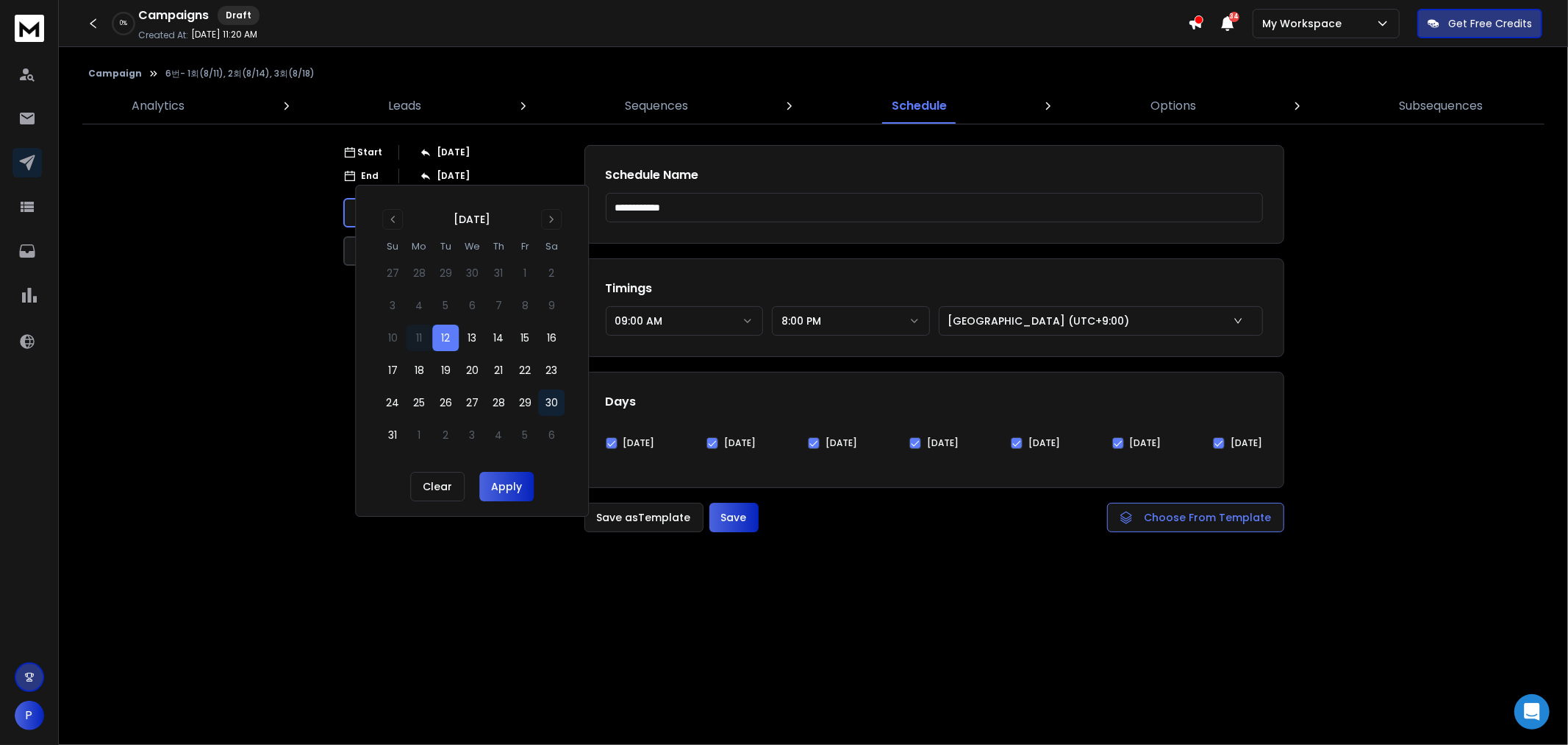
click at [550, 399] on button "30" at bounding box center [551, 402] width 27 height 27
click at [393, 437] on button "31" at bounding box center [392, 435] width 27 height 27
click at [505, 481] on button "Apply" at bounding box center [506, 487] width 54 height 30
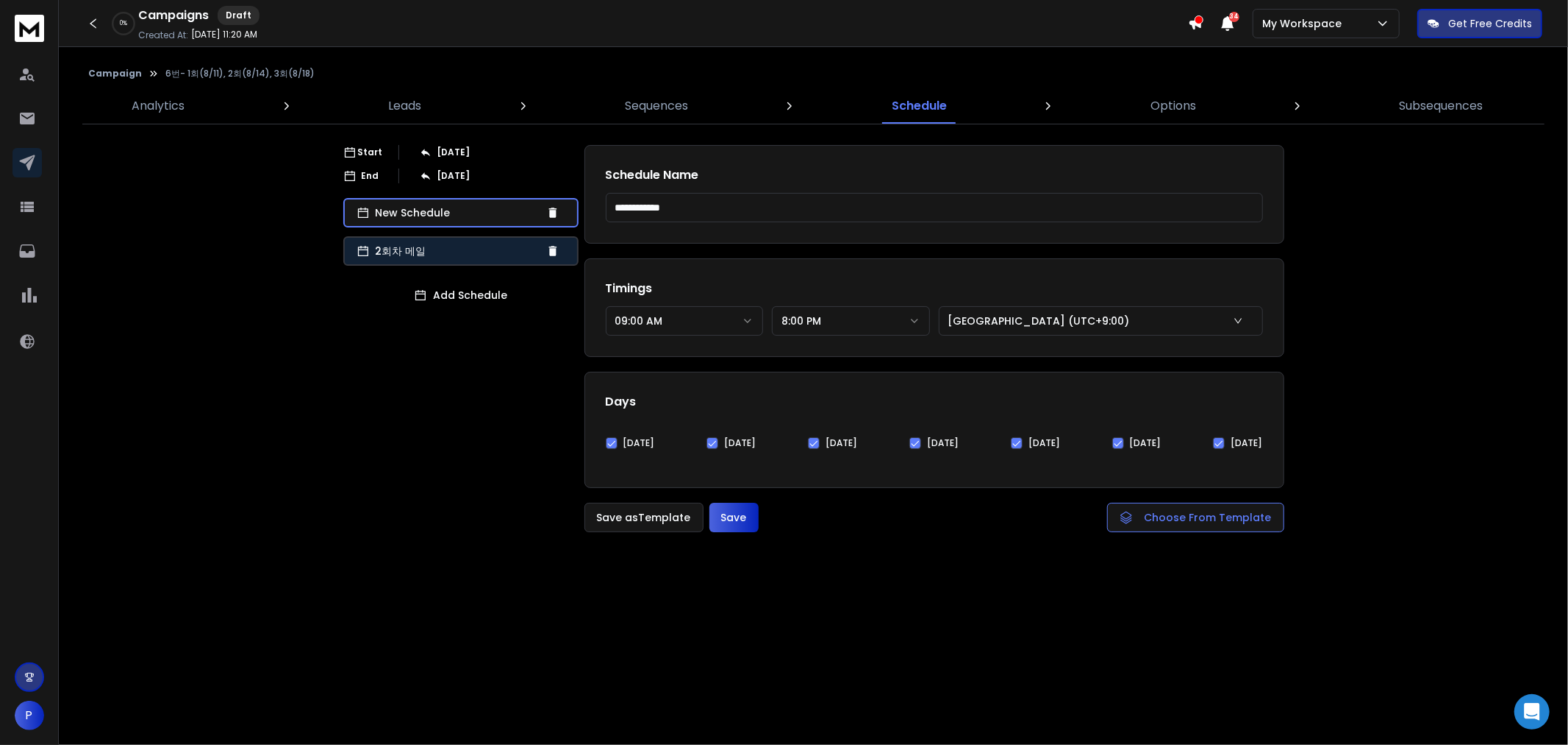
click at [468, 251] on p "2회차 메일" at bounding box center [457, 250] width 164 height 15
click at [452, 216] on p "New Schedule" at bounding box center [457, 212] width 164 height 15
drag, startPoint x: 701, startPoint y: 208, endPoint x: 600, endPoint y: 209, distance: 101.0
click at [600, 209] on div "**********" at bounding box center [935, 194] width 700 height 99
click at [465, 255] on p "2회차 메일" at bounding box center [457, 250] width 164 height 15
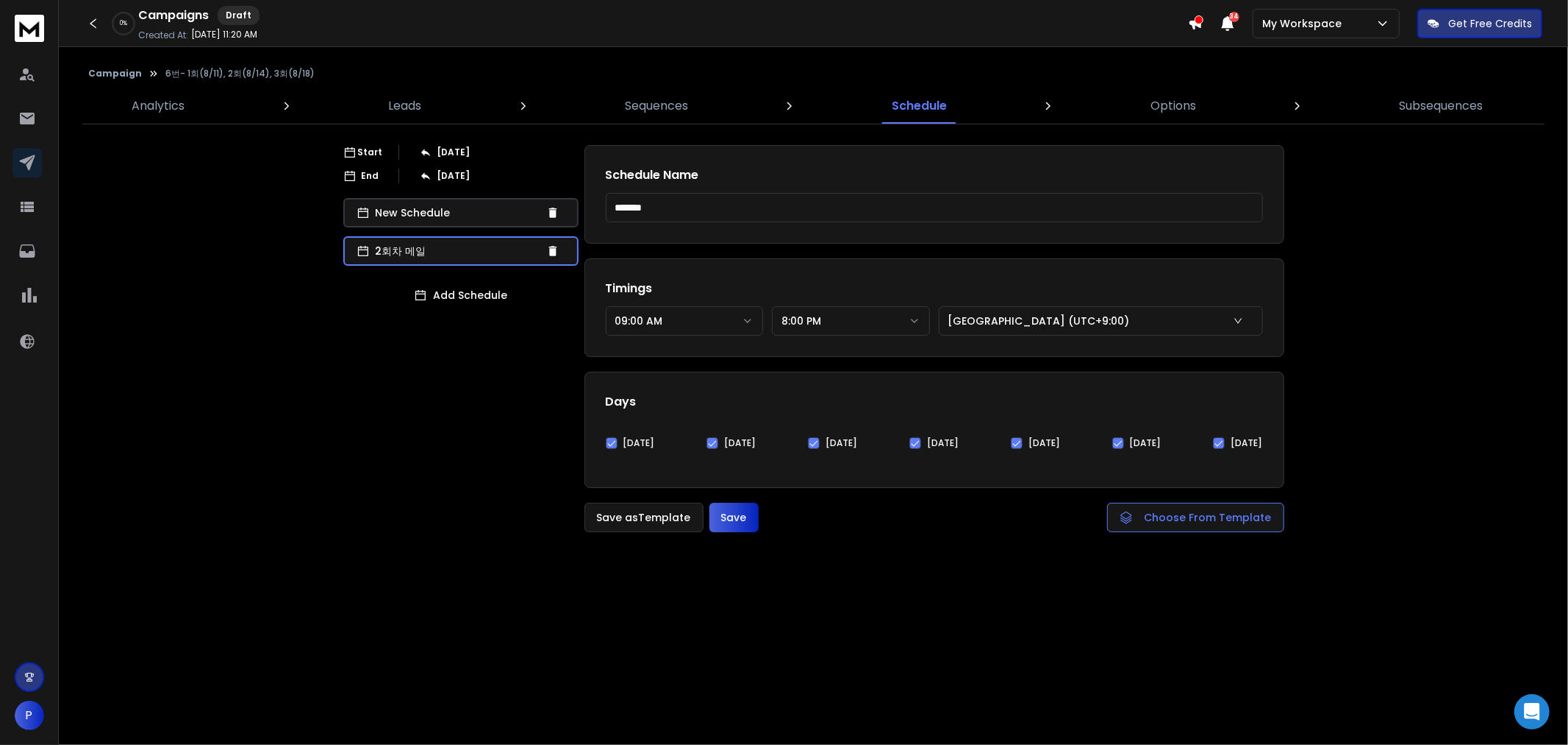
click at [472, 196] on div "Start Mon Aug 11 2025 End Sun Aug 31 2025 New Schedule 2회차 메일 Add Schedule" at bounding box center [461, 227] width 235 height 165
click at [474, 204] on div "New Schedule" at bounding box center [461, 213] width 235 height 30
click at [471, 246] on p "2회차 메일" at bounding box center [457, 250] width 164 height 15
type input "******"
click at [474, 298] on button "Add Schedule" at bounding box center [461, 295] width 235 height 30
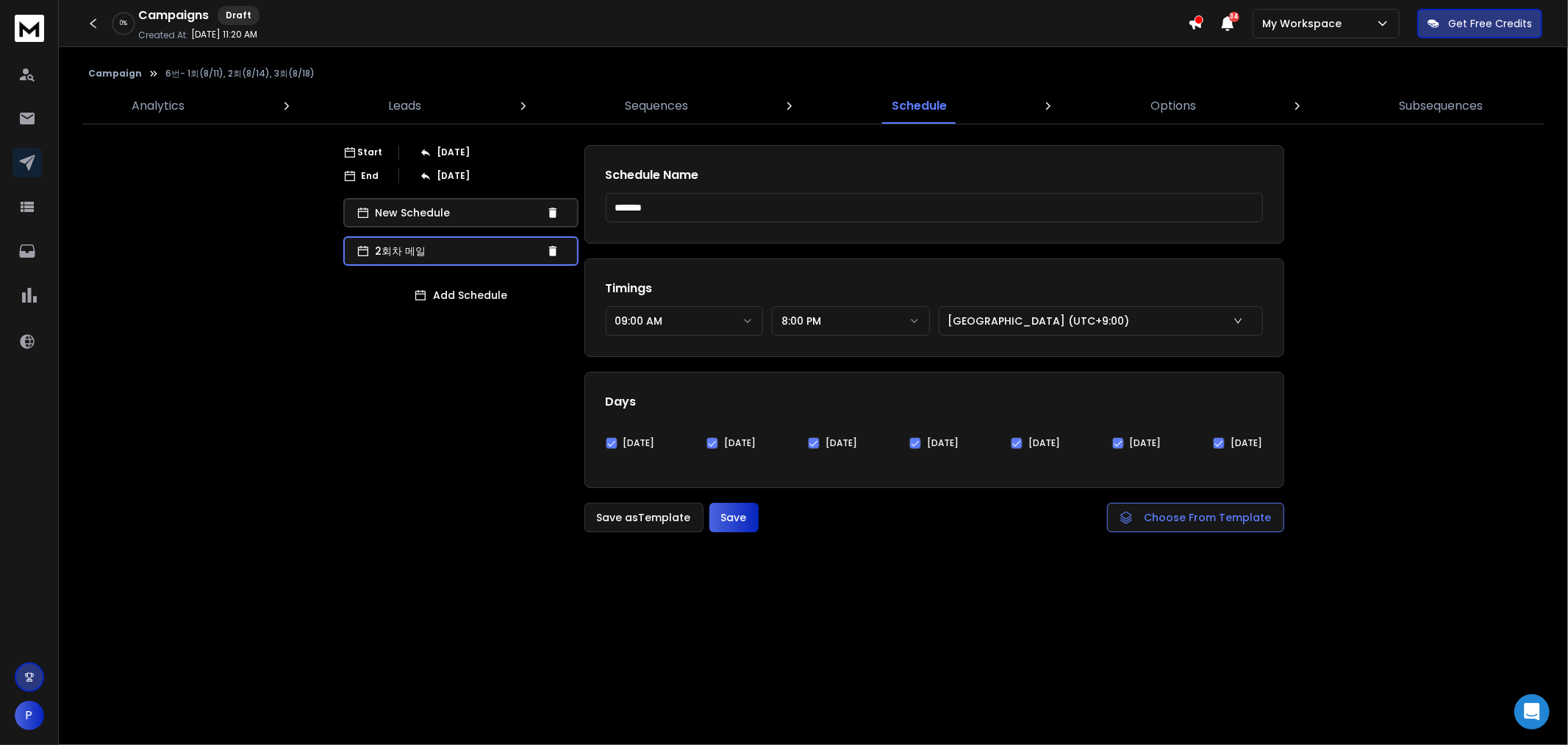
select select "********"
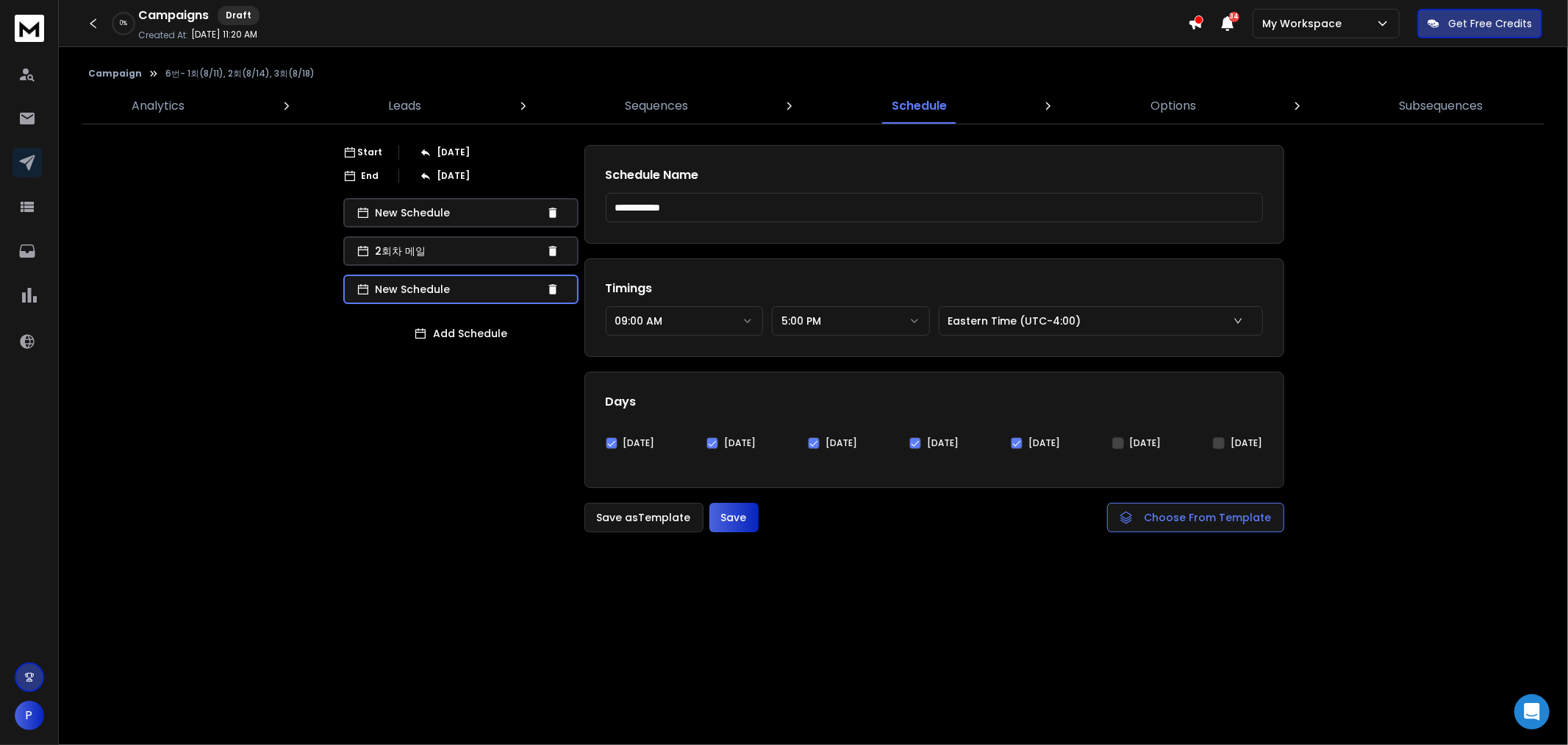
click at [666, 208] on input "**********" at bounding box center [934, 208] width 657 height 30
drag, startPoint x: 703, startPoint y: 205, endPoint x: 554, endPoint y: 201, distance: 149.1
click at [552, 201] on div "**********" at bounding box center [815, 338] width 942 height 387
click at [399, 285] on p "3차메일" at bounding box center [457, 289] width 164 height 15
click at [632, 208] on input "****" at bounding box center [934, 208] width 657 height 30
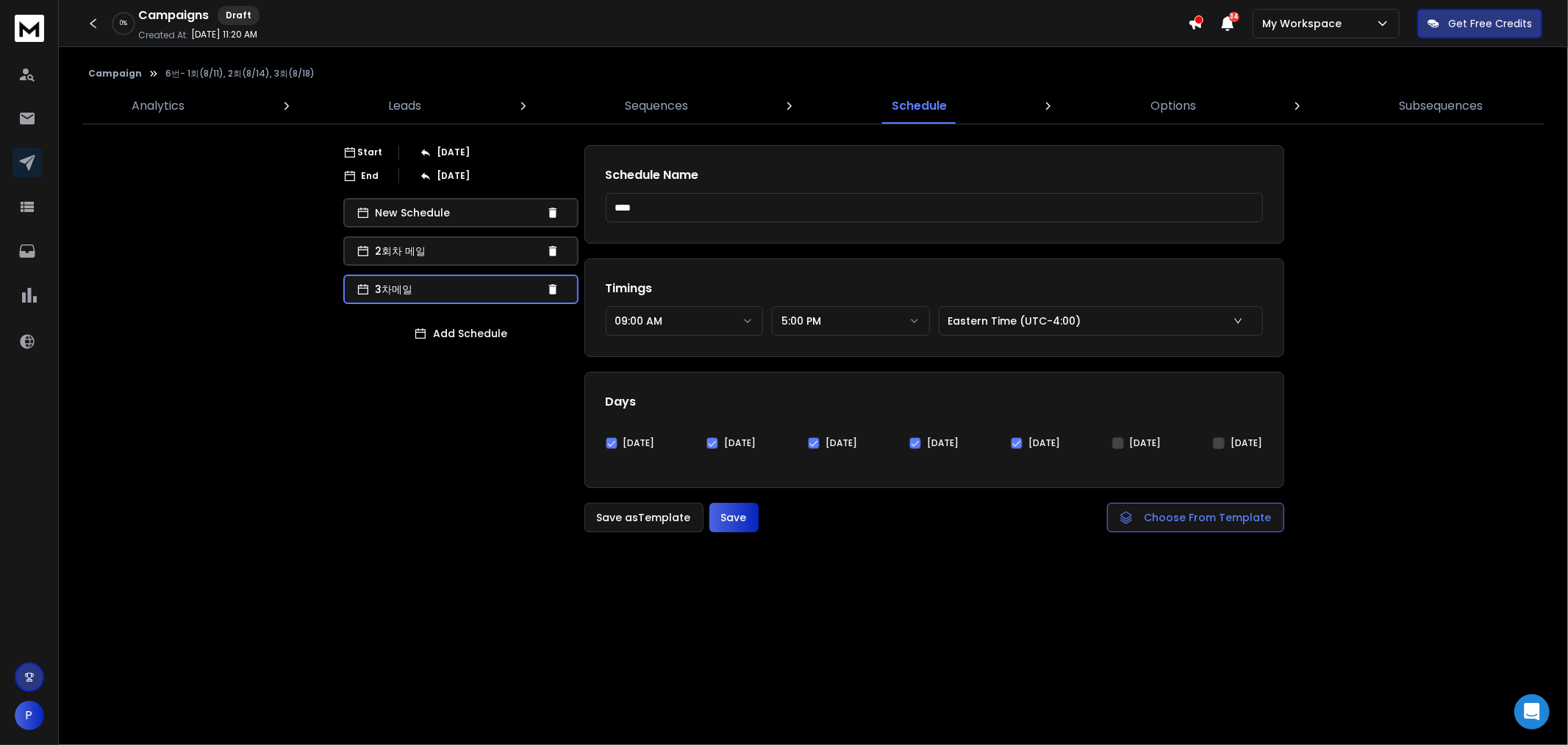
click at [622, 207] on input "****" at bounding box center [934, 208] width 657 height 30
type input "******"
click at [1115, 440] on button "Saturday" at bounding box center [1119, 442] width 12 height 12
click at [1217, 440] on button "Sunday" at bounding box center [1219, 442] width 12 height 12
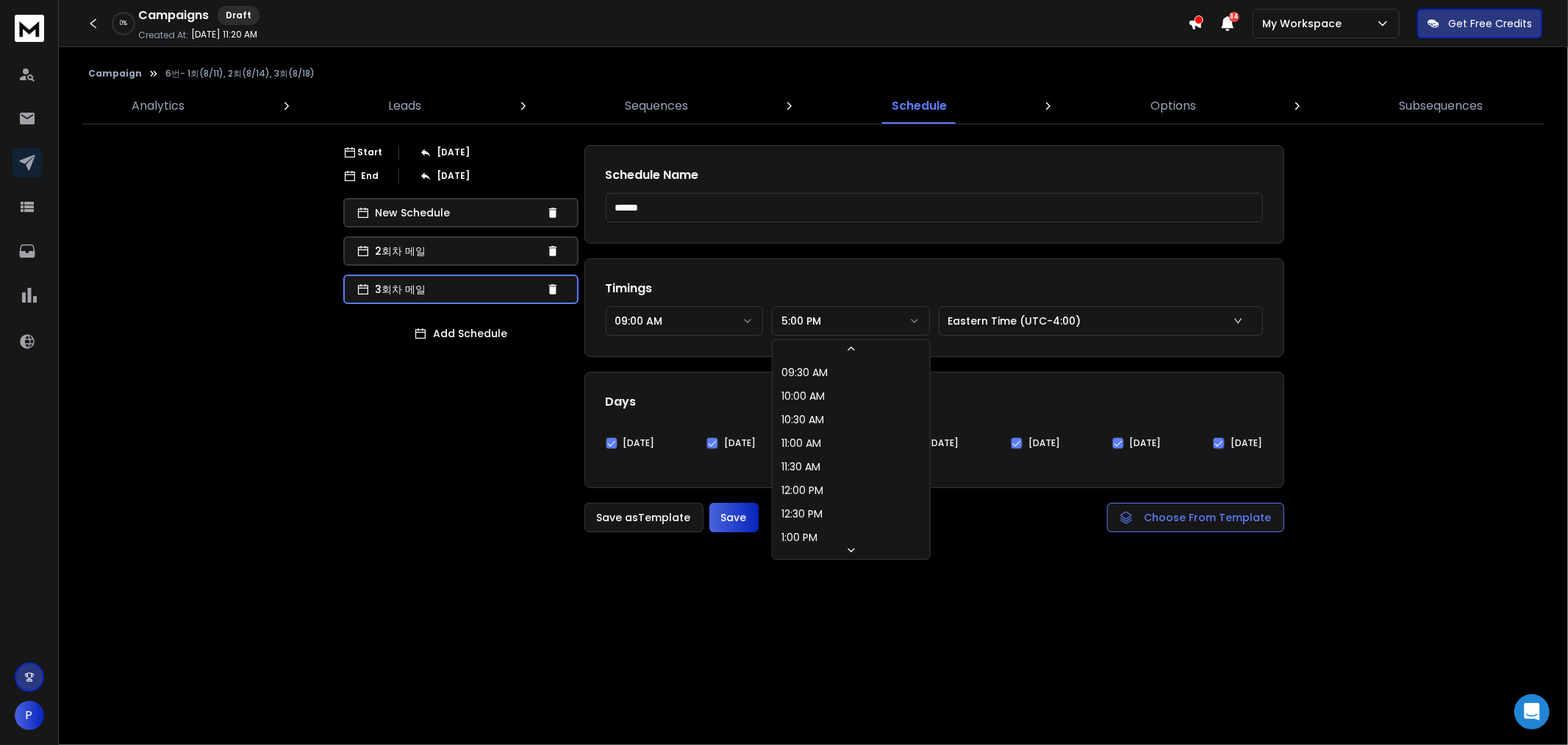
click at [840, 318] on button "5:00 PM" at bounding box center [851, 321] width 159 height 30
select select "********"
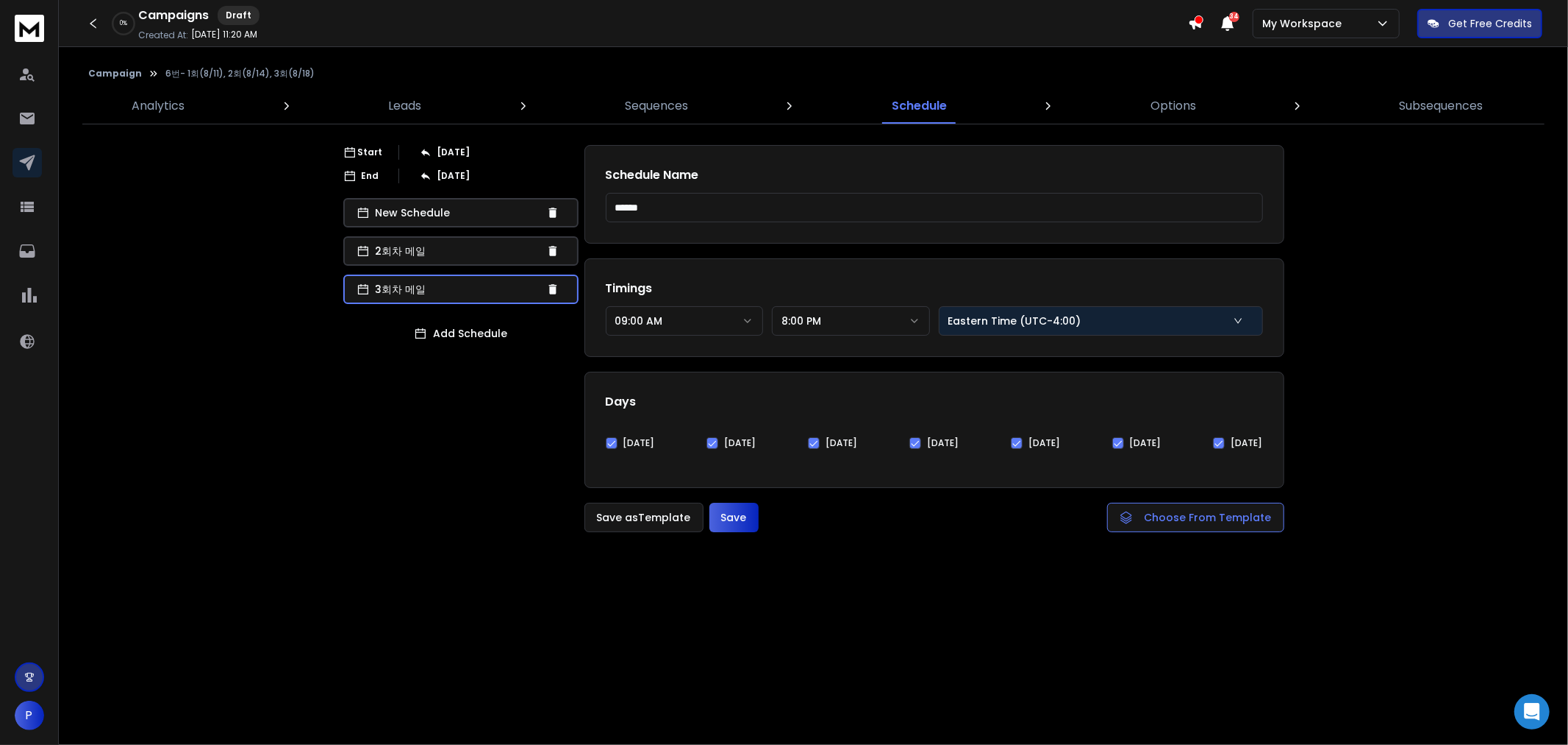
click at [1009, 324] on p "Eastern Time (UTC-4:00)" at bounding box center [1017, 320] width 139 height 15
type input "*"
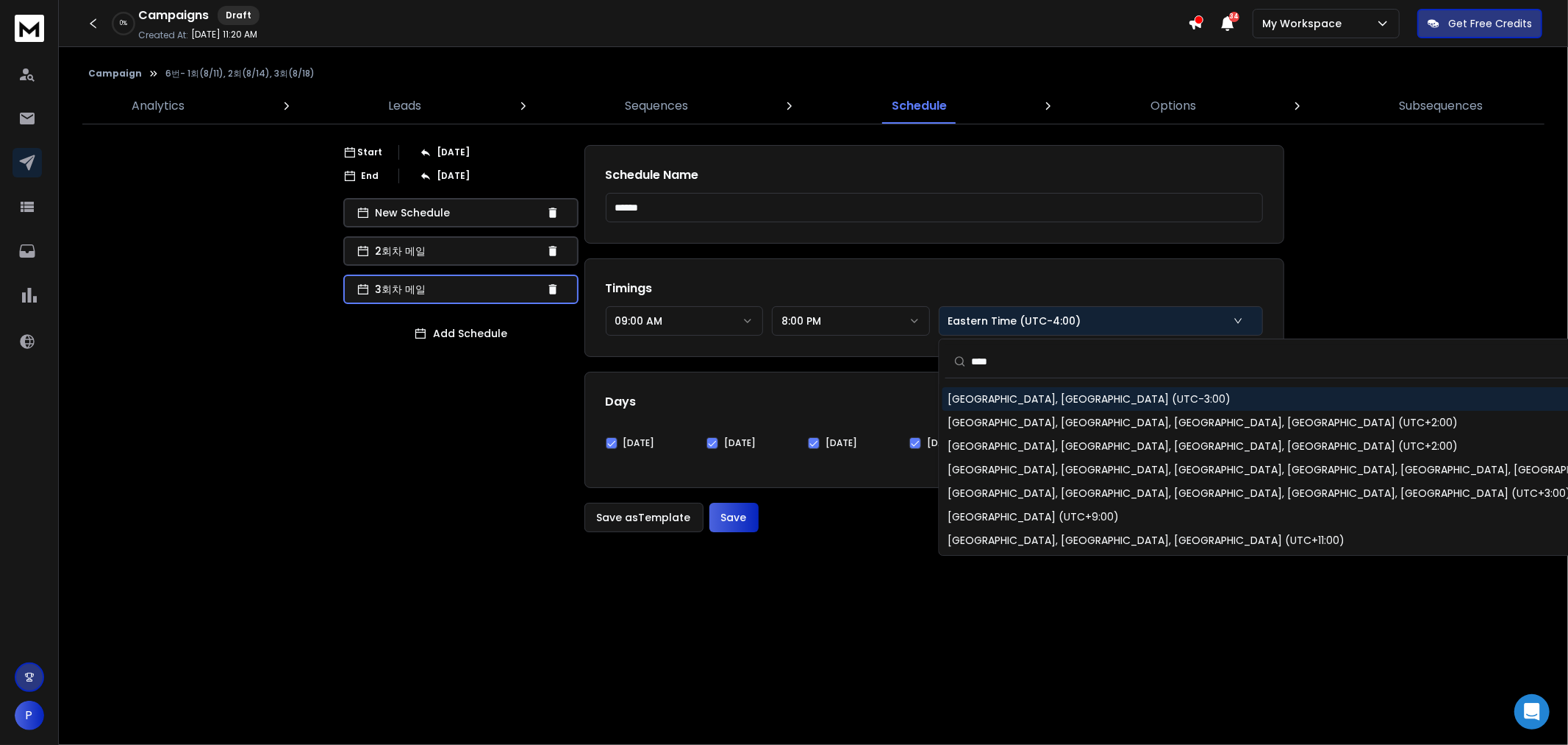
type input "*****"
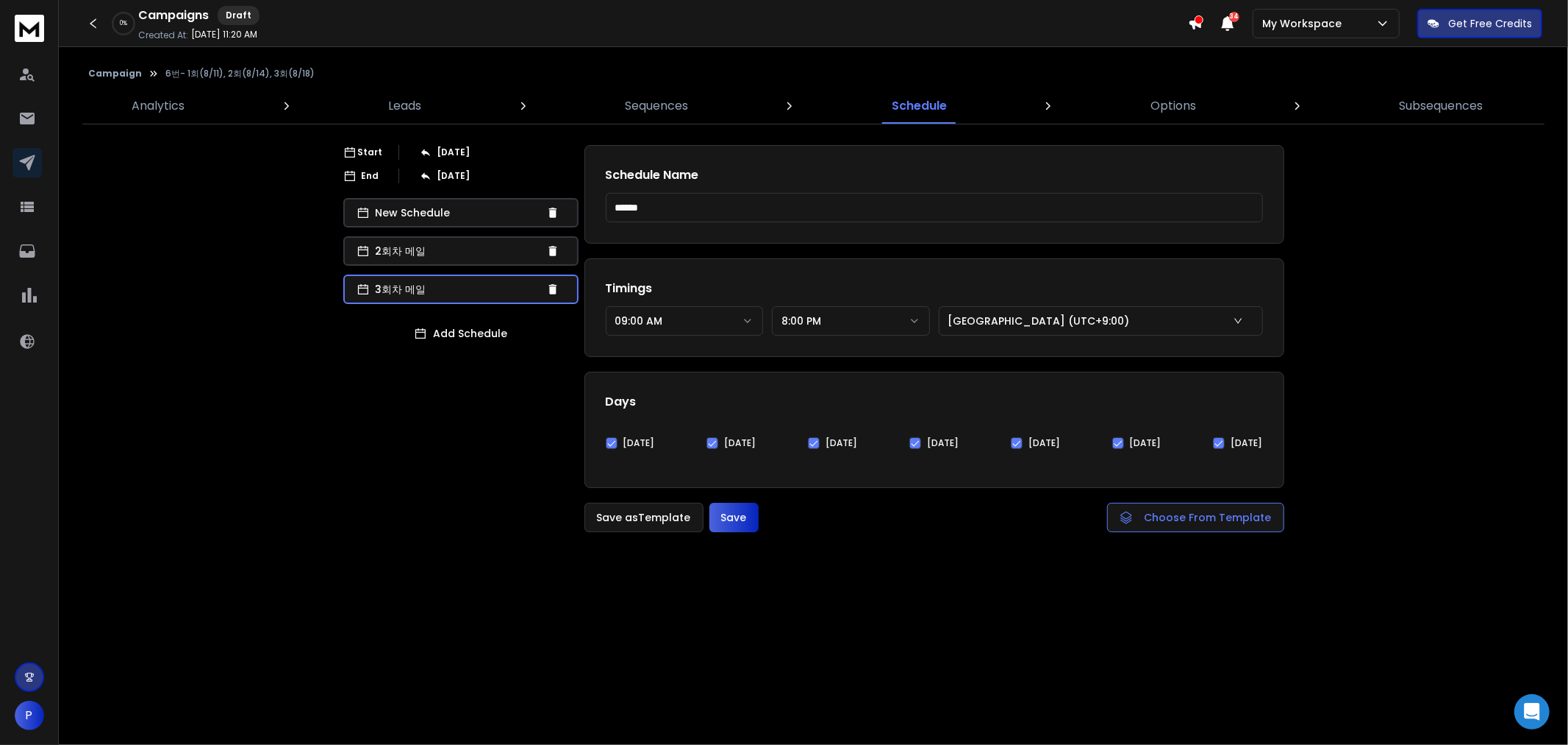
click at [728, 523] on button "Save" at bounding box center [734, 517] width 49 height 30
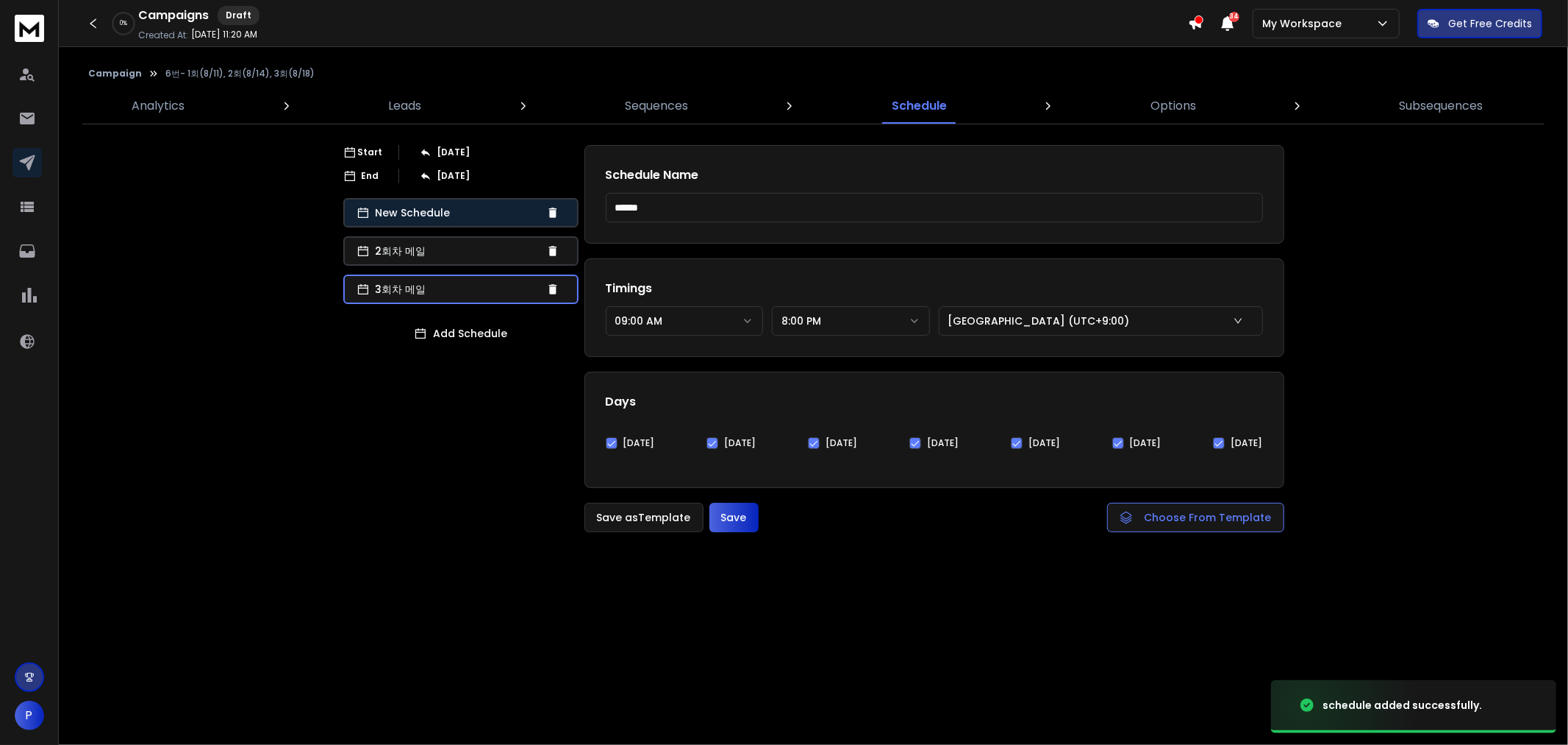
click at [468, 219] on p "New Schedule" at bounding box center [457, 212] width 164 height 15
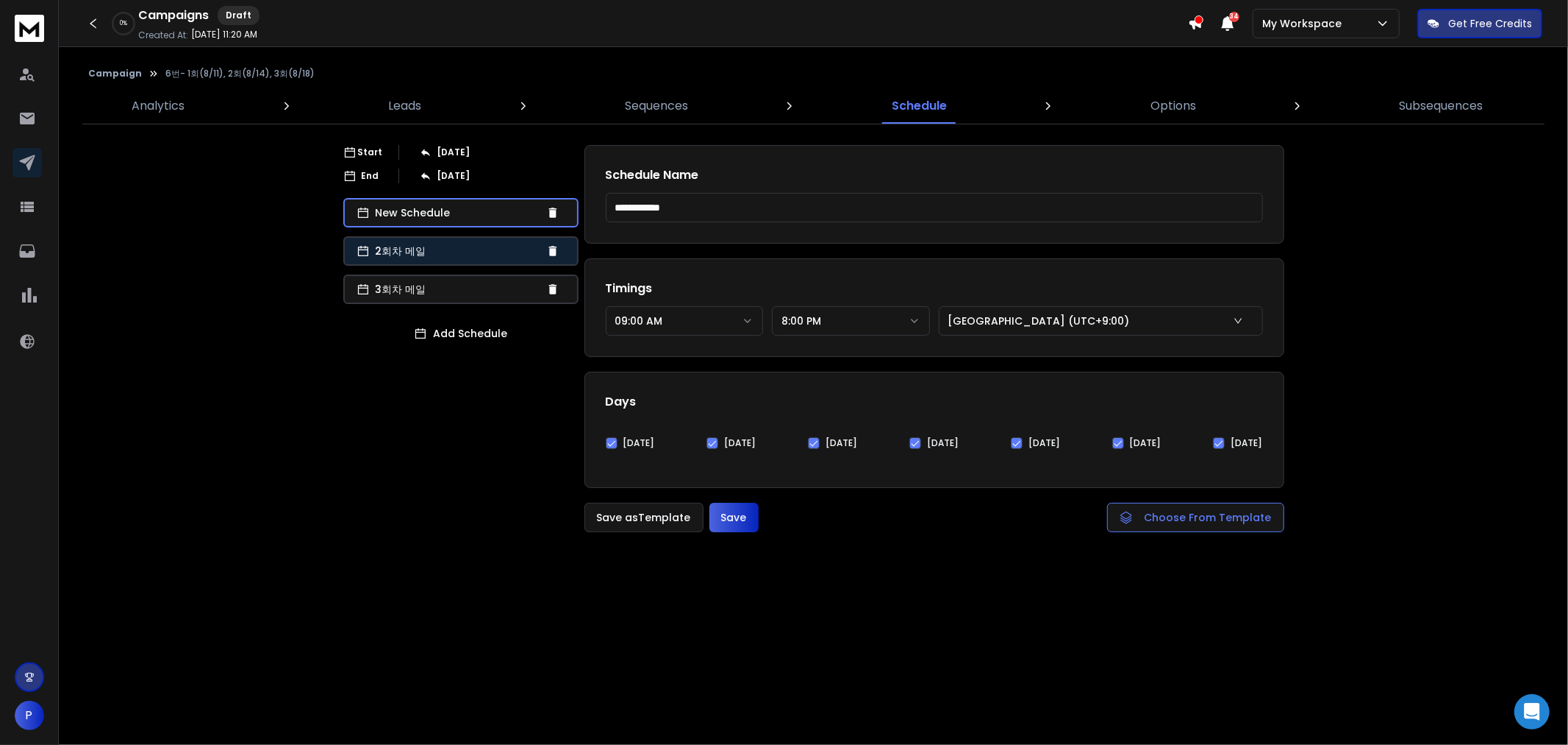
click at [466, 239] on div "2회차 메일" at bounding box center [461, 251] width 235 height 30
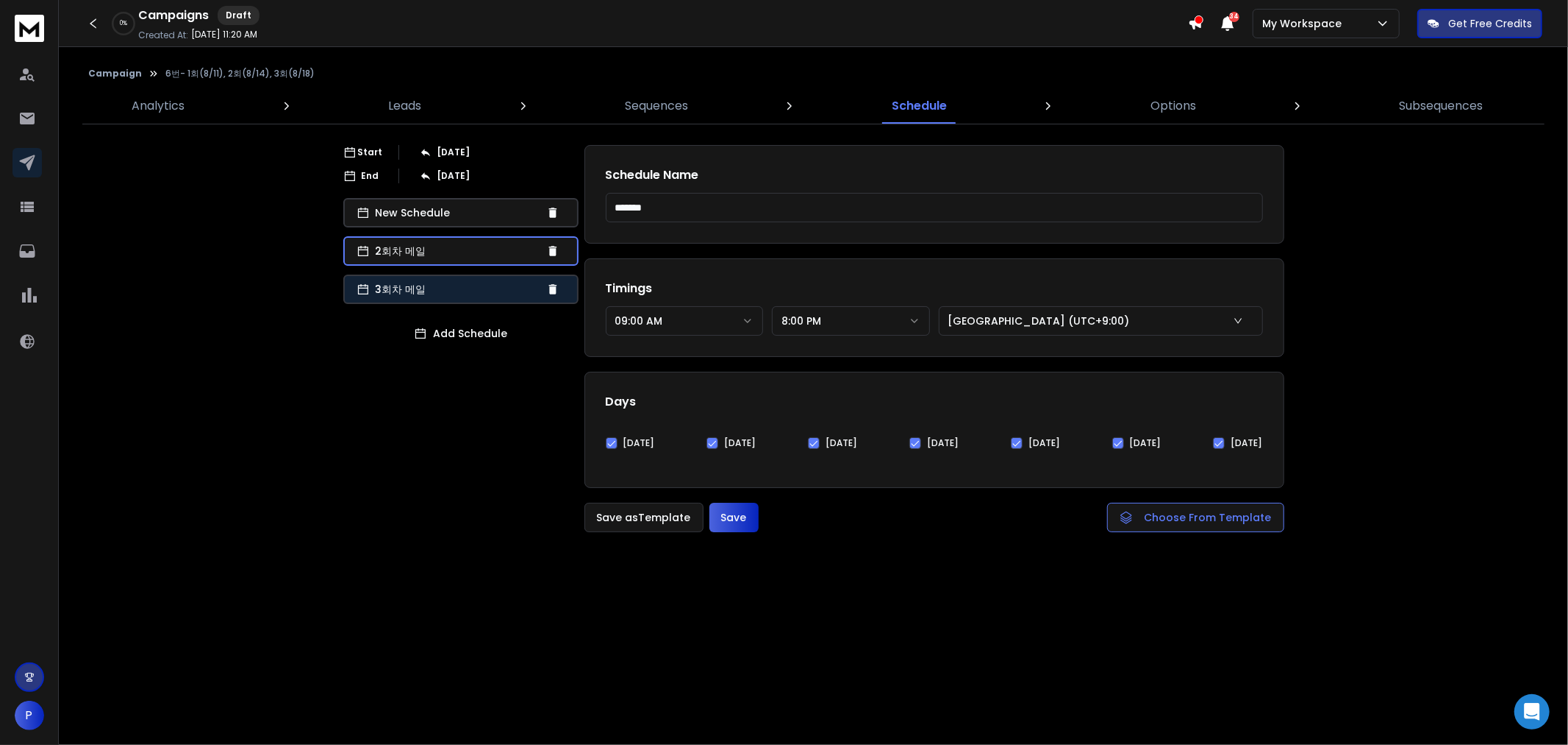
click at [468, 298] on div "3회차 메일" at bounding box center [461, 289] width 235 height 30
click at [734, 520] on button "Save" at bounding box center [734, 517] width 49 height 30
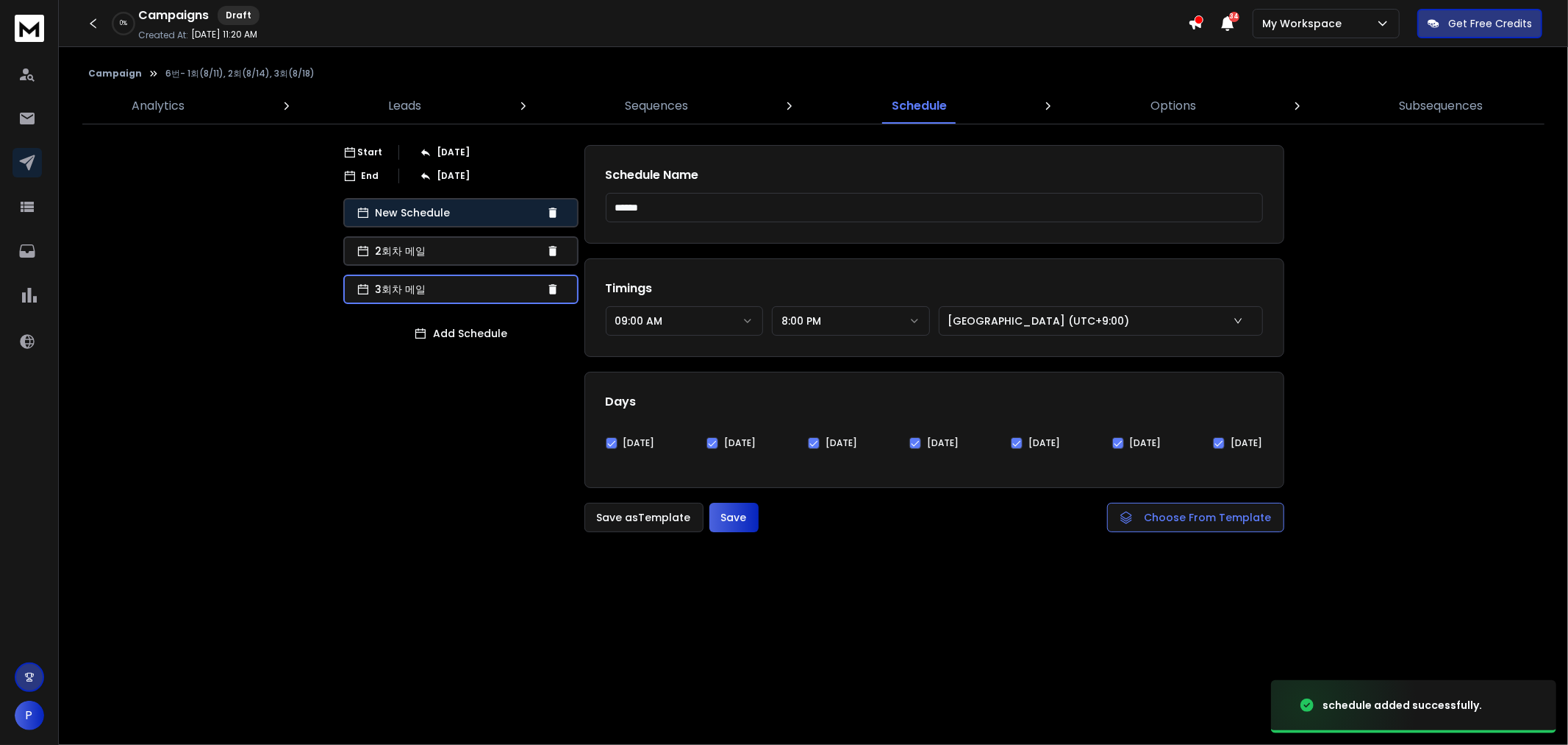
click at [443, 210] on p "New Schedule" at bounding box center [457, 212] width 164 height 15
type input "**********"
click at [723, 516] on button "Save" at bounding box center [734, 517] width 49 height 30
click at [1193, 104] on p "Options" at bounding box center [1173, 106] width 45 height 18
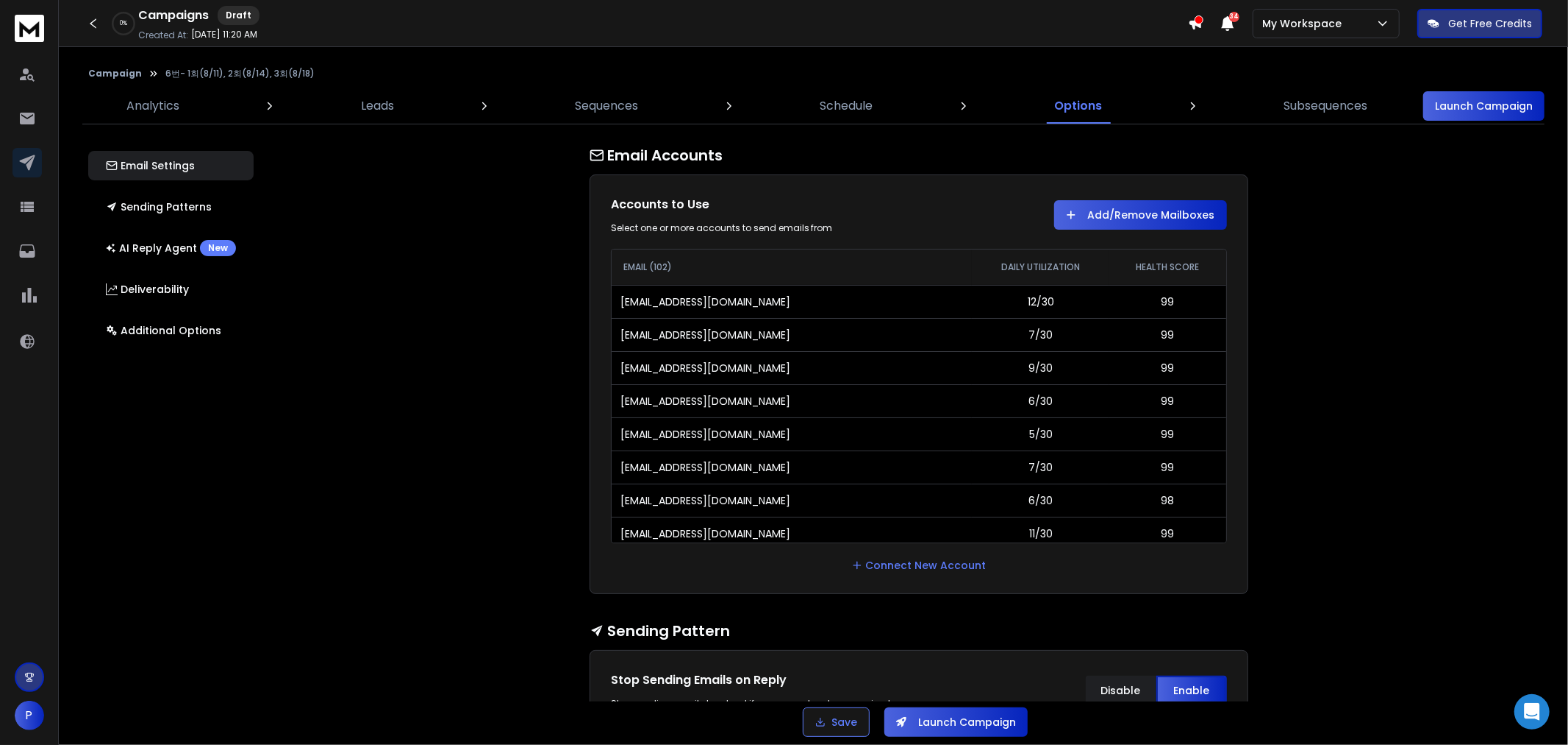
click at [1089, 221] on button "Add/Remove Mailboxes" at bounding box center [1141, 215] width 172 height 30
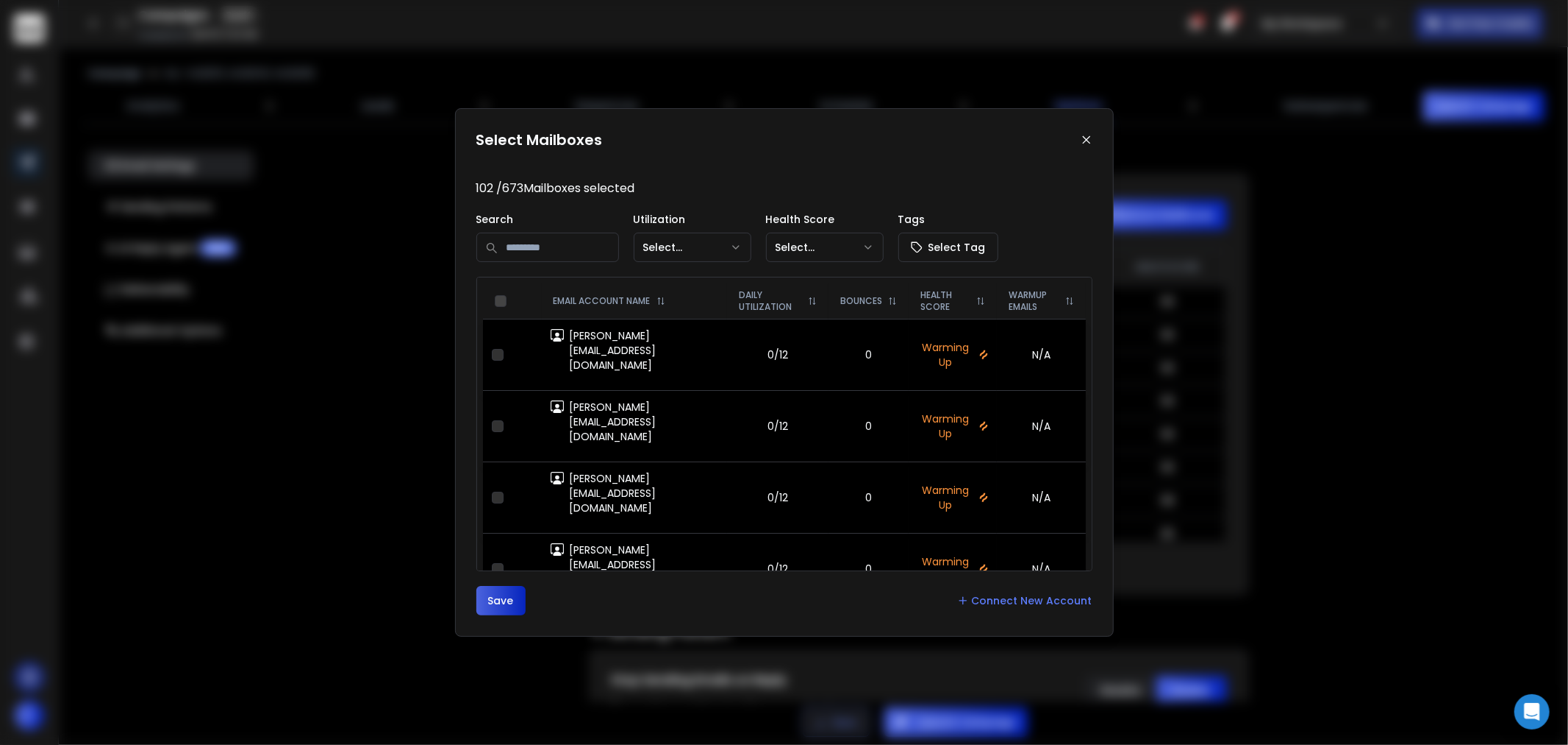
click at [545, 240] on input at bounding box center [548, 247] width 143 height 30
click at [573, 246] on input at bounding box center [548, 247] width 143 height 30
paste input "**********"
type input "**********"
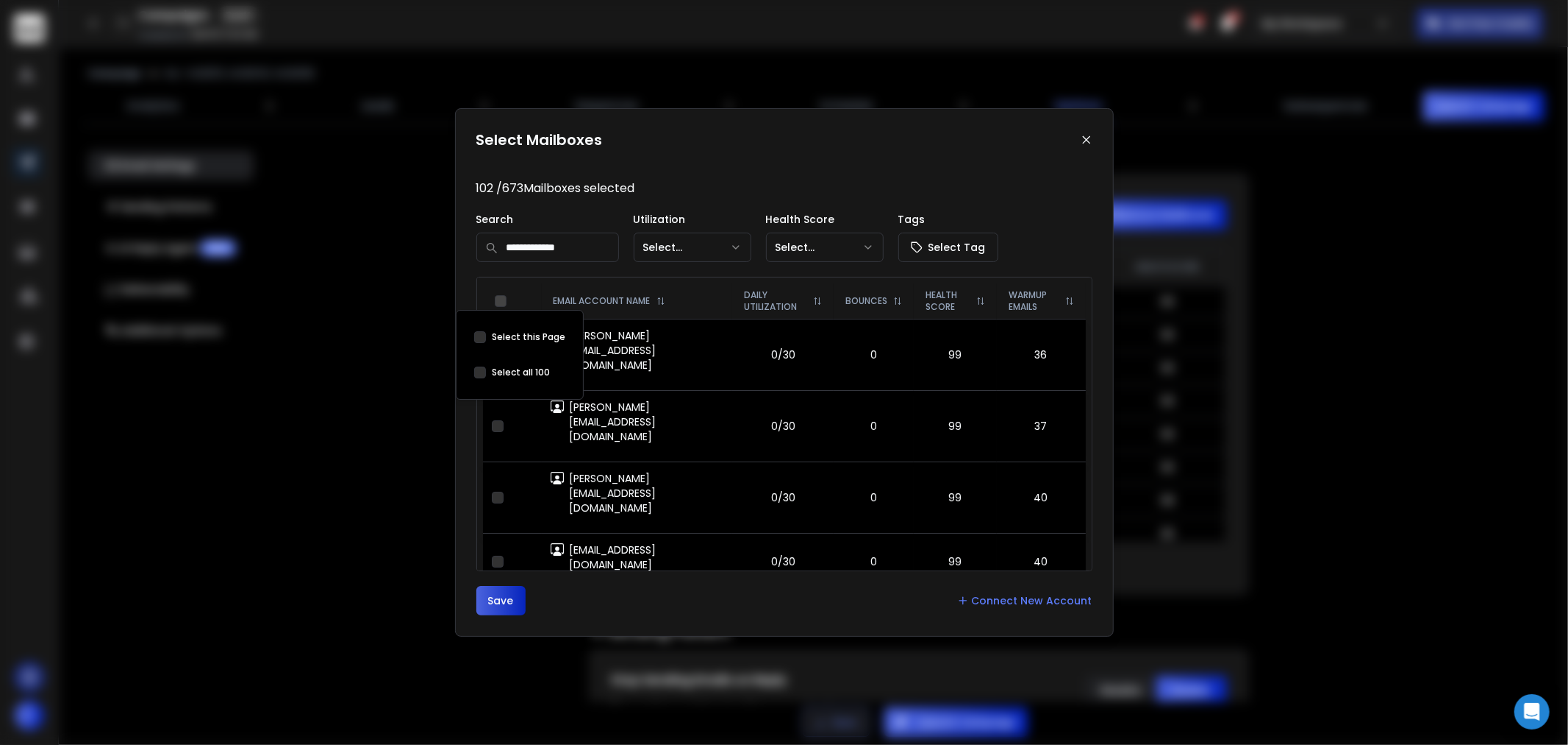
click at [480, 370] on button "Select this Page" at bounding box center [481, 372] width 12 height 12
click at [504, 593] on button "Save" at bounding box center [501, 600] width 49 height 30
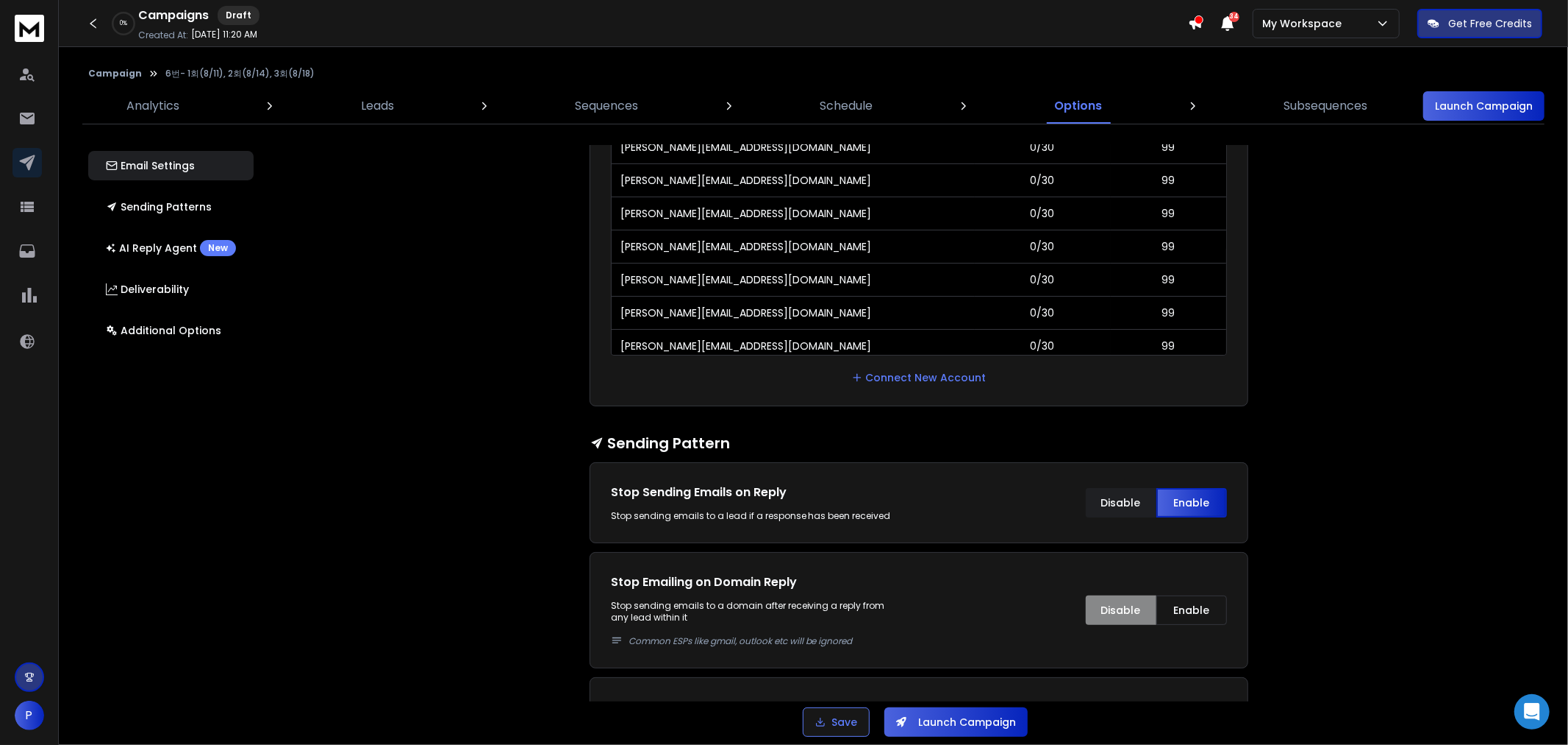
scroll to position [245, 0]
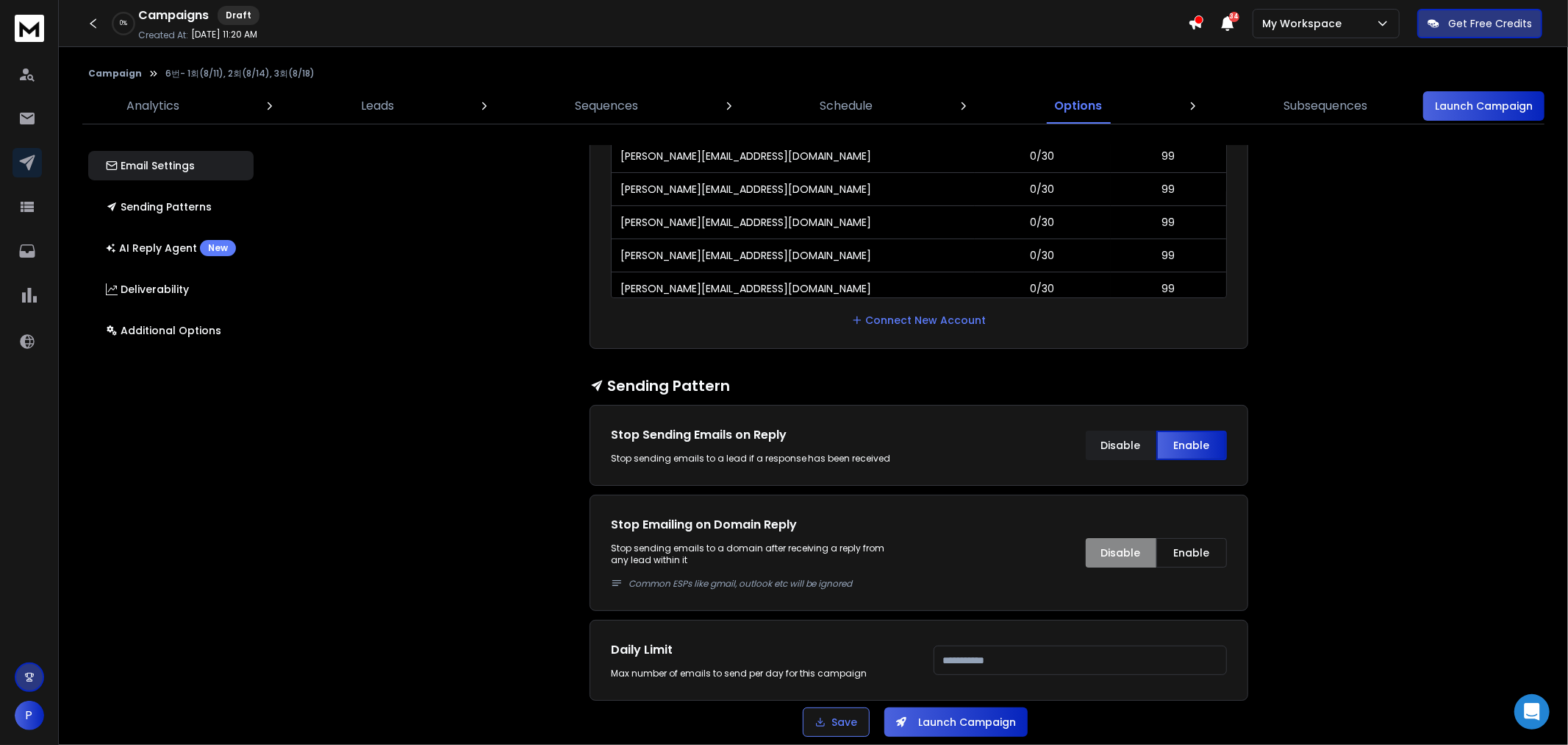
drag, startPoint x: 945, startPoint y: 658, endPoint x: 934, endPoint y: 660, distance: 11.2
click at [934, 660] on input "****" at bounding box center [1080, 660] width 294 height 30
type input "****"
drag, startPoint x: 1350, startPoint y: 570, endPoint x: 1321, endPoint y: 558, distance: 31.4
click at [1351, 570] on div "Email Accounts Accounts to Use Select one or more accounts to send emails from …" at bounding box center [927, 423] width 1301 height 556
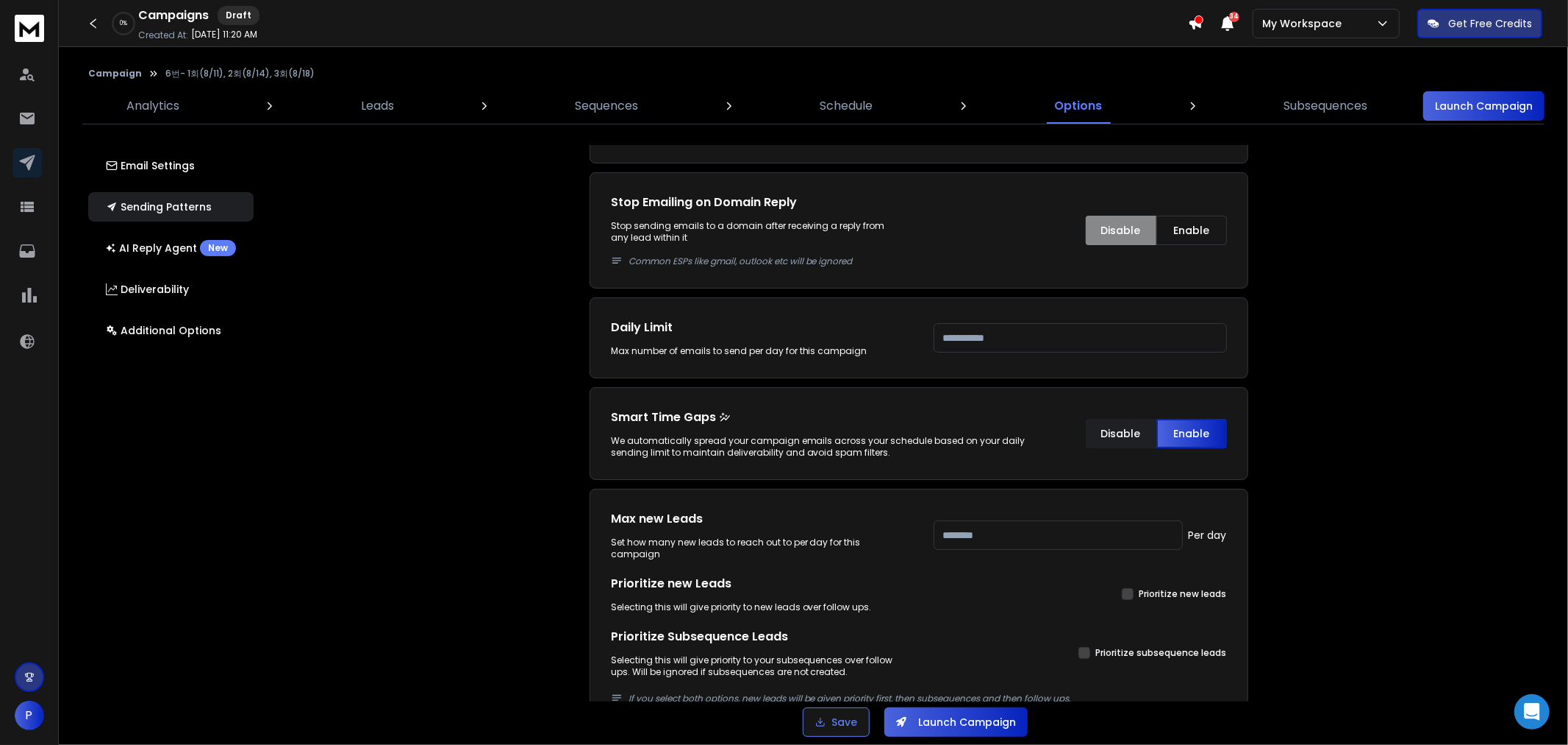
scroll to position [653, 0]
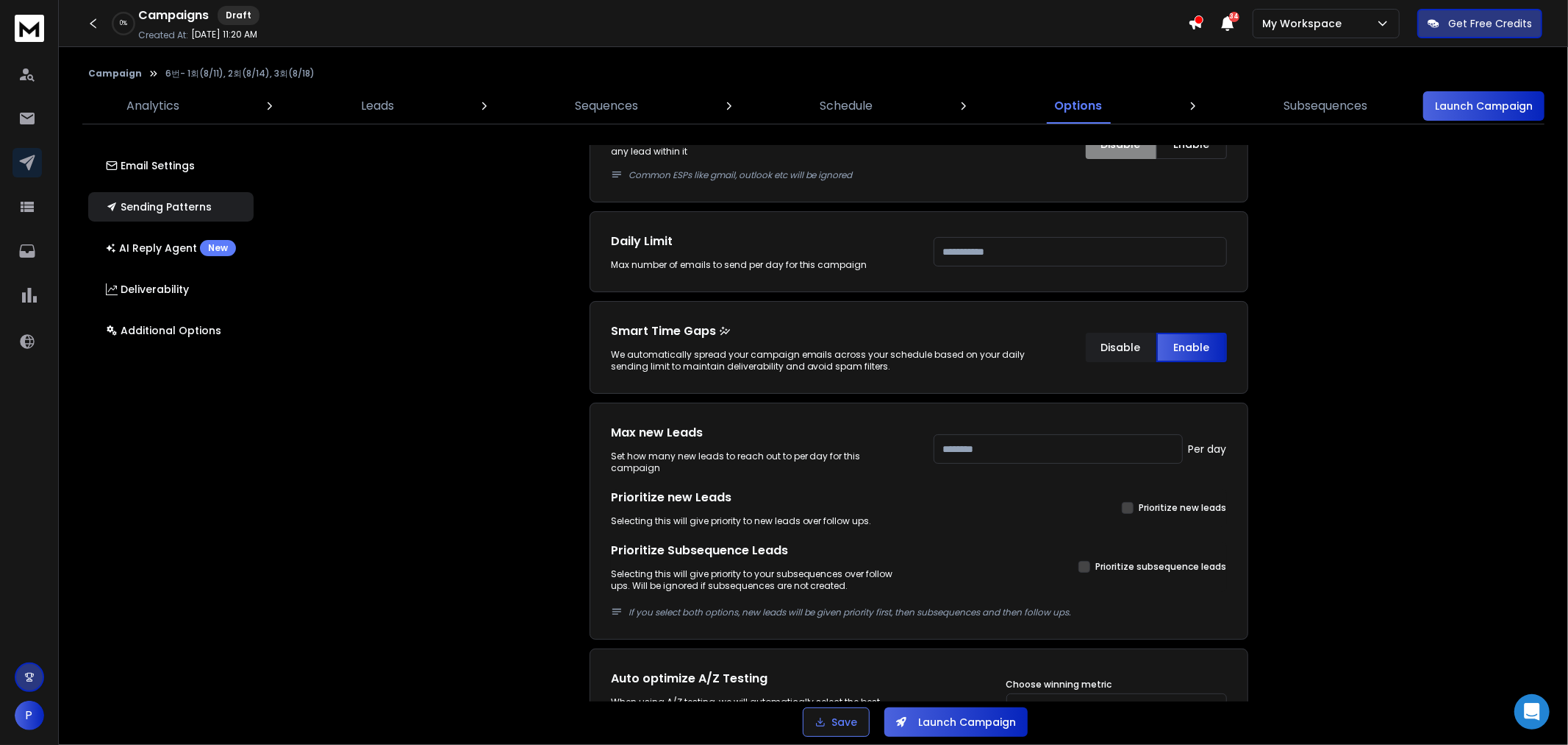
click at [936, 450] on input "****" at bounding box center [1058, 448] width 249 height 30
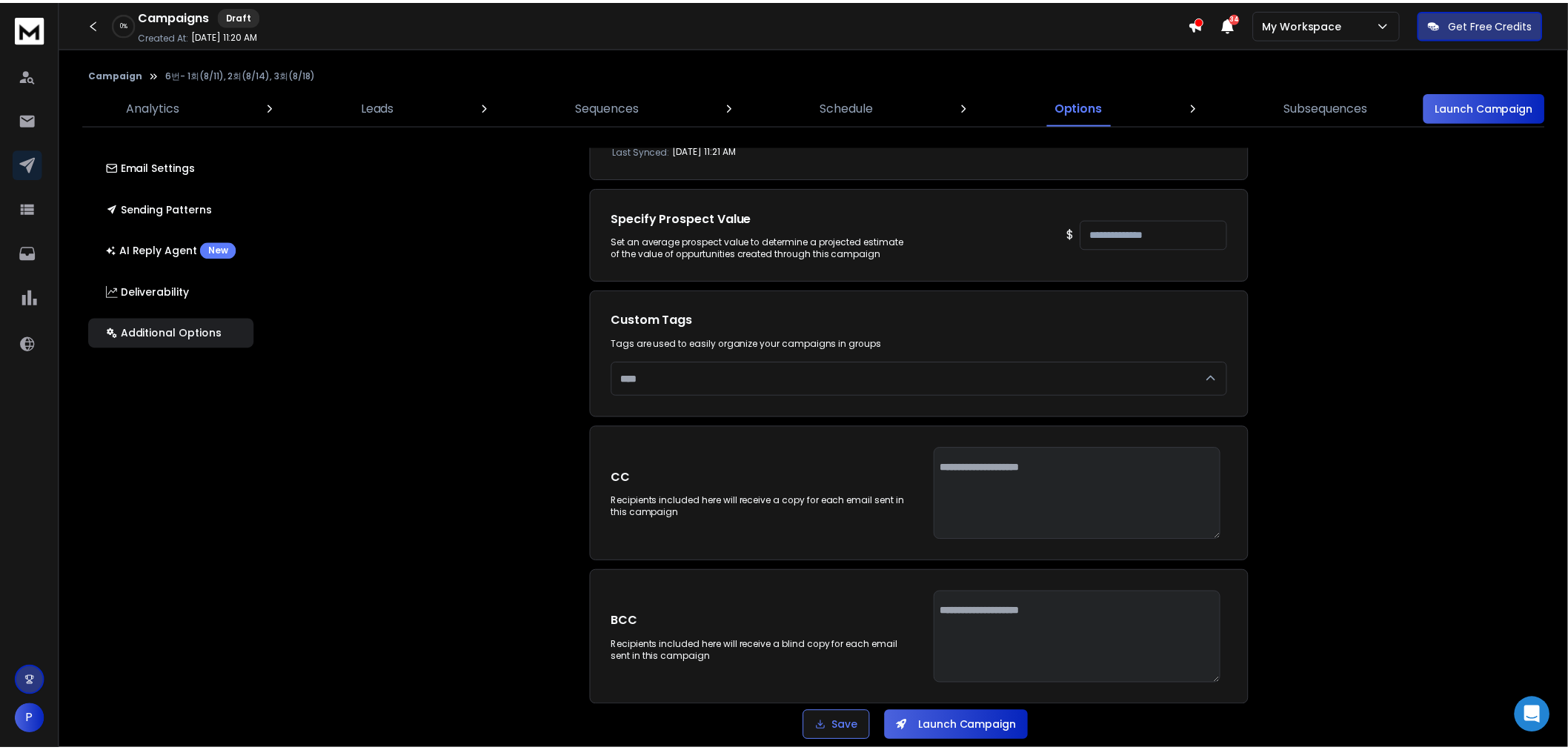
scroll to position [2731, 0]
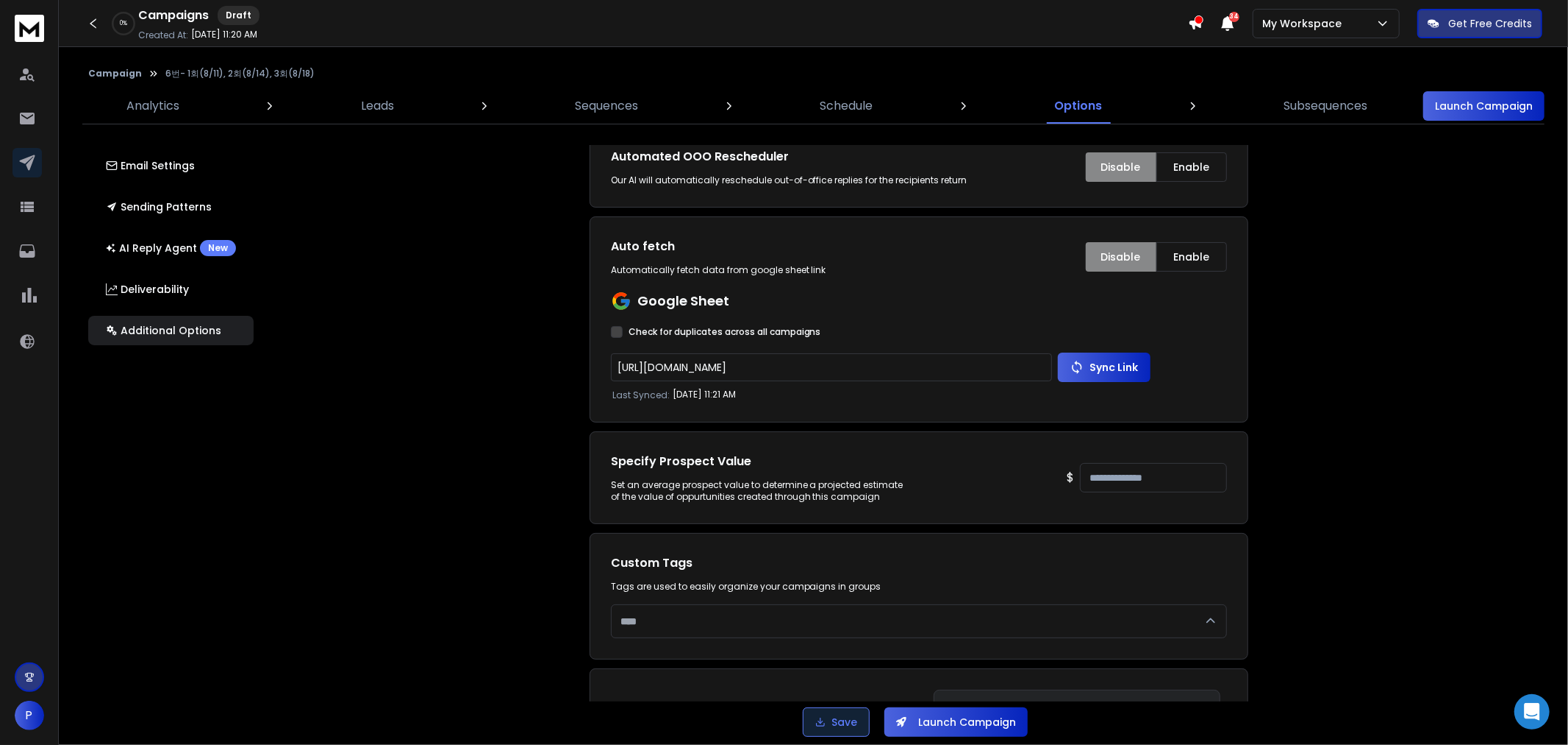
type input "****"
drag, startPoint x: 837, startPoint y: 722, endPoint x: 1046, endPoint y: 684, distance: 212.4
click at [839, 719] on button "Save" at bounding box center [836, 721] width 67 height 30
click at [25, 156] on icon at bounding box center [28, 163] width 18 height 18
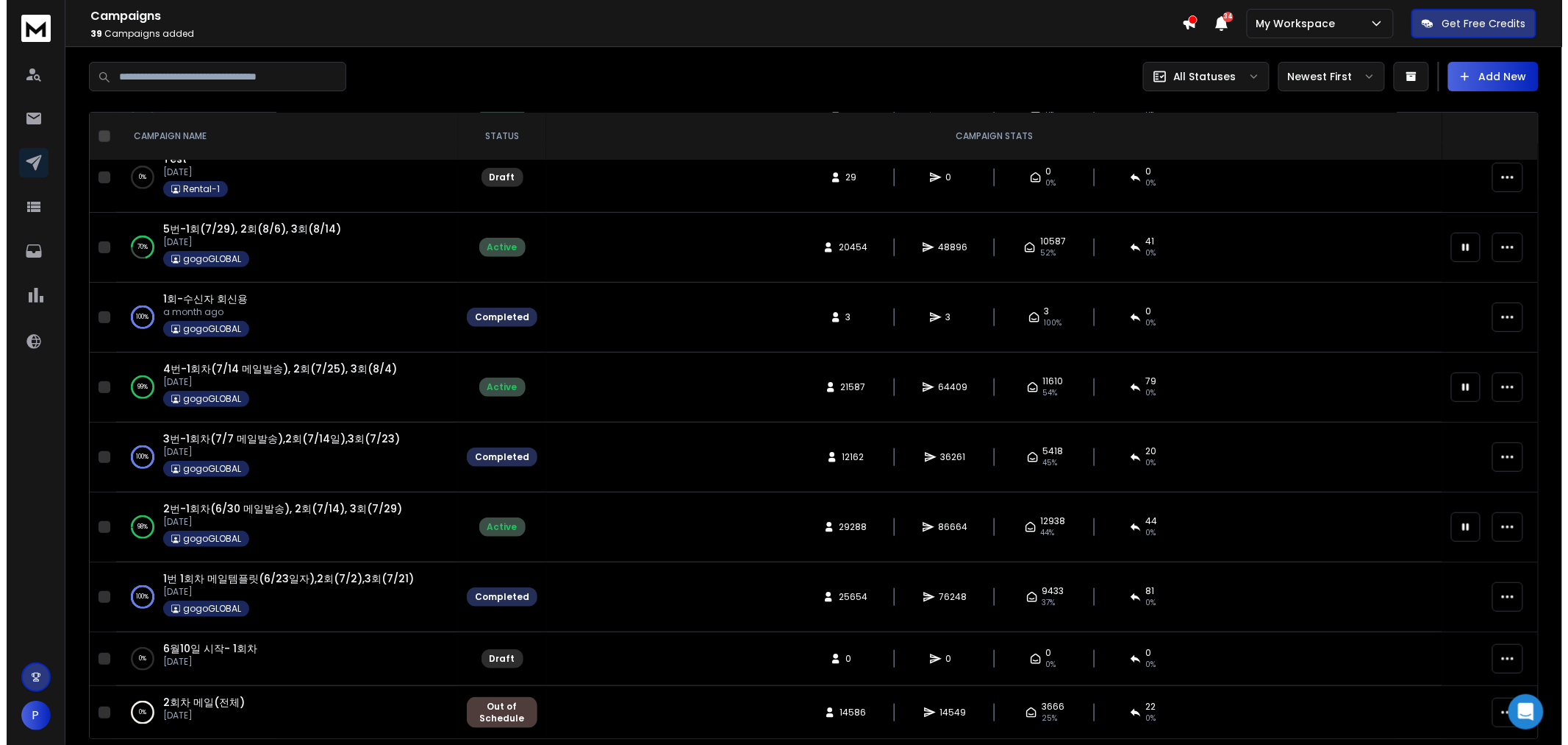
scroll to position [326, 0]
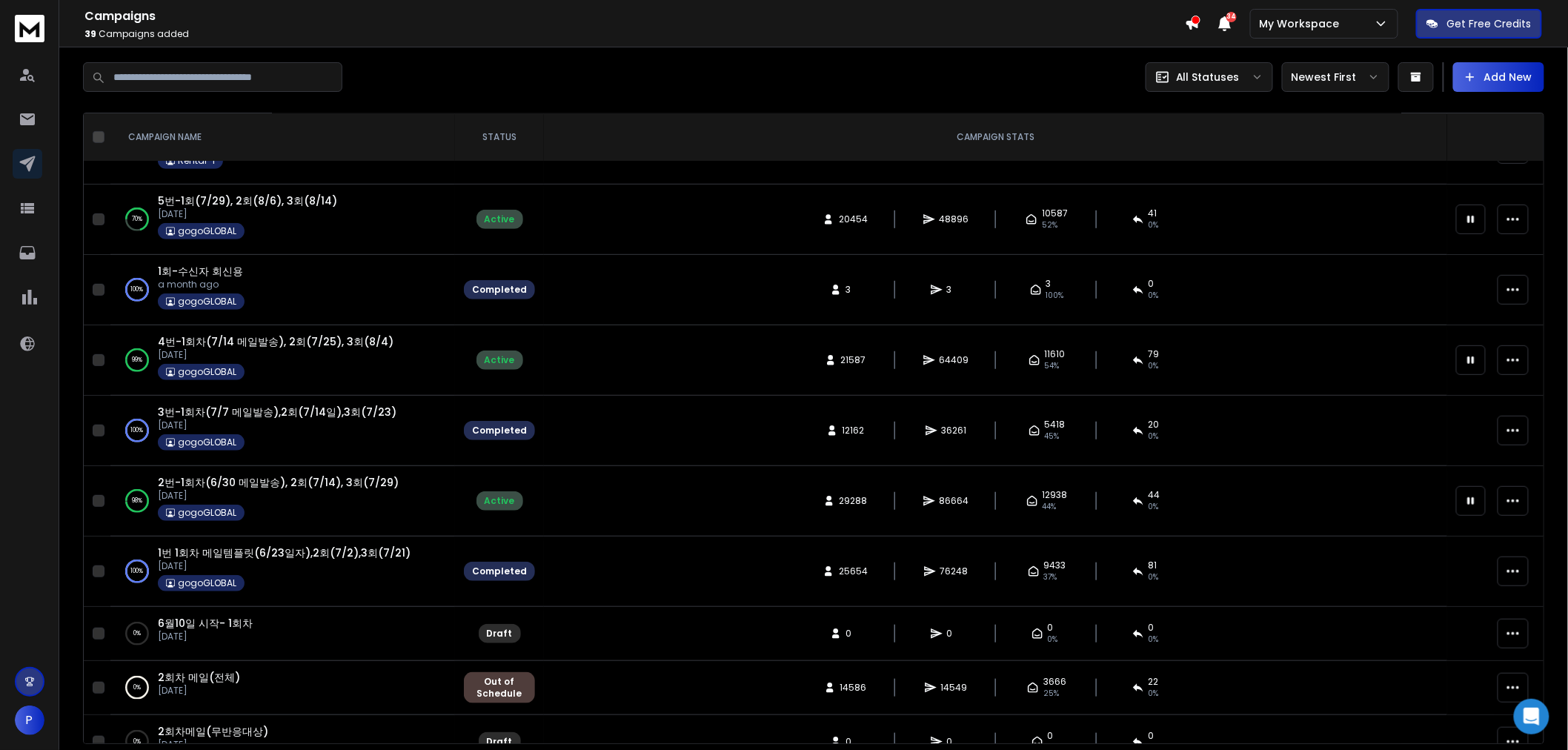
click at [354, 209] on div "70 % 5번-1회(7/29), 2회(8/6), 3회(8/14) 19 days ago gogoGLOBAL" at bounding box center [282, 219] width 315 height 52
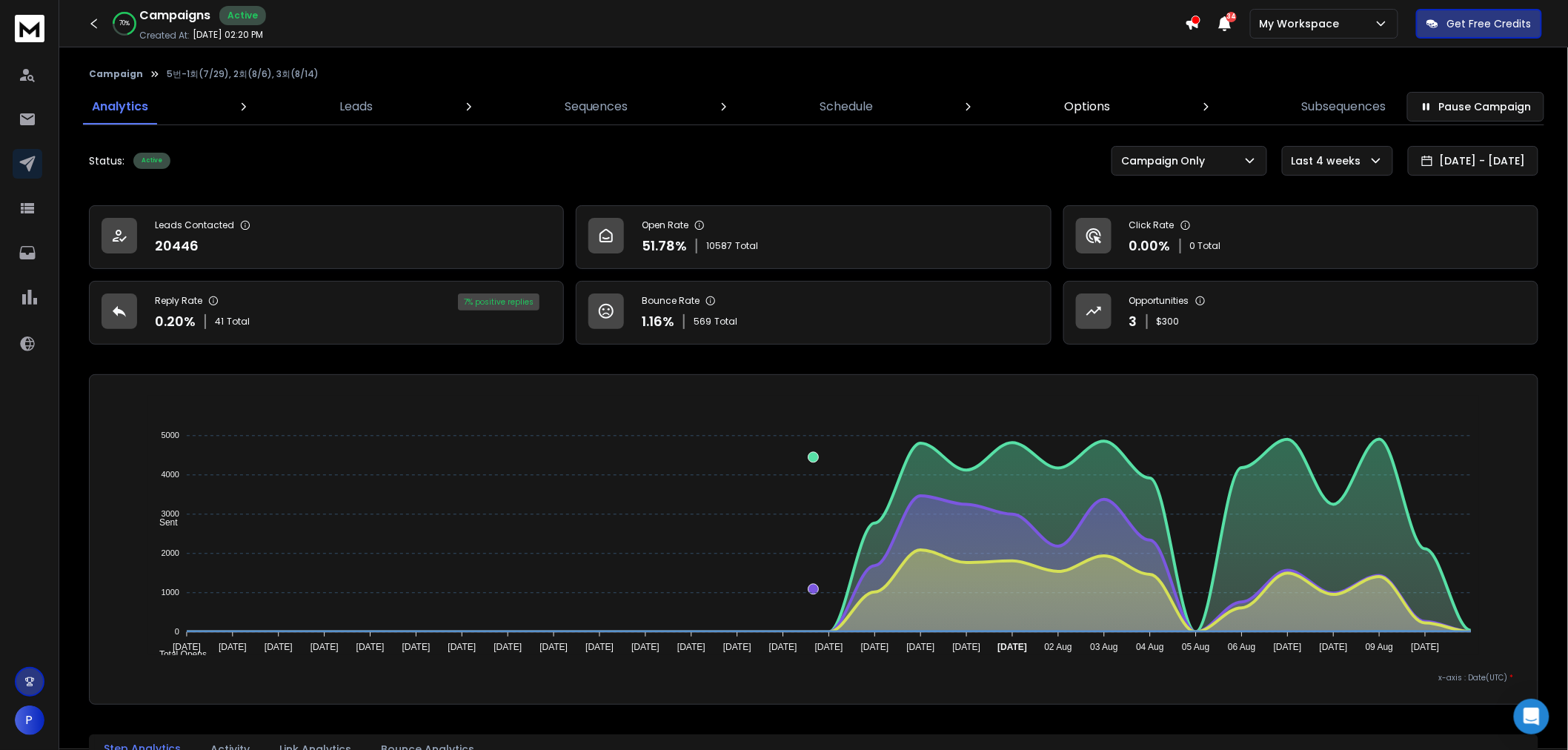
click at [1095, 112] on p "Options" at bounding box center [1088, 107] width 46 height 18
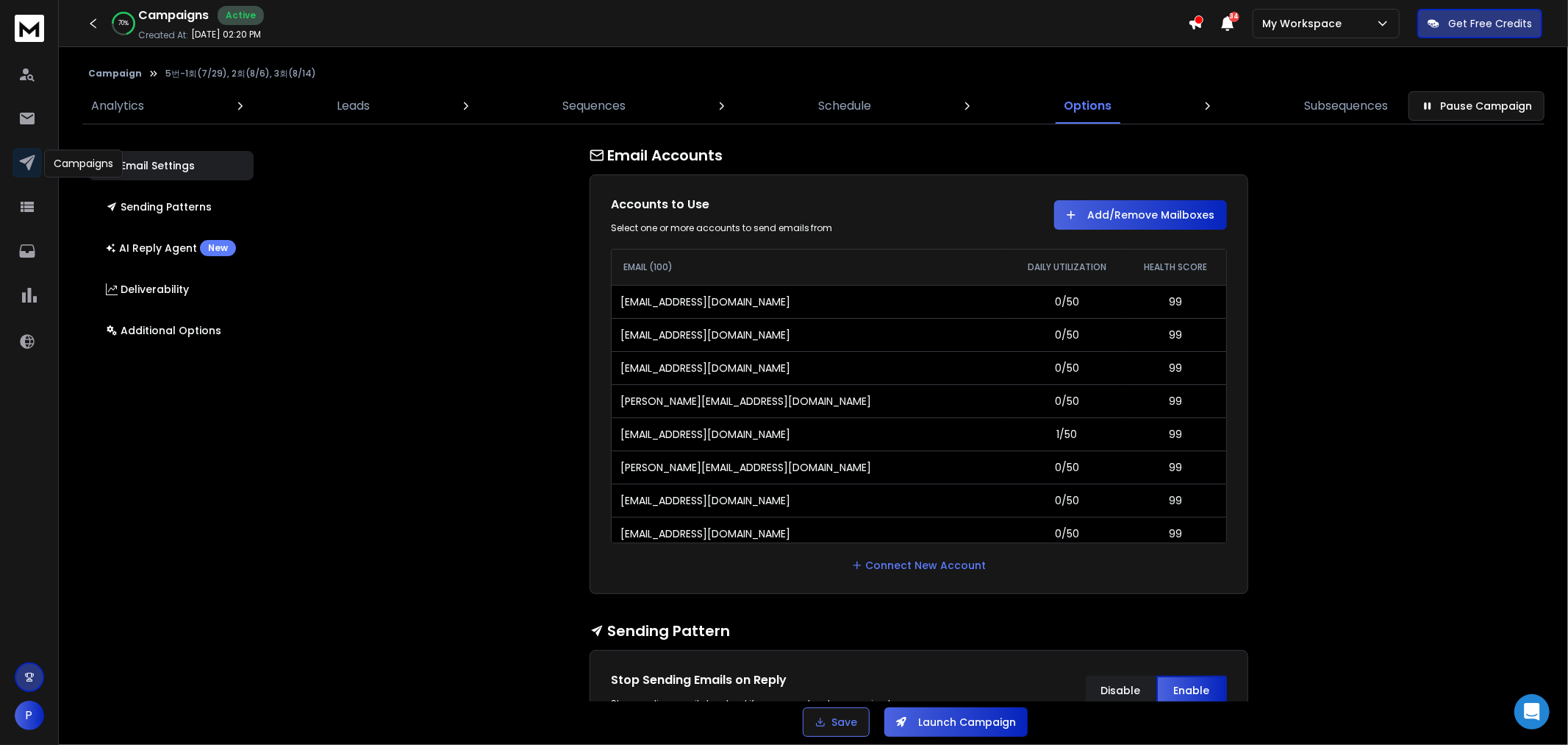
click at [20, 163] on icon at bounding box center [27, 163] width 16 height 16
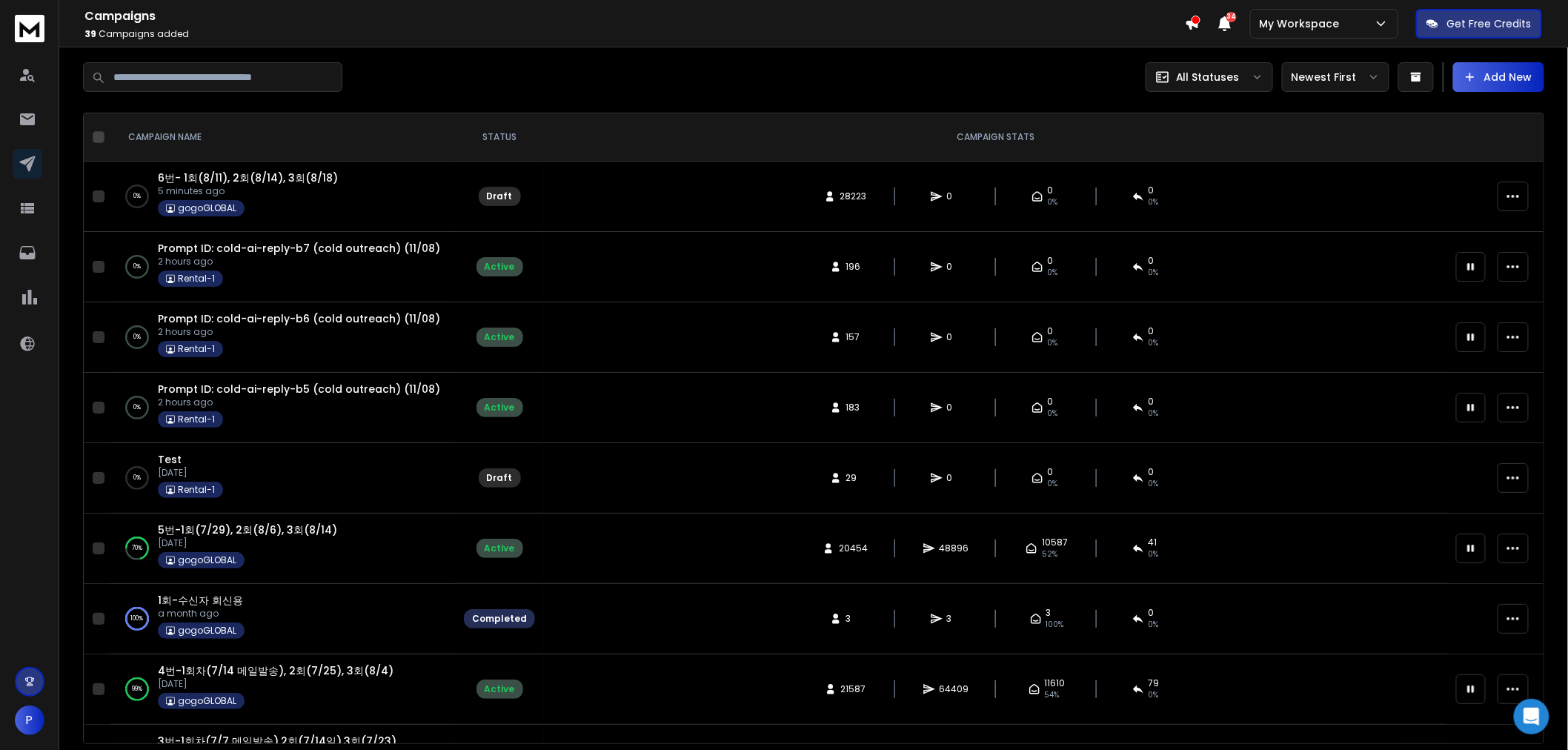
click at [313, 176] on span "6번- 1회(8/11), 2회(8/14), 3회(8/18)" at bounding box center [247, 178] width 180 height 15
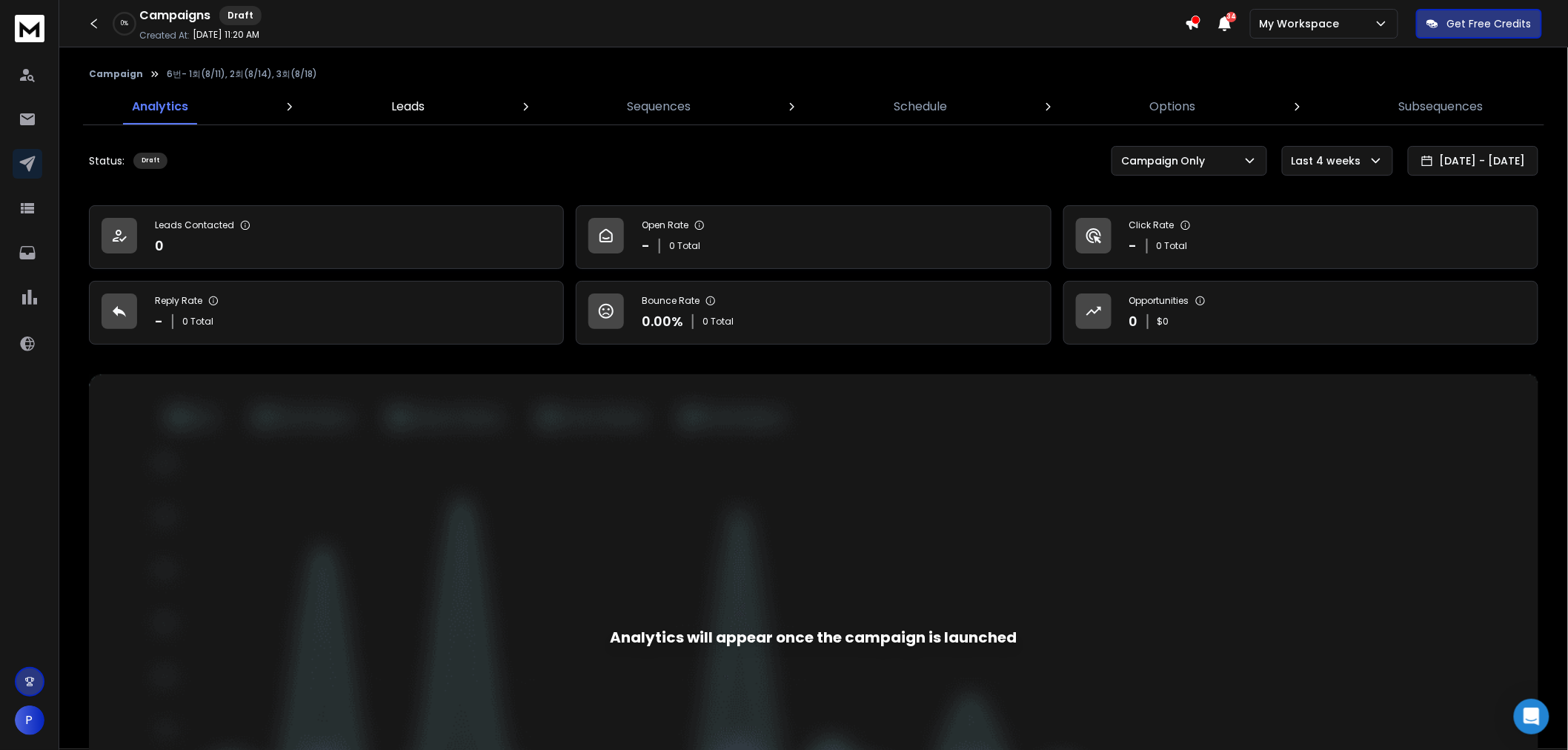
click at [398, 102] on p "Leads" at bounding box center [408, 107] width 34 height 18
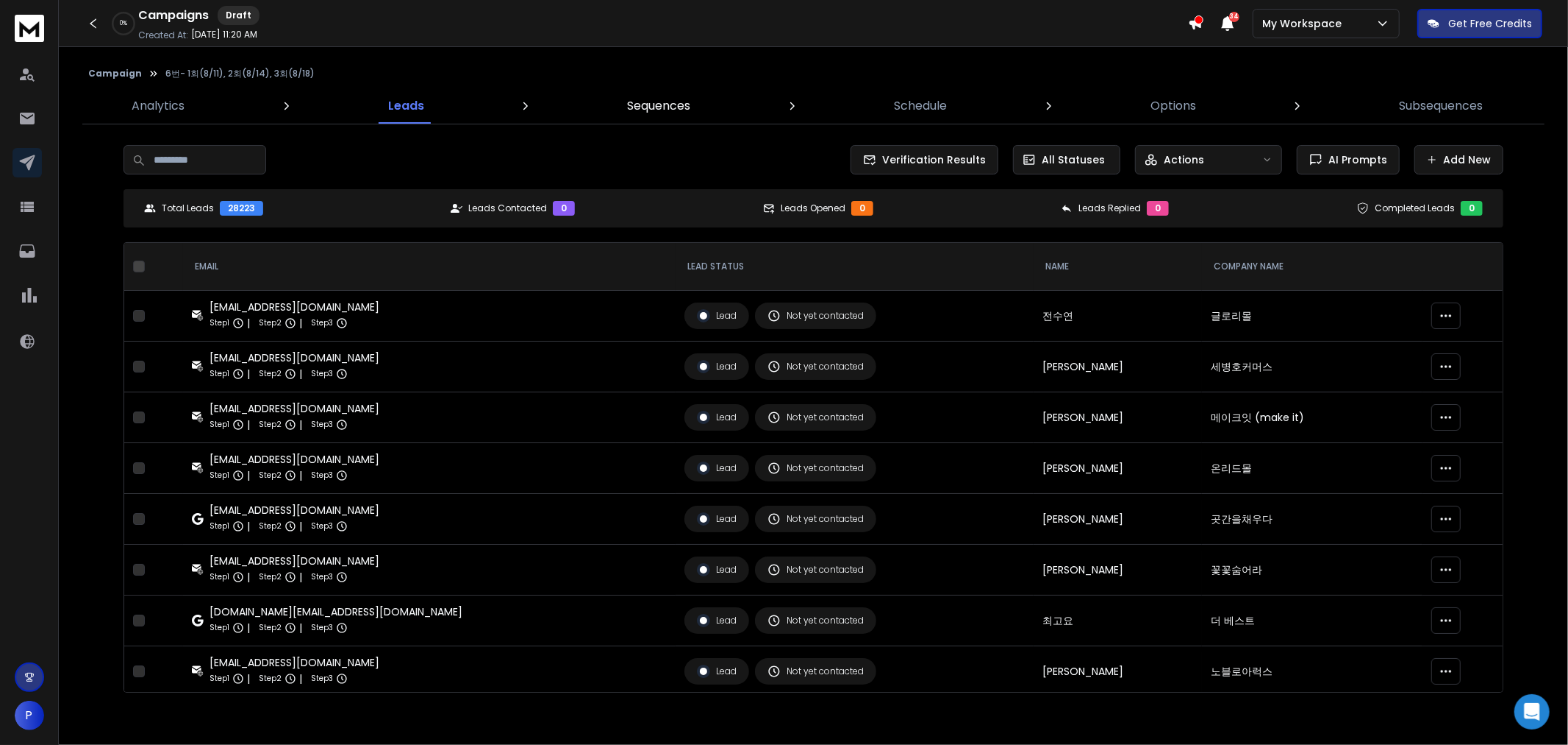
click at [667, 111] on p "Sequences" at bounding box center [660, 106] width 63 height 18
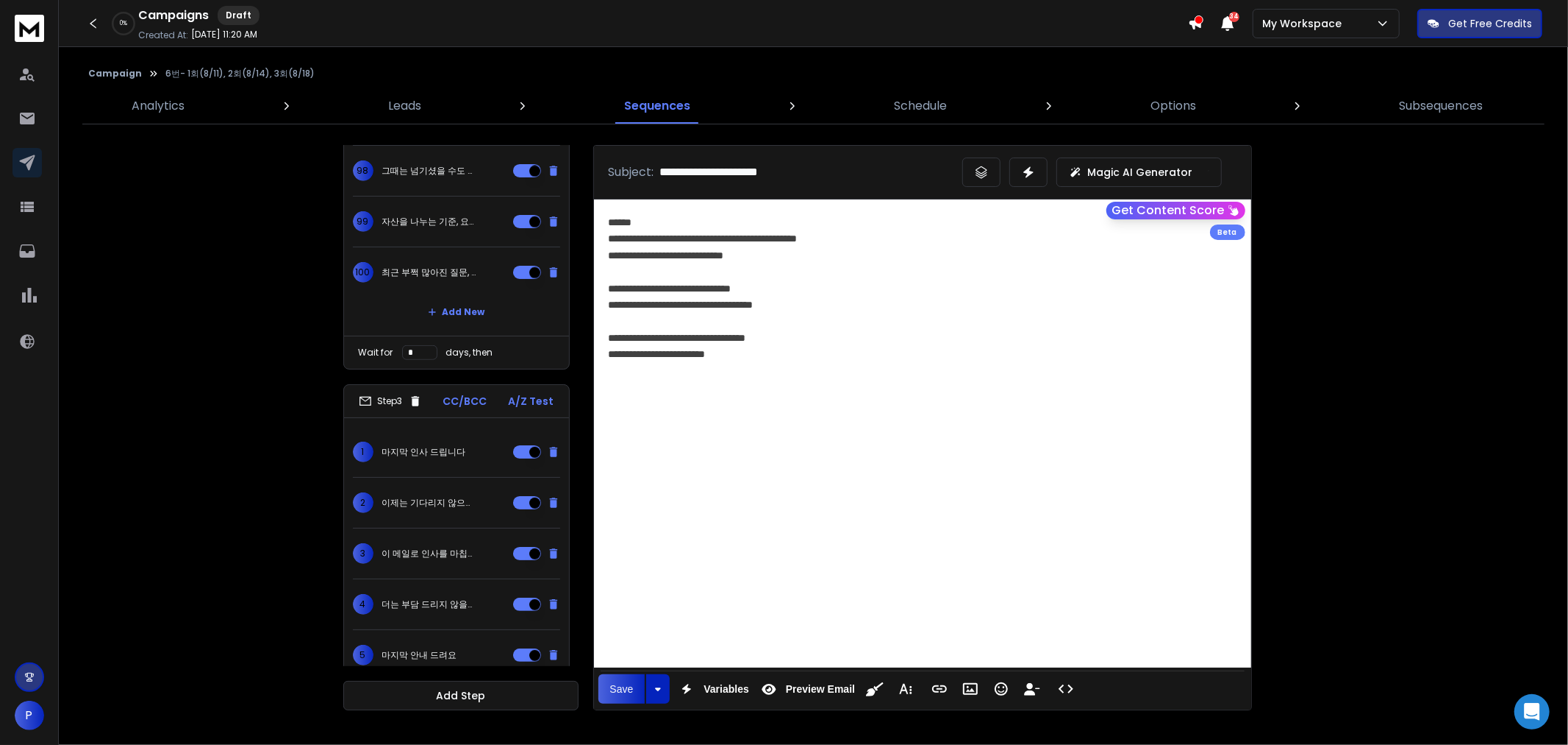
scroll to position [10300, 0]
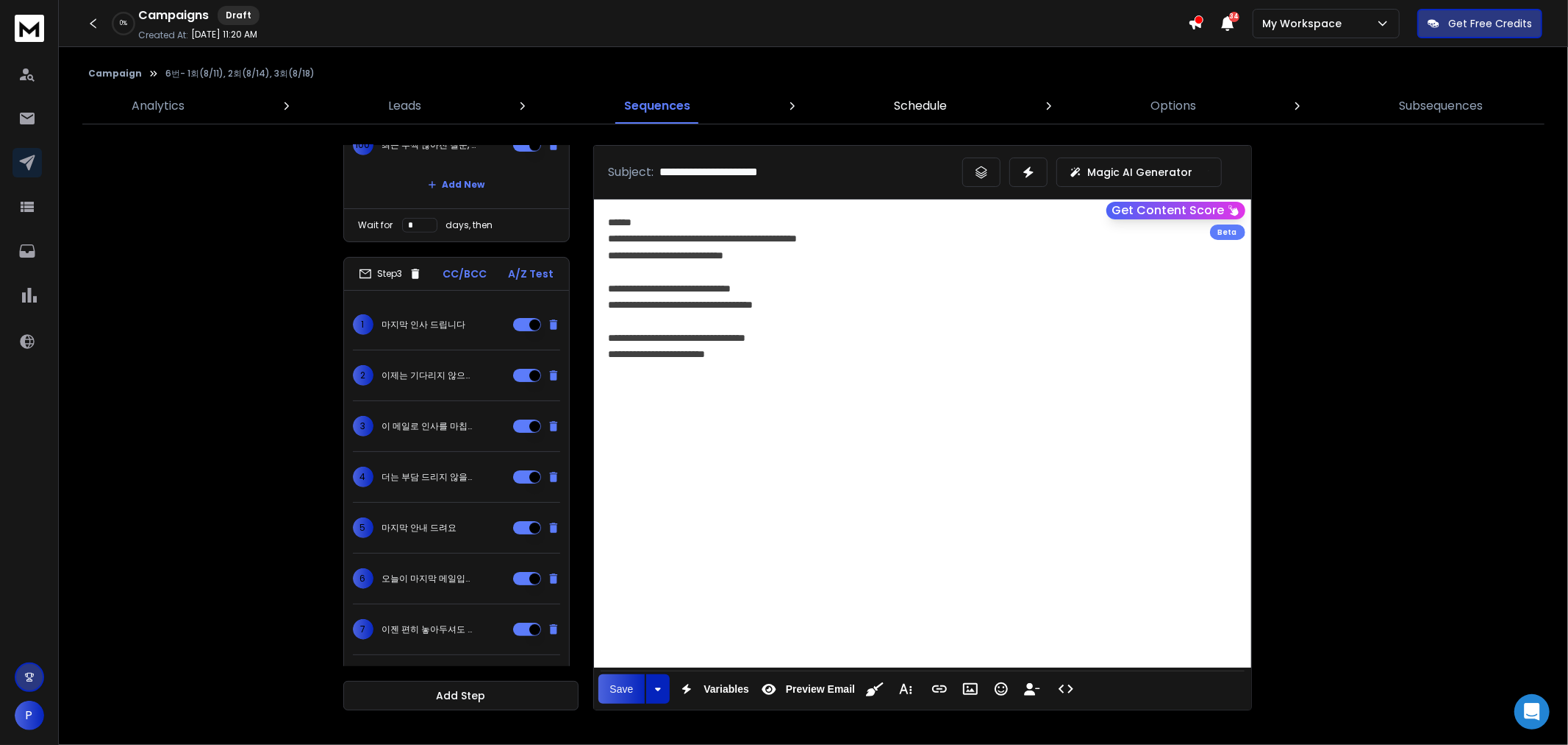
click at [924, 108] on p "Schedule" at bounding box center [921, 106] width 53 height 18
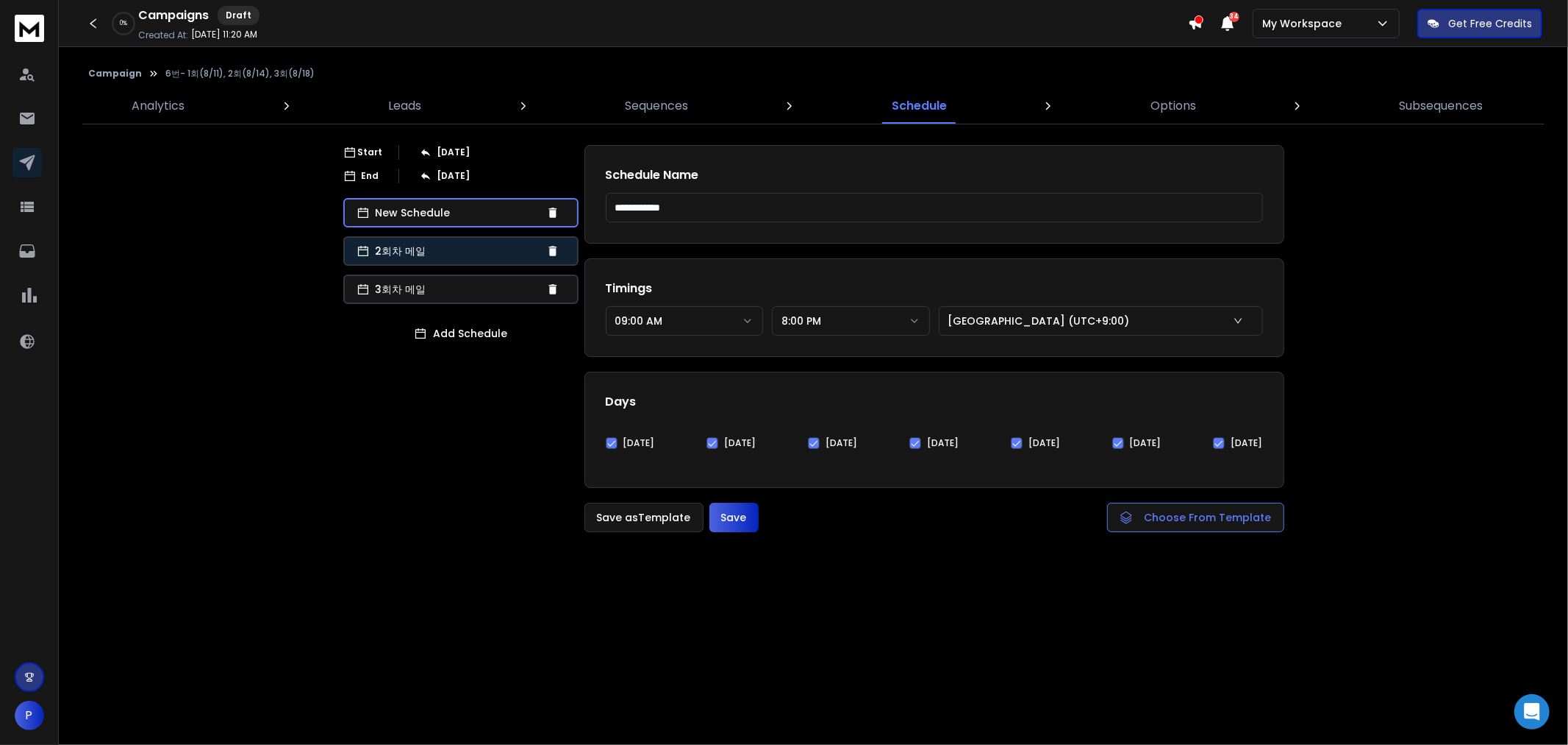
click at [496, 246] on p "2회차 메일" at bounding box center [457, 250] width 164 height 15
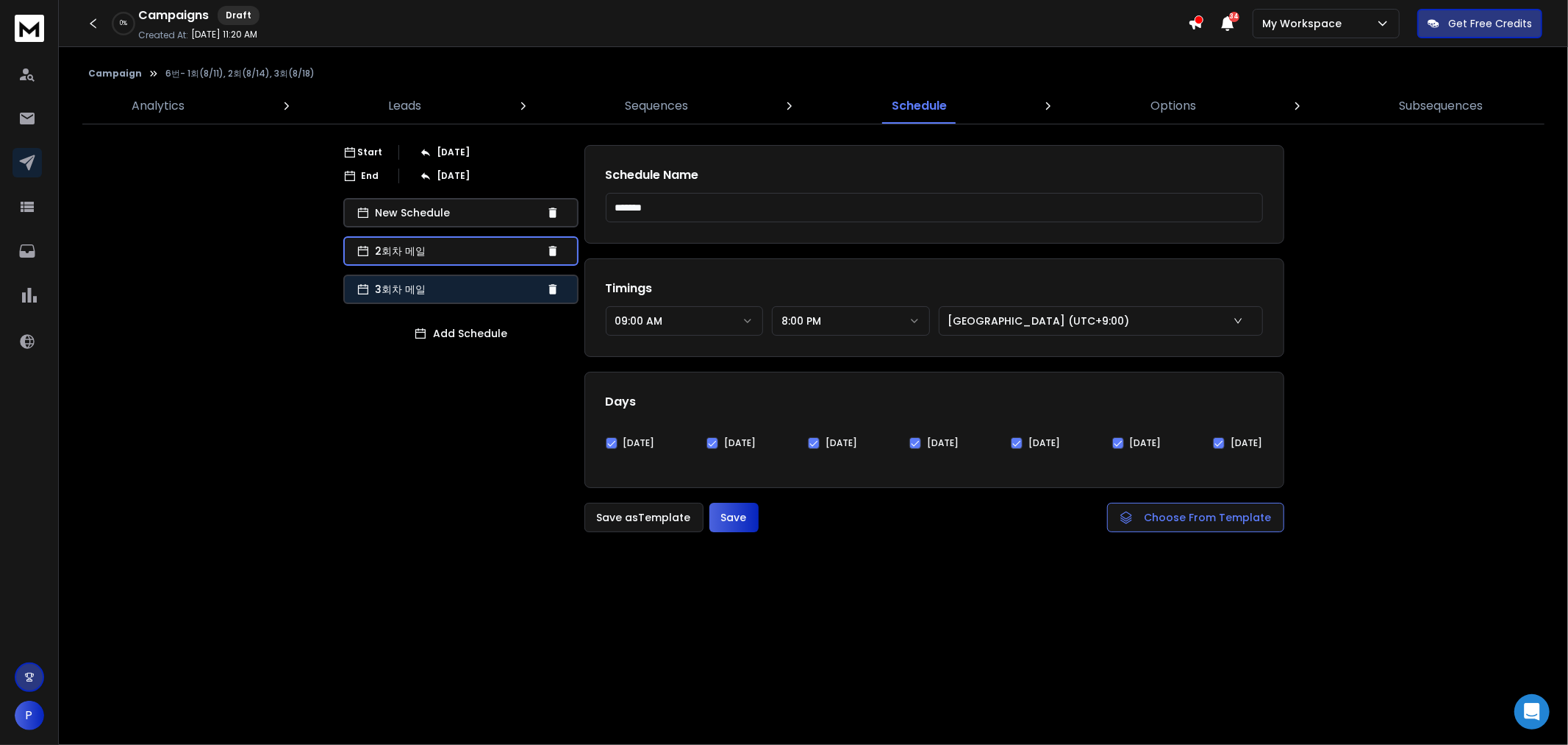
click at [483, 278] on div "3회차 메일" at bounding box center [461, 289] width 235 height 30
click at [469, 216] on p "New Schedule" at bounding box center [457, 212] width 164 height 15
type input "**********"
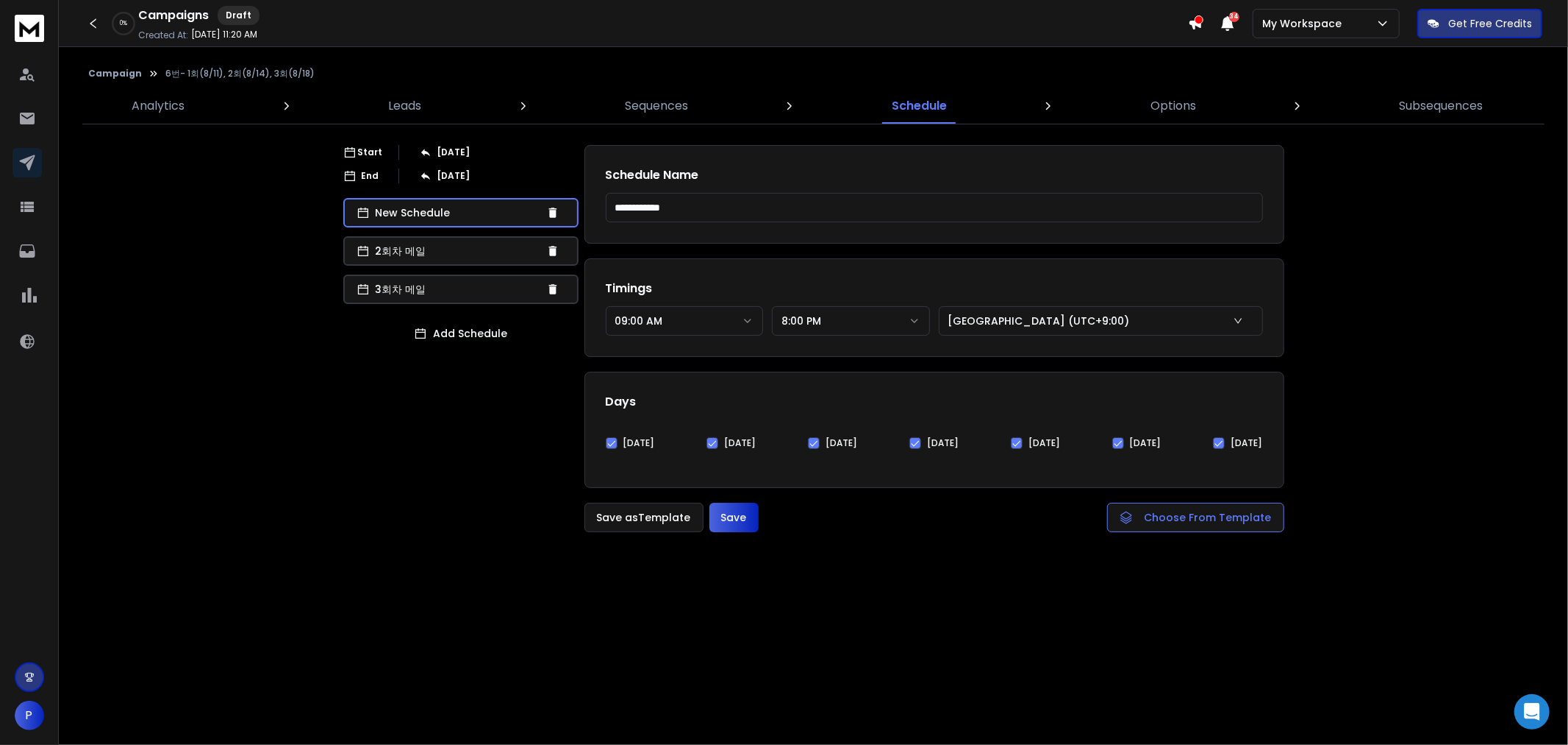
click at [736, 520] on button "Save" at bounding box center [734, 517] width 49 height 30
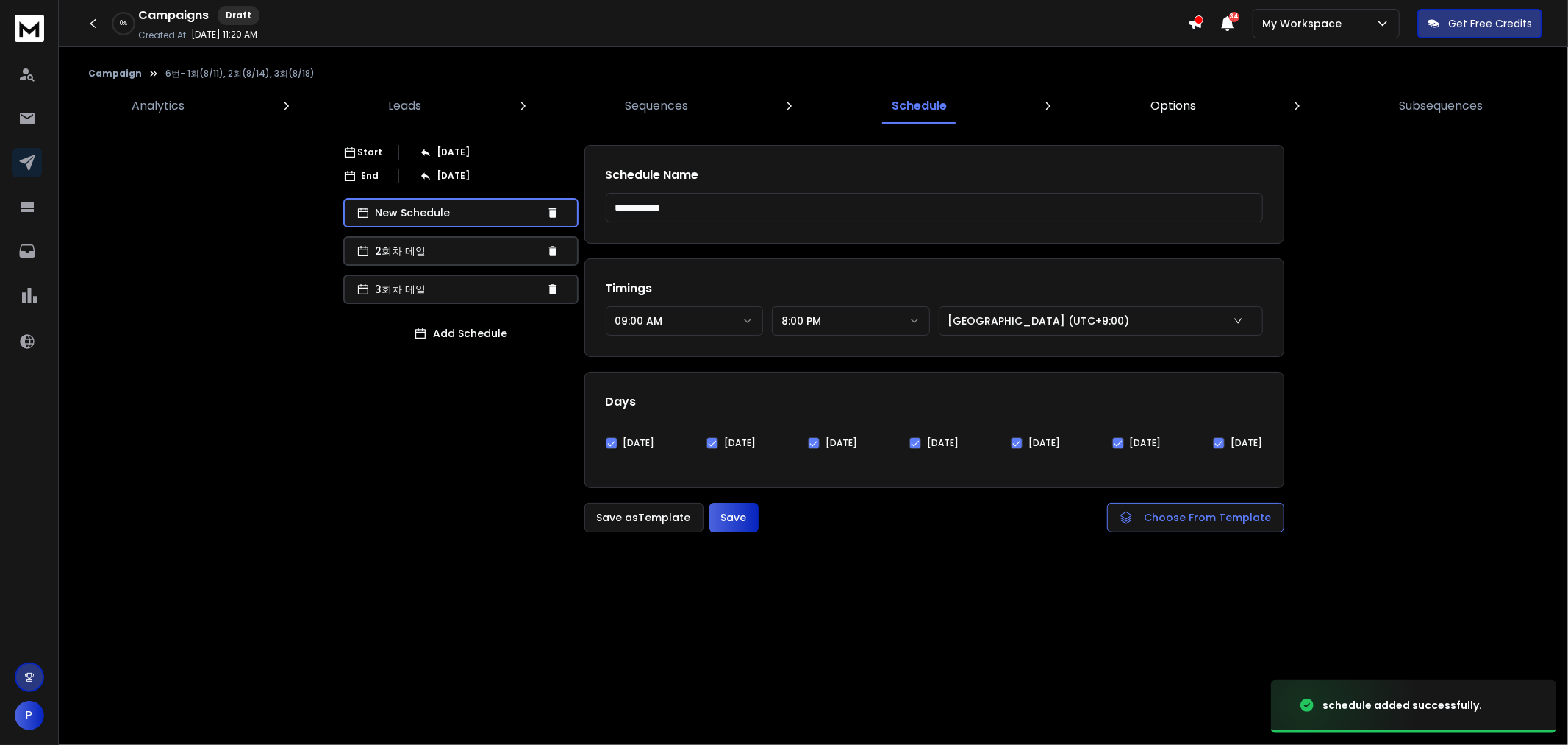
click at [1174, 108] on p "Options" at bounding box center [1173, 106] width 45 height 18
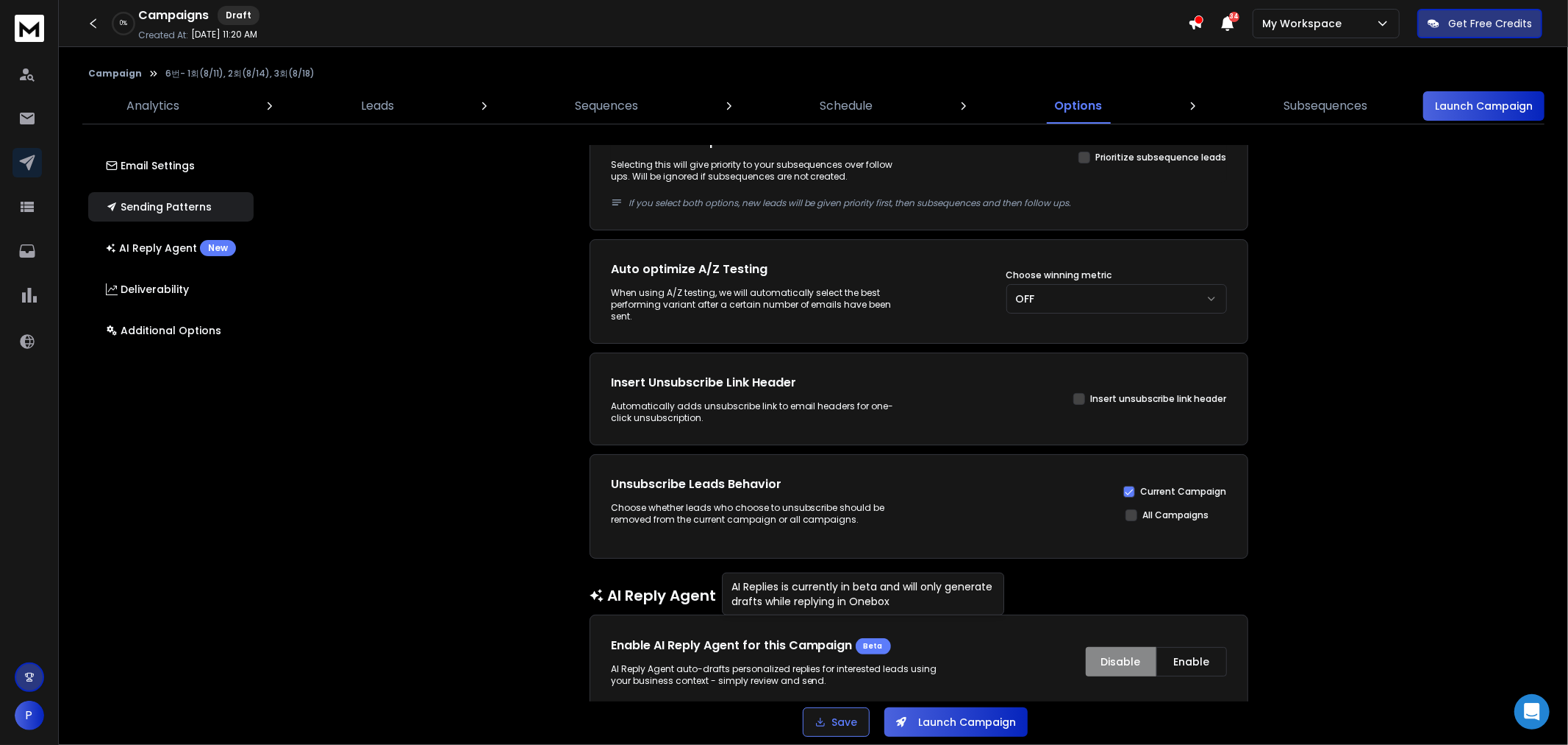
scroll to position [1144, 0]
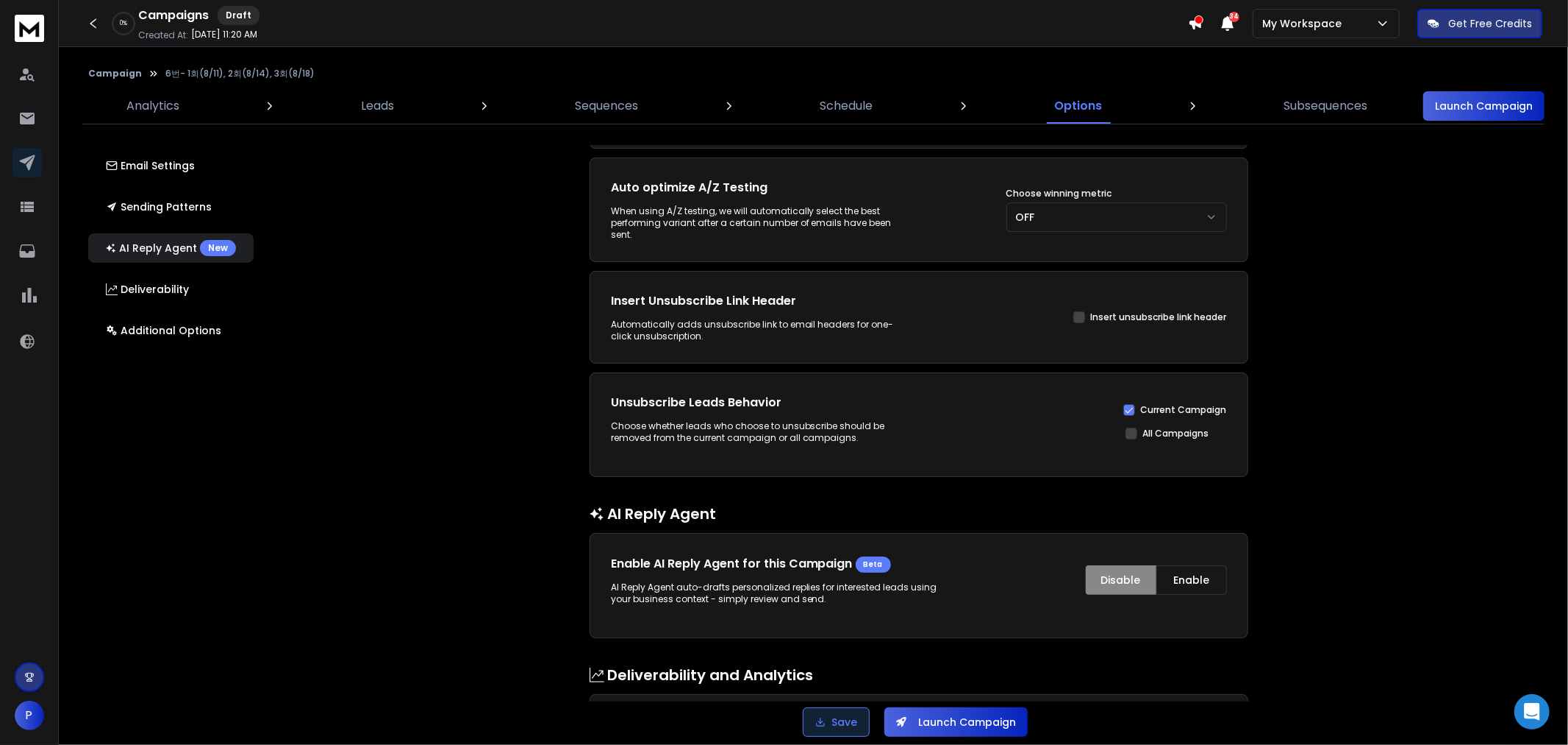
click at [834, 719] on button "Save" at bounding box center [836, 721] width 67 height 30
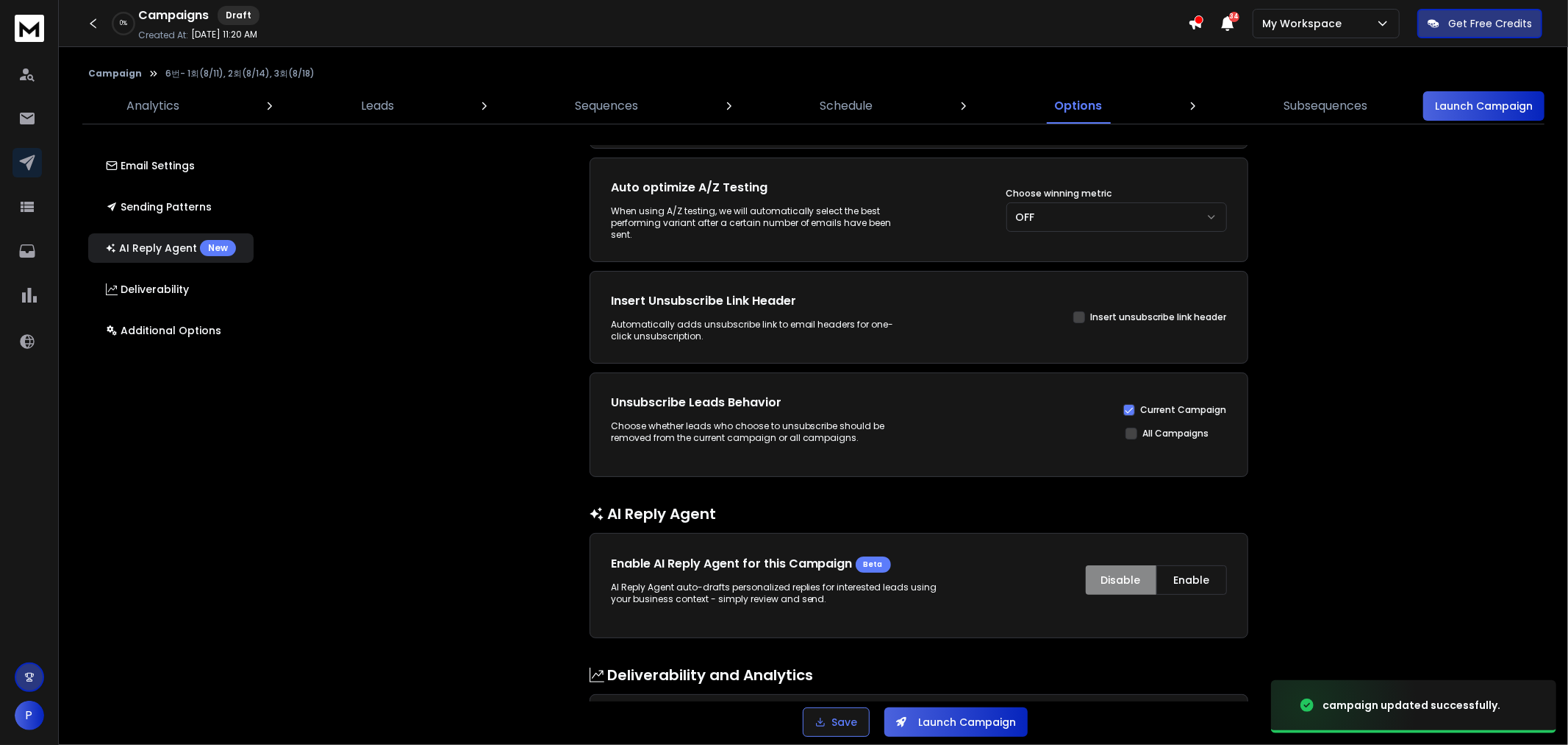
click at [930, 721] on button "Launch Campaign" at bounding box center [956, 721] width 144 height 30
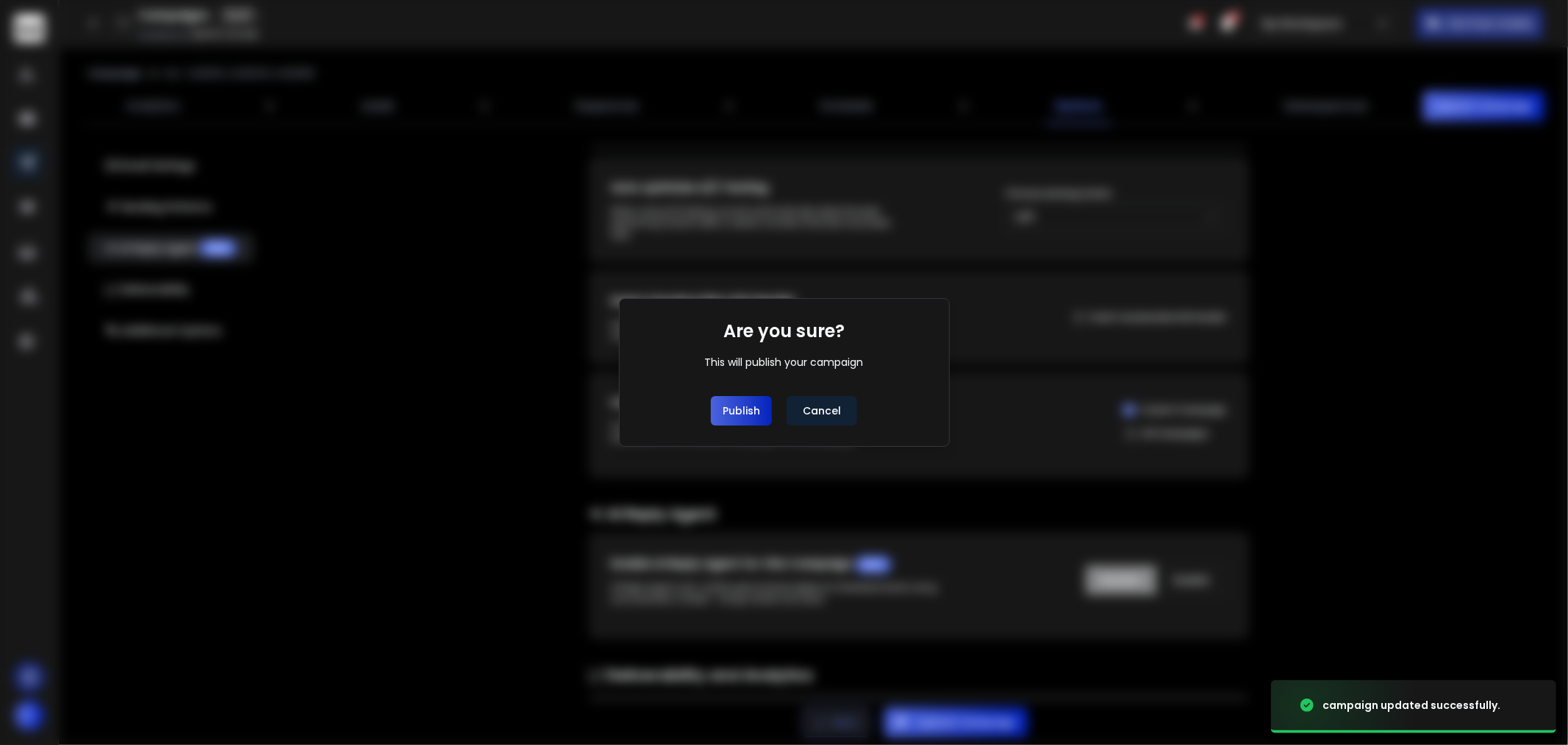
click at [749, 408] on button "Publish" at bounding box center [742, 411] width 61 height 30
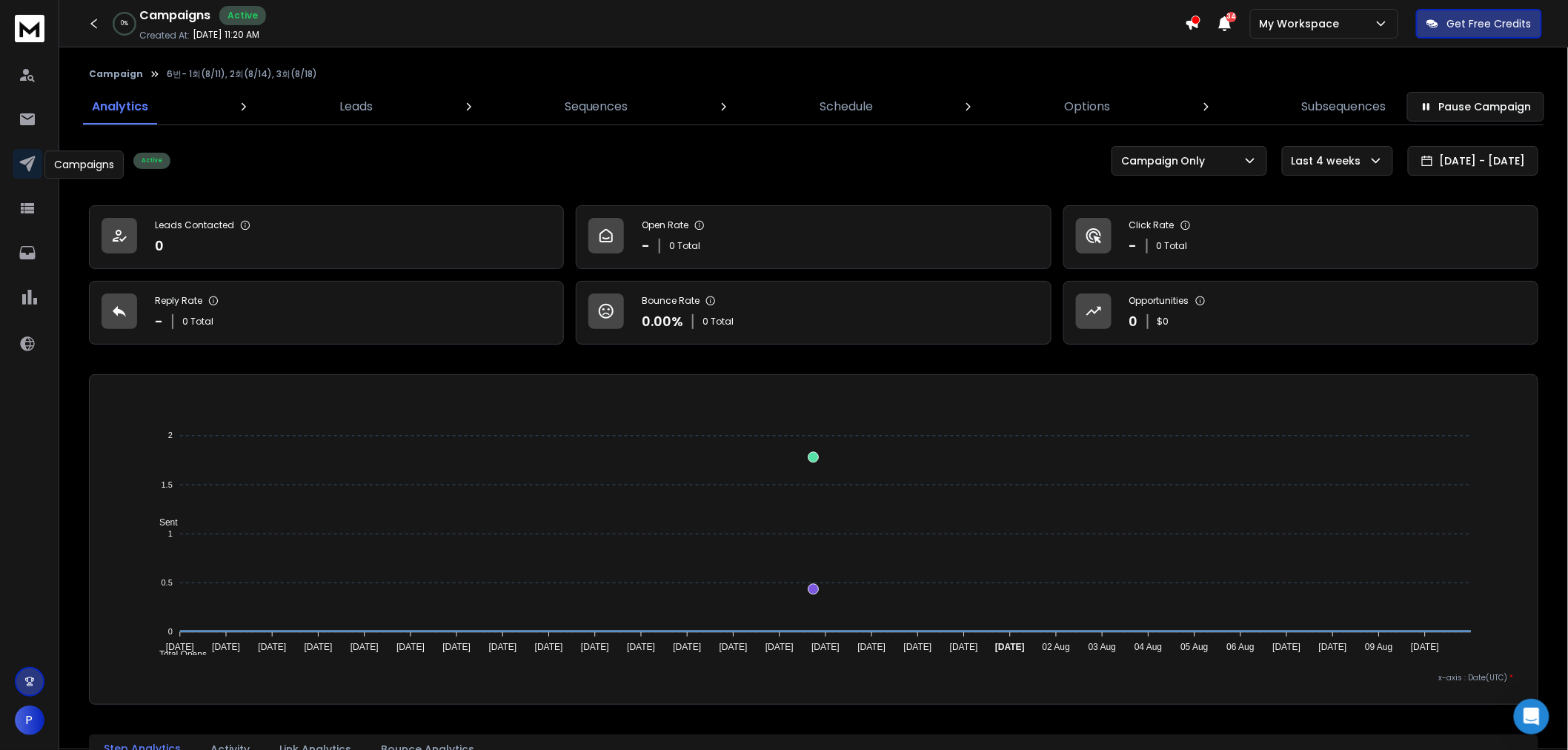
click at [38, 164] on link at bounding box center [28, 164] width 30 height 30
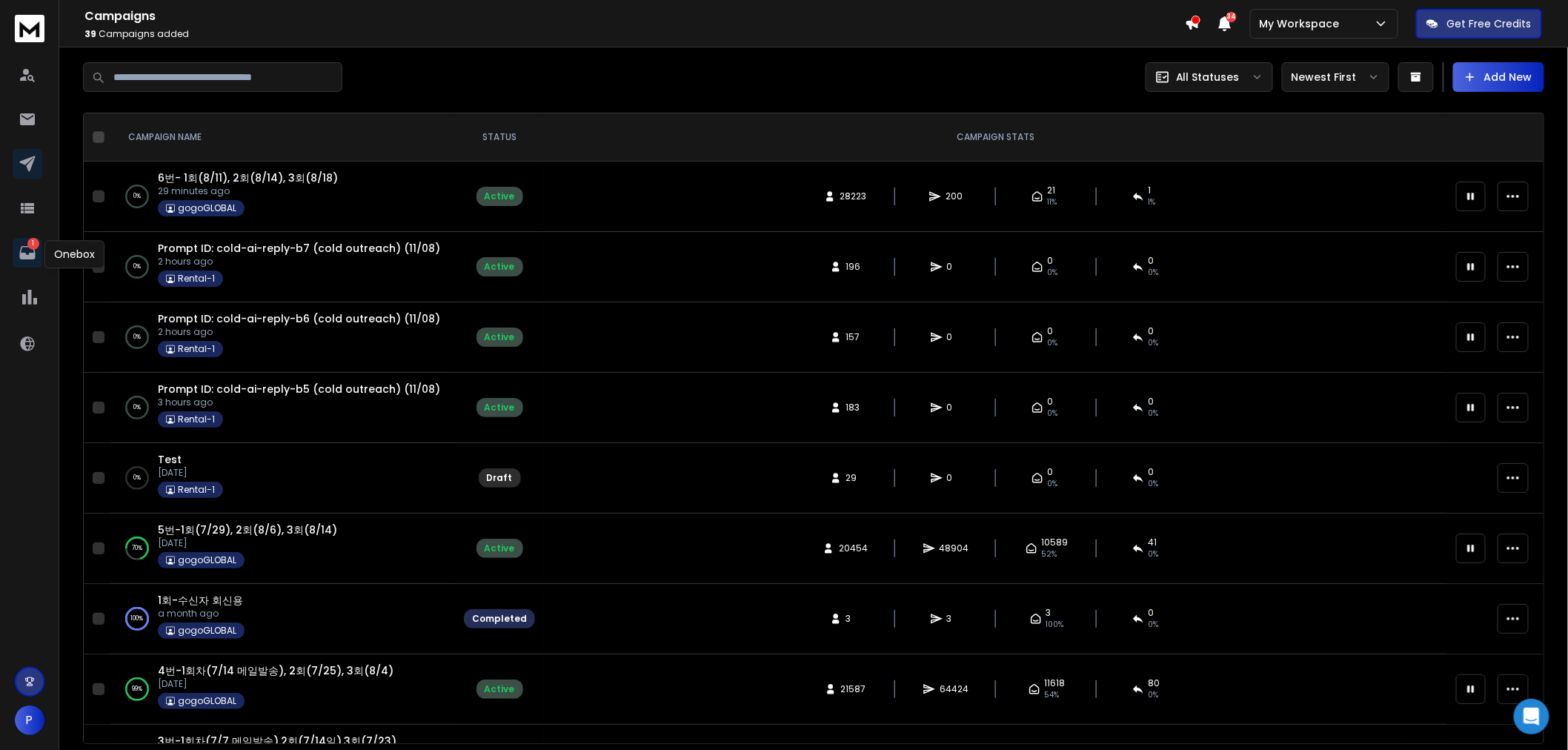
click at [34, 262] on icon at bounding box center [28, 253] width 18 height 18
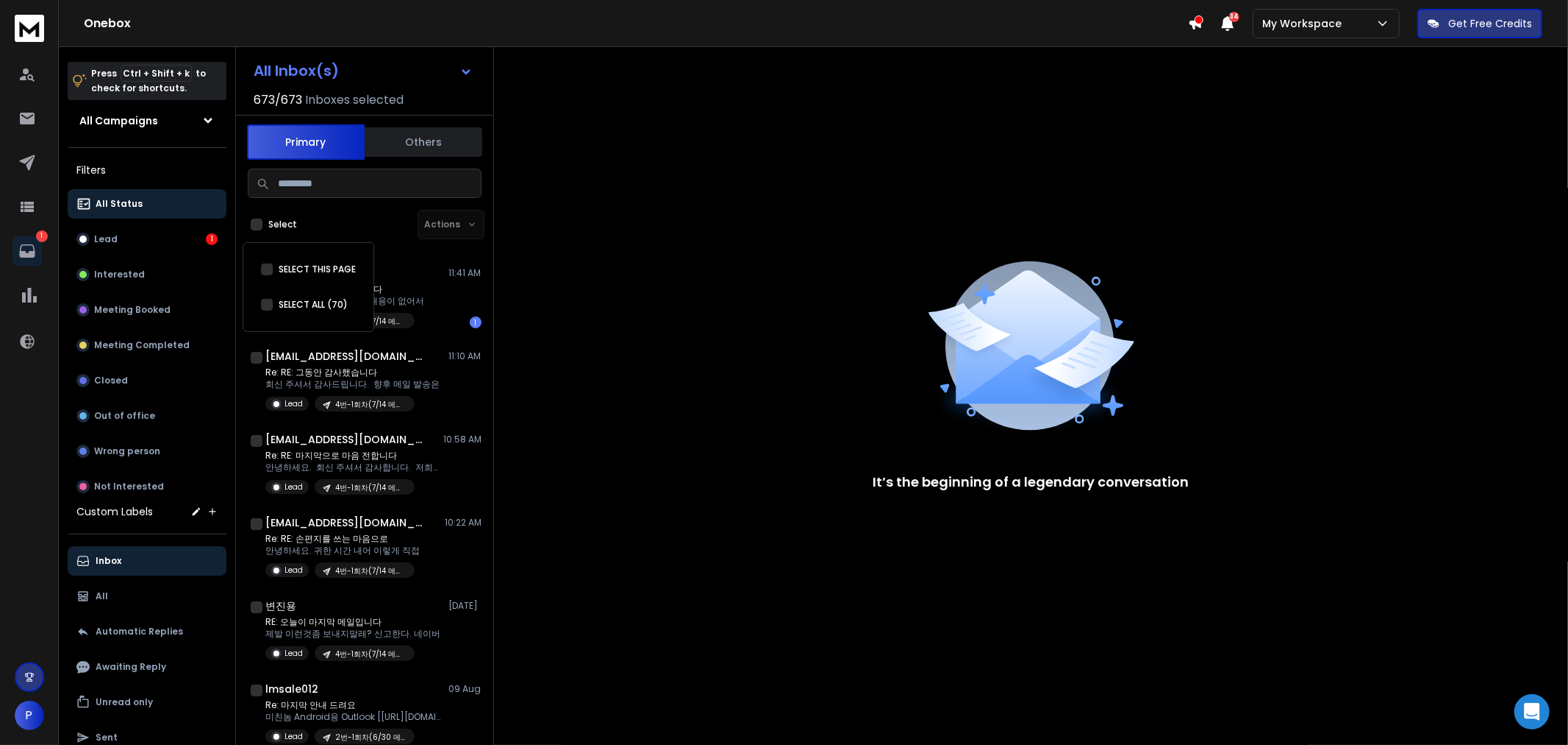
click at [355, 298] on div "SELECT ALL (70)" at bounding box center [308, 305] width 95 height 30
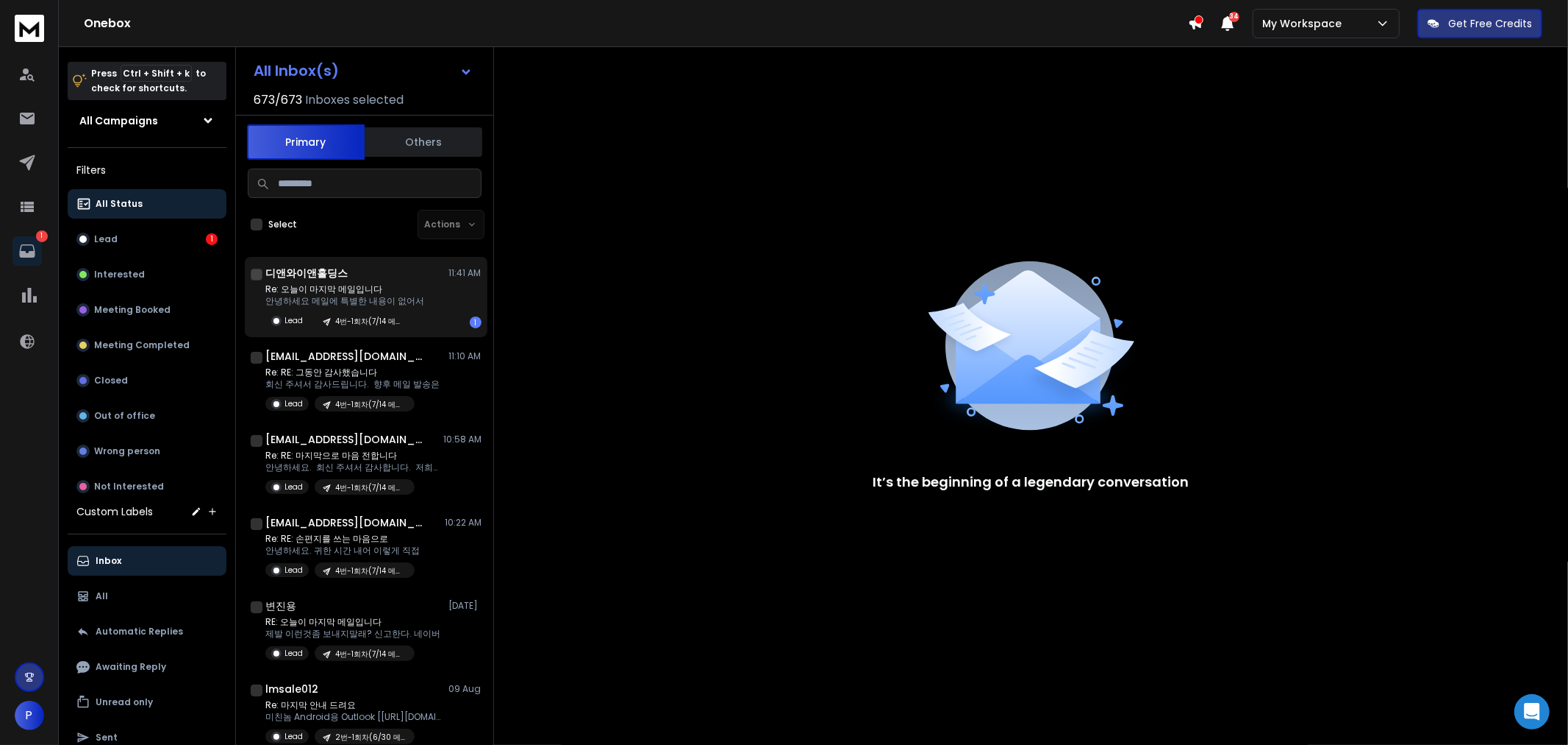
click at [405, 301] on p "안녕하세요 메일에 특별한 내용이 없어서" at bounding box center [345, 301] width 159 height 12
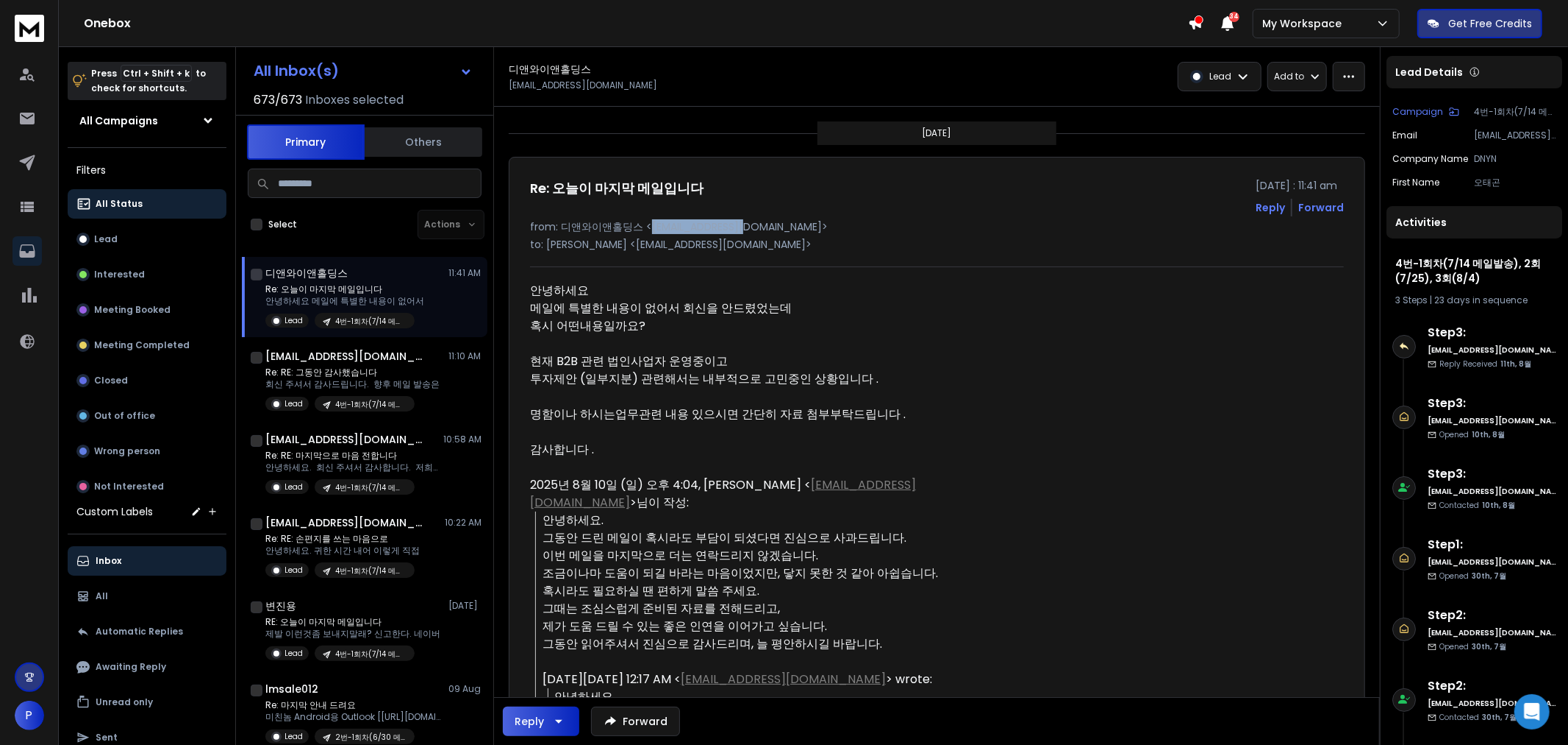
drag, startPoint x: 746, startPoint y: 226, endPoint x: 644, endPoint y: 231, distance: 102.1
click at [644, 231] on p "from: 디앤와이앤홀딩스 <[EMAIL_ADDRESS][DOMAIN_NAME]>" at bounding box center [937, 226] width 814 height 15
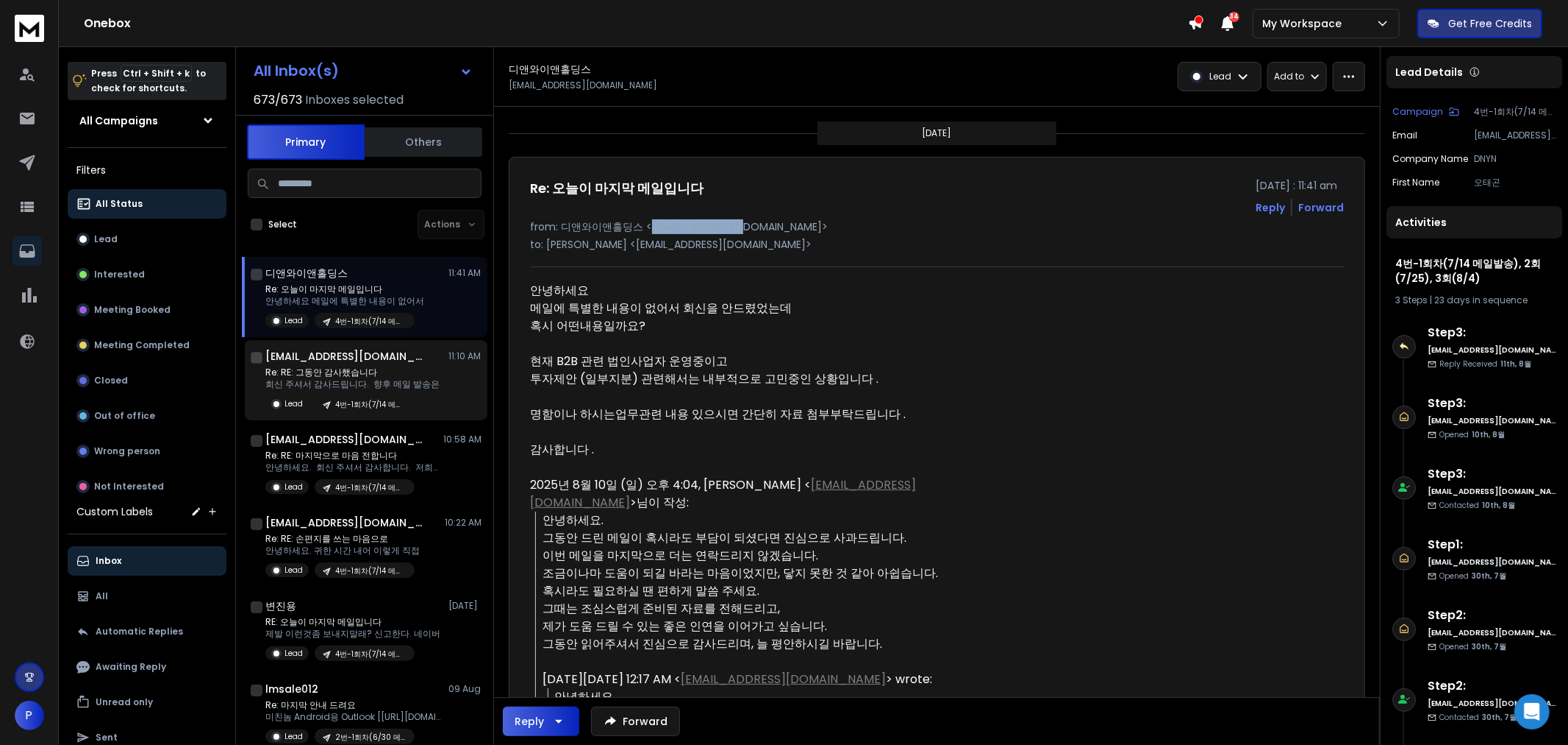
copy p "[EMAIL_ADDRESS][DOMAIN_NAME]"
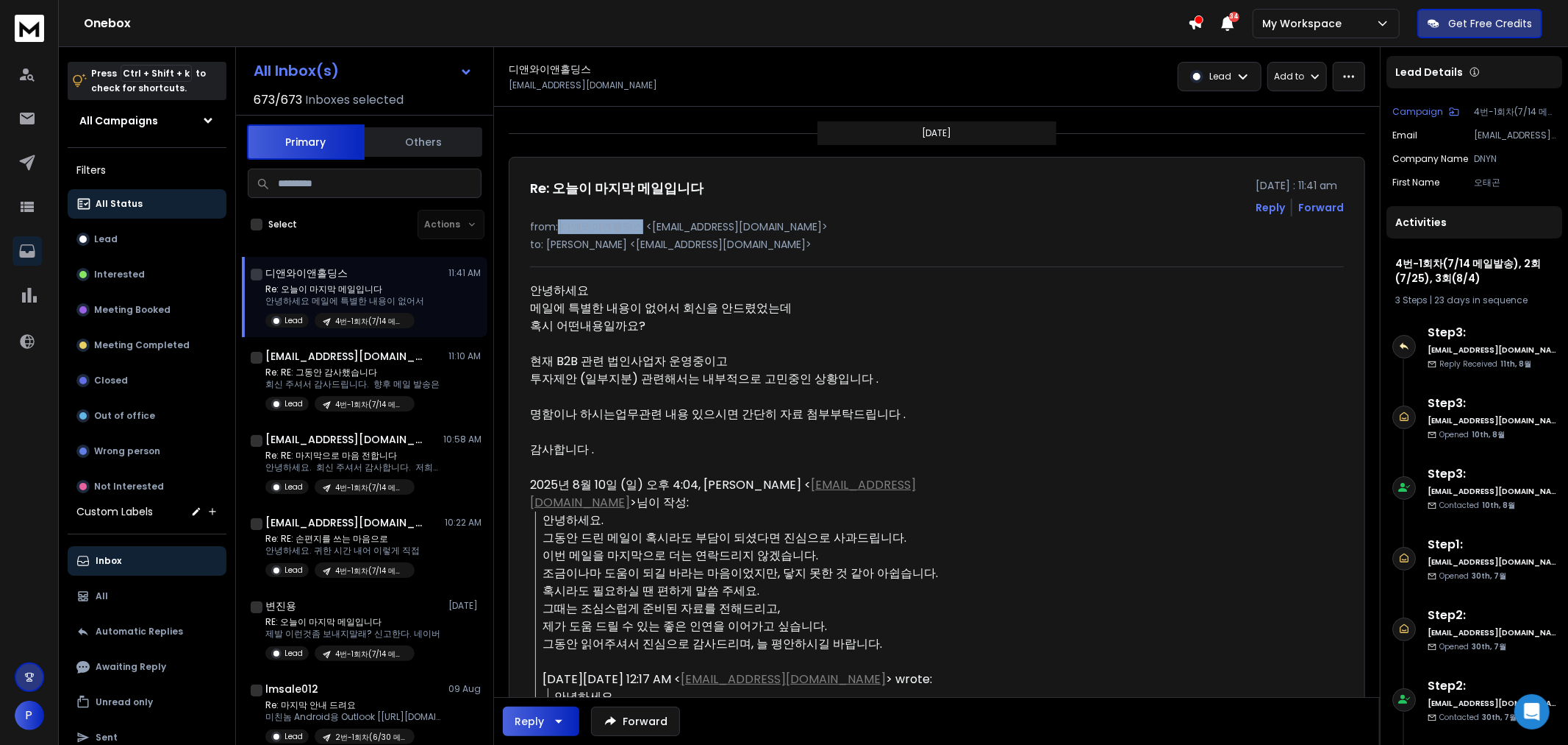
drag, startPoint x: 606, startPoint y: 225, endPoint x: 557, endPoint y: 223, distance: 49.0
click at [557, 223] on p "from: 디앤와이앤홀딩스 <[EMAIL_ADDRESS][DOMAIN_NAME]>" at bounding box center [937, 226] width 814 height 15
copy p "디앤와이앤홀딩스"
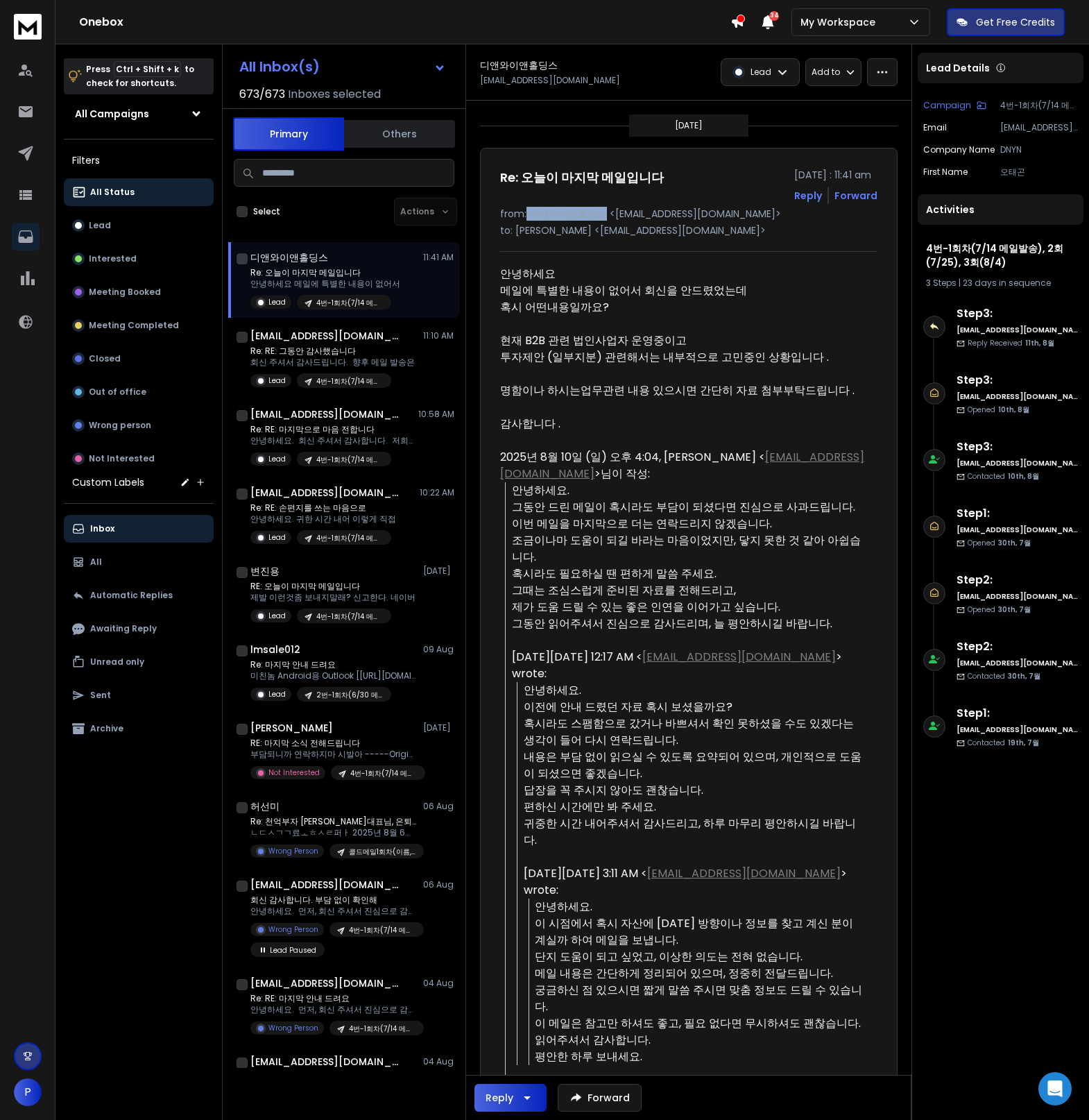
drag, startPoint x: 567, startPoint y: 426, endPoint x: 498, endPoint y: 261, distance: 178.8
click at [498, 261] on div "Re: 오늘이 마지막 메일입니다 [DATE] : 11:41 am Reply Forward from: 디앤와이앤홀딩스 <[EMAIL_ADDRES…" at bounding box center [689, 647] width 417 height 998
copy div "안녕하세요 메일에 특별한 내용이 없어서 회신을 안드렸었는데 혹시 어떤내용일까요? 현재 B2B 관련 법인사업자 운영중이고 투자제안 (일부지분) …"
